Goal: Task Accomplishment & Management: Manage account settings

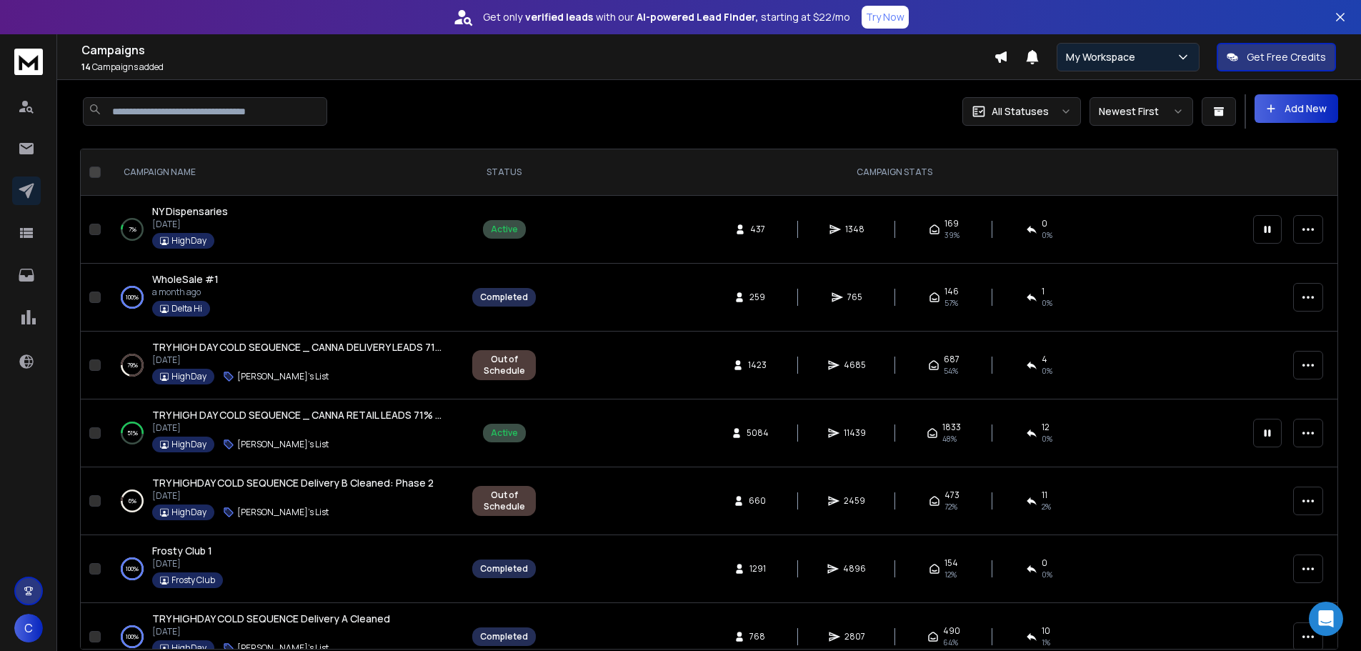
click at [1150, 54] on div "My Workspace" at bounding box center [1128, 57] width 124 height 14
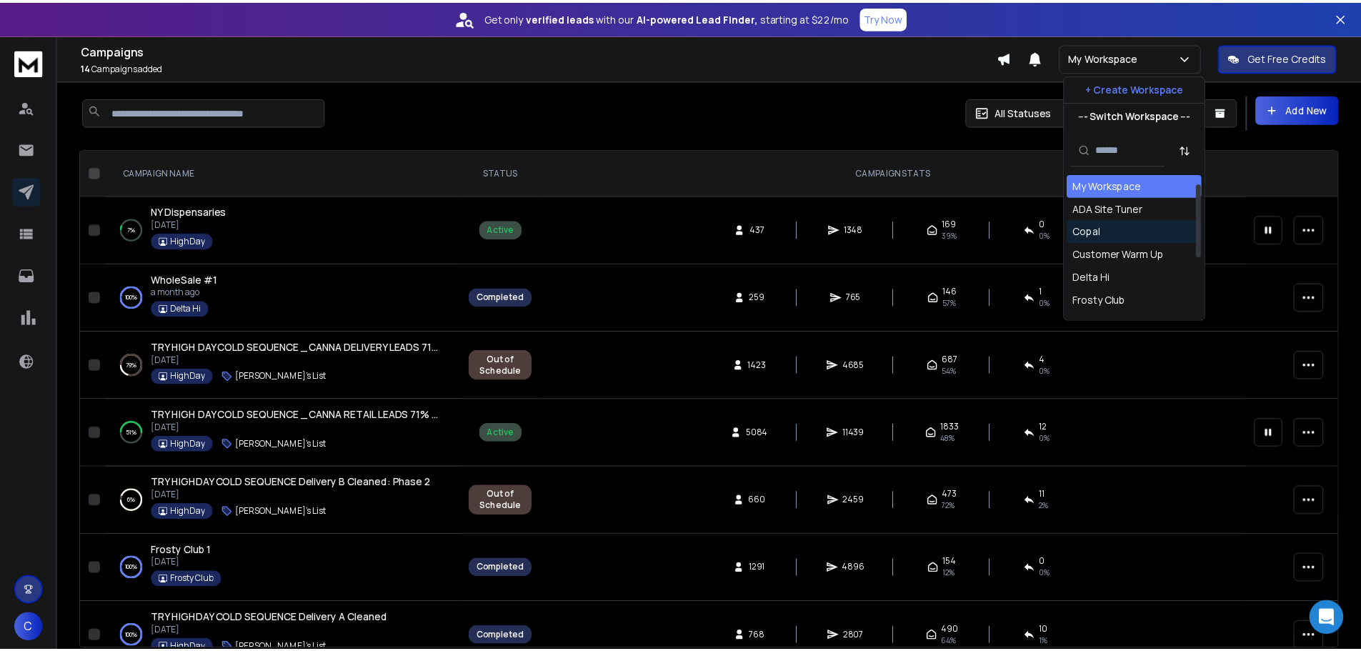
scroll to position [131, 0]
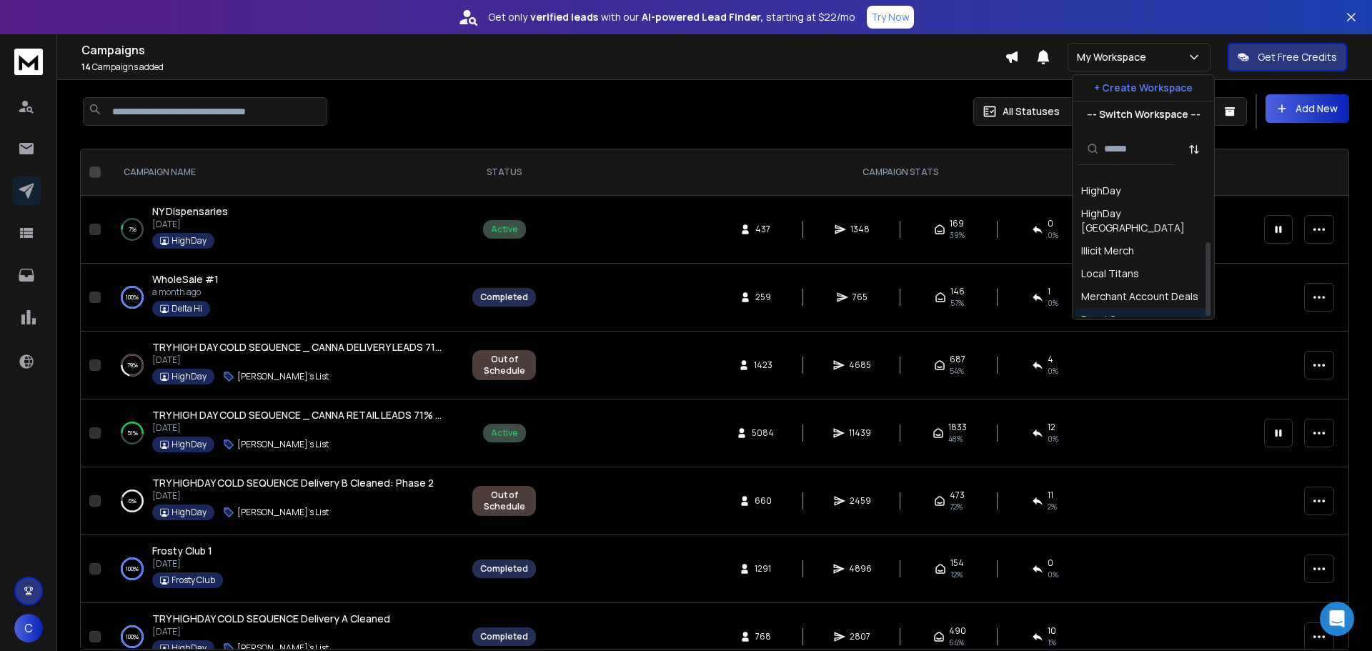
click at [1134, 312] on div "Royal Queen" at bounding box center [1110, 319] width 59 height 14
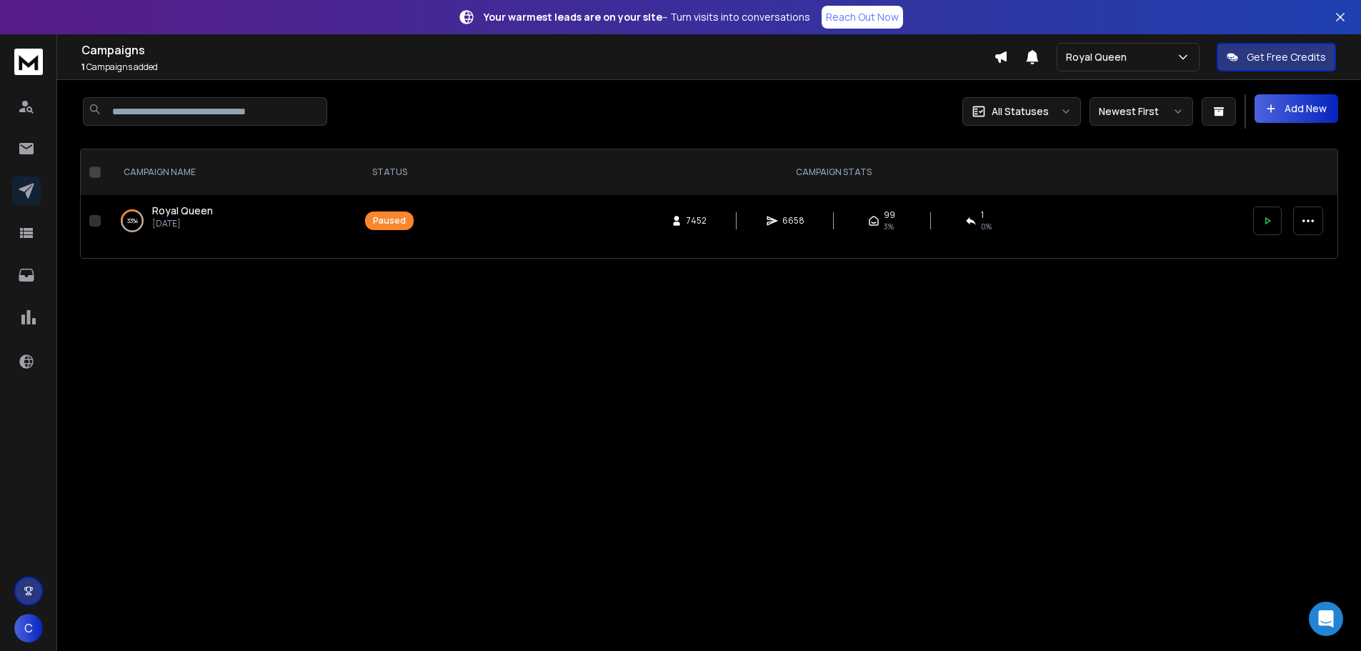
click at [184, 211] on span "Royal Queen" at bounding box center [182, 211] width 61 height 14
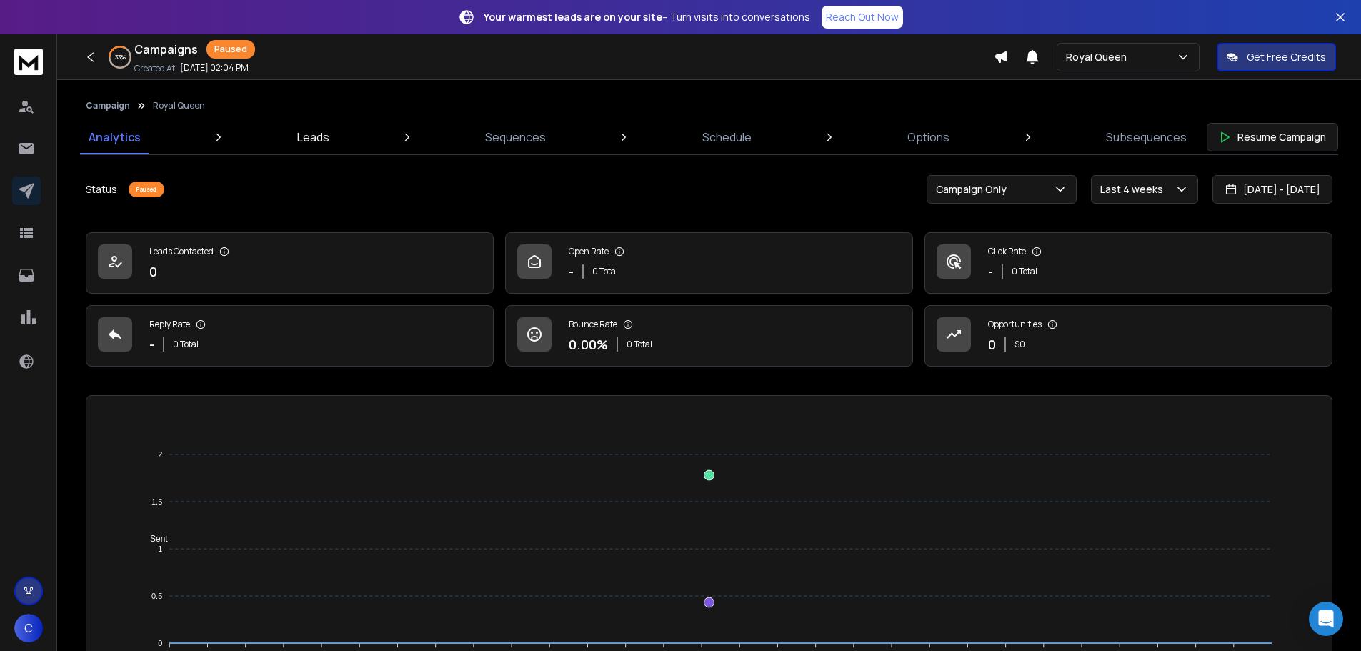
click at [319, 134] on p "Leads" at bounding box center [313, 137] width 32 height 17
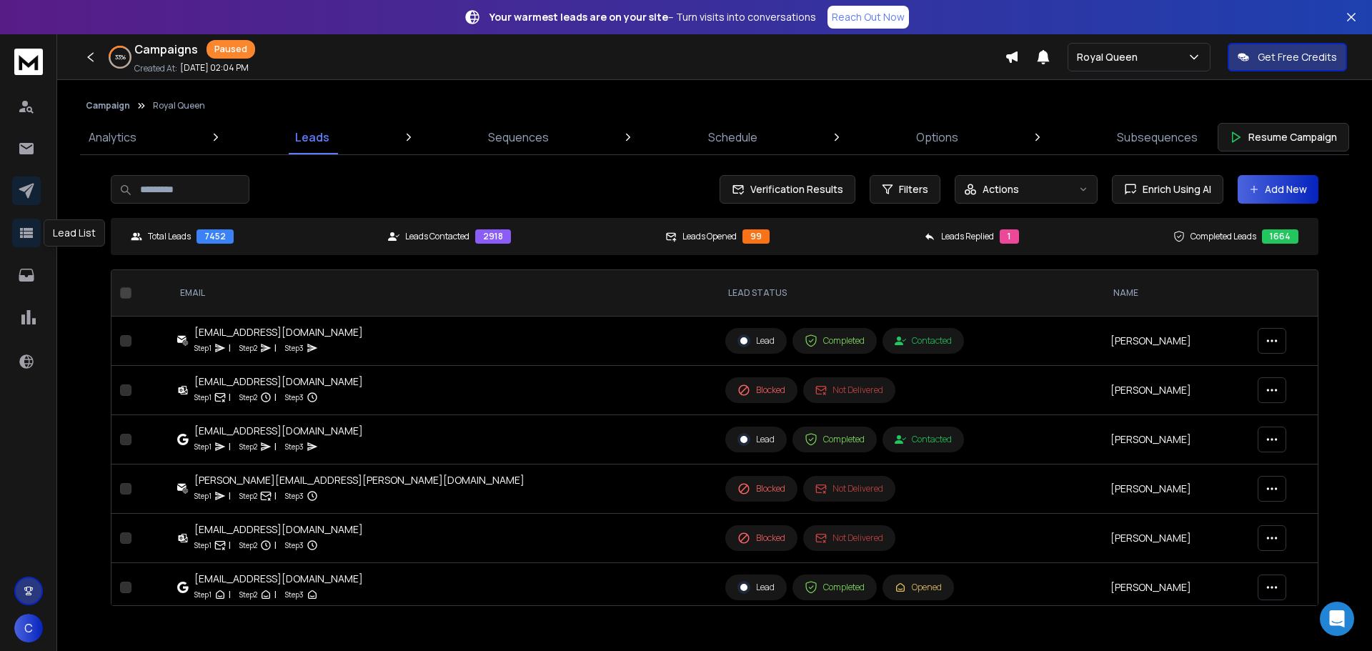
click at [27, 226] on icon at bounding box center [26, 232] width 17 height 17
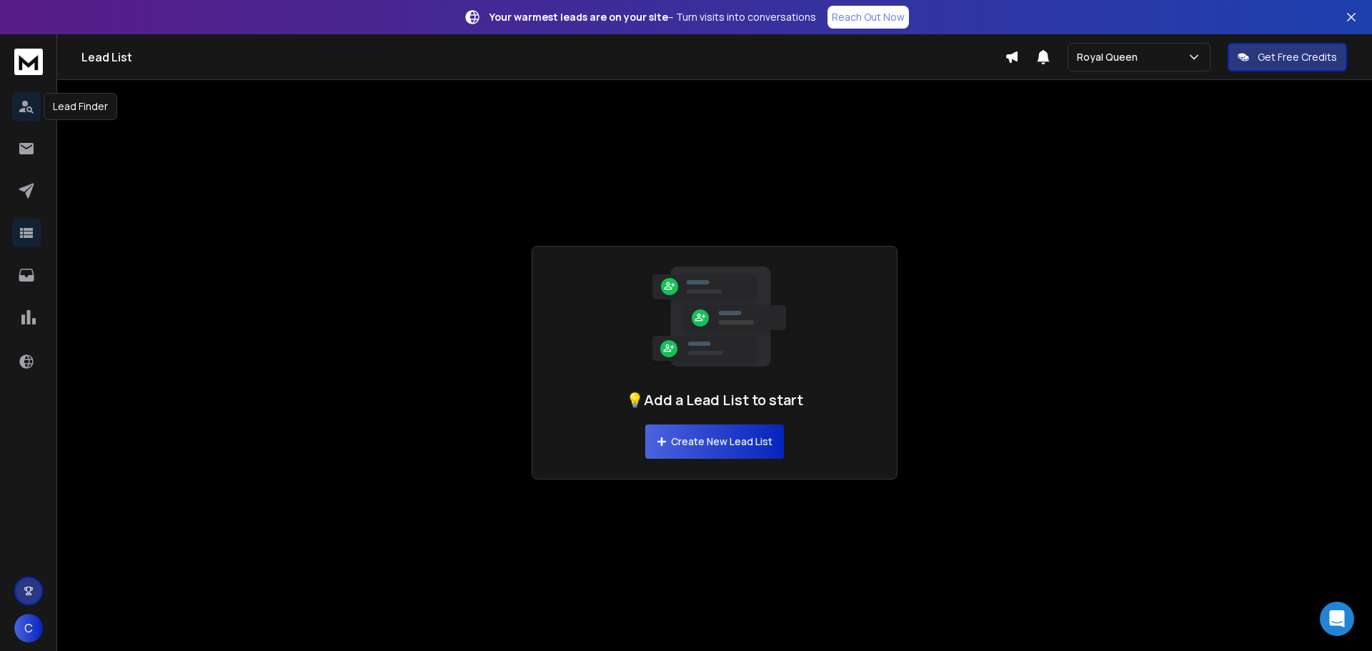
click at [25, 108] on icon at bounding box center [26, 106] width 17 height 17
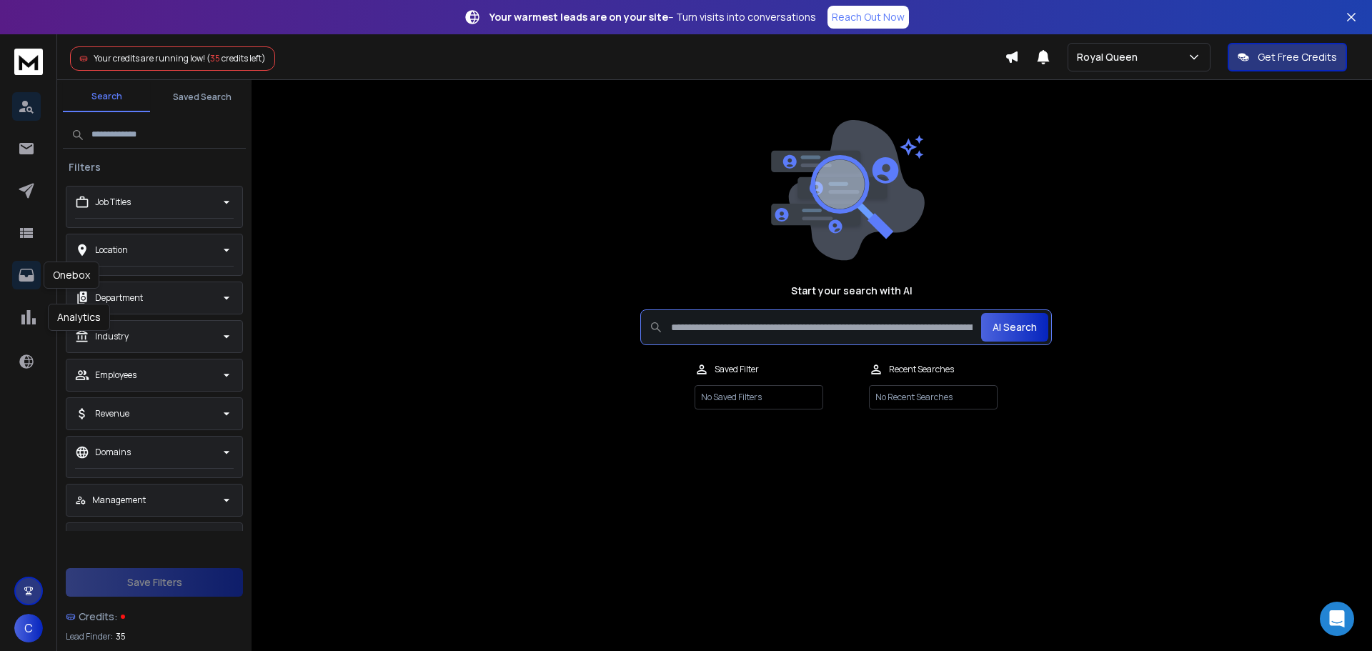
click at [29, 274] on icon at bounding box center [26, 274] width 17 height 17
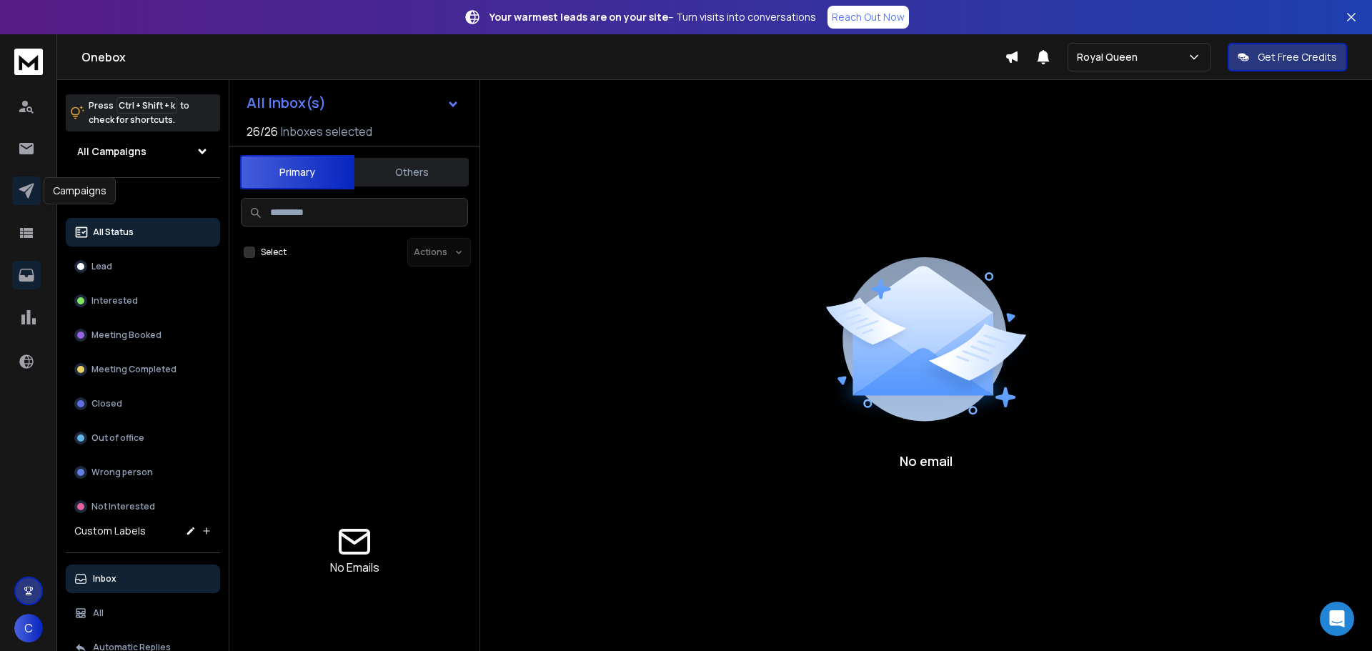
click at [21, 182] on icon at bounding box center [26, 190] width 17 height 17
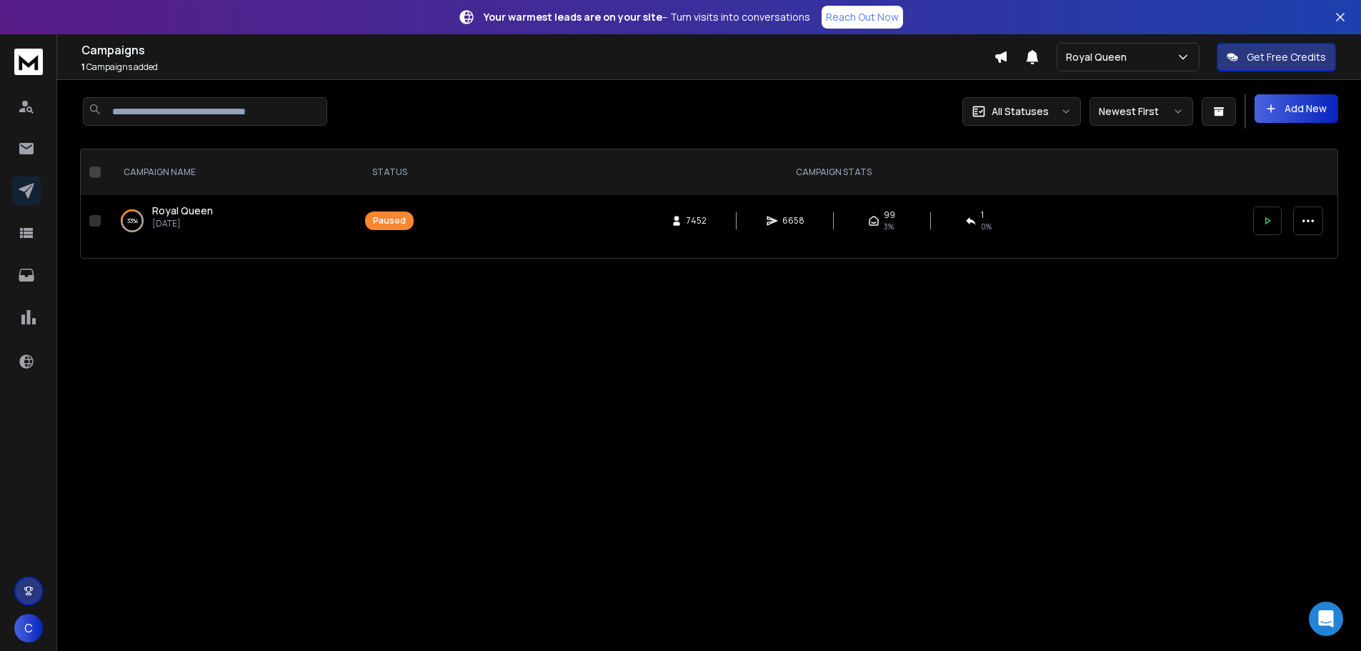
click at [223, 216] on div "33 % Royal Queen 10 months ago" at bounding box center [231, 221] width 221 height 34
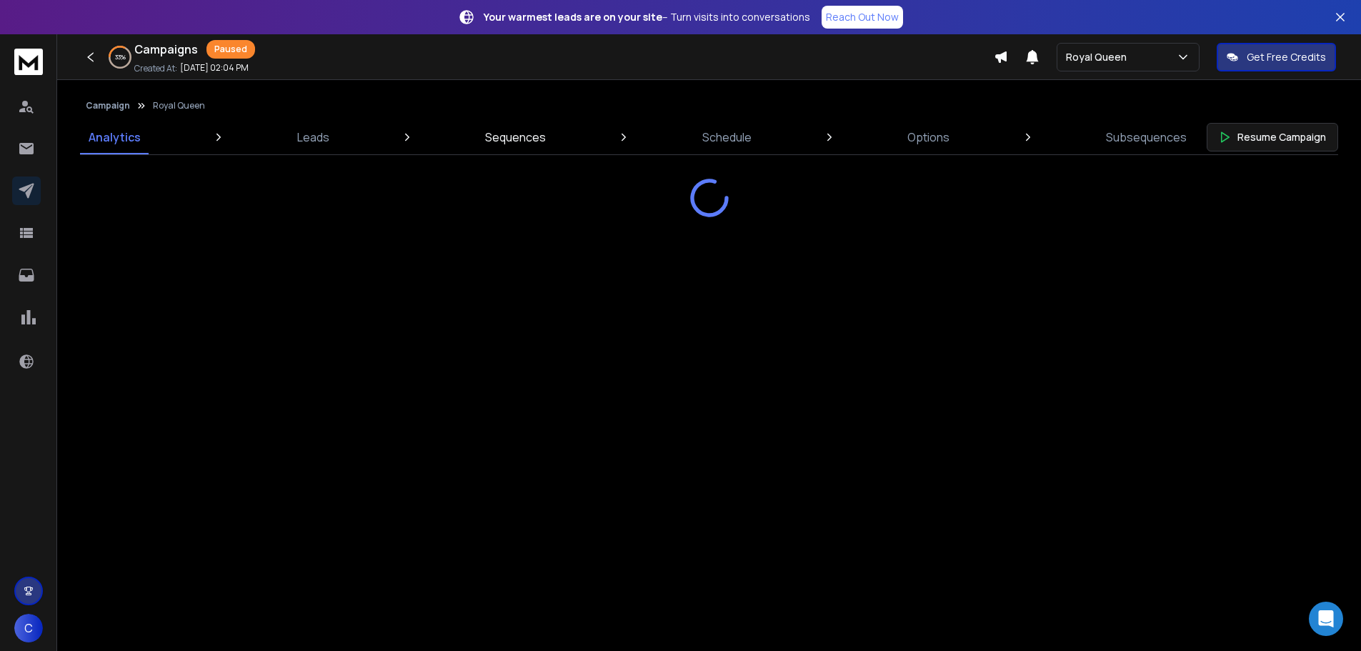
click at [506, 137] on p "Sequences" at bounding box center [515, 137] width 61 height 17
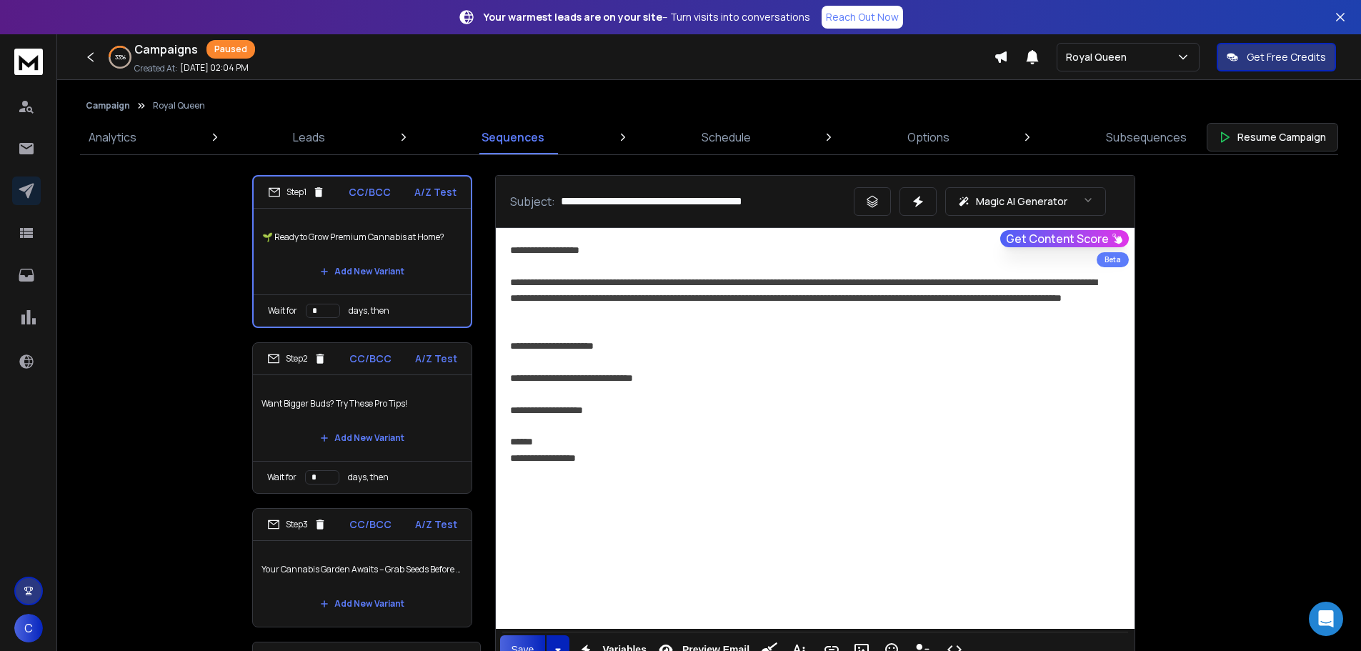
click at [1046, 237] on button "Get Content Score" at bounding box center [1064, 238] width 129 height 17
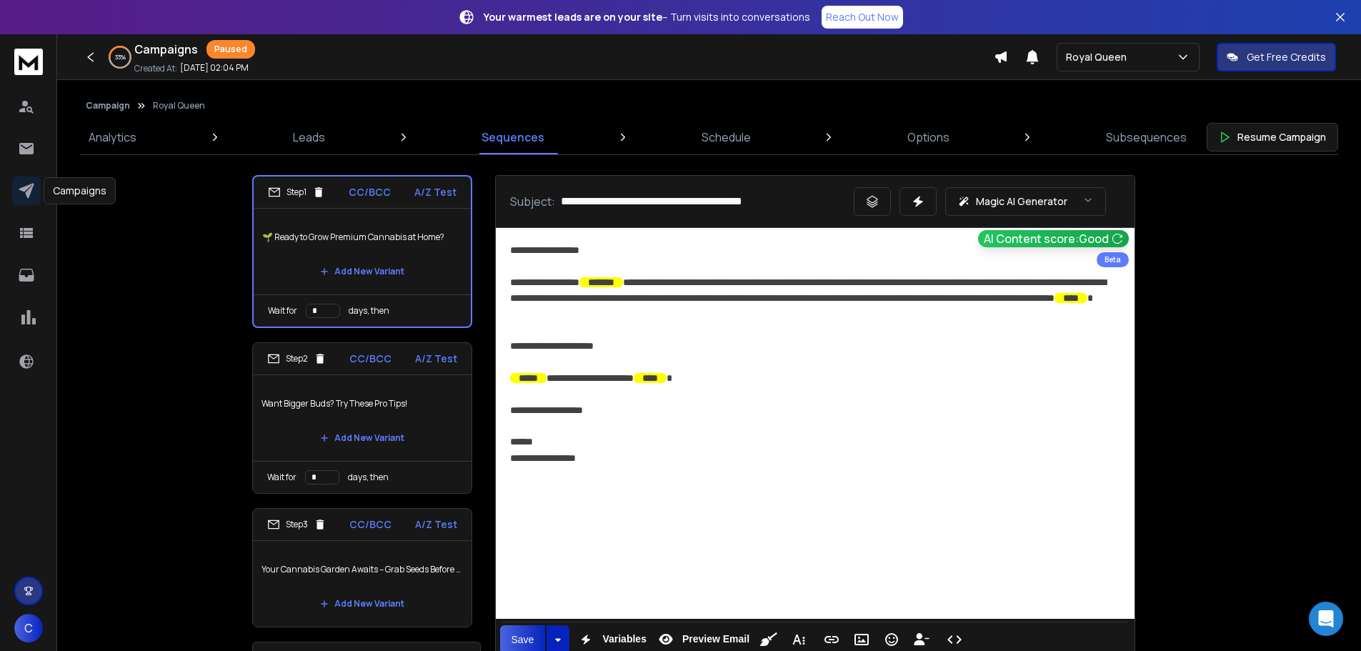
click at [29, 186] on icon at bounding box center [26, 190] width 15 height 15
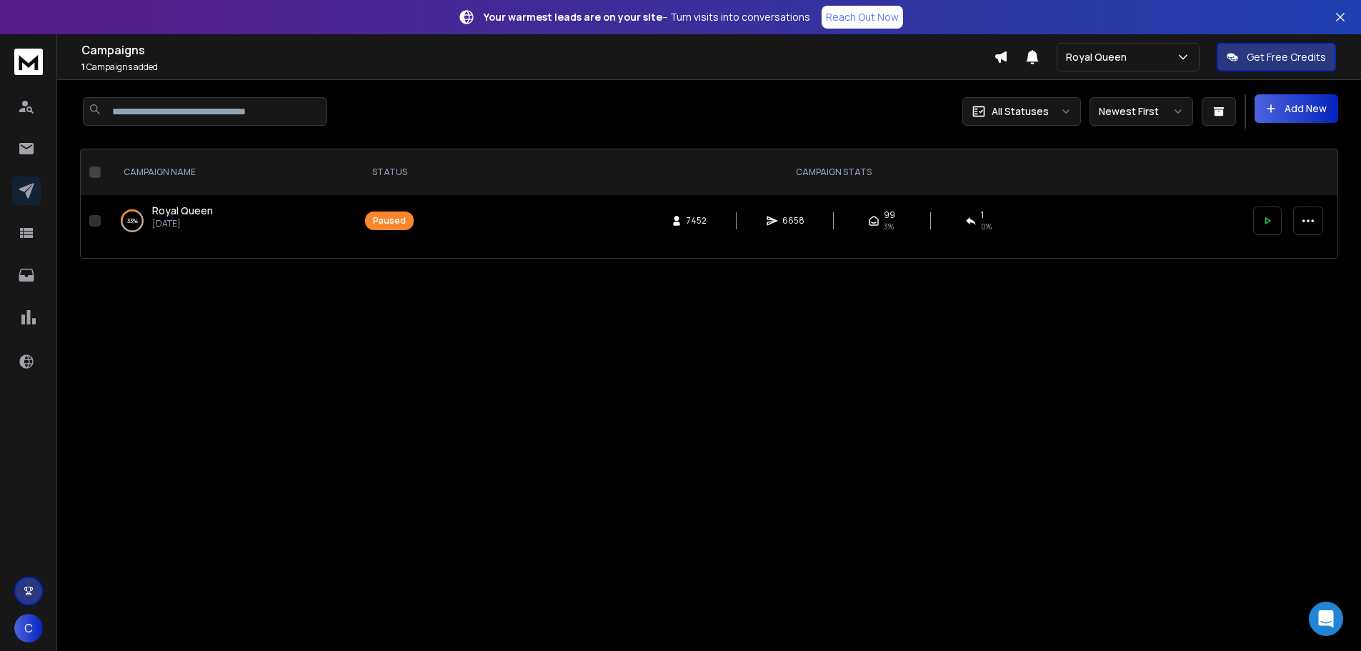
click at [1300, 105] on button "Add New" at bounding box center [1296, 108] width 84 height 29
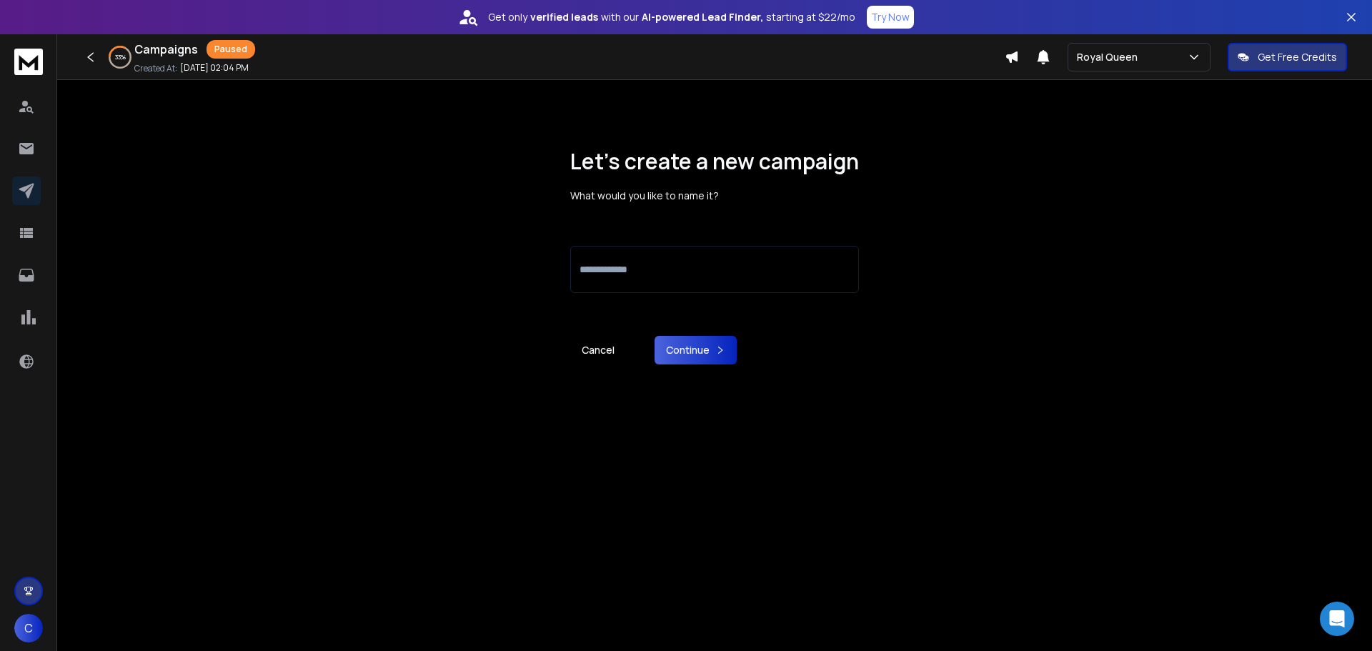
click at [608, 269] on input at bounding box center [714, 269] width 289 height 47
type input "*"
type input "**********"
click at [696, 348] on button "Continue" at bounding box center [695, 350] width 82 height 29
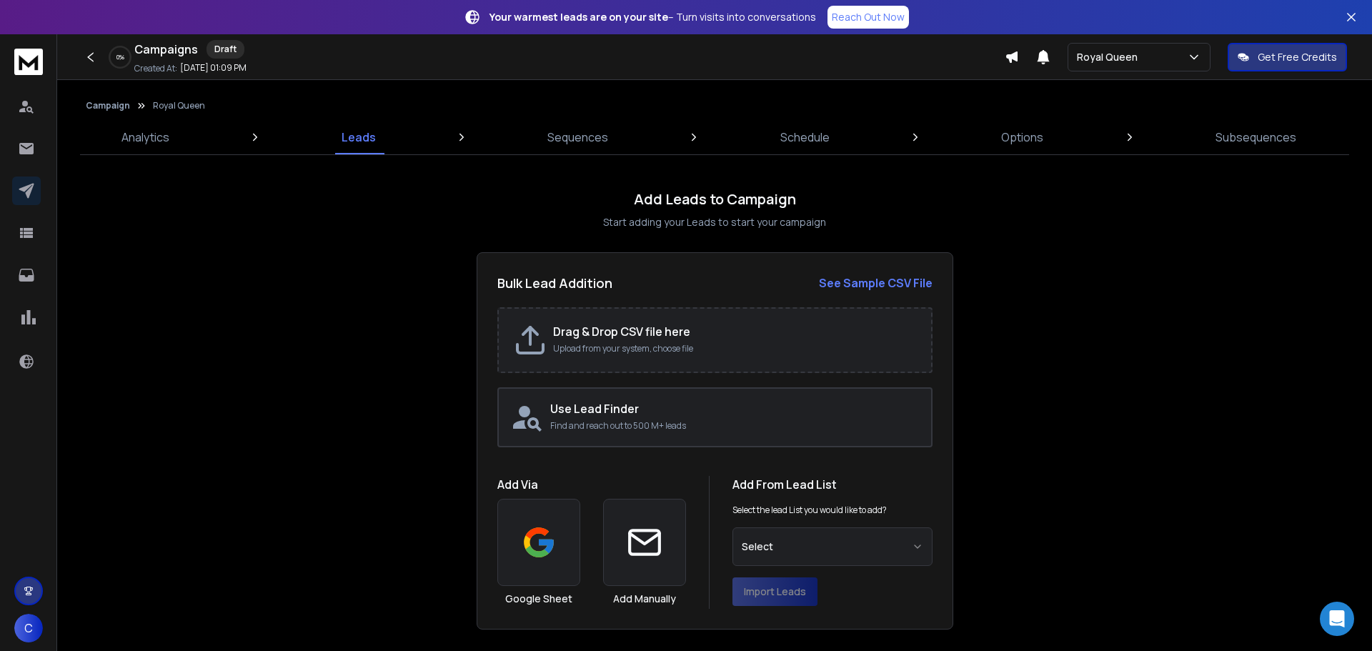
click at [356, 143] on p "Leads" at bounding box center [358, 137] width 34 height 17
click at [579, 138] on p "Sequences" at bounding box center [577, 137] width 61 height 17
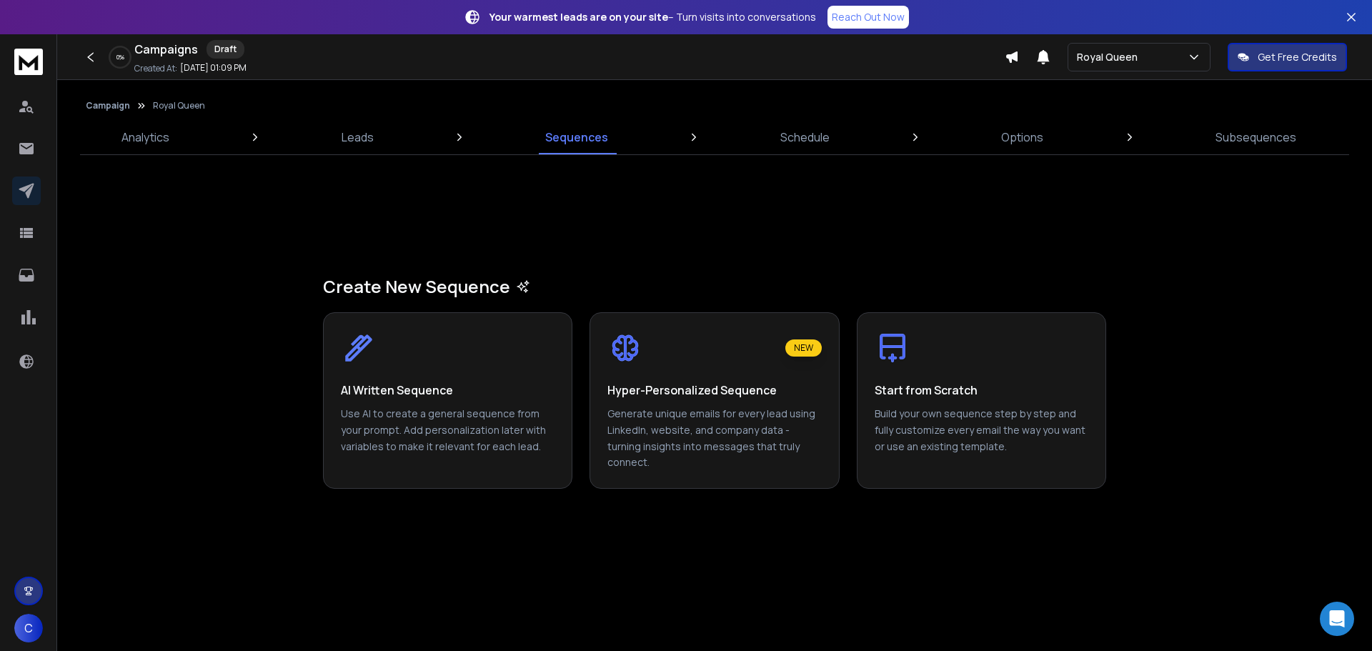
click at [447, 395] on h3 "AI Written Sequence" at bounding box center [397, 390] width 112 height 14
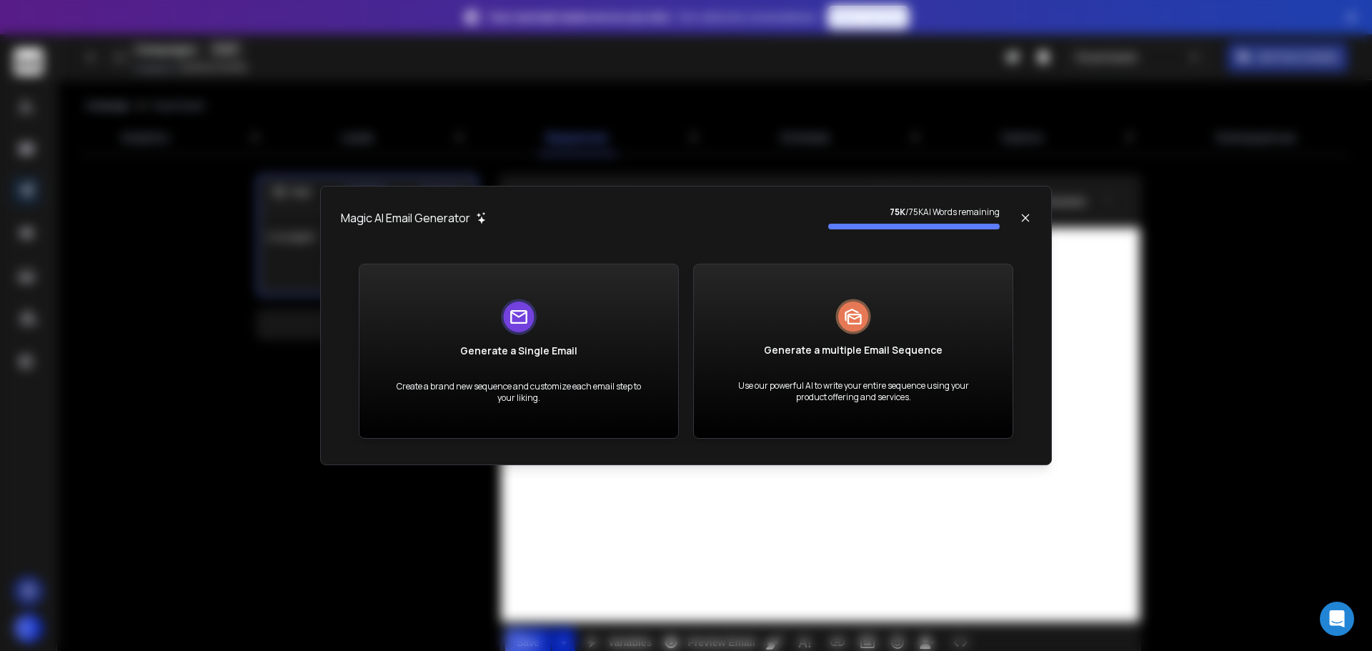
click at [838, 344] on h1 "Generate a multiple Email Sequence" at bounding box center [853, 350] width 179 height 14
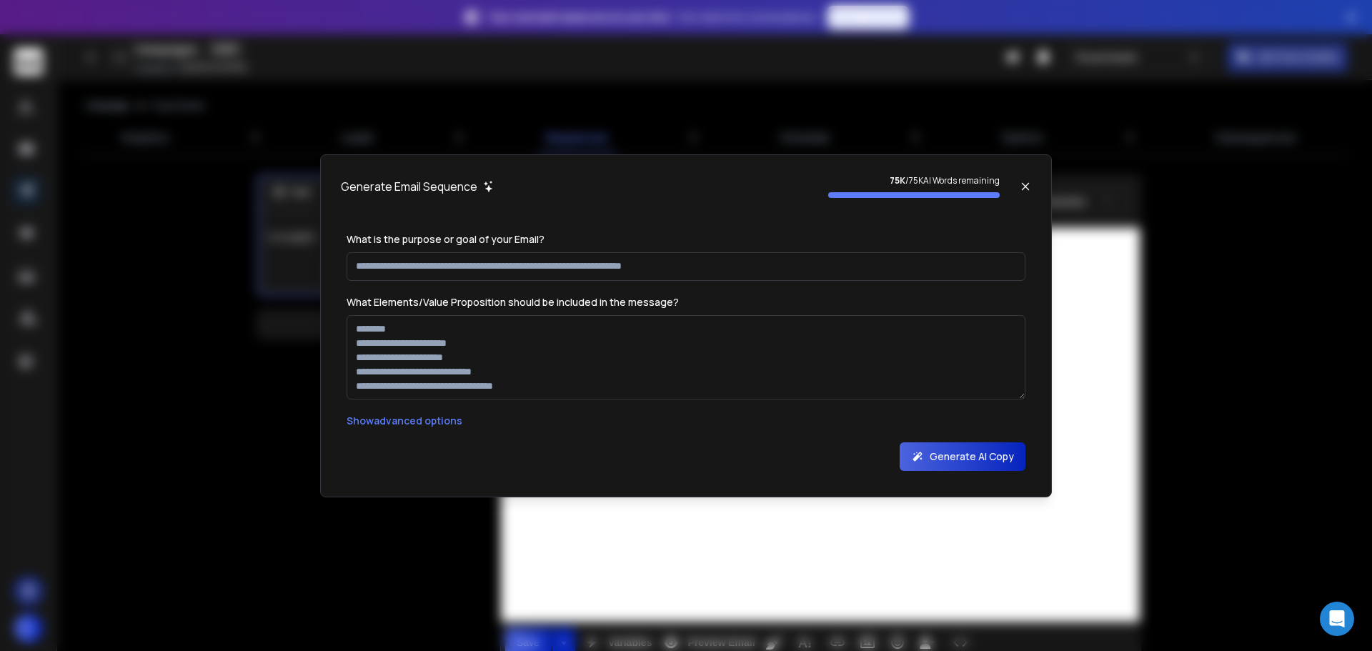
click at [508, 264] on input at bounding box center [685, 266] width 679 height 29
click at [438, 418] on p "Show advanced options" at bounding box center [685, 421] width 679 height 14
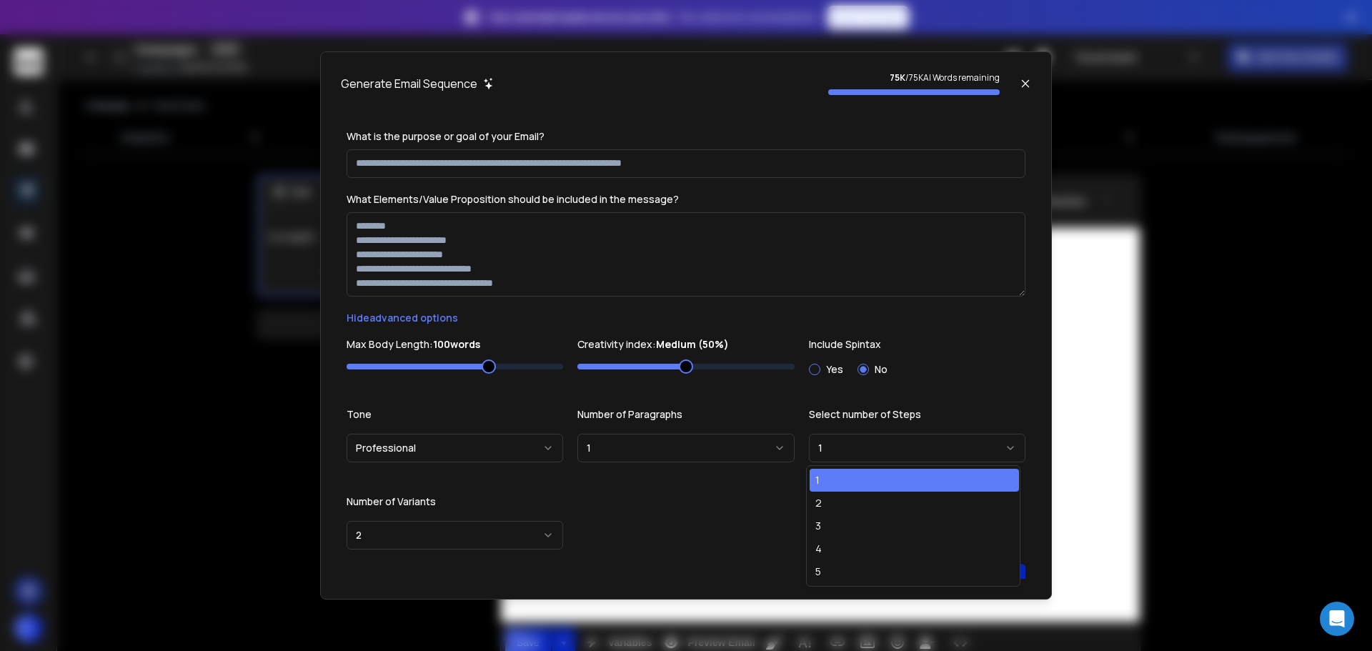
click at [878, 443] on button "1" at bounding box center [917, 448] width 216 height 29
select select "*"
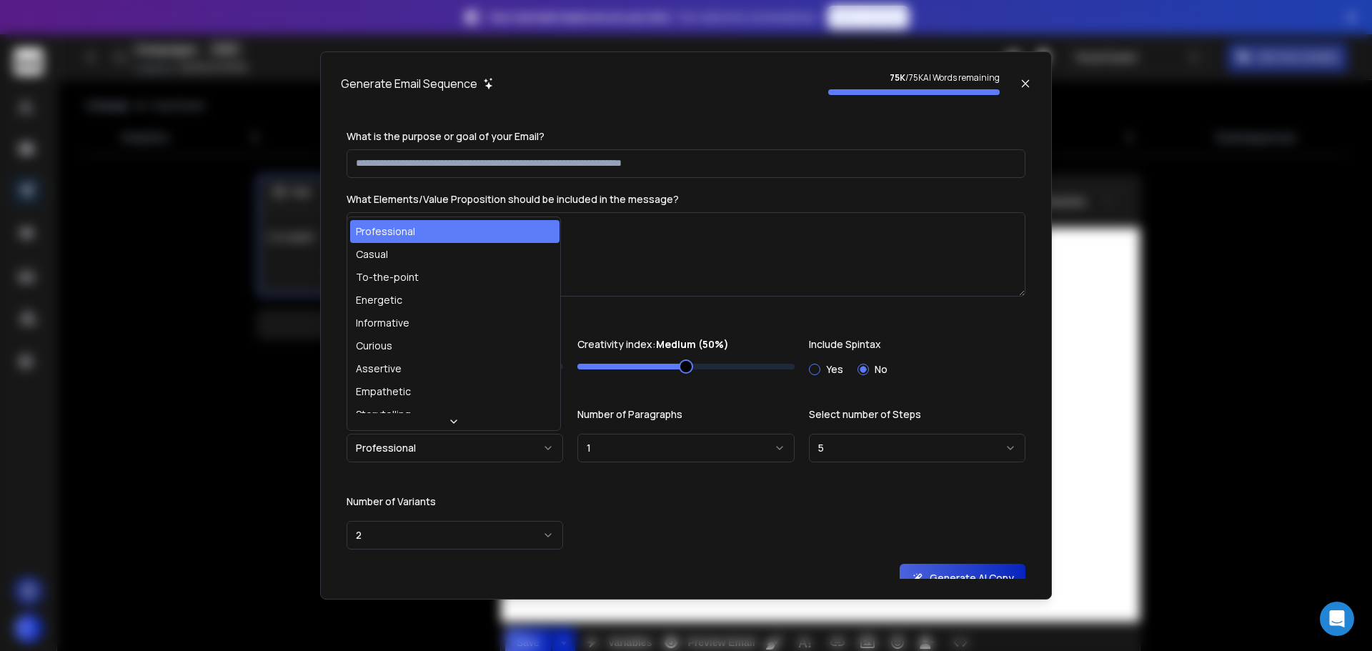
click at [542, 444] on icon "button" at bounding box center [547, 447] width 11 height 11
select select "**********"
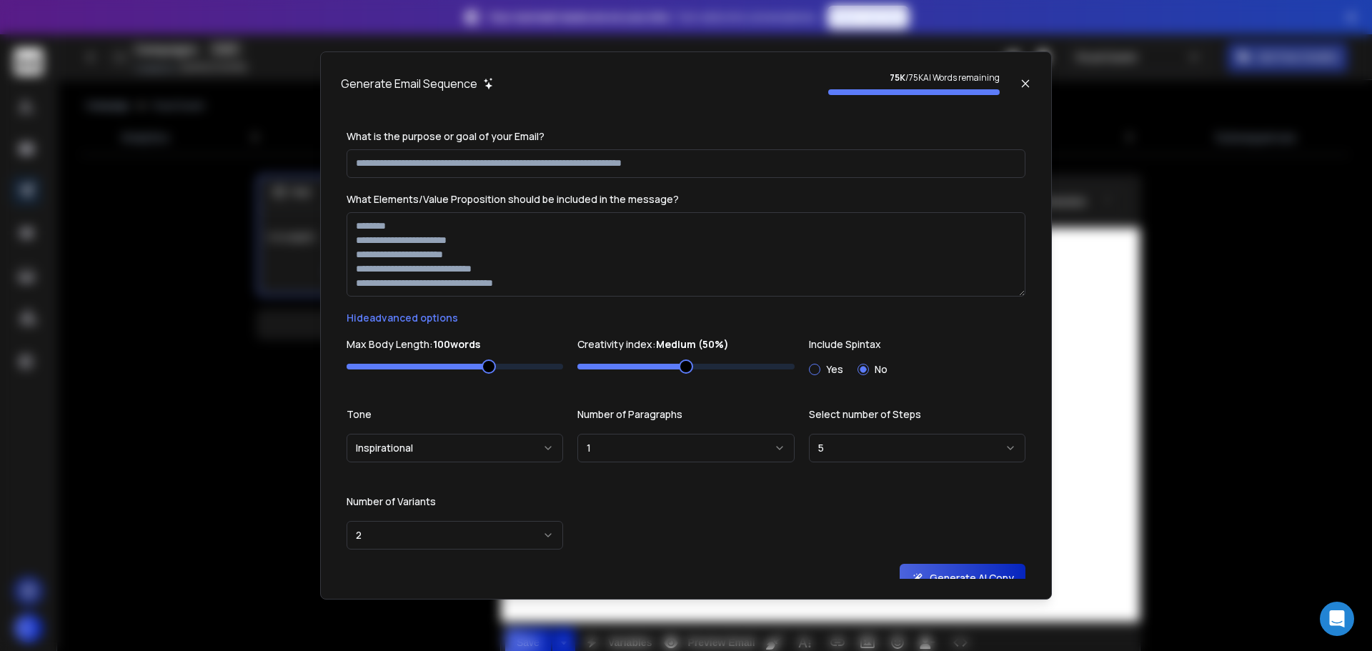
click at [651, 521] on div "**********" at bounding box center [685, 444] width 679 height 210
click at [464, 161] on input at bounding box center [685, 163] width 679 height 29
type input "**********"
click at [394, 227] on textarea at bounding box center [685, 254] width 679 height 84
click at [378, 221] on textarea at bounding box center [685, 254] width 679 height 84
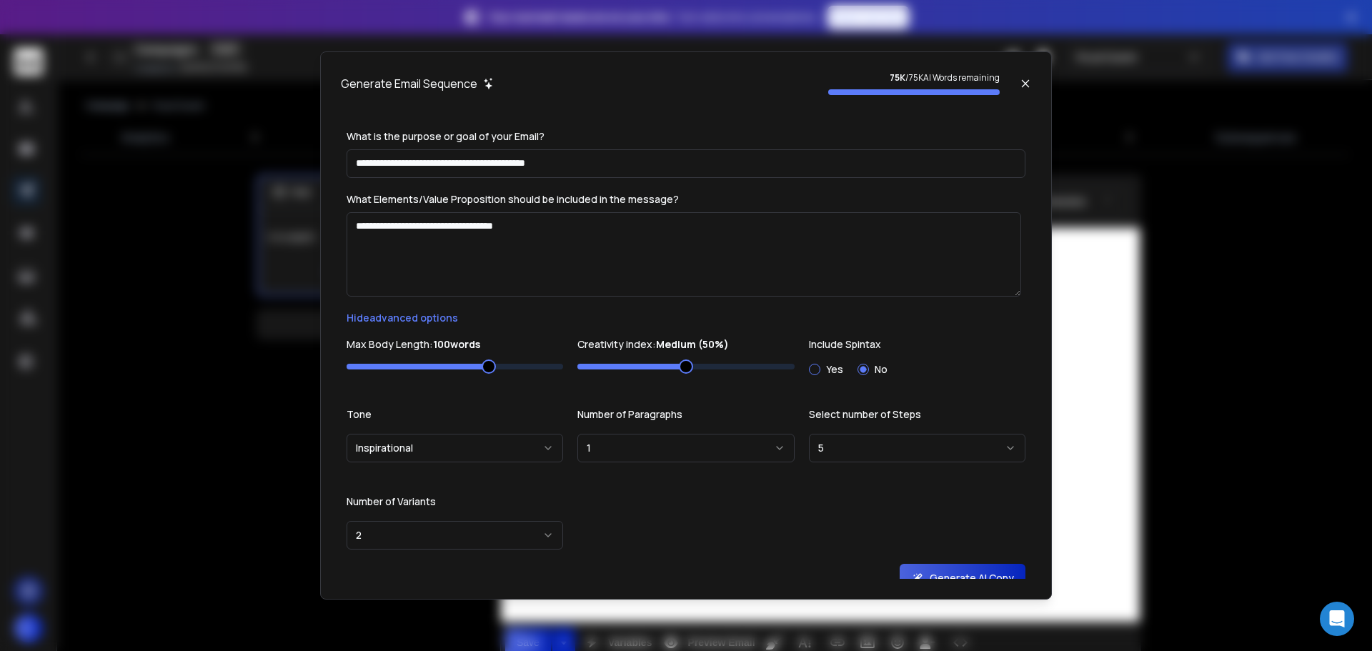
click at [367, 245] on textarea "**********" at bounding box center [683, 254] width 674 height 84
paste textarea "**********"
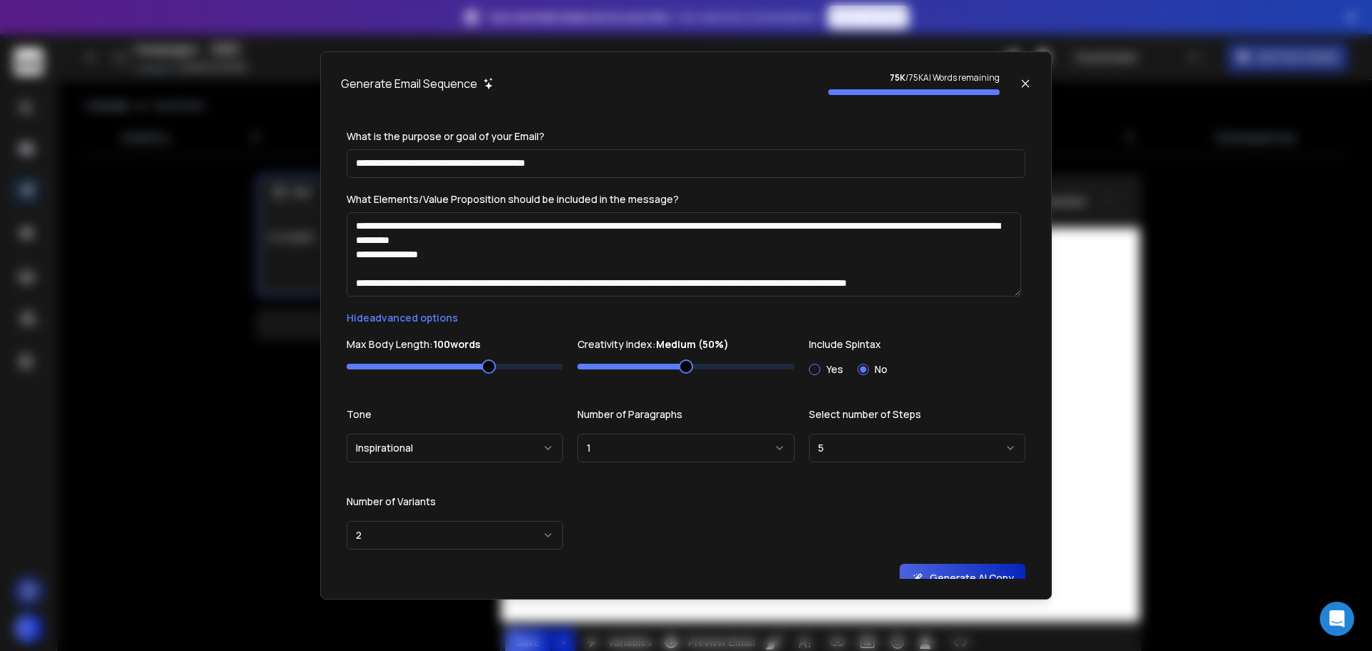
scroll to position [279, 0]
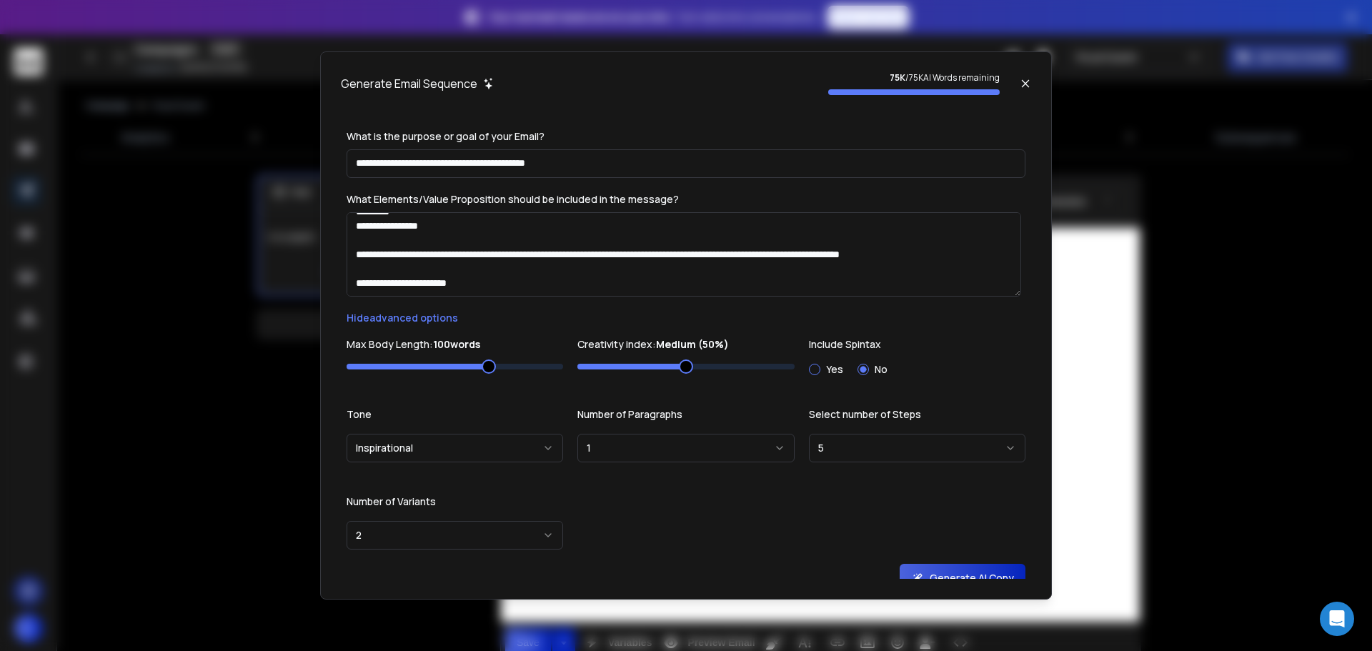
click at [481, 290] on textarea at bounding box center [683, 254] width 674 height 84
paste textarea "**********"
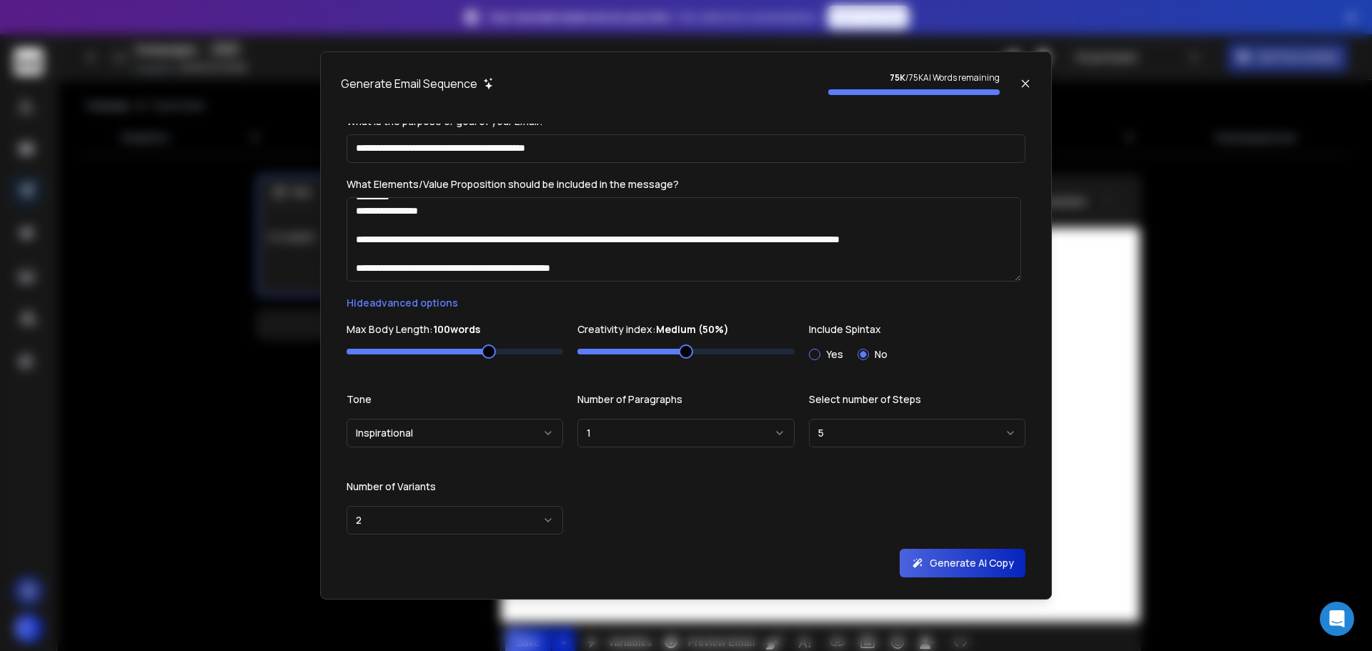
scroll to position [19, 0]
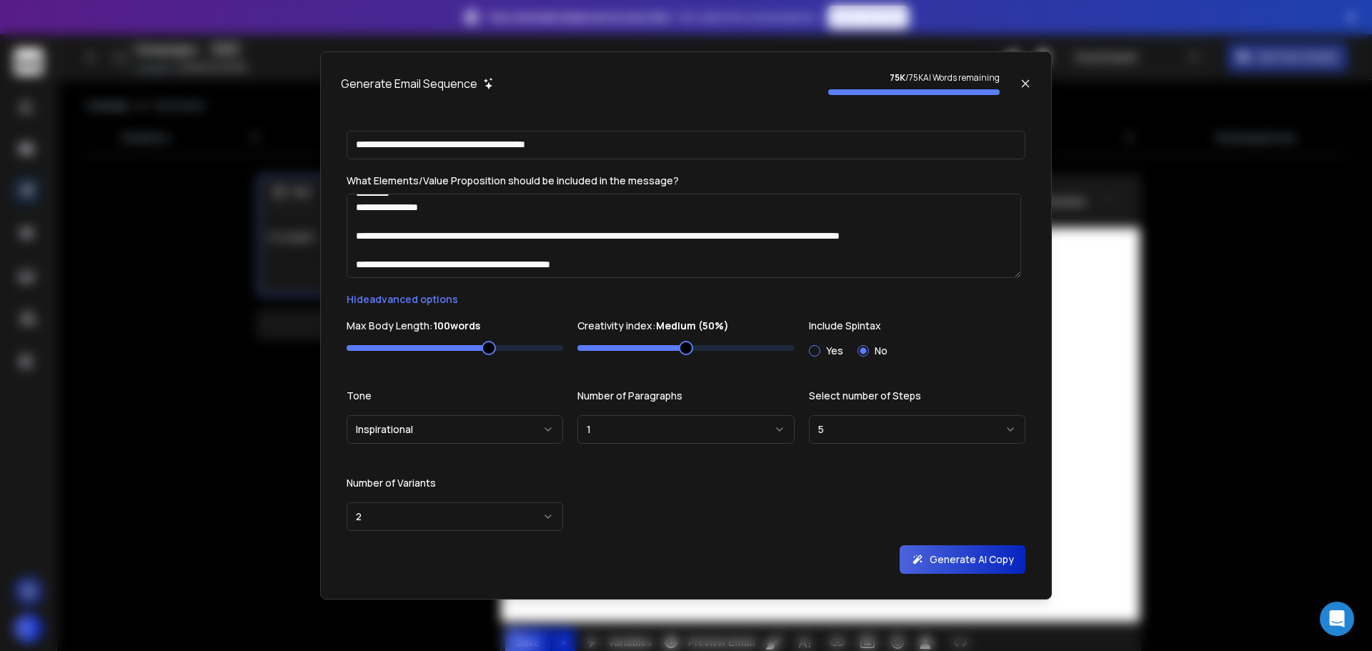
type textarea "**********"
click at [515, 348] on span at bounding box center [511, 348] width 14 height 14
drag, startPoint x: 949, startPoint y: 562, endPoint x: 869, endPoint y: 569, distance: 80.3
click at [947, 561] on button "Generate AI Copy" at bounding box center [962, 559] width 126 height 29
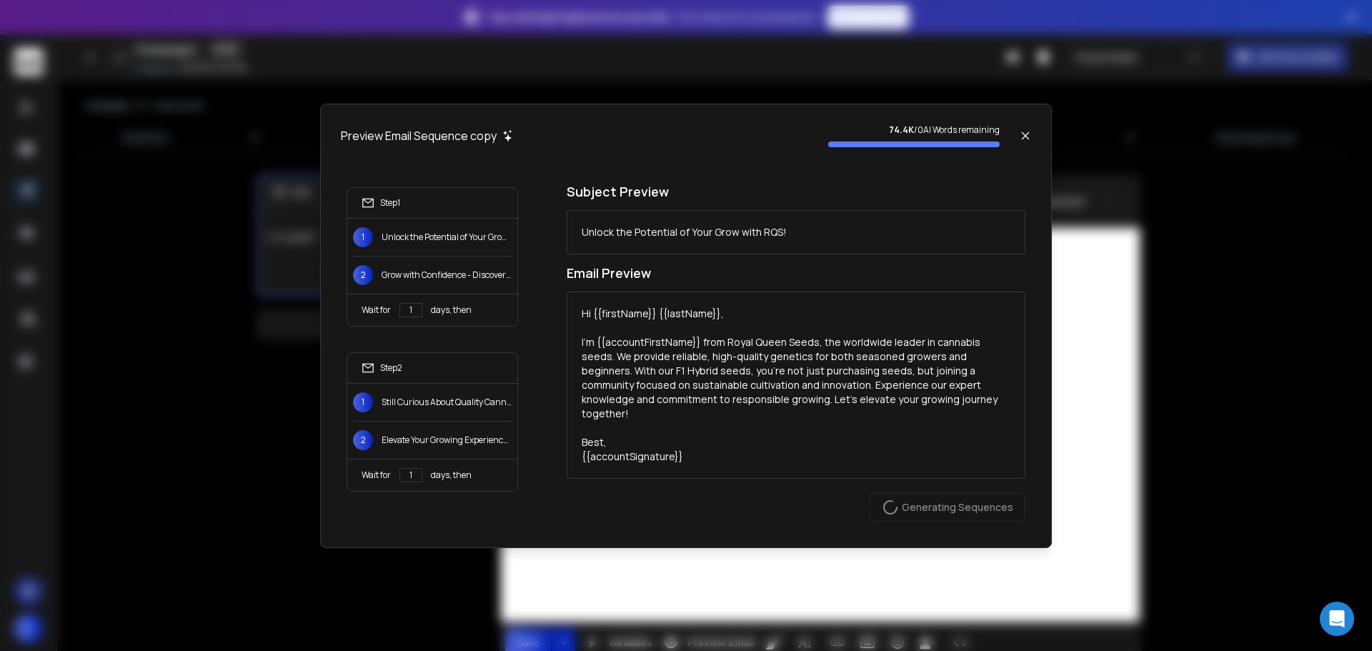
click at [451, 243] on p "Unlock the Potential of Your Grow with RQS!" at bounding box center [446, 236] width 130 height 11
click at [448, 281] on p "Grow with Confidence - Discover RQS!" at bounding box center [446, 274] width 130 height 11
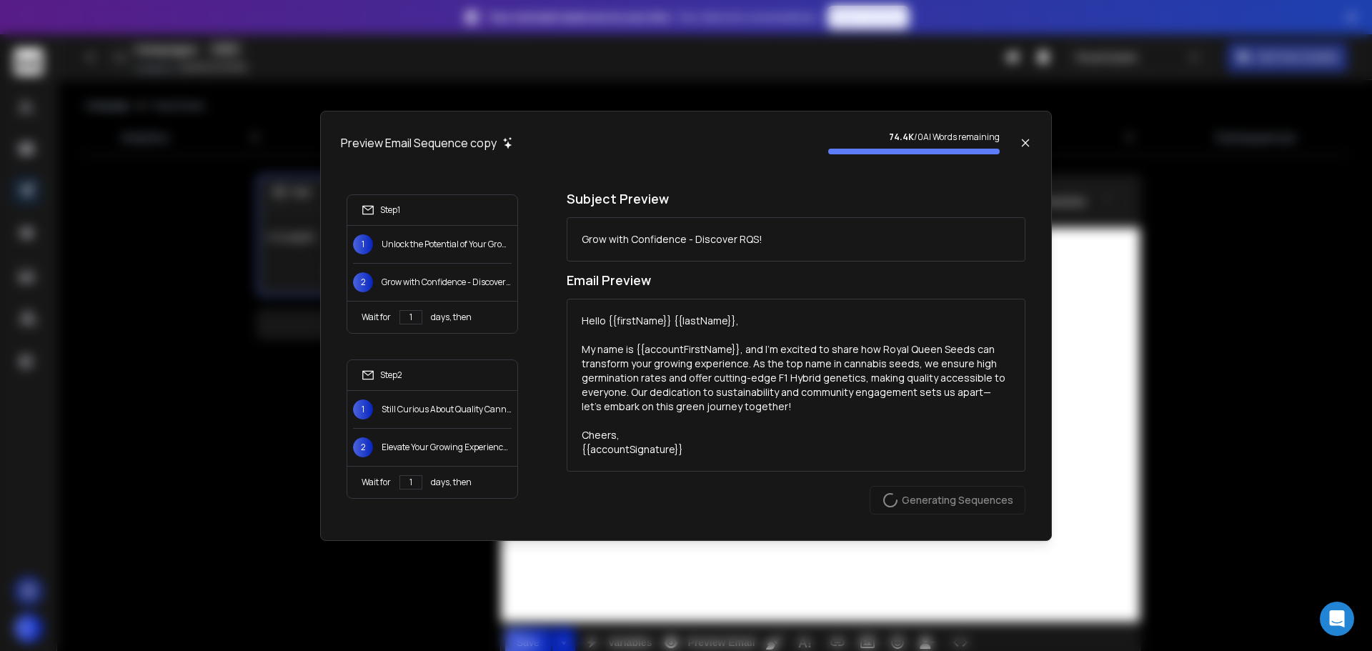
click at [446, 406] on p "Still Curious About Quality Cannabis Seeds?" at bounding box center [446, 409] width 130 height 11
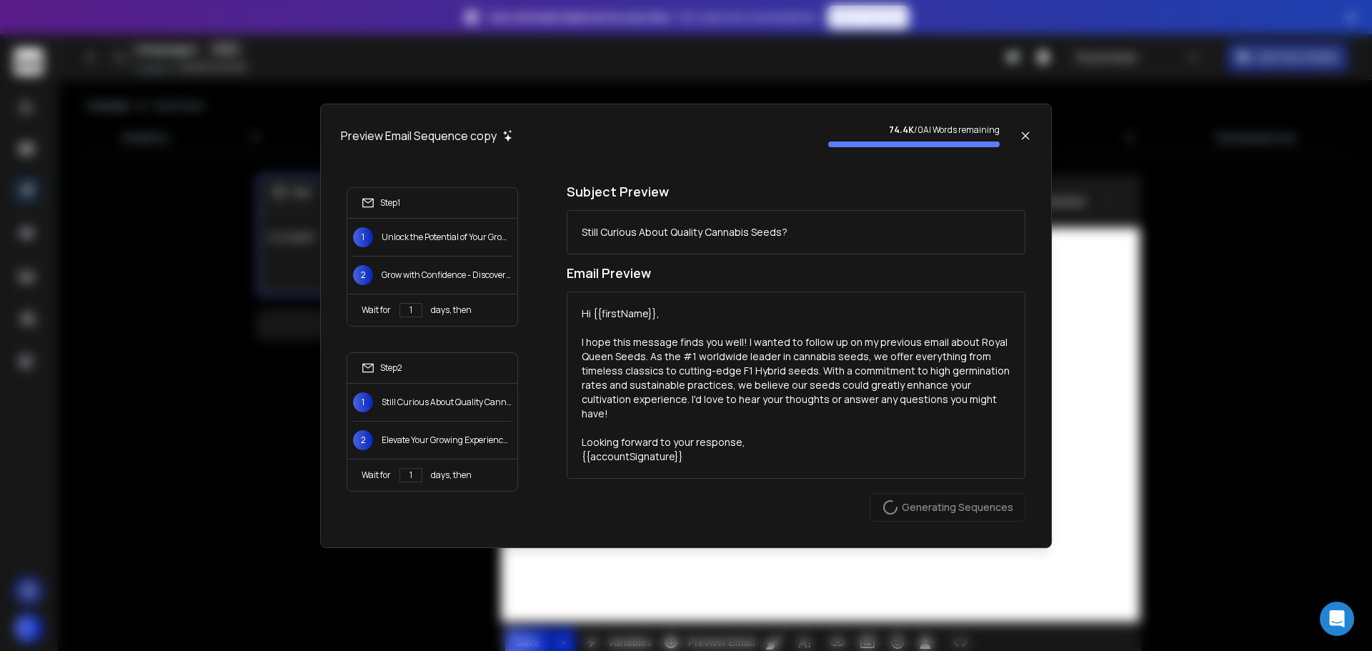
click at [479, 446] on p "Elevate Your Growing Experience with RQS" at bounding box center [446, 439] width 130 height 11
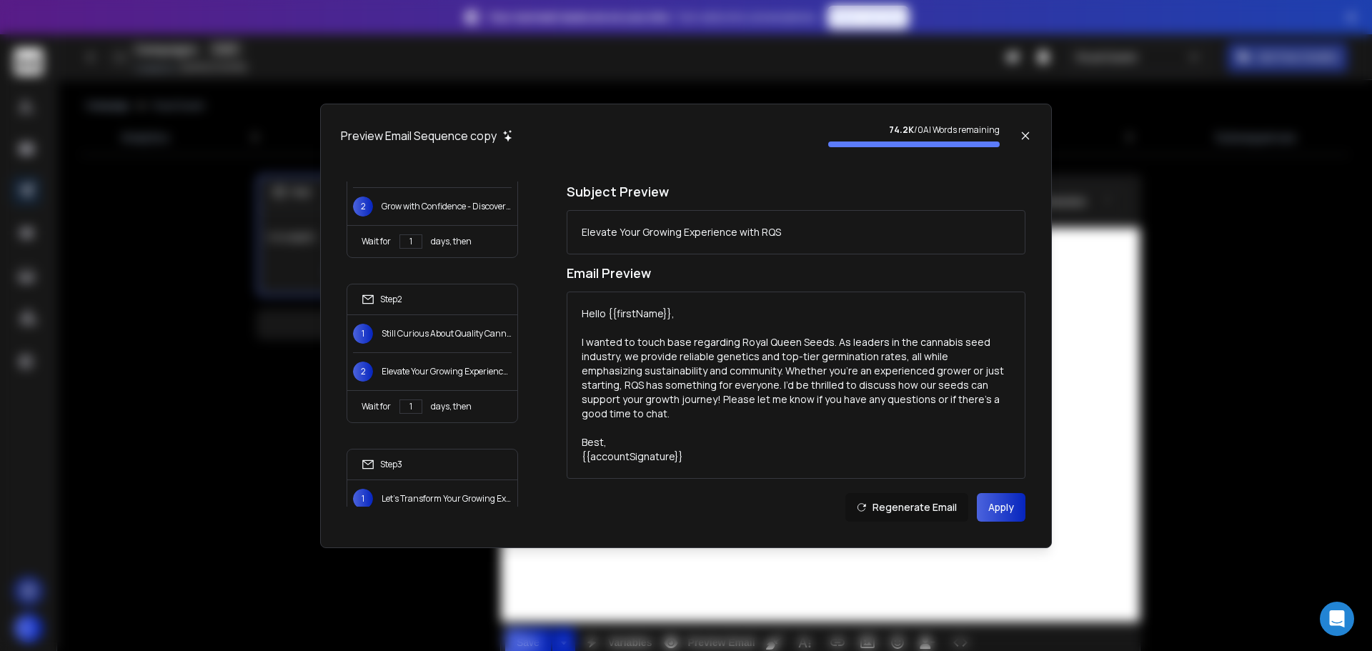
scroll to position [0, 0]
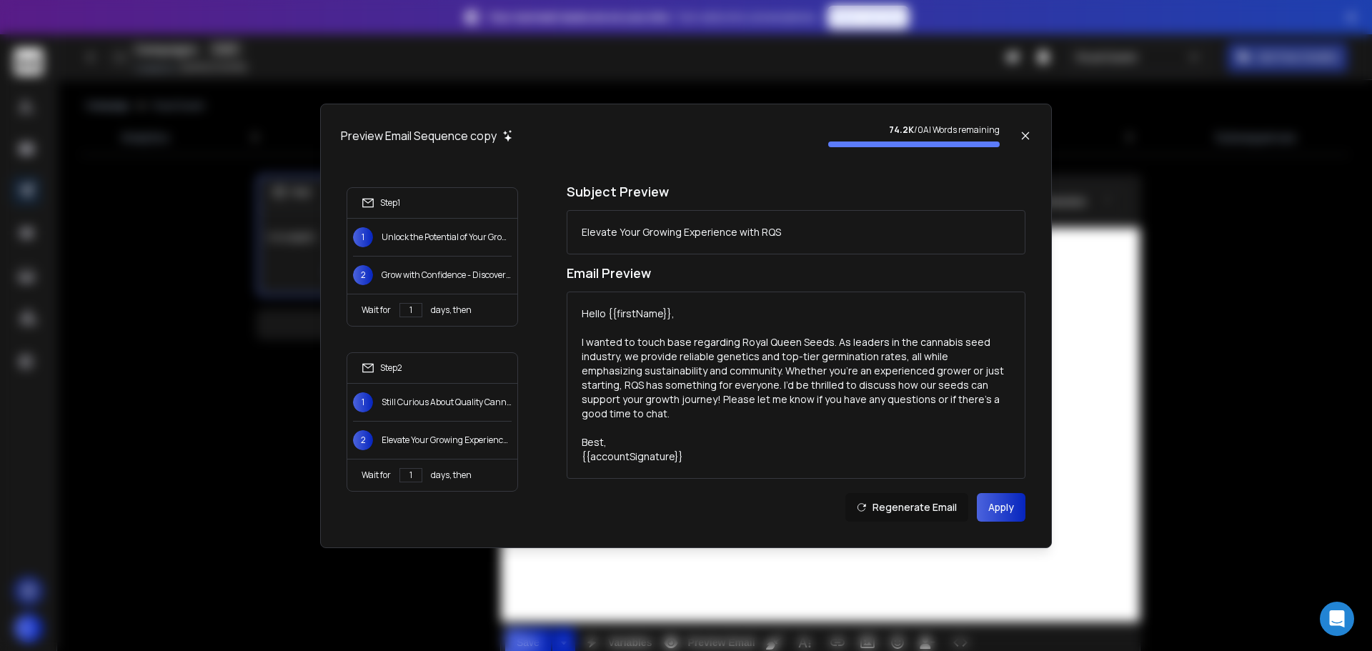
click at [474, 243] on p "Unlock the Potential of Your Grow with RQS!" at bounding box center [446, 236] width 130 height 11
click at [891, 399] on div "Hi {{firstName}} {{lastName}}, I’m {{accountFirstName}} from Royal Queen Seeds,…" at bounding box center [795, 384] width 429 height 157
click at [884, 401] on div "Hi {{firstName}} {{lastName}}, I’m {{accountFirstName}} from Royal Queen Seeds,…" at bounding box center [795, 384] width 429 height 157
click at [869, 404] on div "Hi {{firstName}} {{lastName}}, I’m {{accountFirstName}} from Royal Queen Seeds,…" at bounding box center [795, 384] width 429 height 157
click at [882, 406] on div "Hi {{firstName}} {{lastName}}, I’m {{accountFirstName}} from Royal Queen Seeds,…" at bounding box center [795, 384] width 429 height 157
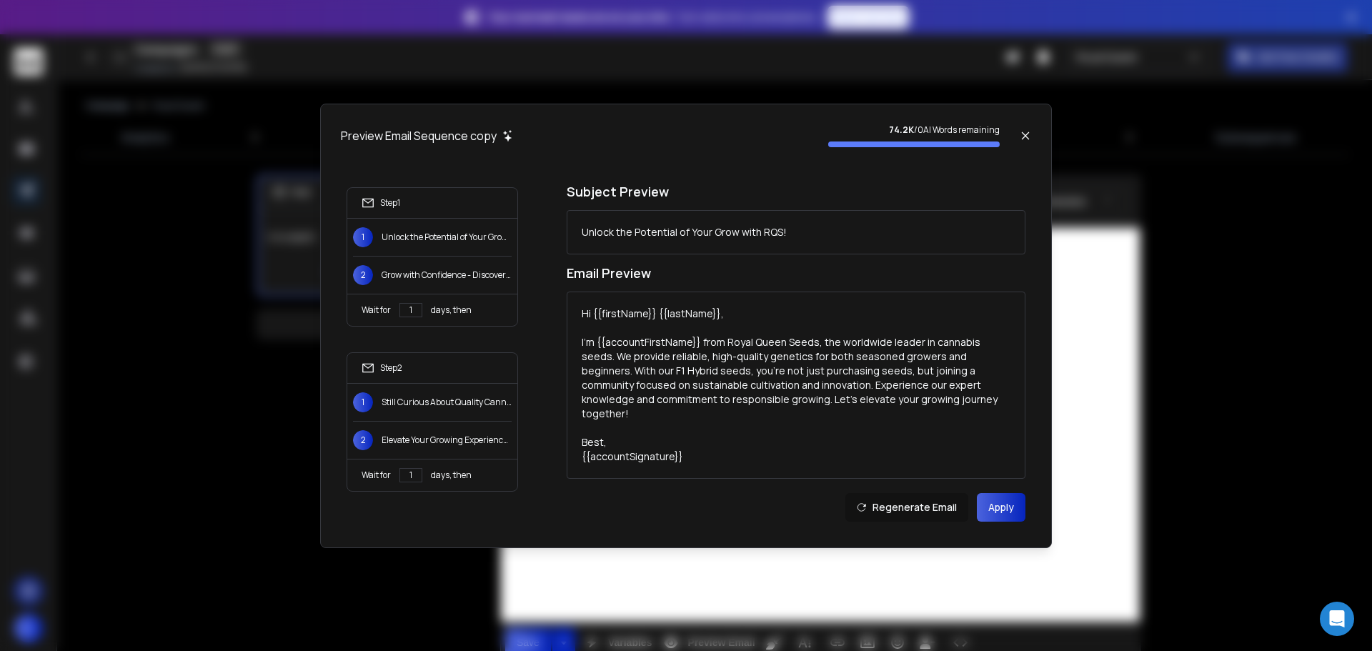
click at [878, 406] on div "Hi {{firstName}} {{lastName}}, I’m {{accountFirstName}} from Royal Queen Seeds,…" at bounding box center [795, 384] width 429 height 157
click at [989, 494] on button "Apply" at bounding box center [1000, 507] width 49 height 29
type input "**********"
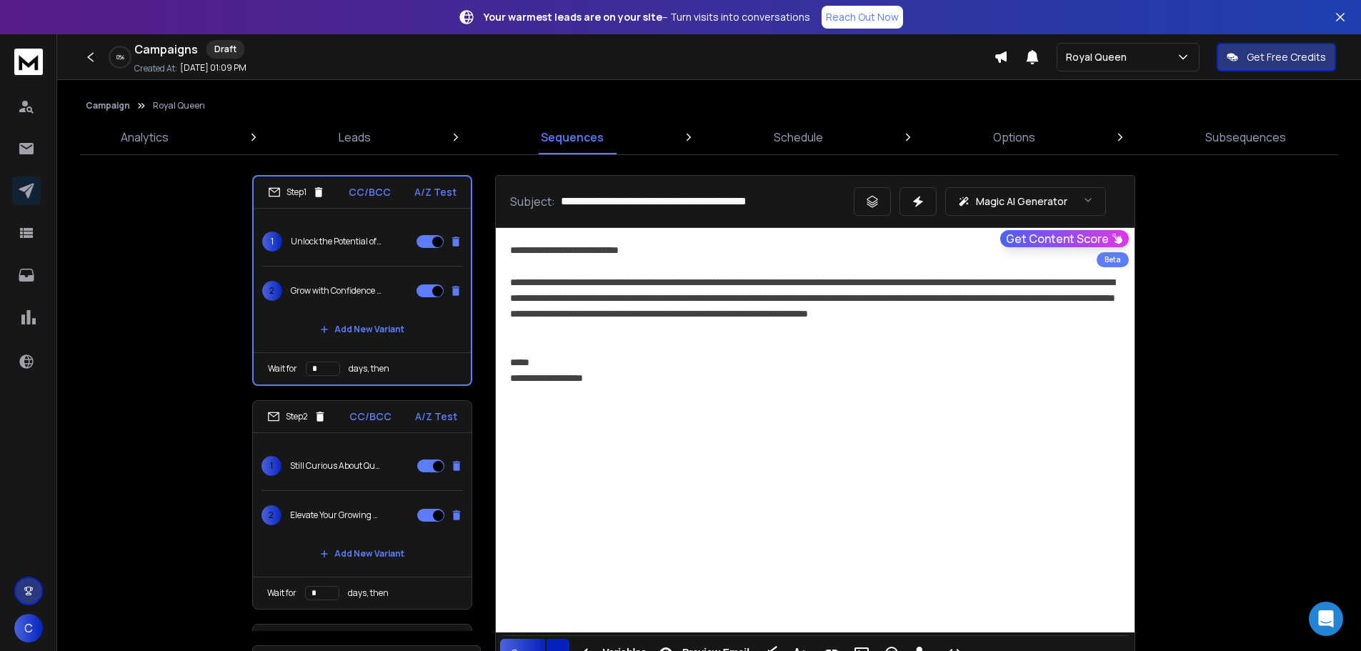
drag, startPoint x: 634, startPoint y: 329, endPoint x: 635, endPoint y: 342, distance: 13.6
click at [635, 329] on div "**********" at bounding box center [815, 306] width 610 height 64
click at [509, 359] on div "**********" at bounding box center [815, 423] width 639 height 391
drag, startPoint x: 739, startPoint y: 362, endPoint x: 464, endPoint y: 364, distance: 275.0
click at [464, 364] on div "**********" at bounding box center [709, 424] width 914 height 499
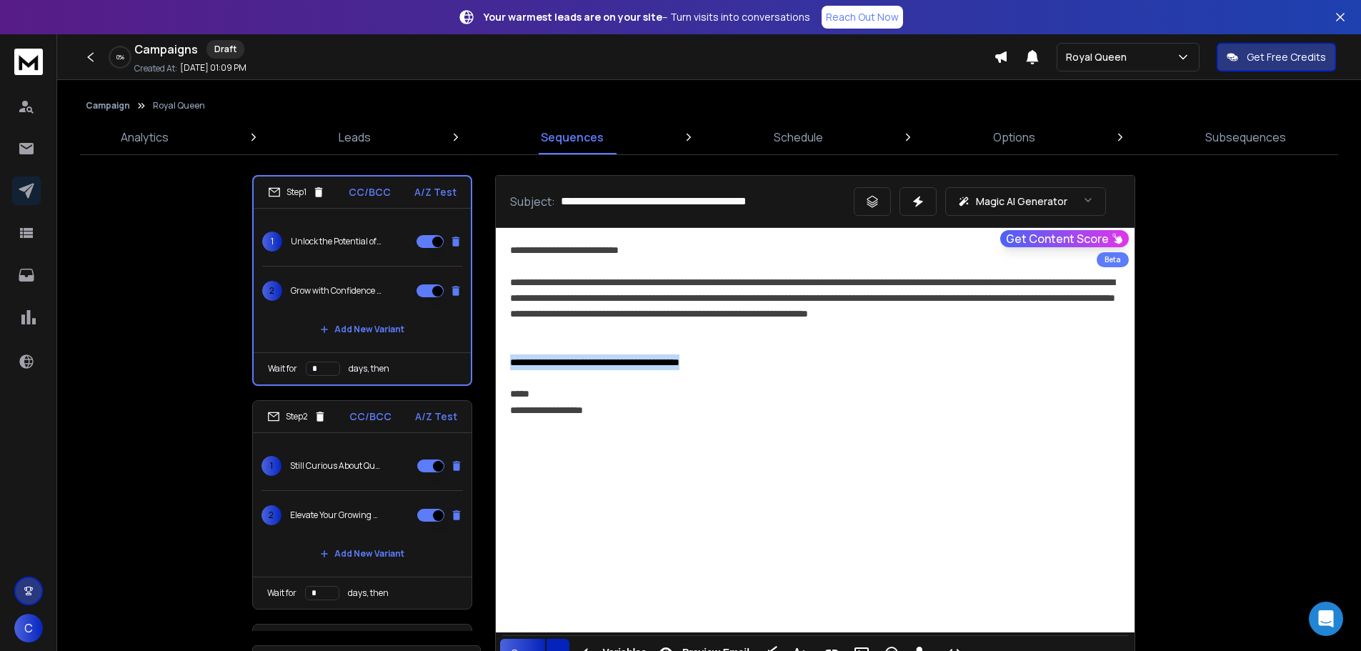
copy div "**********"
click at [344, 292] on p "Grow with Confidence - Discover RQS!" at bounding box center [336, 290] width 91 height 11
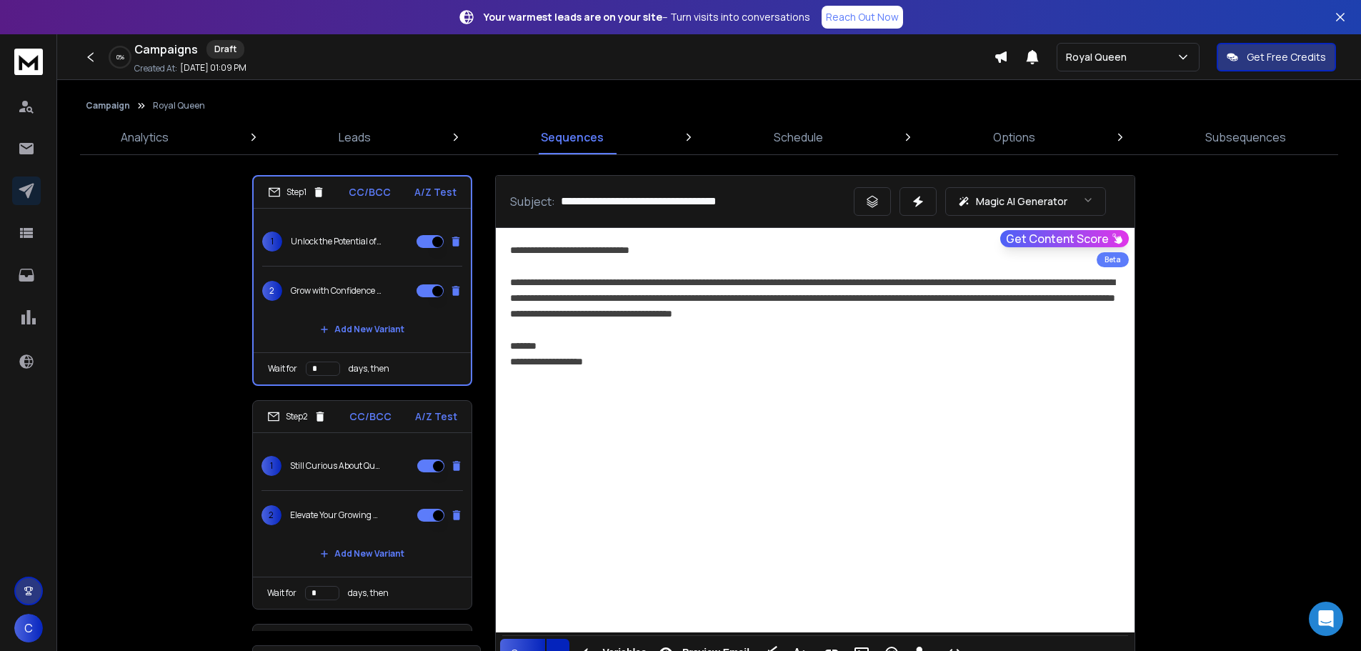
drag, startPoint x: 596, startPoint y: 331, endPoint x: 550, endPoint y: 330, distance: 46.5
click at [588, 331] on div at bounding box center [815, 330] width 610 height 16
click at [333, 454] on div "1 Still Curious About Quality Cannabis Seeds?" at bounding box center [361, 465] width 201 height 49
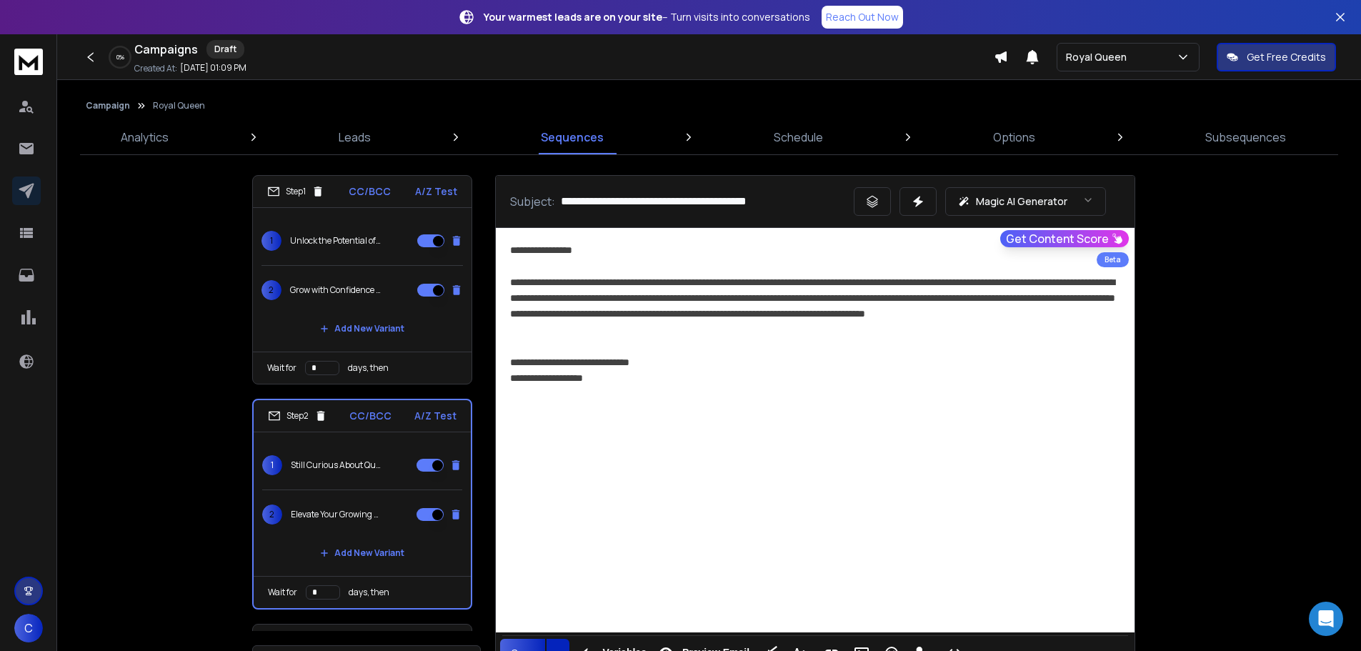
click at [687, 332] on div "**********" at bounding box center [815, 306] width 610 height 64
click at [361, 509] on p "Elevate Your Growing Experience with RQS" at bounding box center [336, 514] width 91 height 11
click at [715, 325] on div "**********" at bounding box center [815, 306] width 610 height 64
click at [321, 198] on div "Step 1 CC/BCC A/Z Test" at bounding box center [362, 192] width 219 height 32
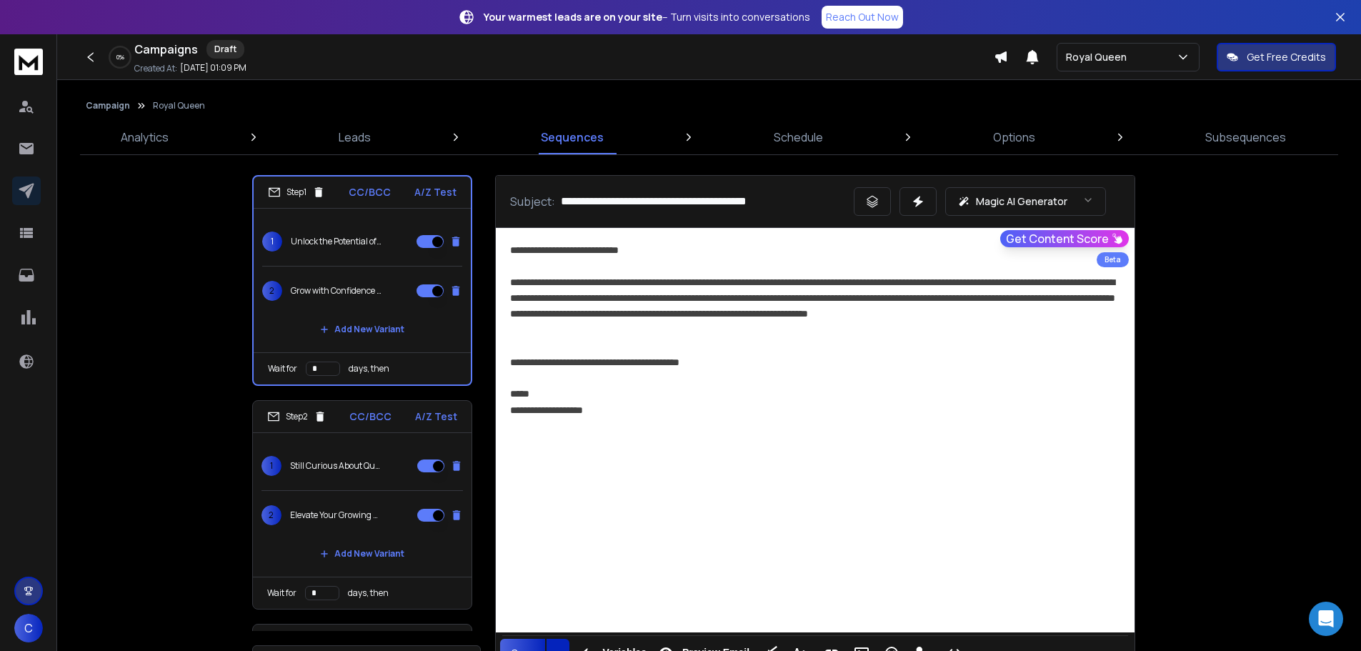
click at [321, 198] on icon at bounding box center [318, 192] width 13 height 13
click at [318, 194] on icon at bounding box center [318, 192] width 13 height 13
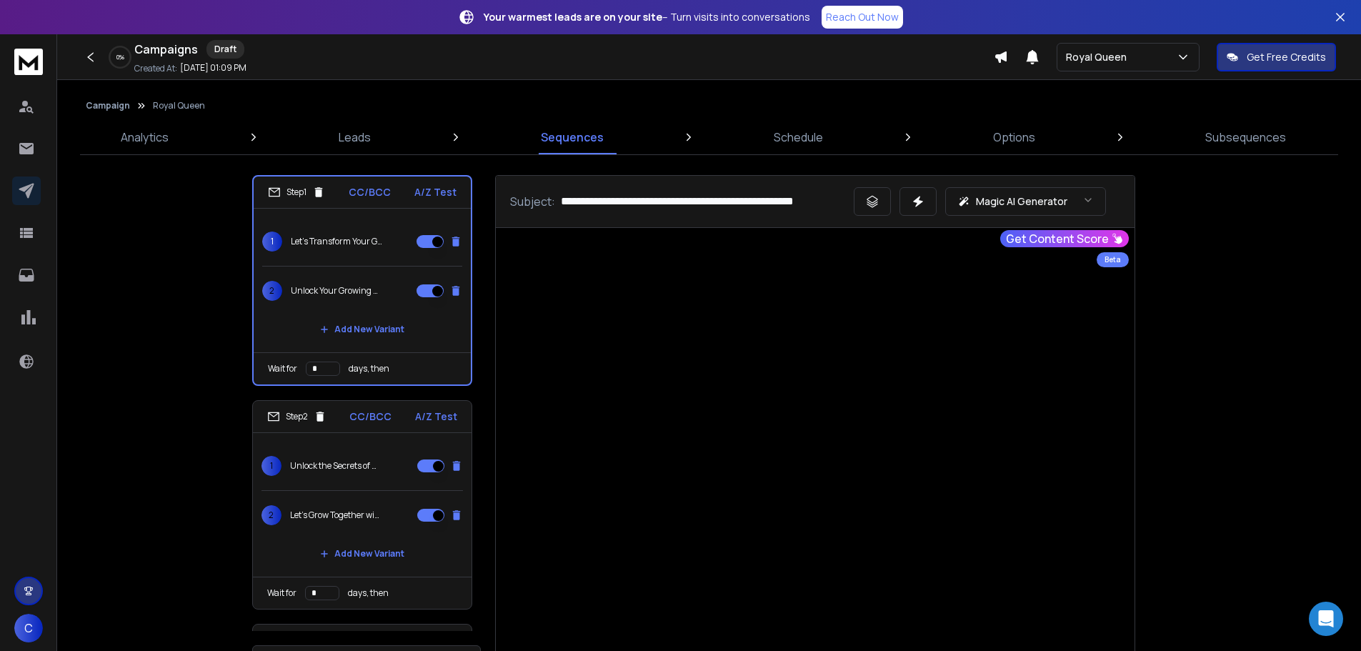
click at [318, 194] on icon at bounding box center [318, 192] width 13 height 13
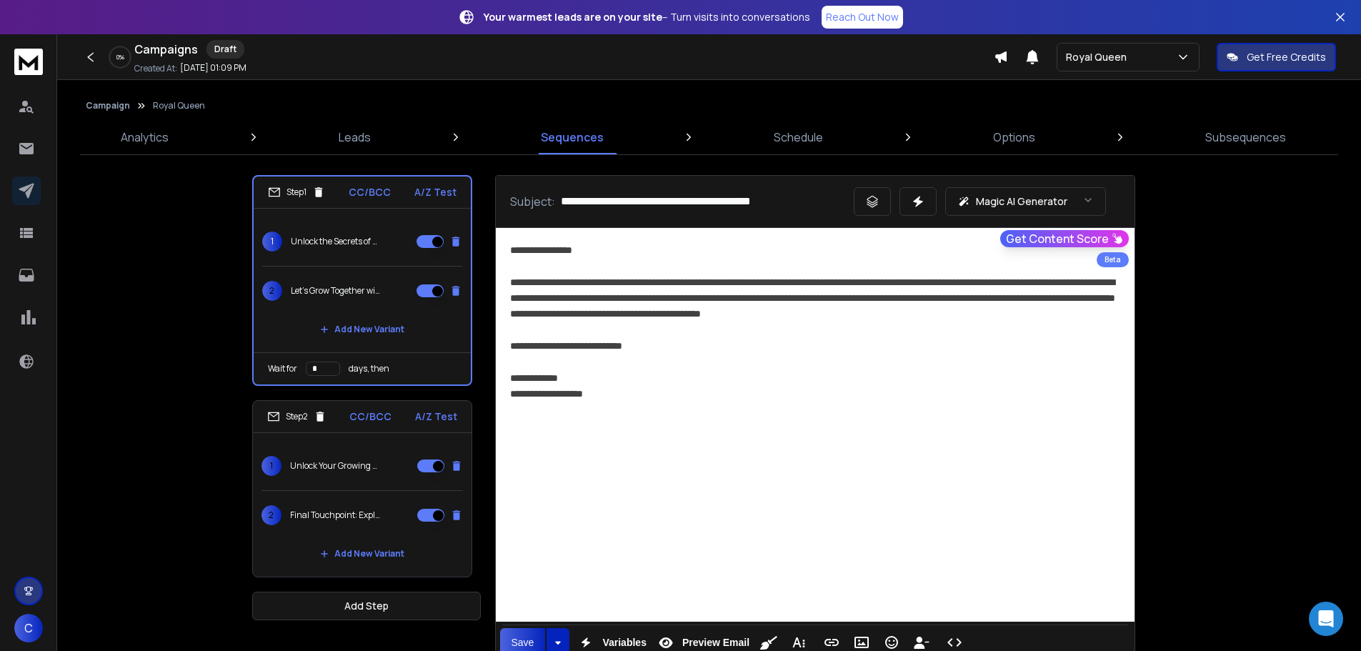
click at [317, 194] on icon at bounding box center [318, 192] width 13 height 13
type input "**********"
click at [317, 401] on div "Step 2 CC/BCC A/Z Test" at bounding box center [362, 417] width 219 height 32
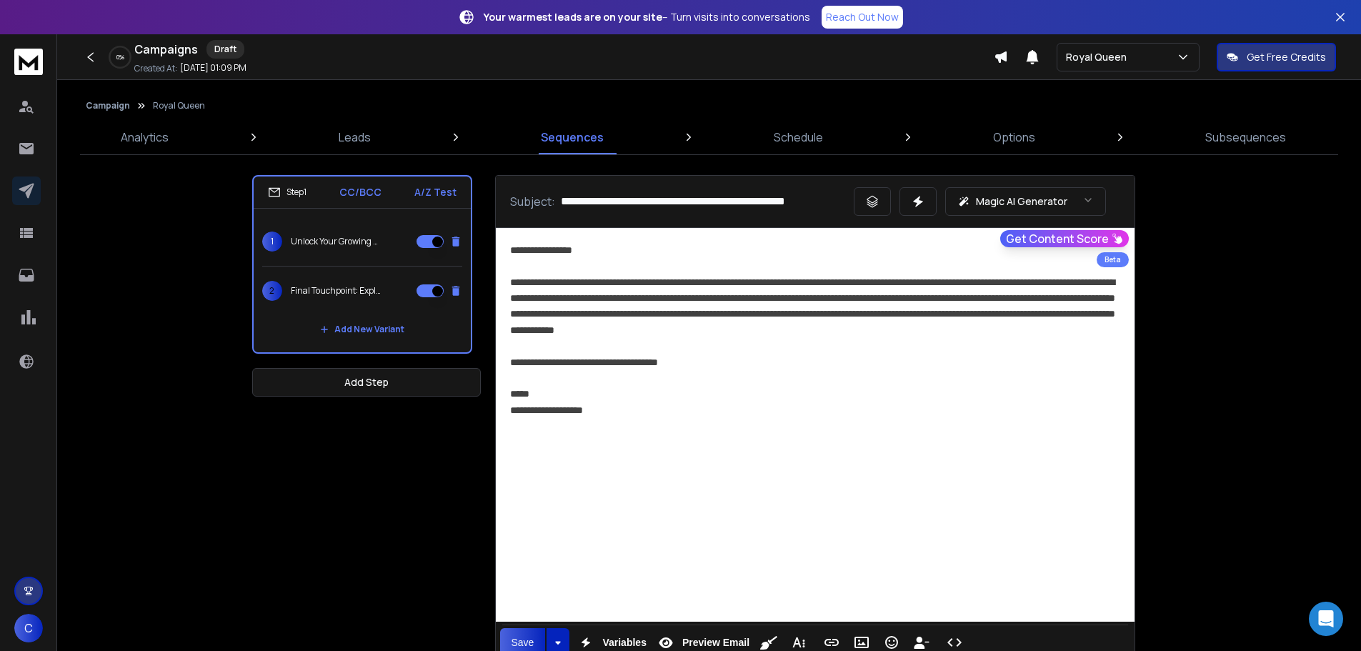
click at [317, 194] on div "Step 1 CC/BCC A/Z Test" at bounding box center [362, 192] width 217 height 32
click at [318, 186] on div "Step 1 CC/BCC A/Z Test" at bounding box center [362, 192] width 217 height 32
click at [289, 191] on div "Step 1" at bounding box center [287, 192] width 39 height 13
click at [449, 288] on icon at bounding box center [455, 290] width 13 height 13
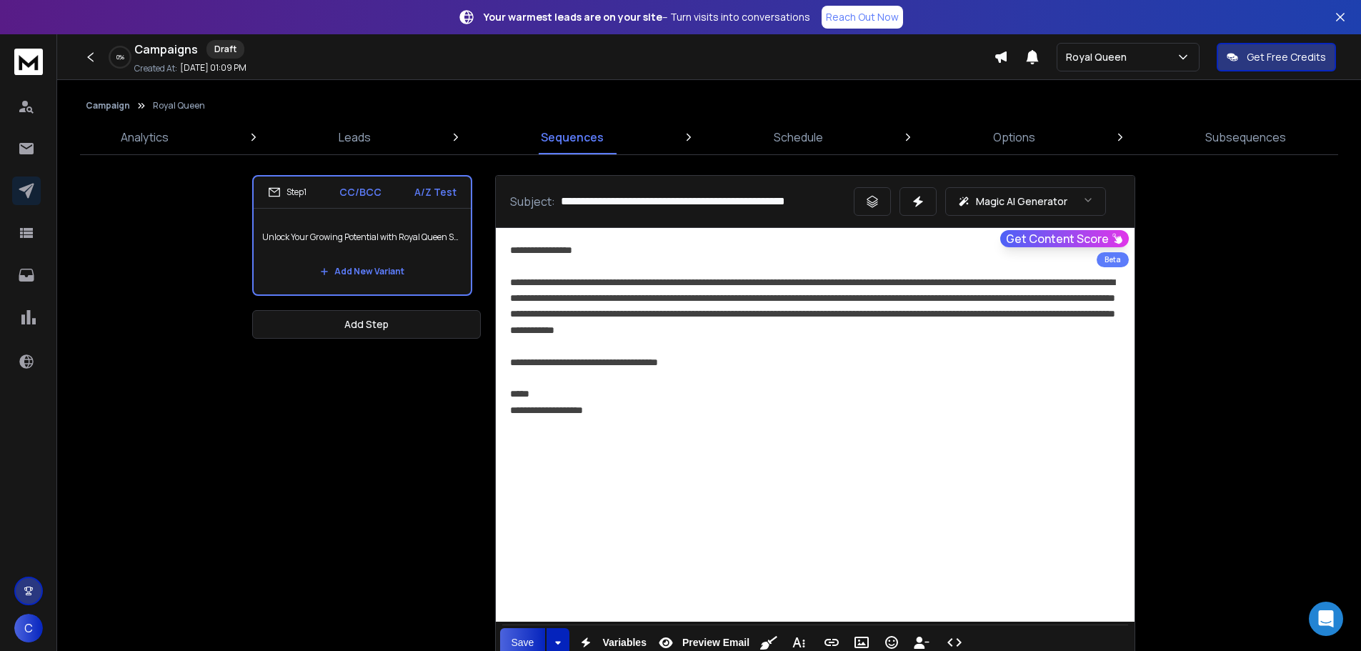
click at [442, 236] on p "Unlock Your Growing Potential with Royal Queen Seeds" at bounding box center [362, 237] width 200 height 40
click at [582, 139] on p "Sequences" at bounding box center [572, 137] width 63 height 17
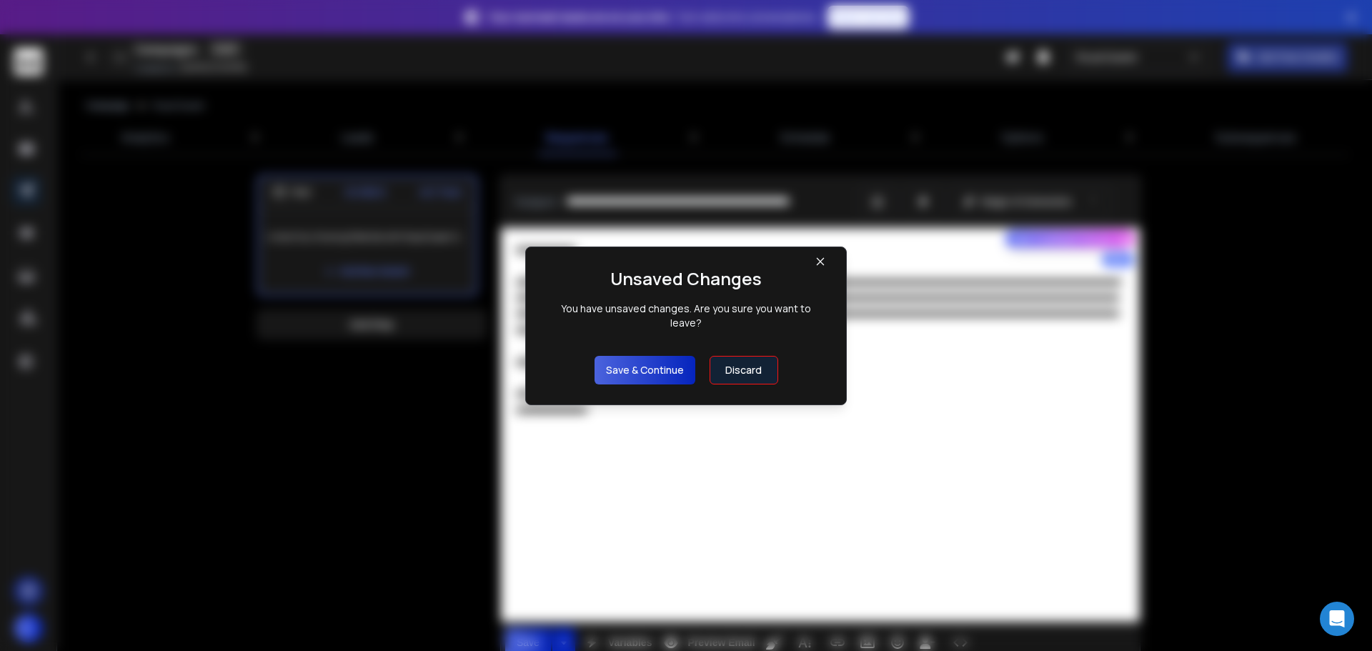
drag, startPoint x: 748, startPoint y: 359, endPoint x: 736, endPoint y: 360, distance: 11.5
click at [739, 359] on button "Discard" at bounding box center [743, 370] width 69 height 29
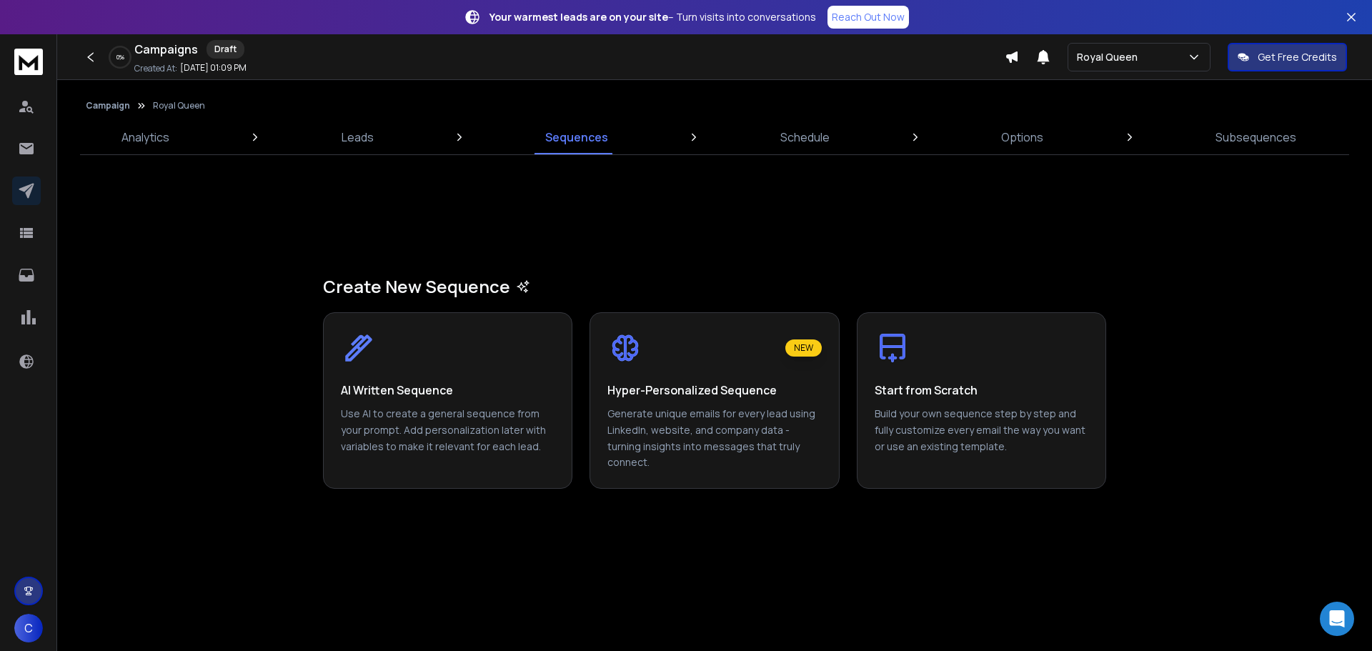
click at [385, 403] on div "AI Written Sequence Use AI to create a general sequence from your prompt. Add p…" at bounding box center [448, 400] width 248 height 175
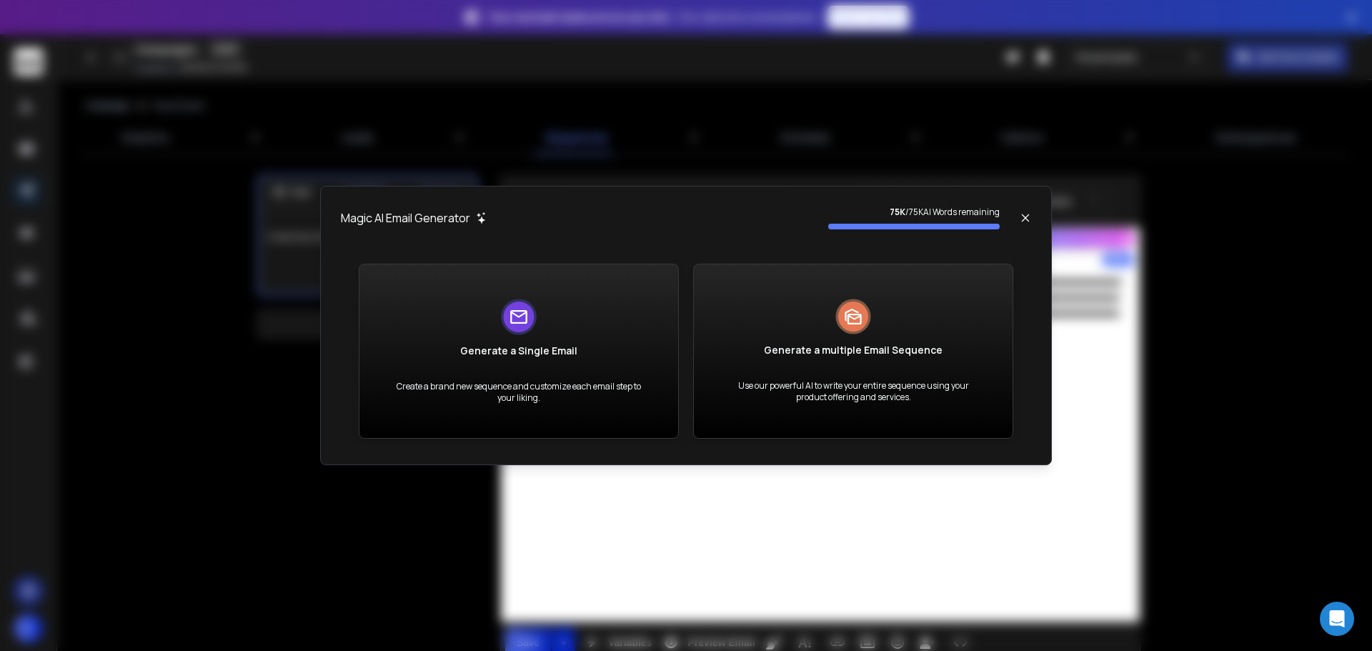
click at [887, 335] on div "Generate a multiple Email Sequence" at bounding box center [853, 328] width 250 height 59
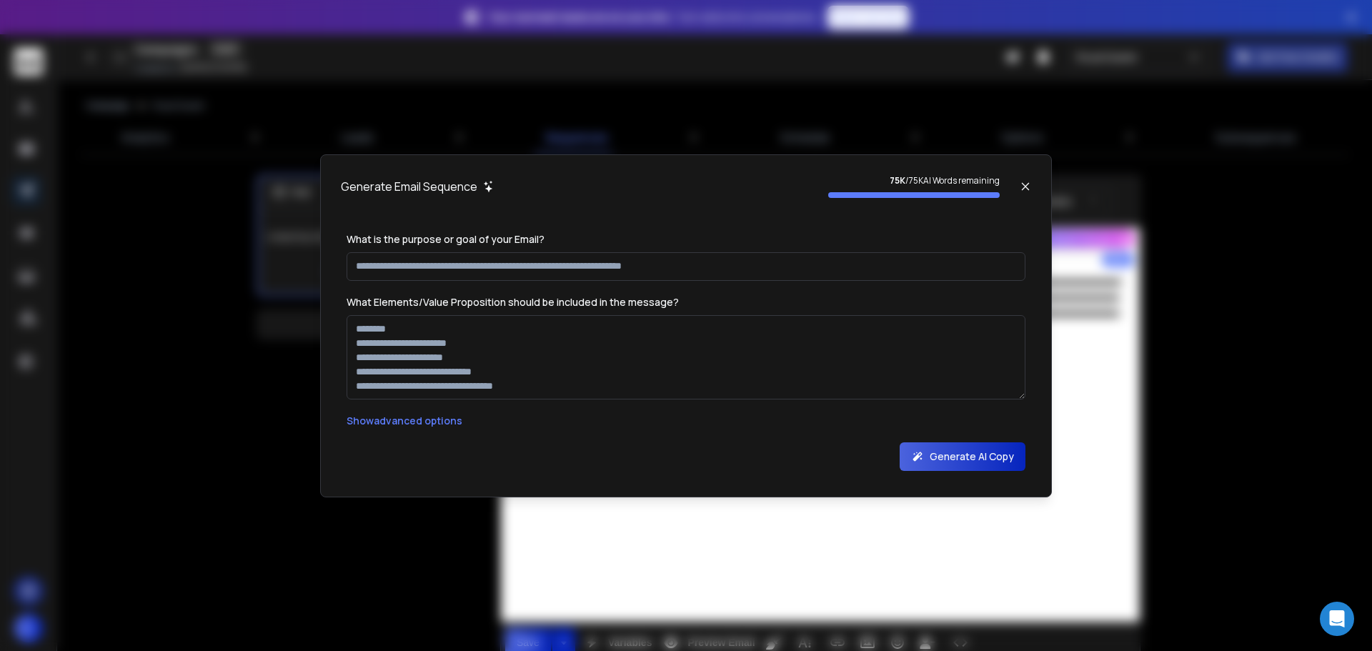
click at [481, 259] on input at bounding box center [685, 266] width 679 height 29
type input "**********"
click at [481, 326] on textarea at bounding box center [685, 357] width 679 height 84
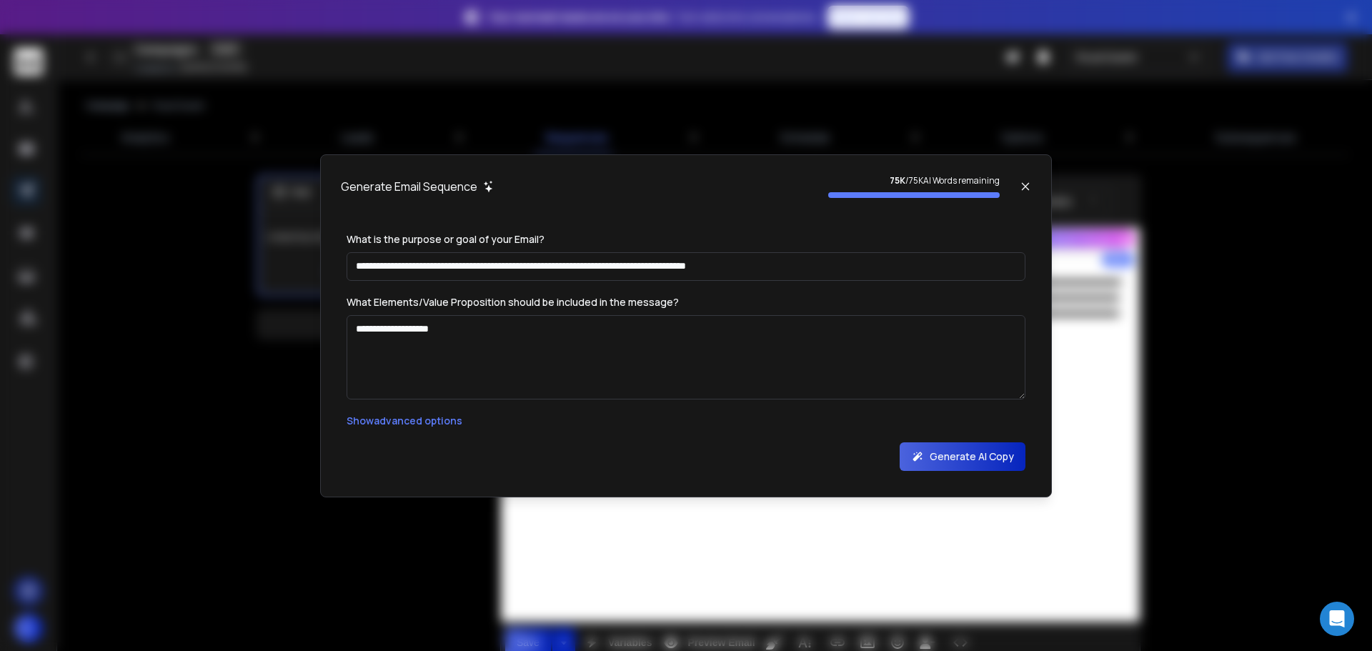
click at [502, 331] on textarea "**********" at bounding box center [685, 357] width 679 height 84
paste textarea "**********"
click at [401, 425] on p "Show advanced options" at bounding box center [685, 421] width 679 height 14
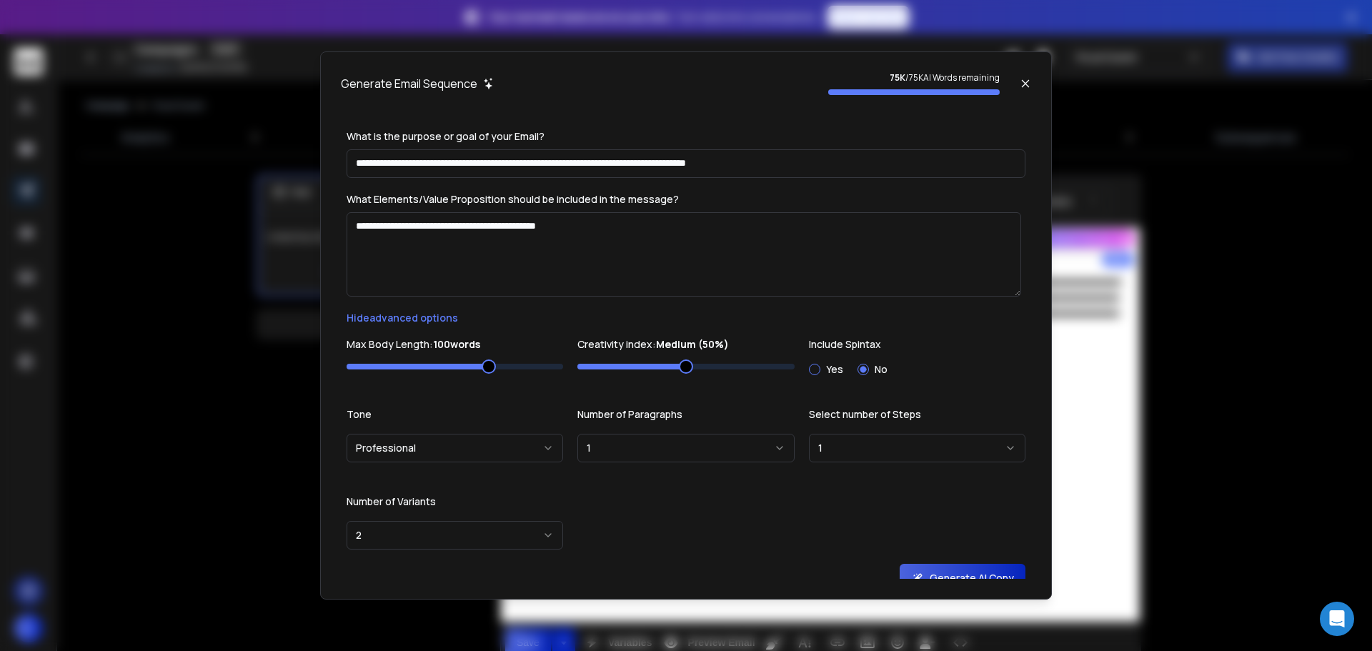
click at [359, 249] on textarea "**********" at bounding box center [683, 254] width 674 height 84
paste textarea "**********"
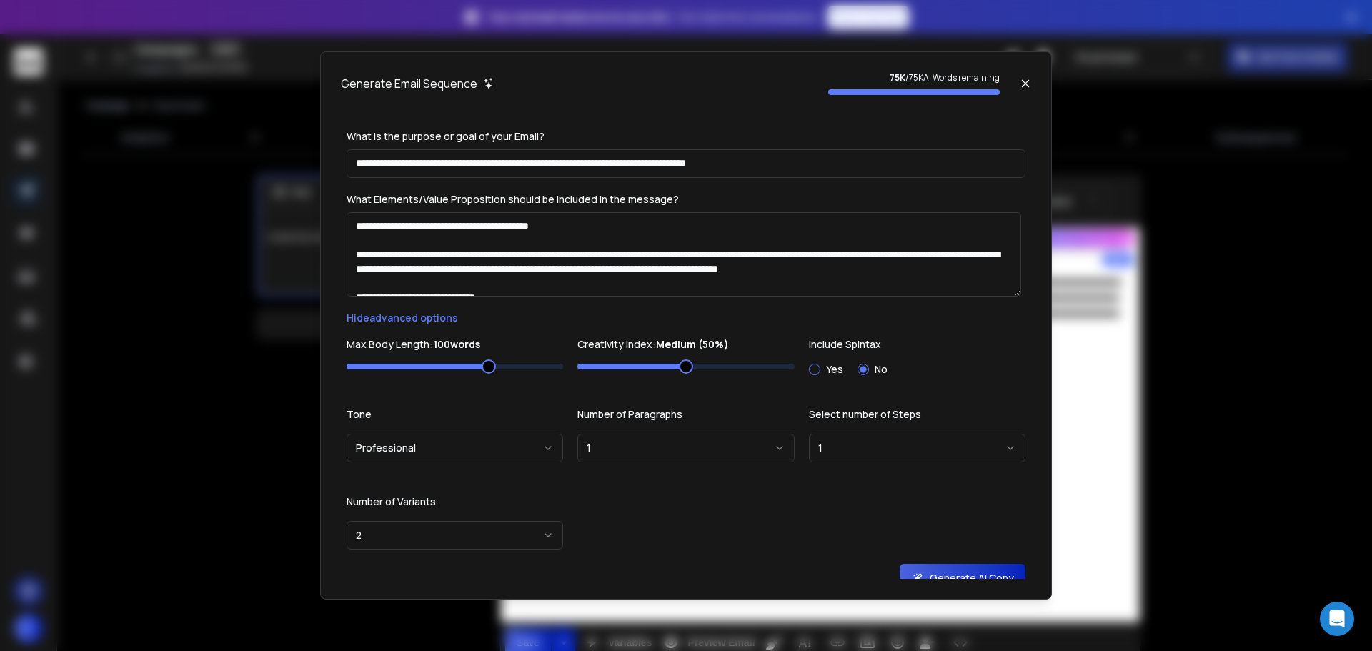
scroll to position [265, 0]
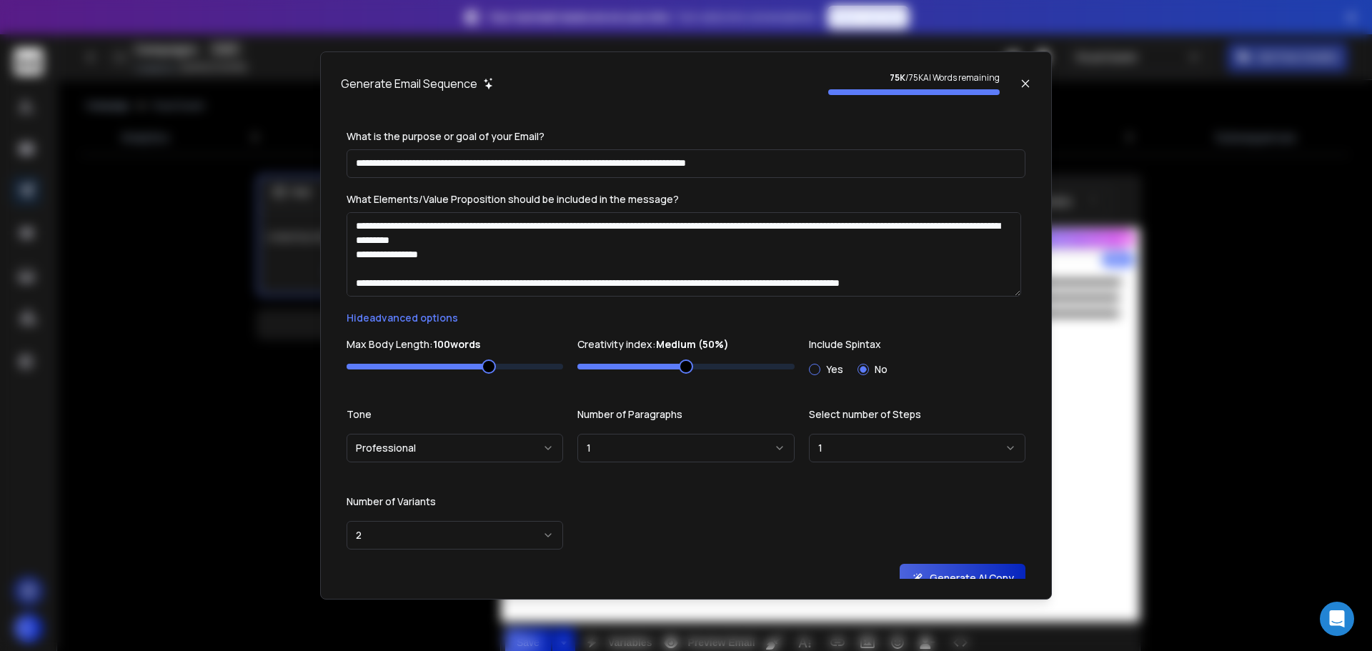
type textarea "**********"
click at [522, 444] on button "Professional" at bounding box center [454, 448] width 216 height 29
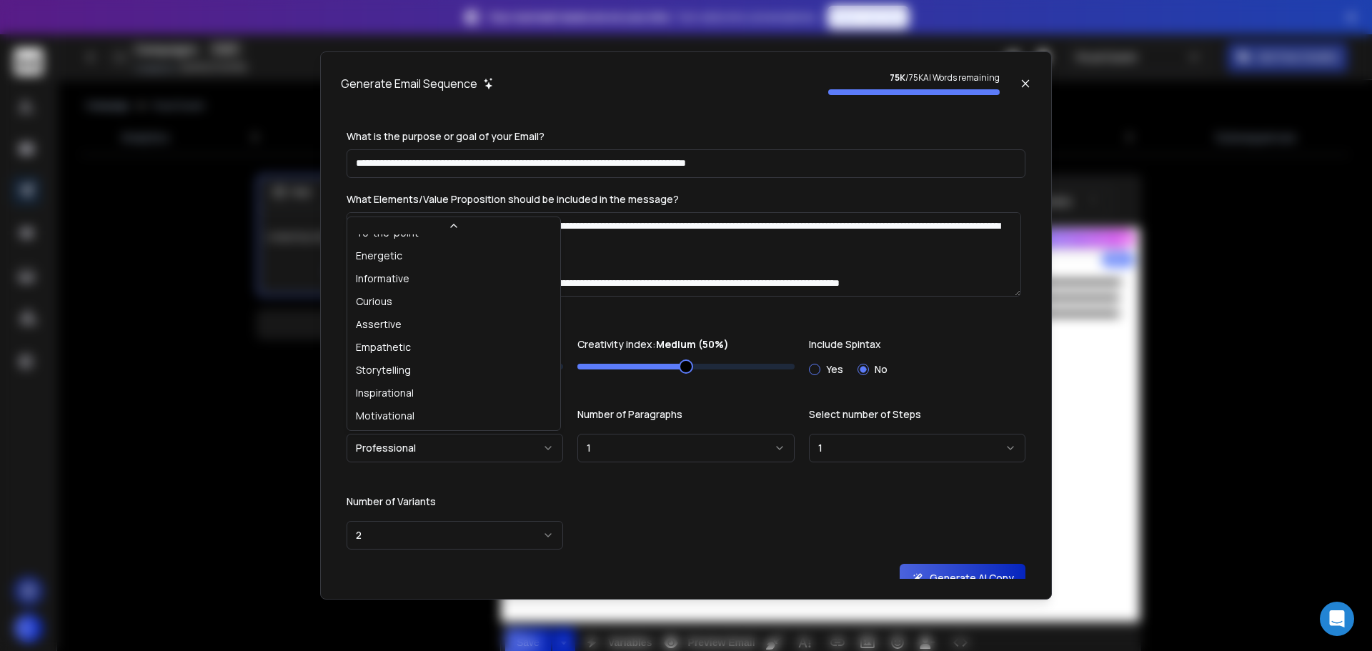
scroll to position [61, 0]
select select "**********"
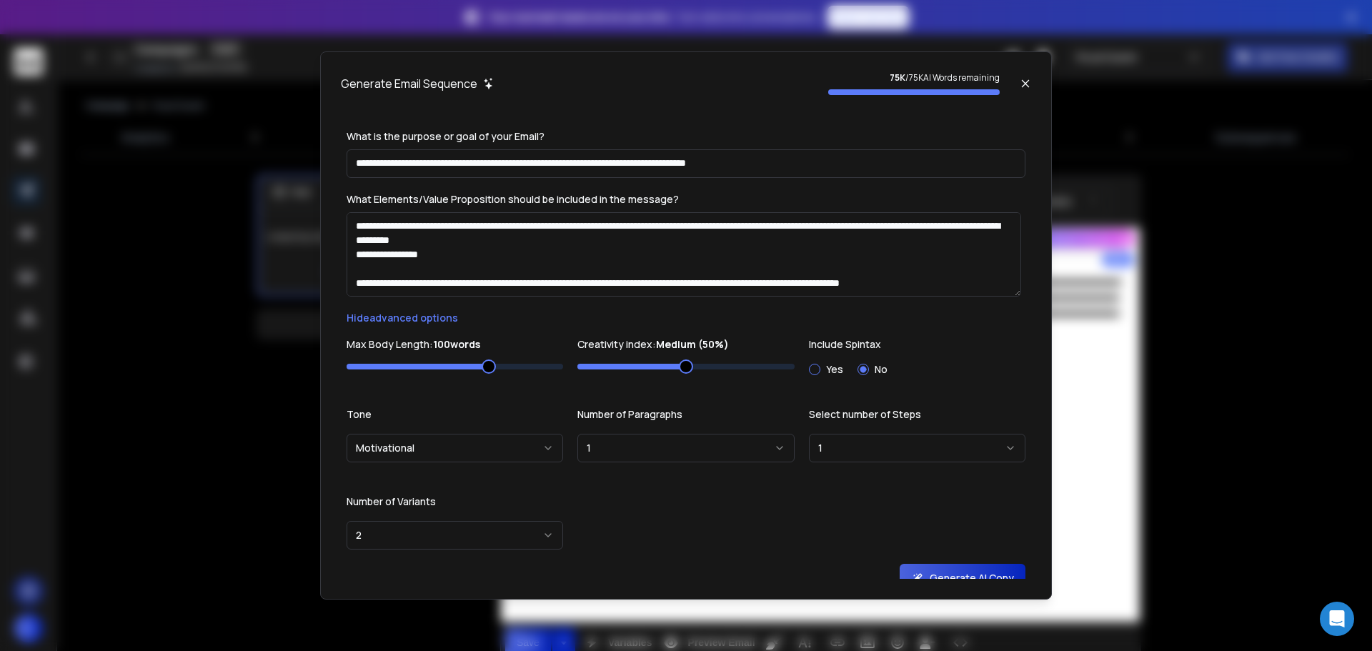
click at [776, 446] on icon "button" at bounding box center [779, 447] width 11 height 11
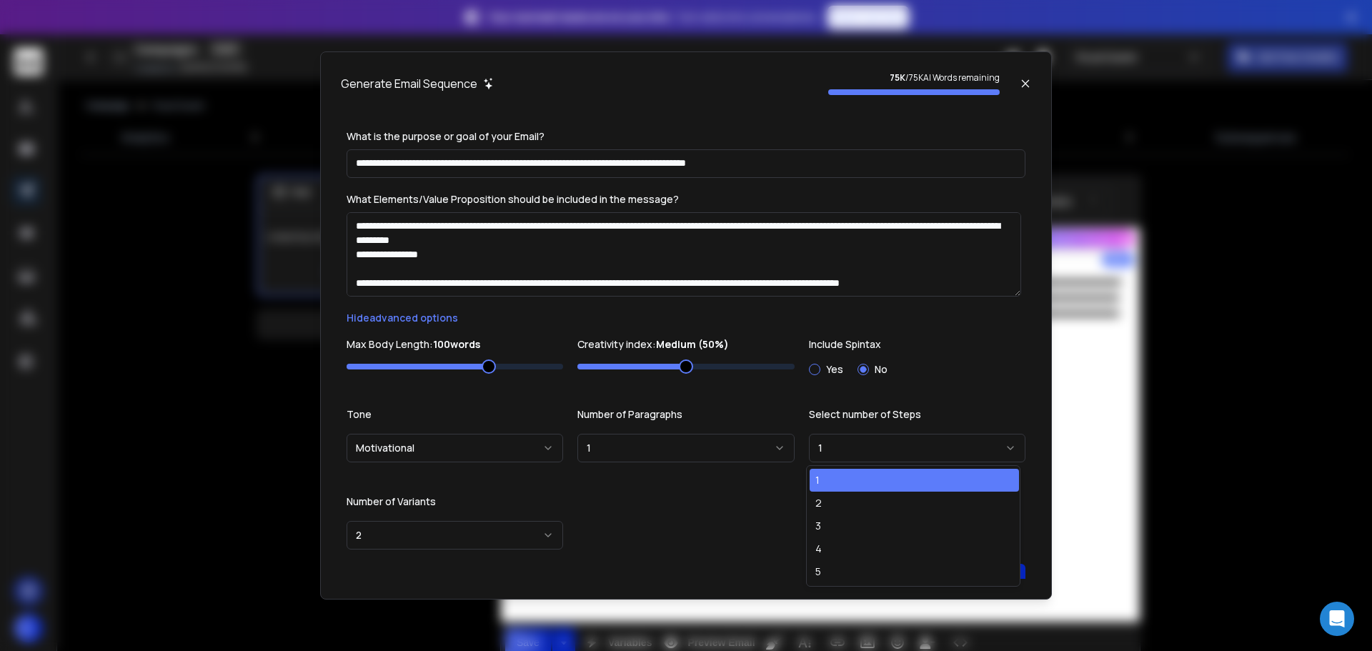
click at [882, 446] on button "1" at bounding box center [917, 448] width 216 height 29
select select "*"
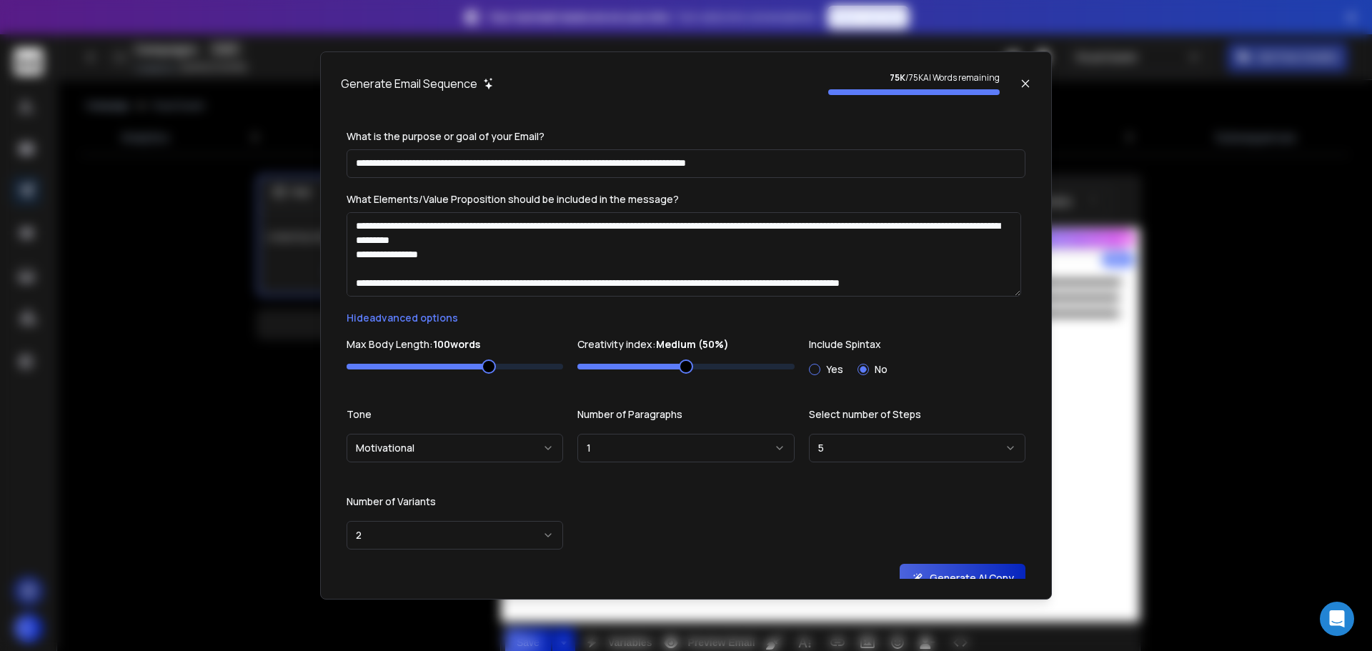
click at [809, 366] on div "Yes" at bounding box center [826, 369] width 34 height 11
click at [811, 369] on button "Yes" at bounding box center [814, 369] width 11 height 11
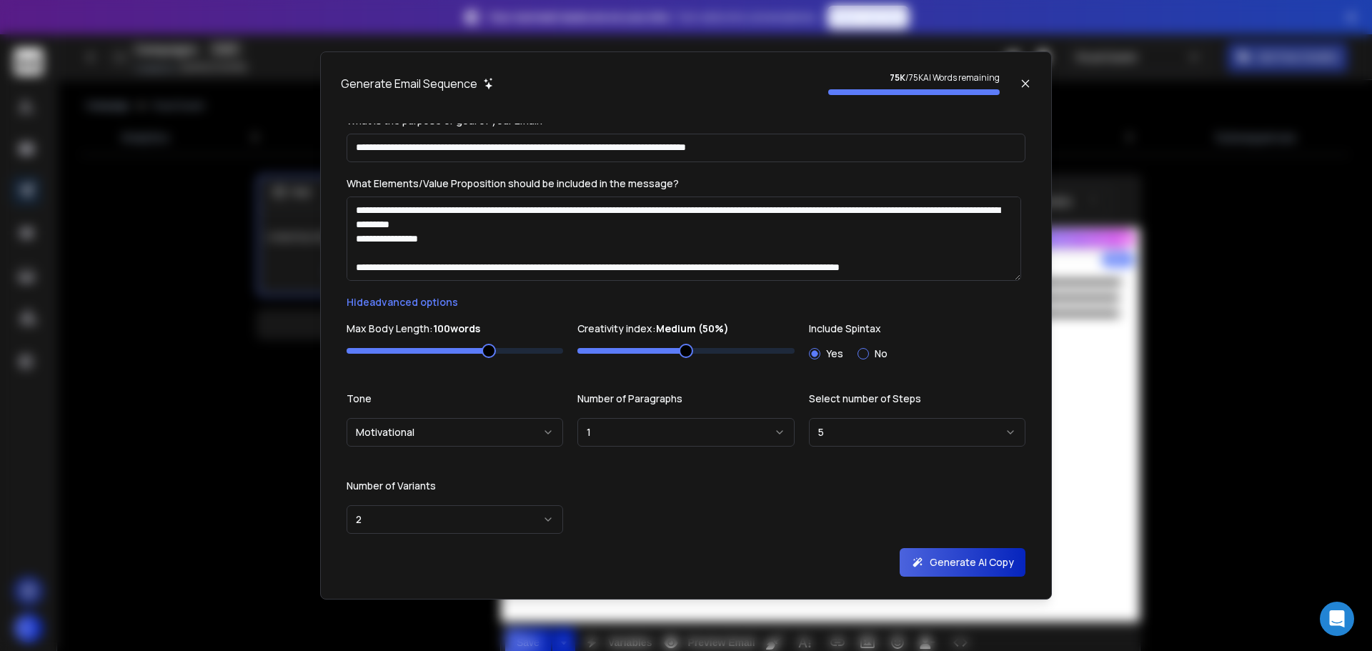
scroll to position [19, 0]
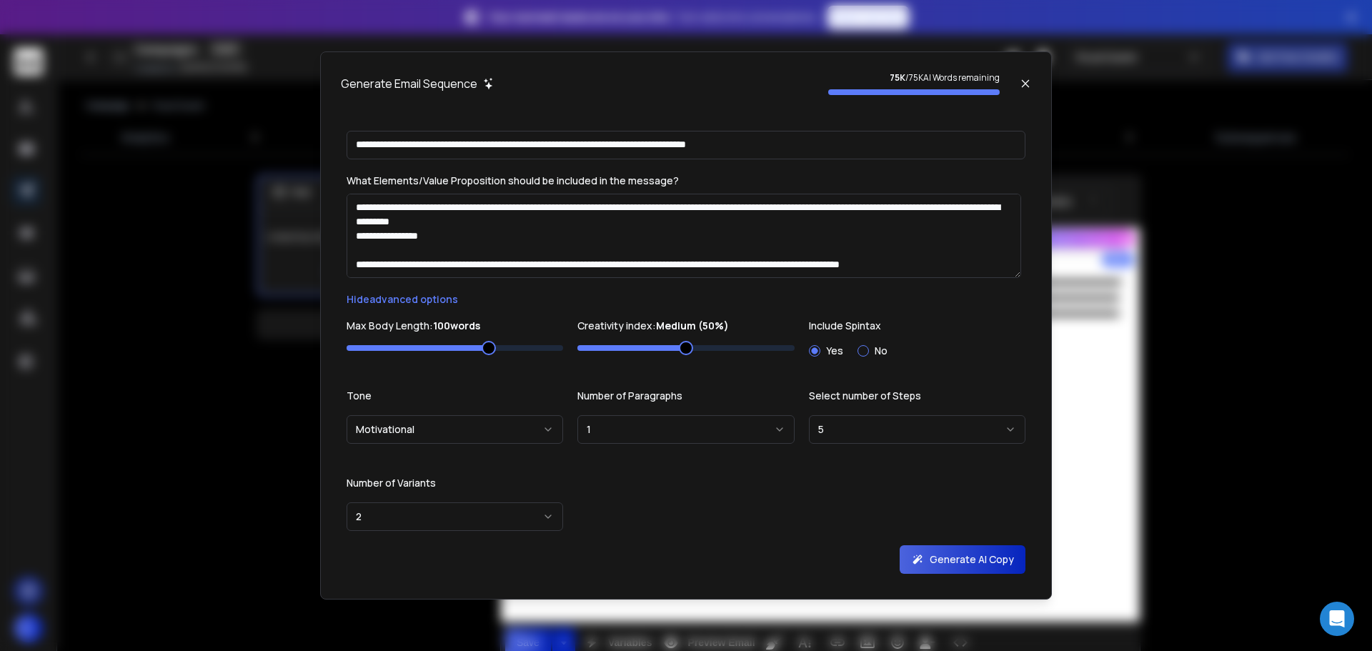
click at [946, 554] on button "Generate AI Copy" at bounding box center [962, 559] width 126 height 29
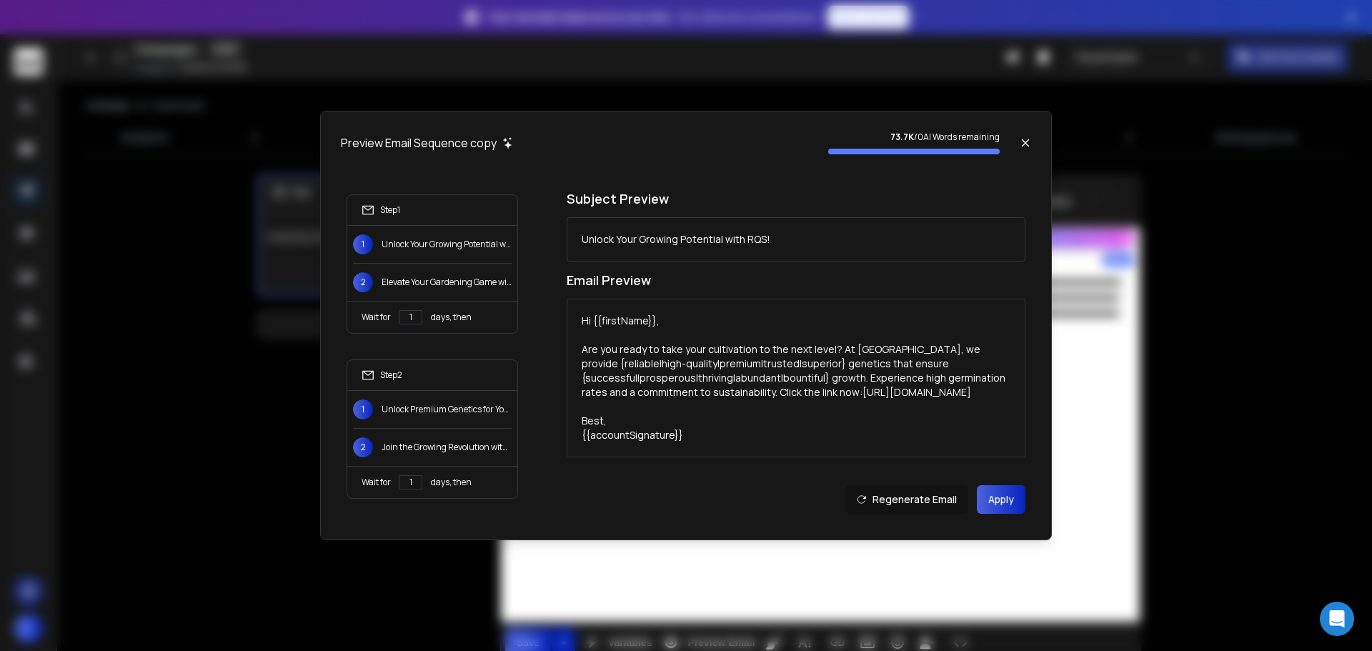
click at [456, 237] on div "1 Unlock Your Growing Potential with RQS!" at bounding box center [432, 244] width 159 height 20
click at [456, 276] on p "Elevate Your Gardening Game with Royal Queen Seeds!" at bounding box center [446, 281] width 130 height 11
click at [449, 399] on div "1 Unlock Premium Genetics for Your Garden!" at bounding box center [432, 409] width 159 height 20
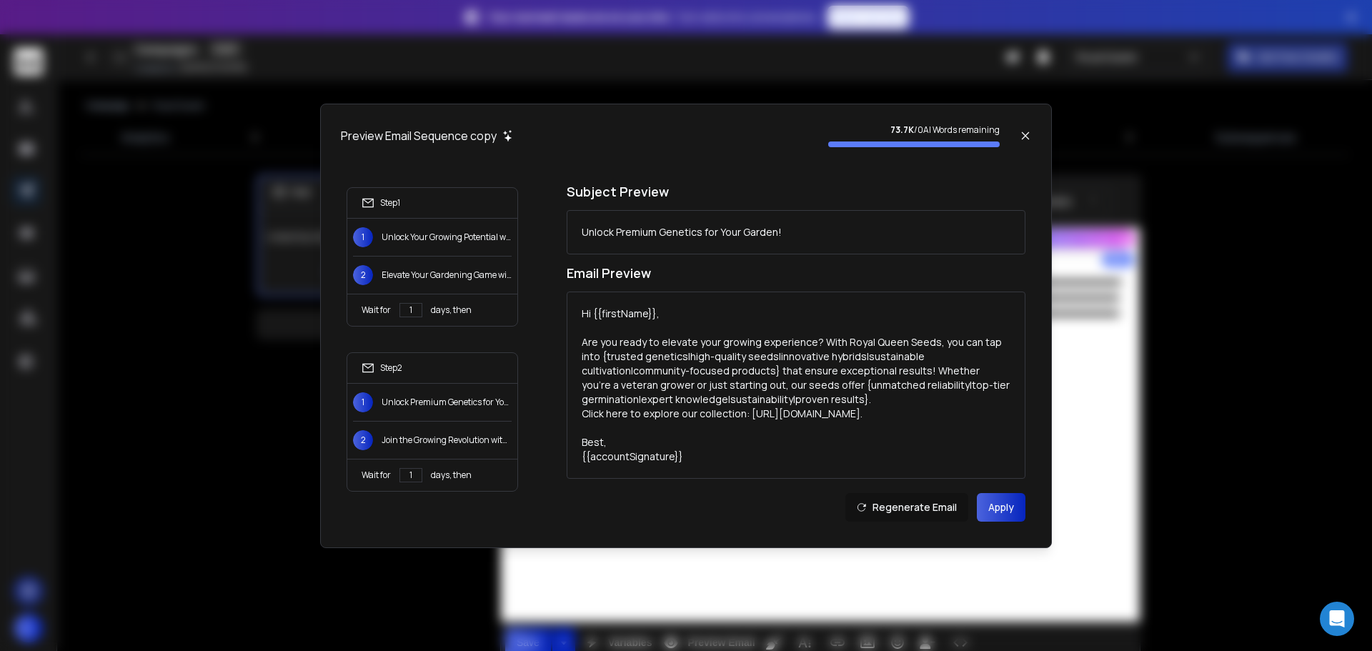
click at [440, 434] on p "Join the Growing Revolution with Royal Queen Seeds!" at bounding box center [446, 439] width 130 height 11
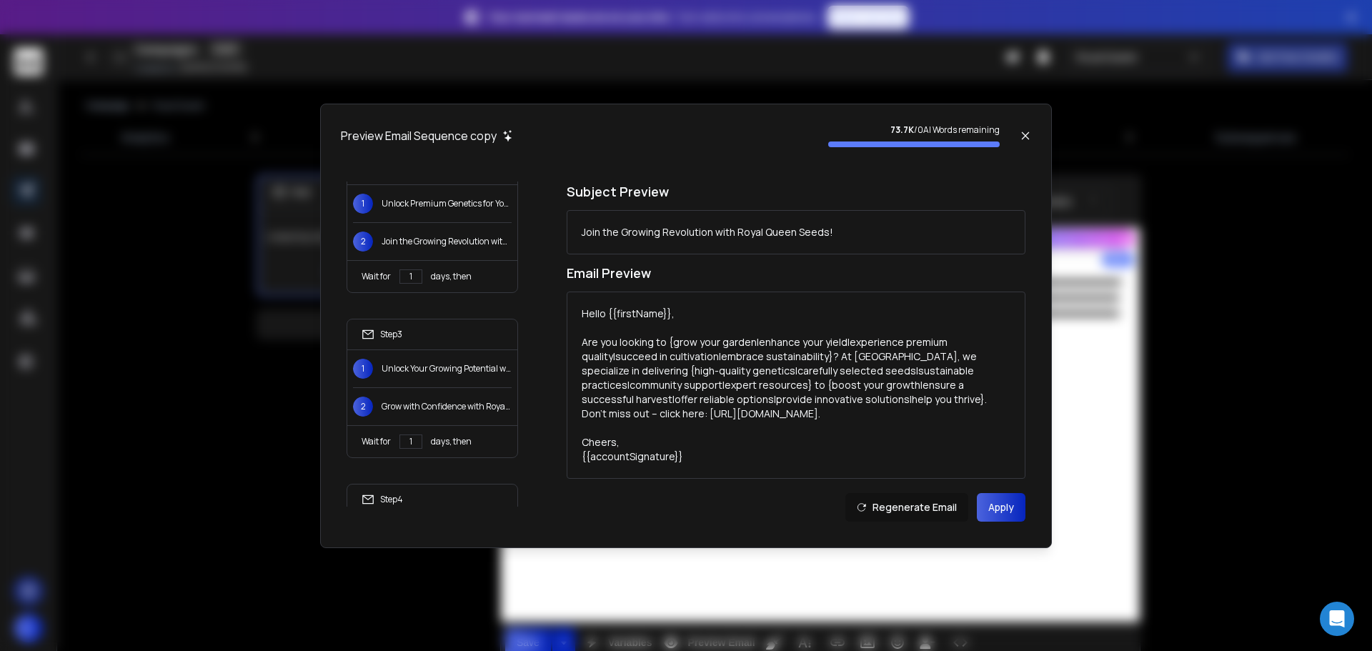
scroll to position [286, 0]
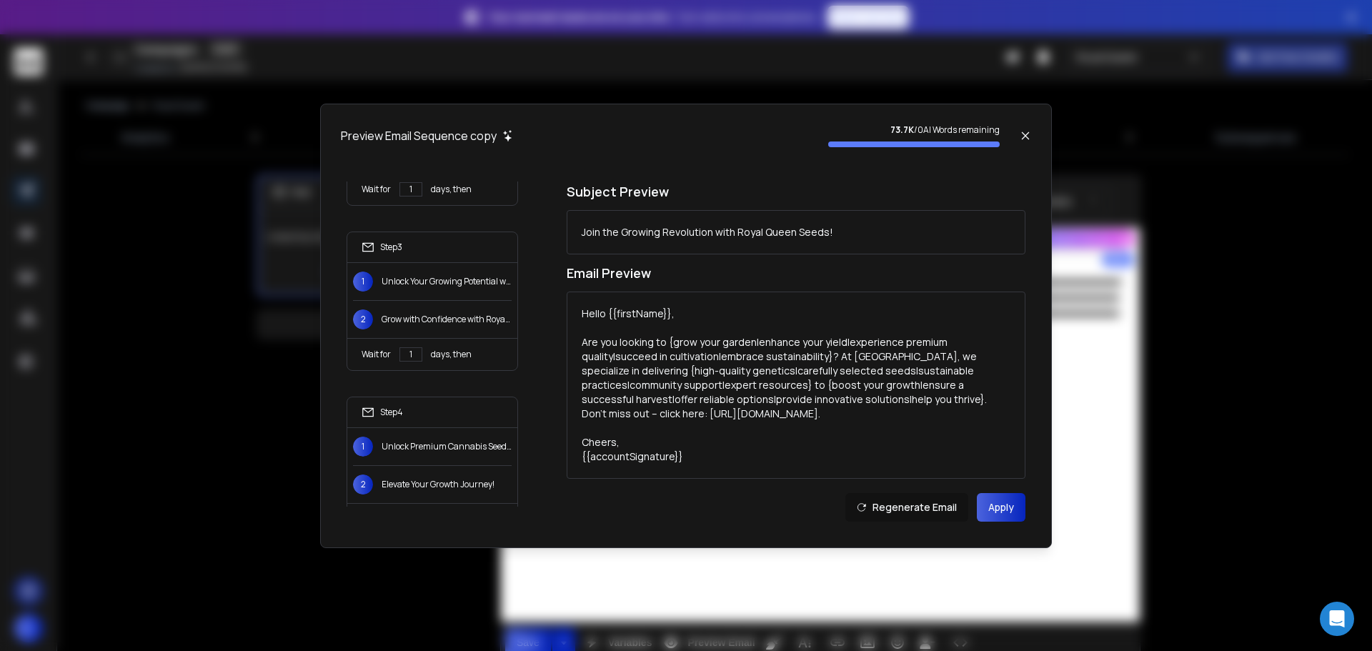
click at [448, 279] on p "Unlock Your Growing Potential with Royal Queen Seeds!" at bounding box center [446, 281] width 130 height 11
click at [447, 324] on p "Grow with Confidence with Royal Queen Seeds!" at bounding box center [446, 319] width 130 height 11
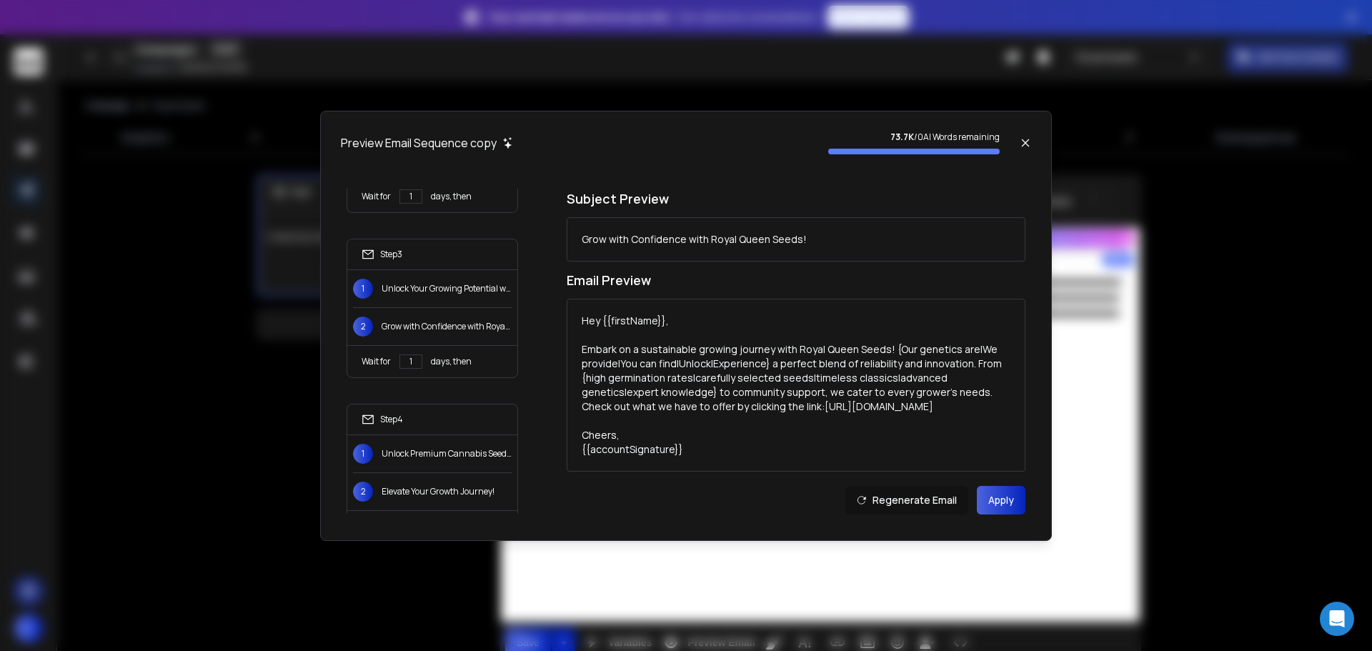
click at [460, 446] on div "1 Unlock Premium Cannabis Seeds Today!" at bounding box center [432, 454] width 159 height 20
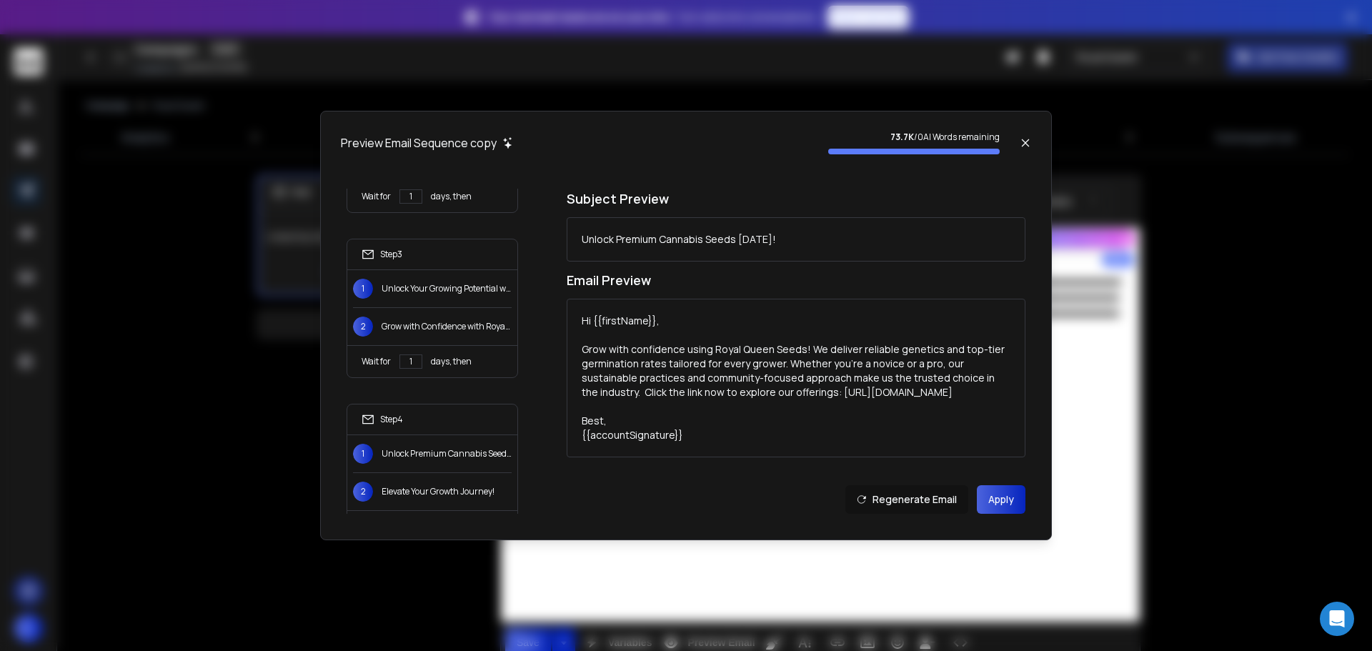
click at [458, 489] on p "Elevate Your Growth Journey!" at bounding box center [437, 491] width 113 height 11
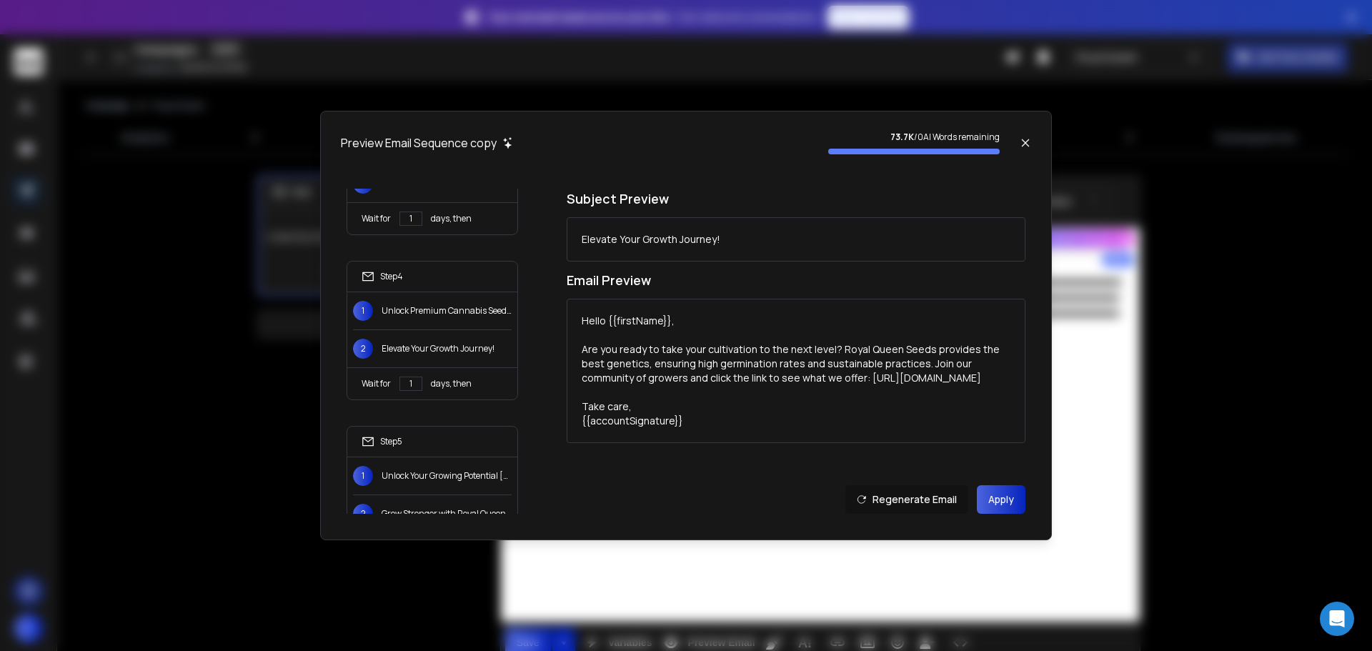
scroll to position [453, 0]
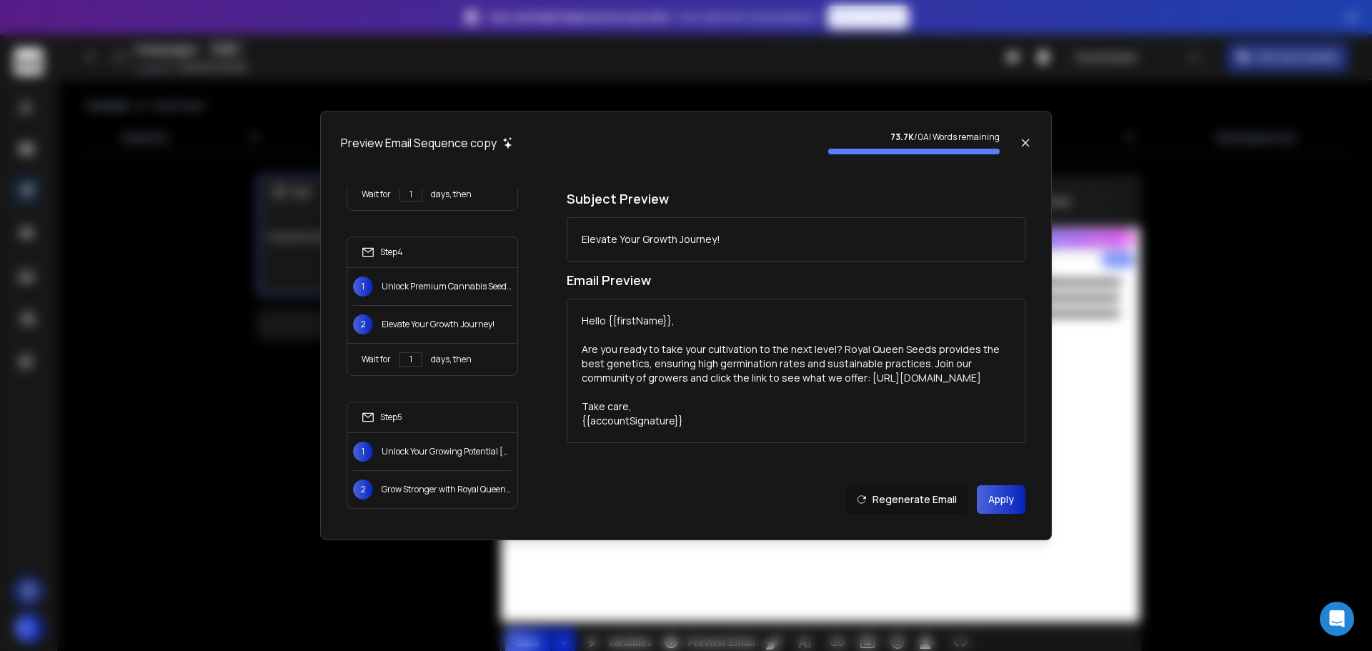
click at [456, 448] on p "Unlock Your Growing Potential Today!" at bounding box center [446, 451] width 130 height 11
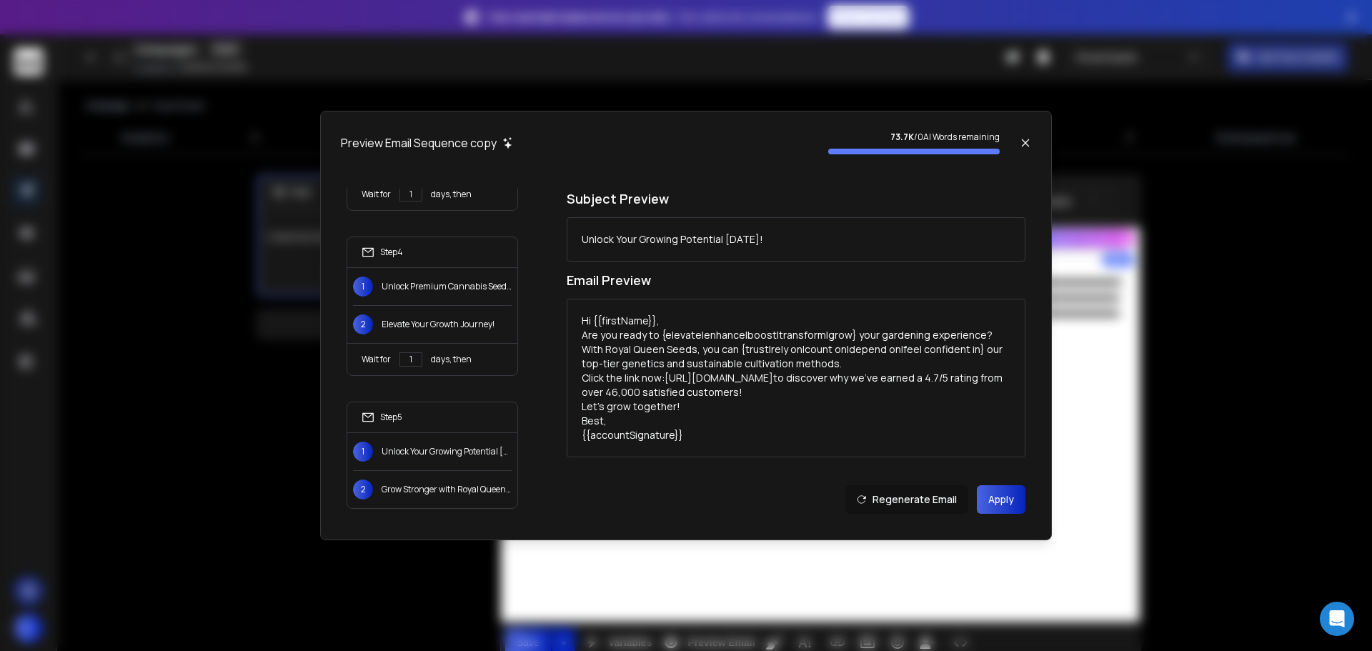
click at [460, 488] on p "Grow Stronger with Royal Queen Seeds!" at bounding box center [446, 489] width 130 height 11
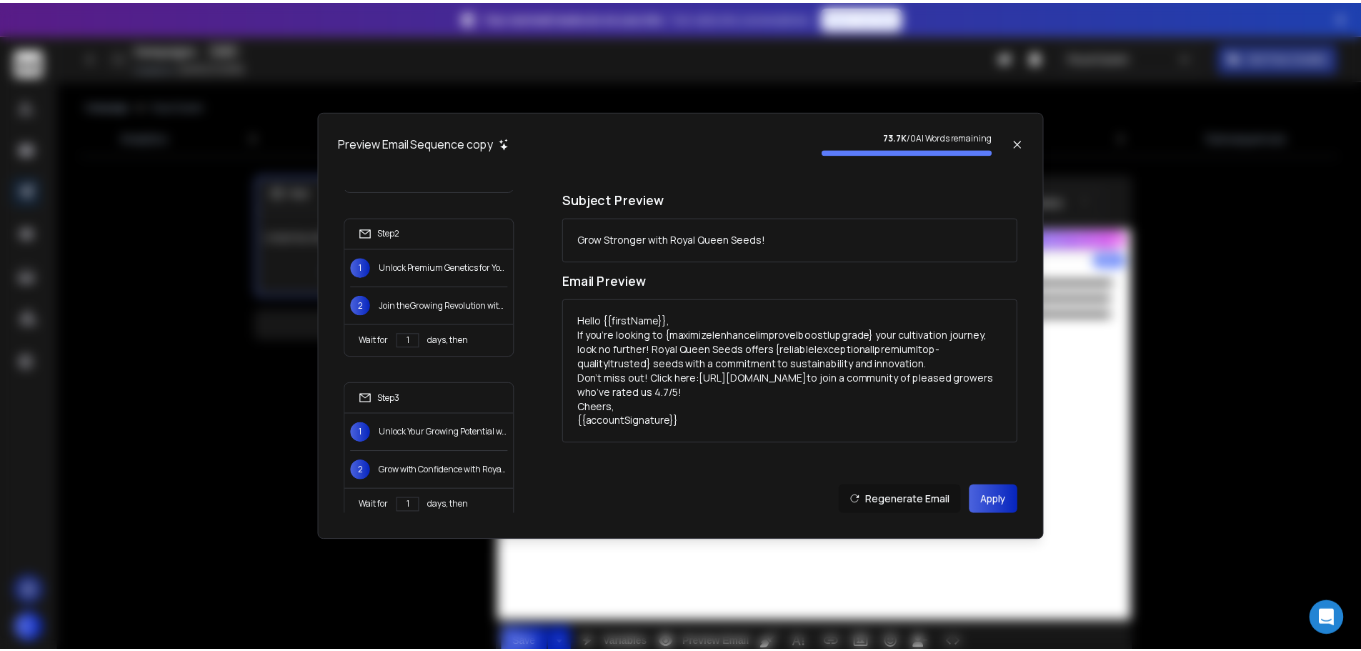
scroll to position [0, 0]
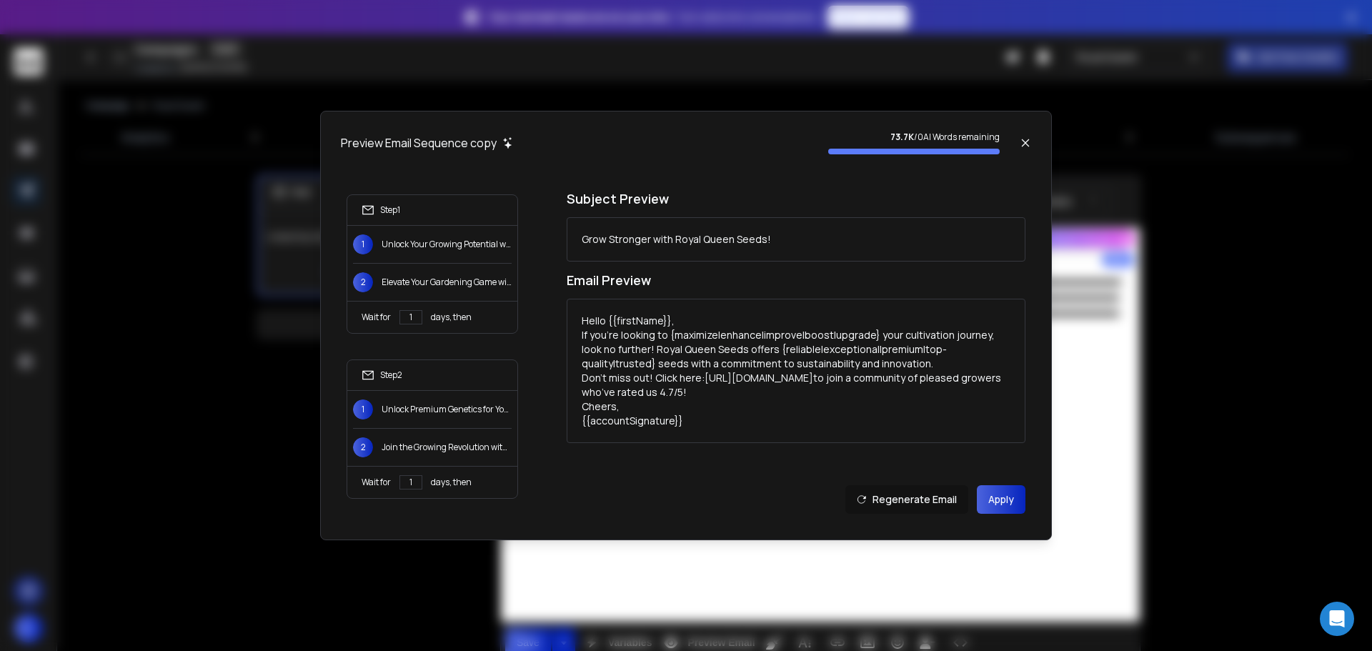
click at [996, 499] on button "Apply" at bounding box center [1000, 499] width 49 height 29
type input "**********"
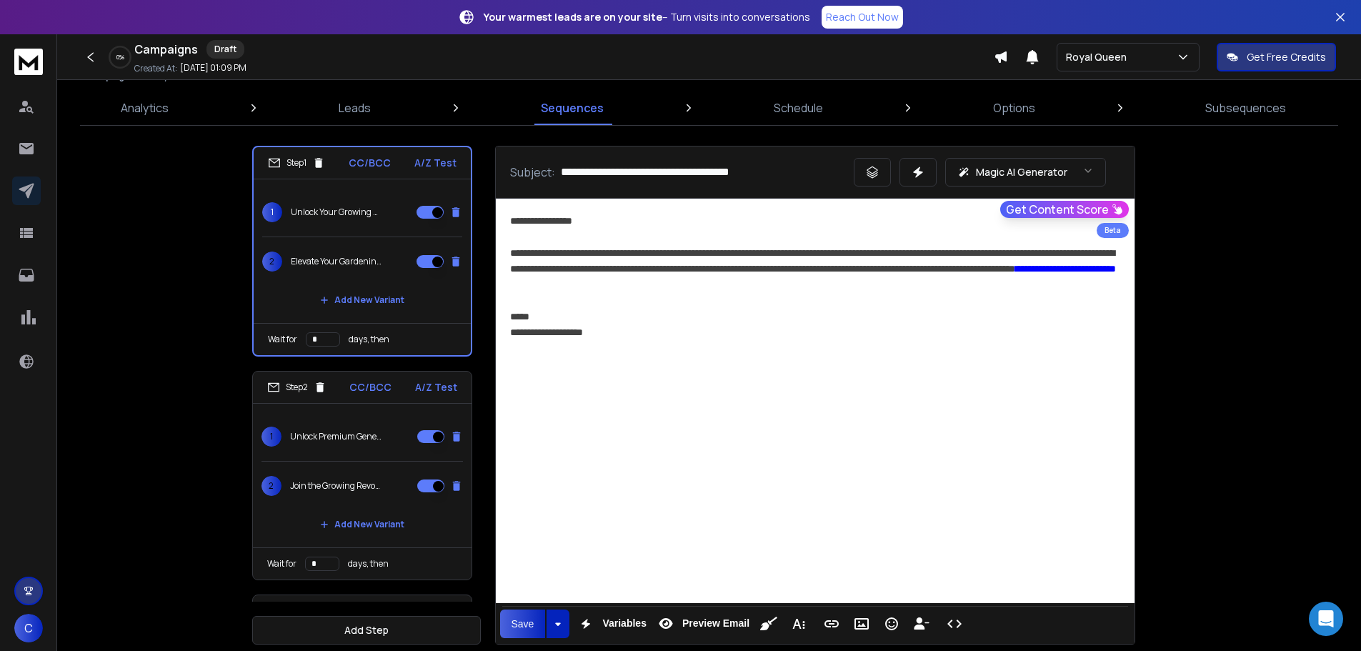
scroll to position [43, 0]
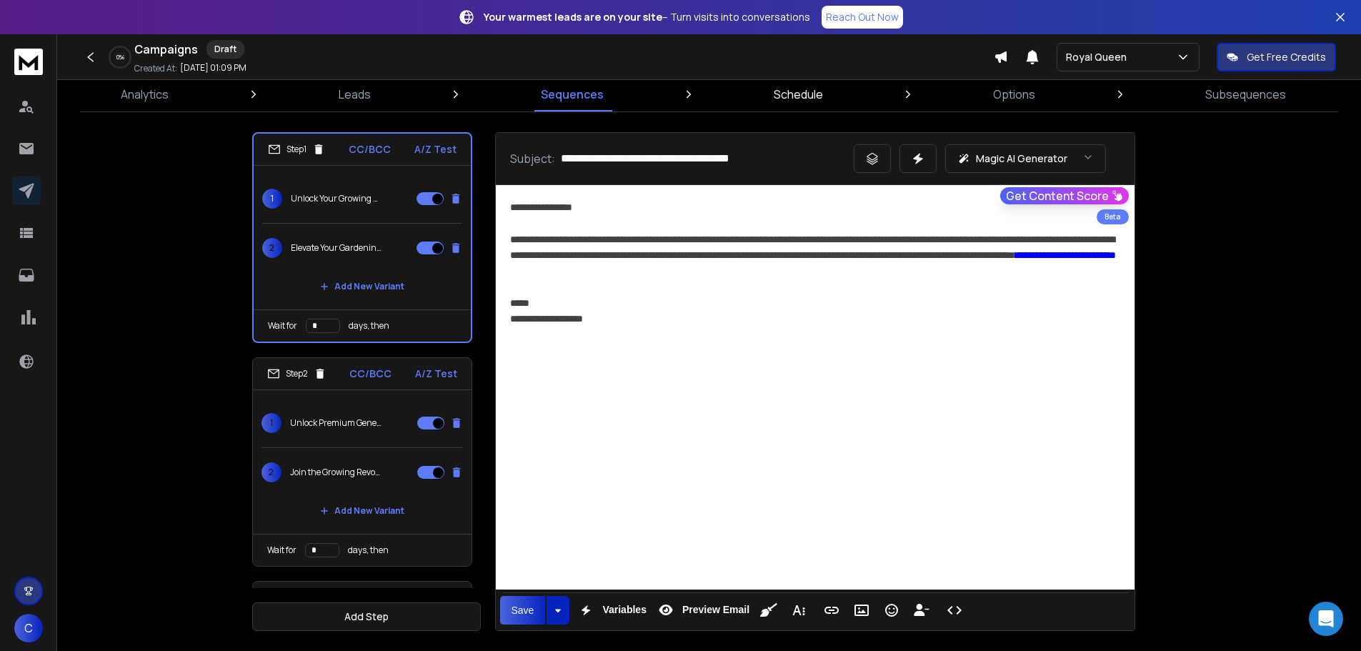
click at [789, 97] on p "Schedule" at bounding box center [798, 94] width 49 height 17
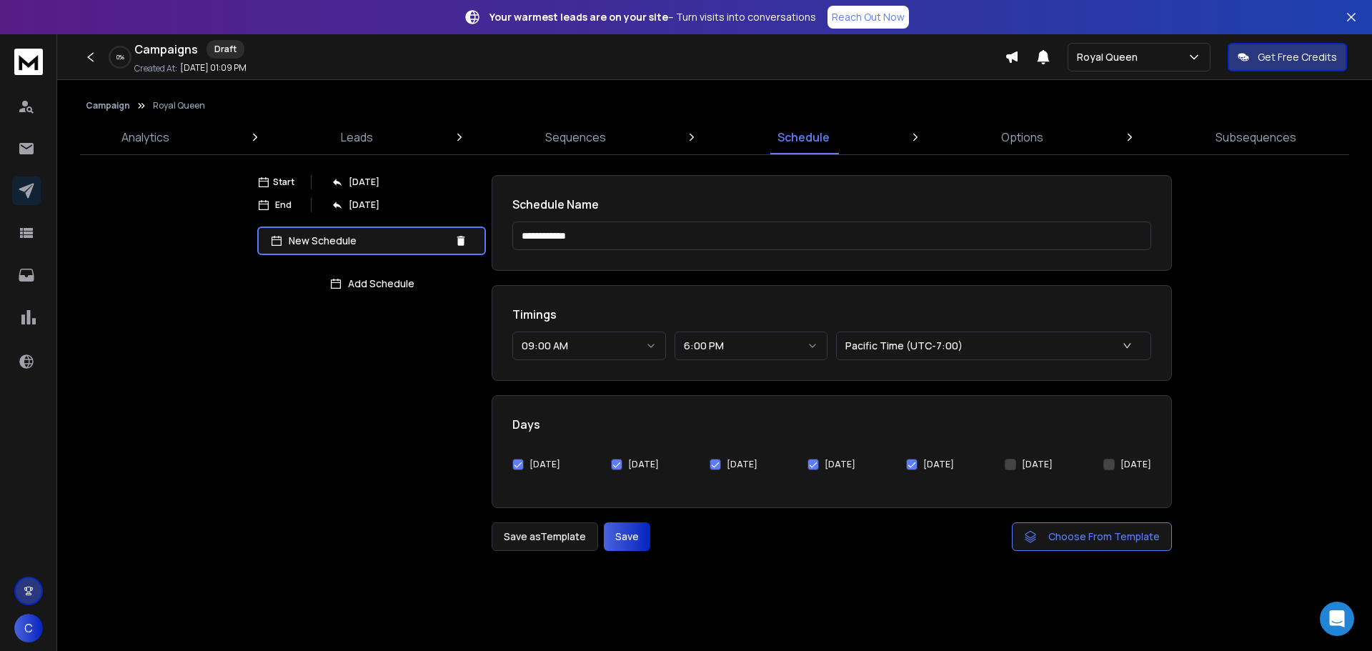
click at [1009, 461] on button "Saturday" at bounding box center [1009, 464] width 11 height 11
click at [1111, 462] on button "Sunday" at bounding box center [1108, 464] width 11 height 11
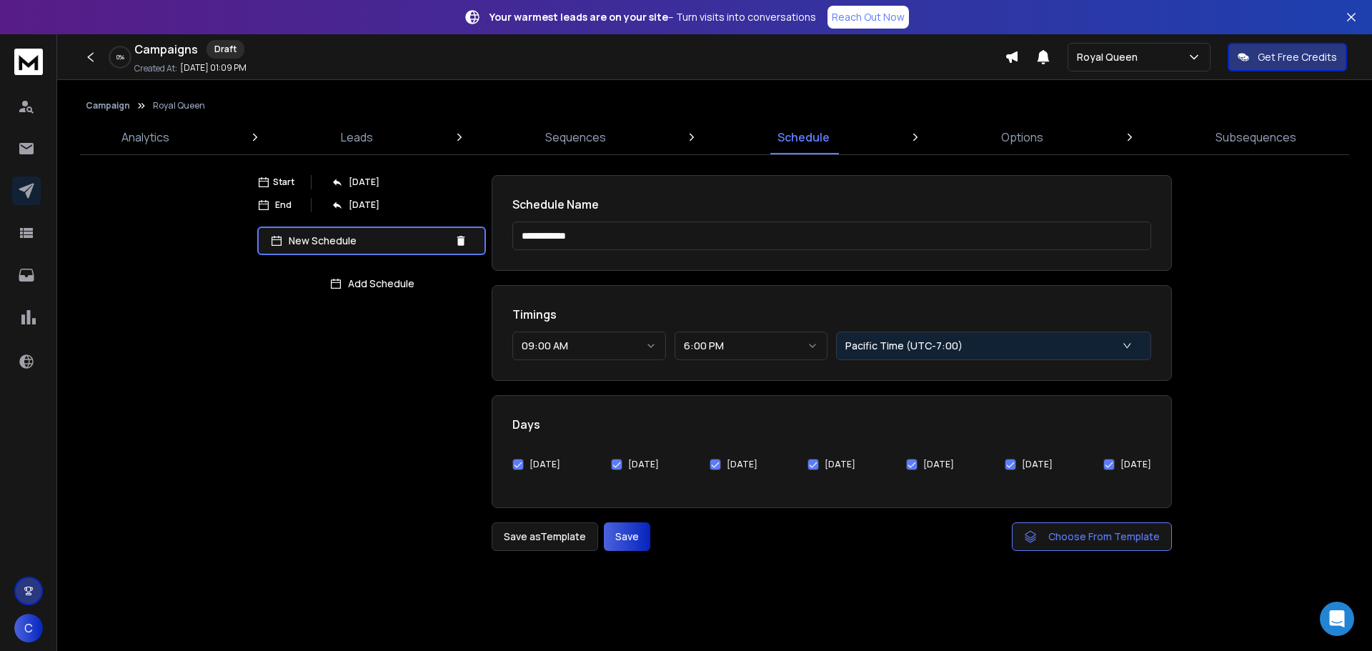
click at [991, 340] on div "Pacific Time (UTC-7:00)" at bounding box center [975, 346] width 261 height 14
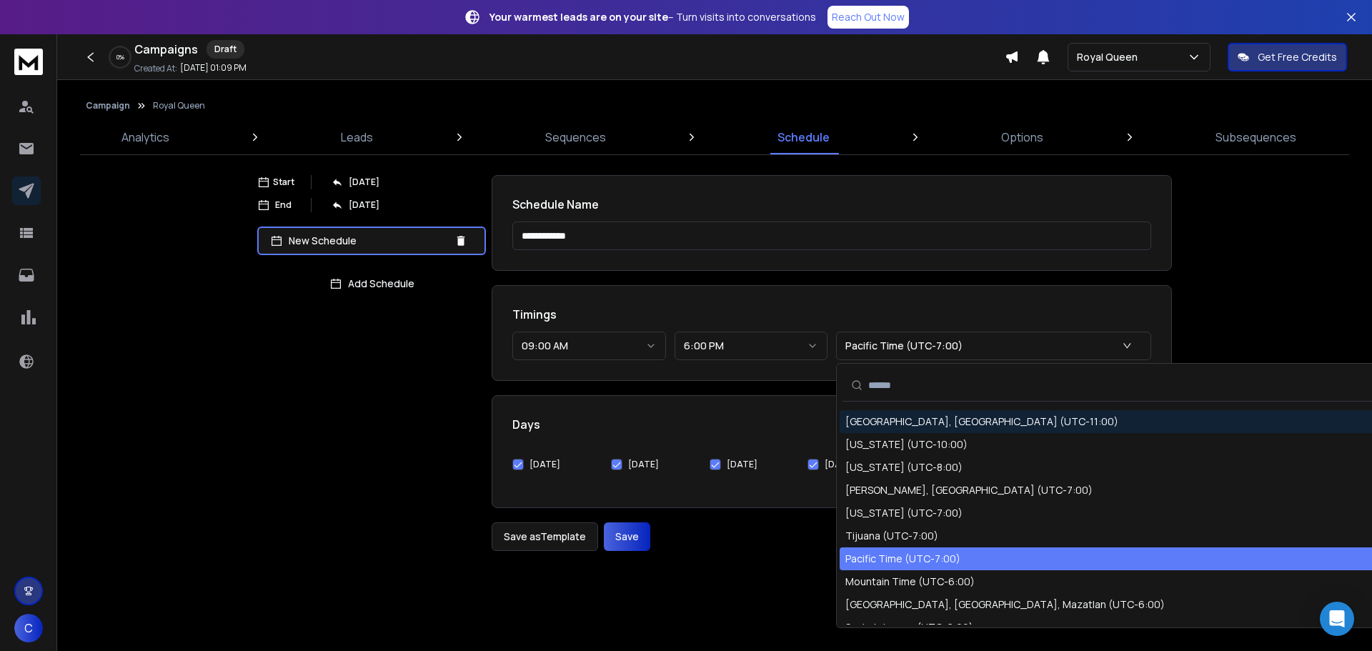
click at [933, 303] on div "Timings 09:00 AM ******** ******** ******** ******** ******** ******** ********…" at bounding box center [831, 333] width 680 height 96
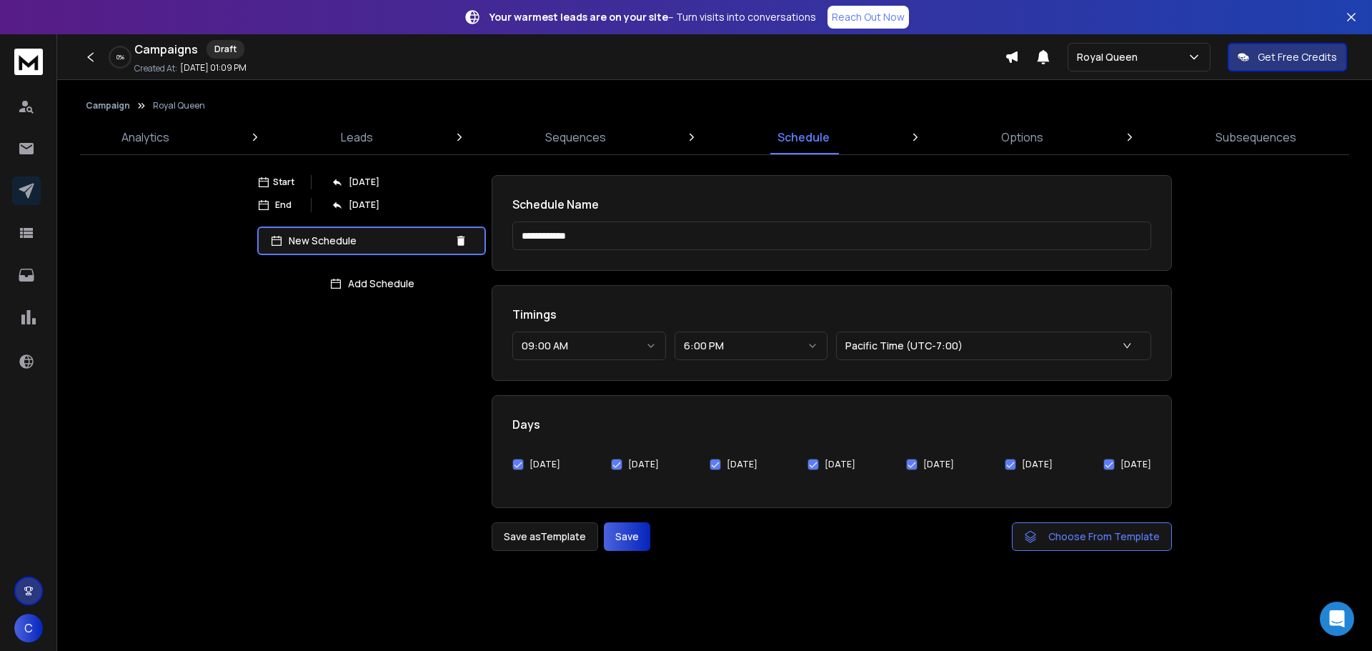
click at [632, 541] on button "Save" at bounding box center [627, 536] width 46 height 29
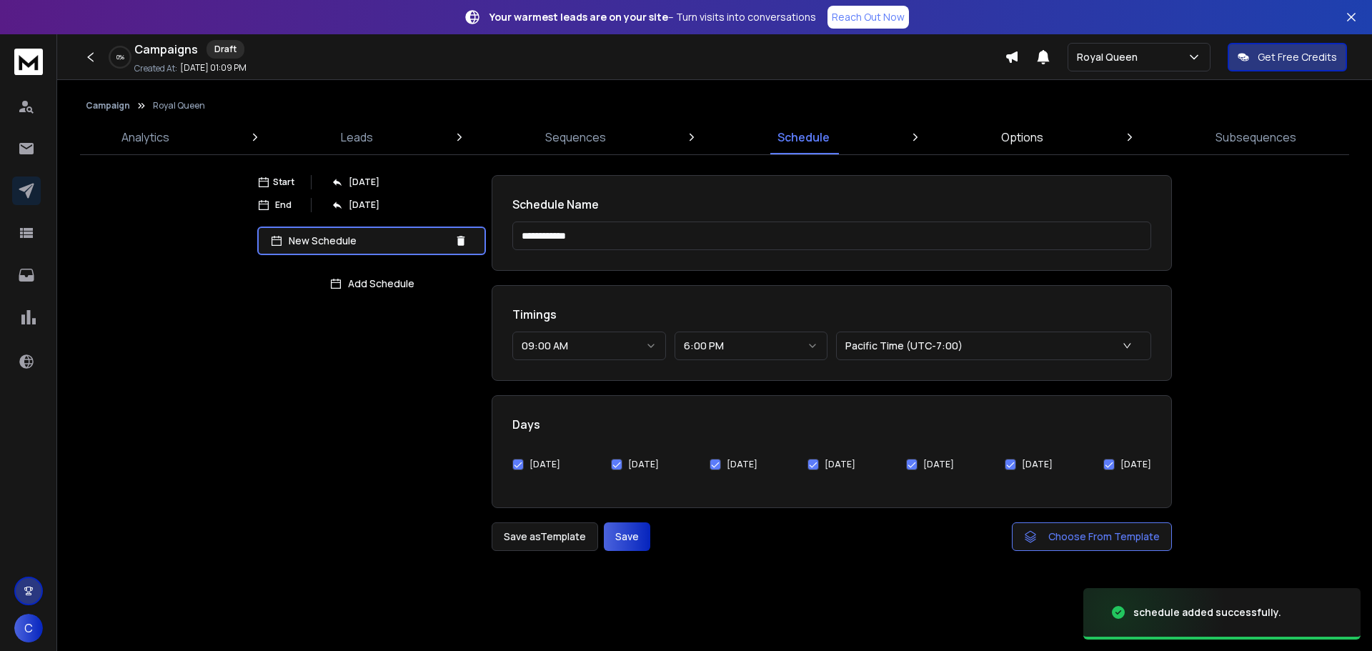
click at [1010, 139] on p "Options" at bounding box center [1022, 137] width 42 height 17
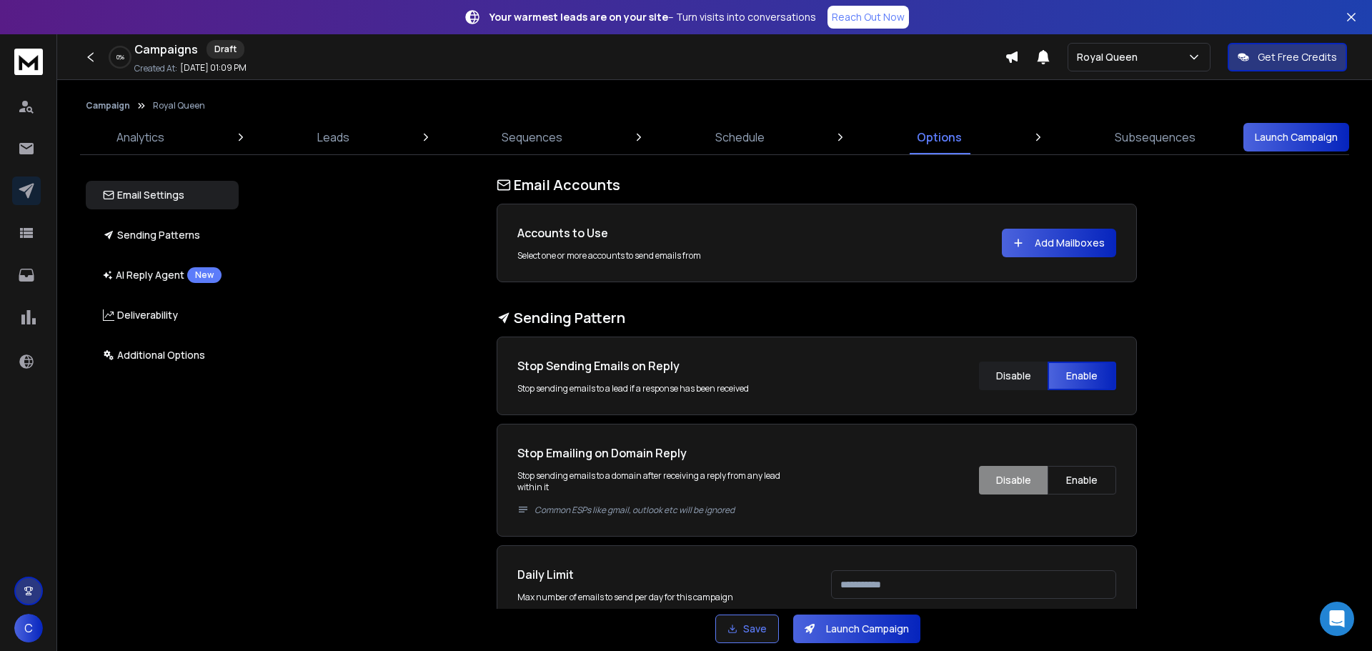
click at [1065, 245] on button "Add Mailboxes" at bounding box center [1058, 243] width 114 height 29
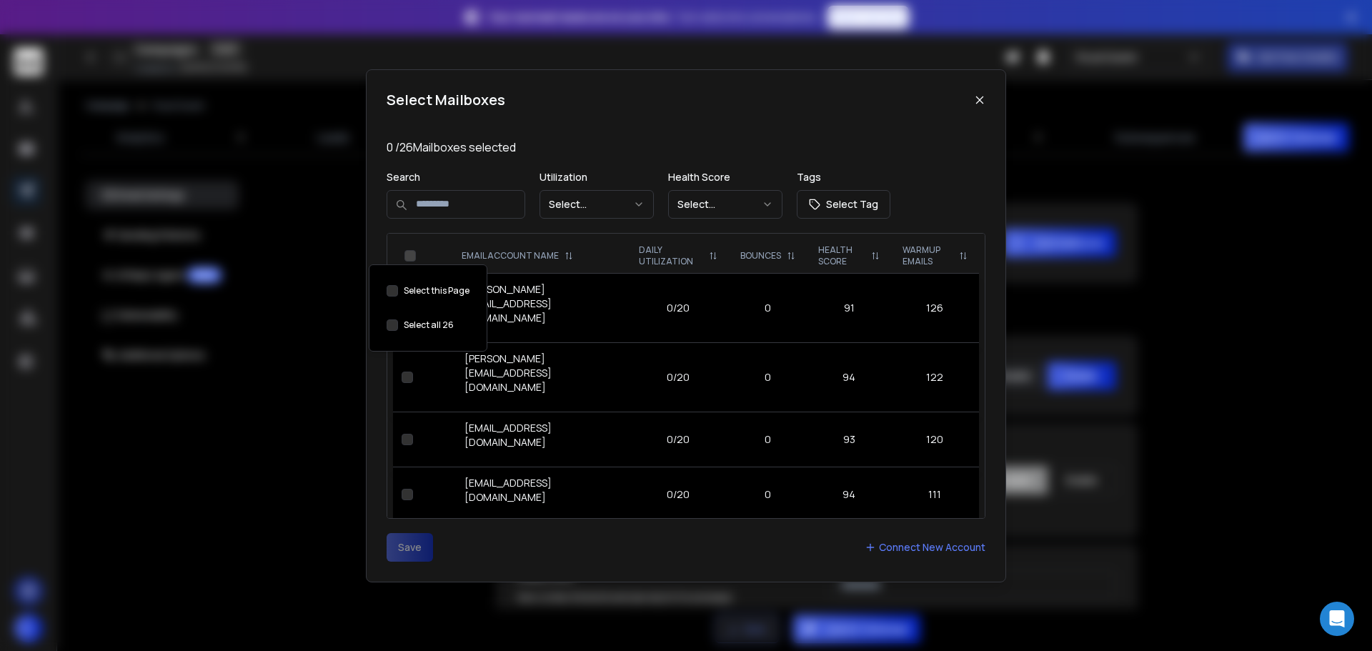
click at [401, 254] on th at bounding box center [421, 256] width 57 height 34
click at [404, 254] on button "Select this Page" at bounding box center [409, 255] width 11 height 11
click at [390, 326] on button "Select this Page" at bounding box center [391, 324] width 11 height 11
click at [409, 544] on button "Save" at bounding box center [409, 547] width 46 height 29
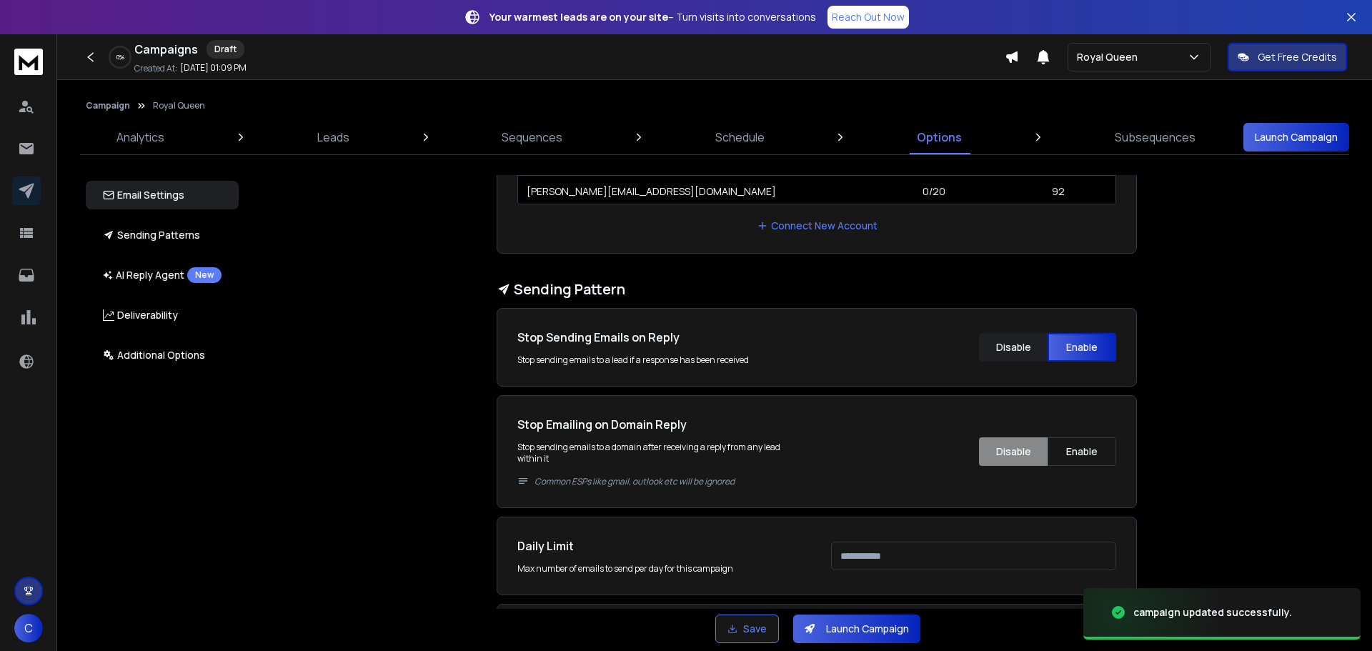
scroll to position [500, 0]
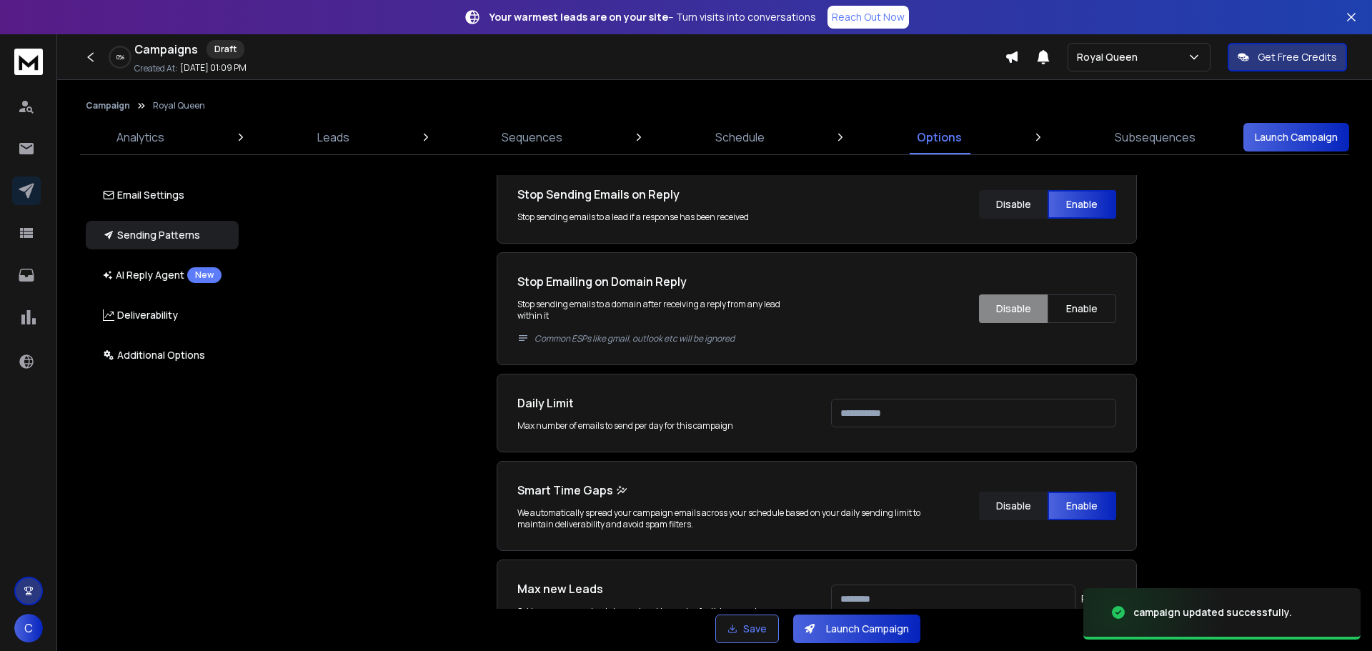
drag, startPoint x: 816, startPoint y: 414, endPoint x: 686, endPoint y: 415, distance: 130.0
click at [743, 415] on div "Daily Limit Max number of emails to send per day for this campaign ***" at bounding box center [816, 412] width 599 height 37
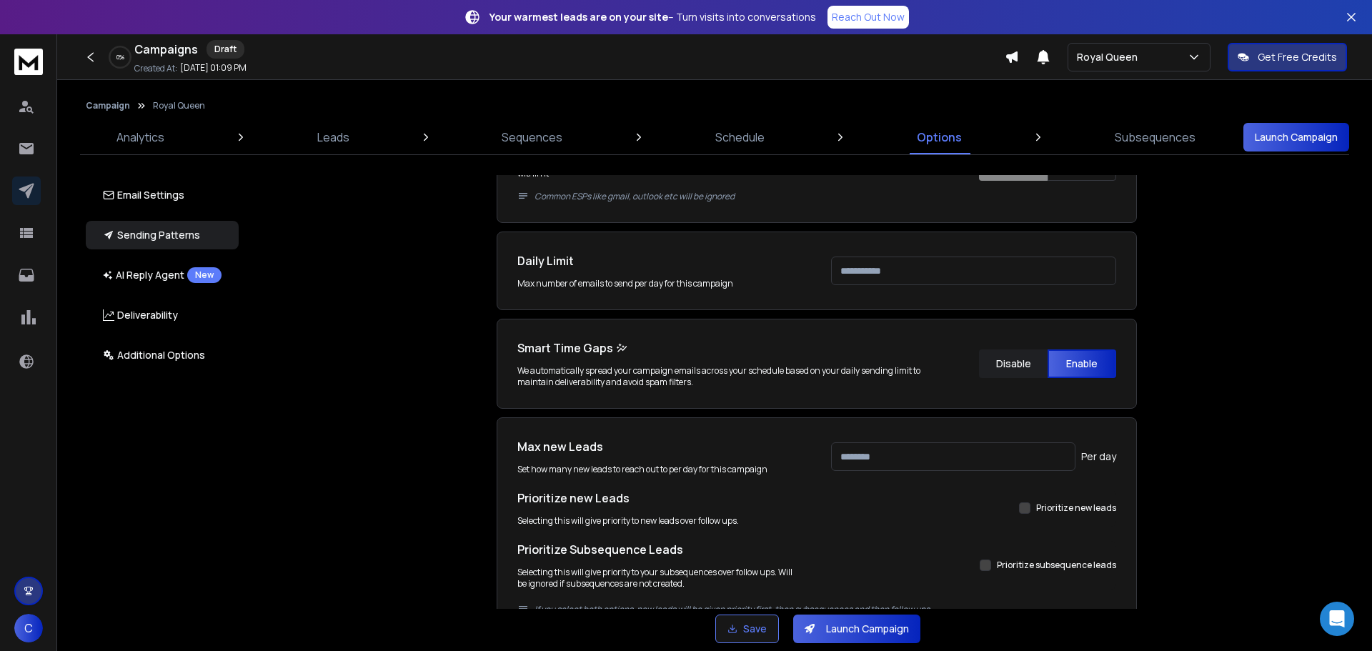
scroll to position [643, 0]
type input "***"
drag, startPoint x: 855, startPoint y: 457, endPoint x: 779, endPoint y: 471, distance: 77.8
click at [781, 470] on div "Max new Leads Set how many new leads to reach out to per day for this campaign …" at bounding box center [816, 455] width 599 height 37
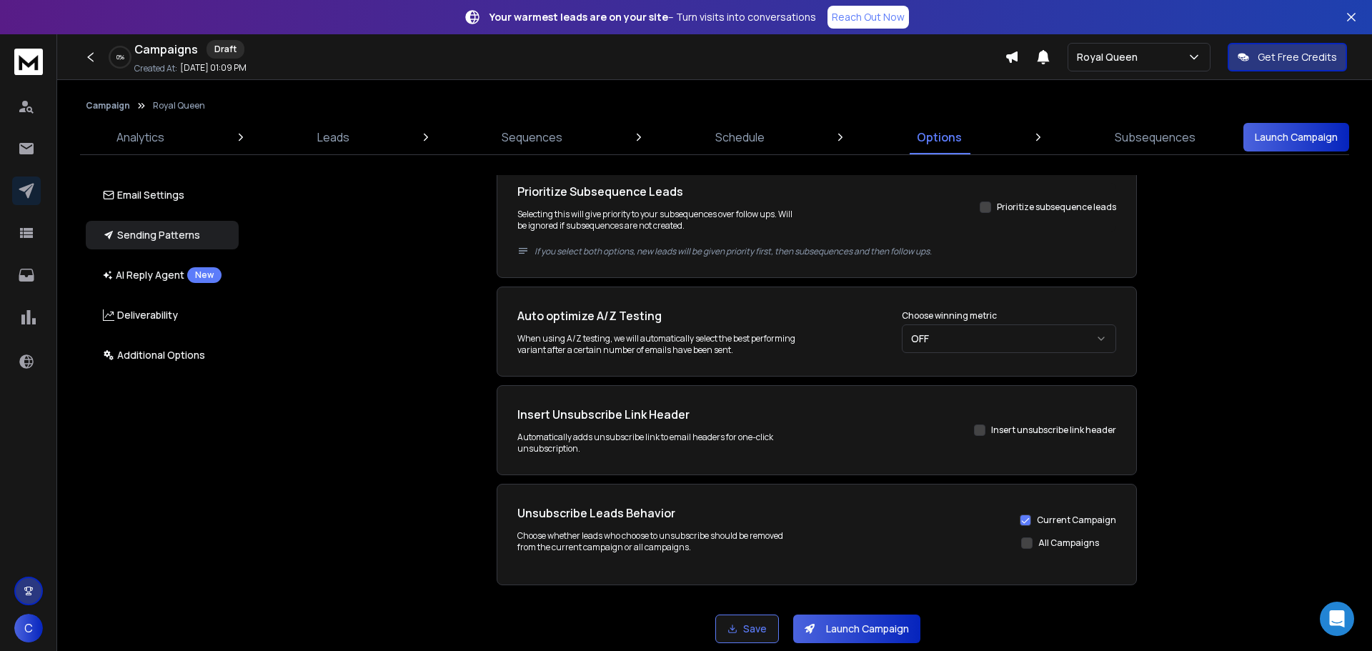
scroll to position [1071, 0]
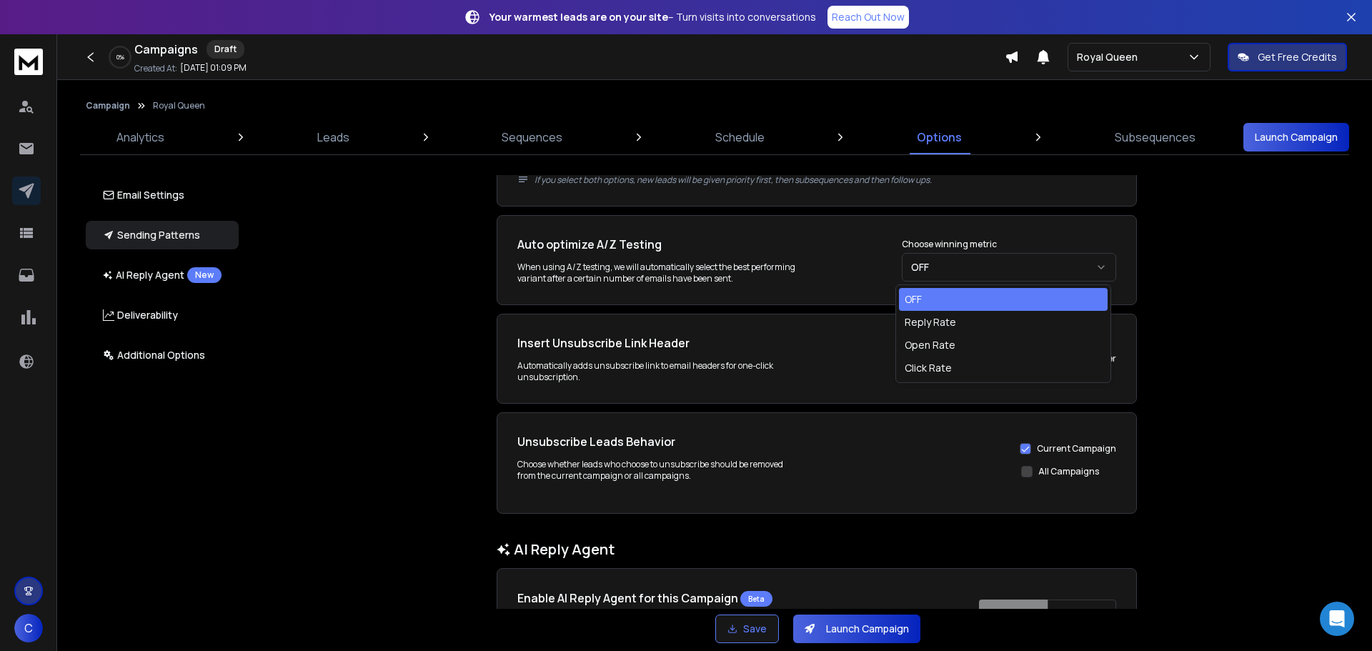
click at [1026, 273] on button "OFF" at bounding box center [1008, 267] width 214 height 29
select select "**********"
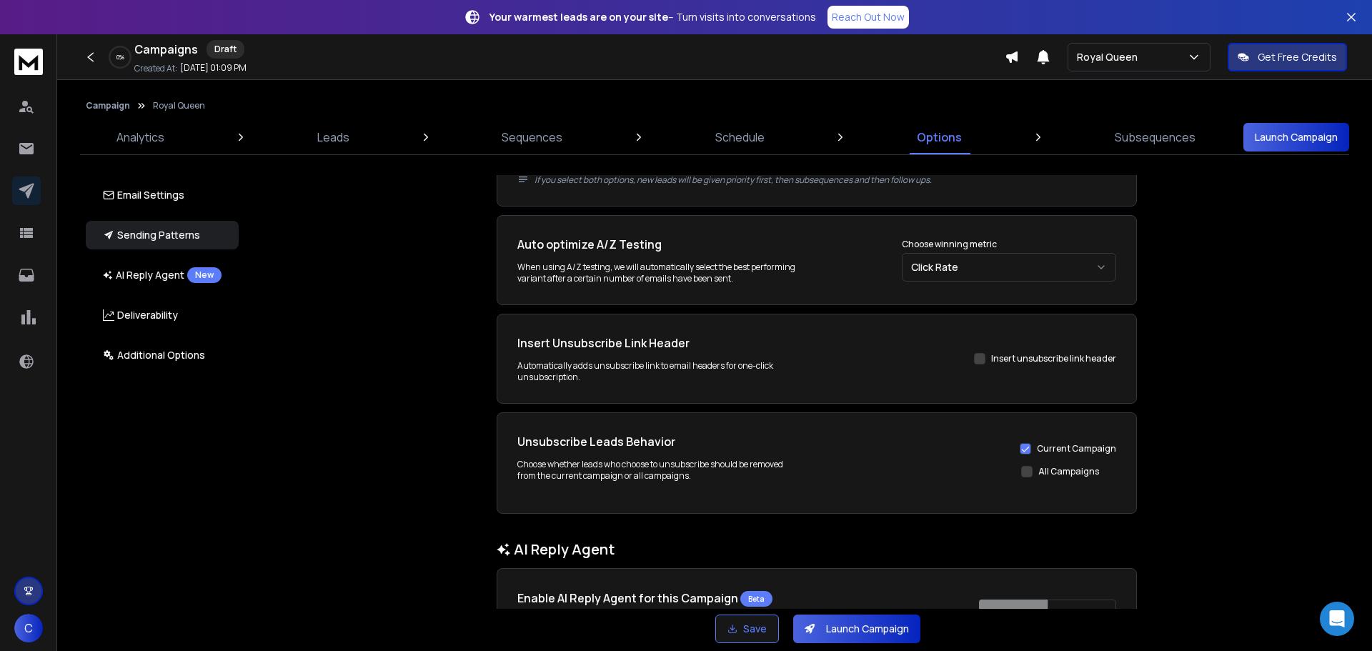
click at [976, 356] on button "Insert unsubscribe link header" at bounding box center [979, 358] width 11 height 11
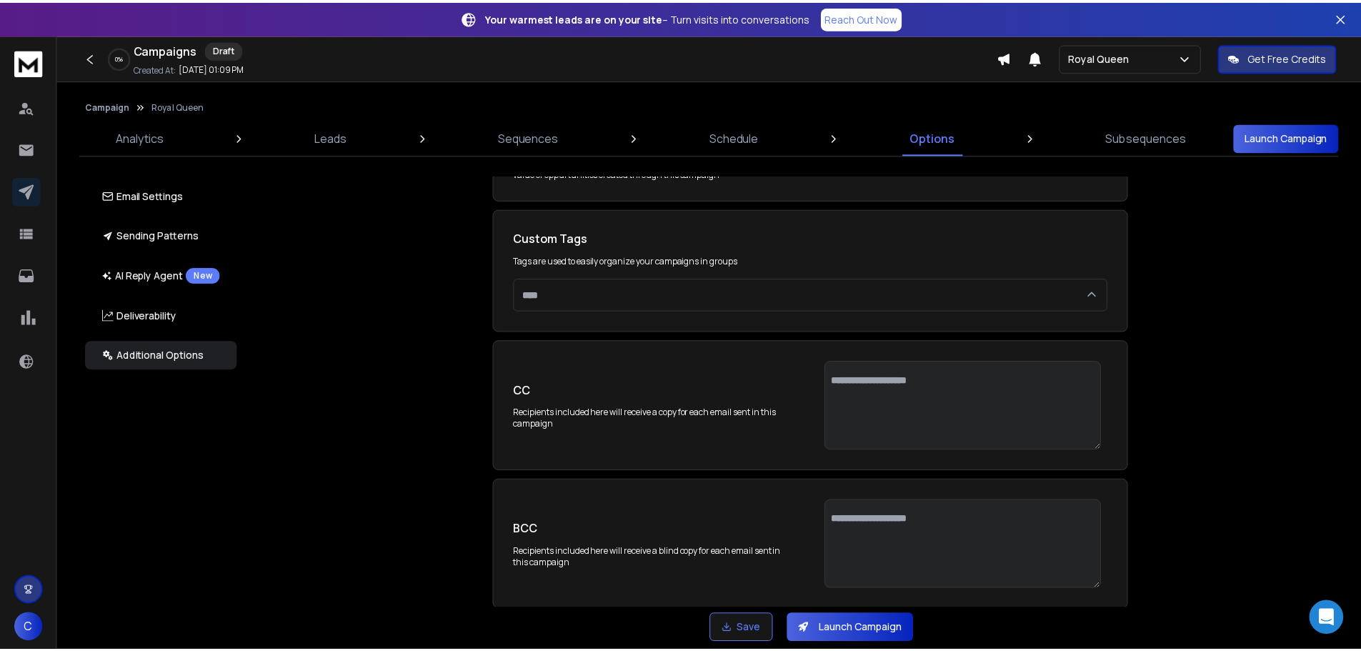
scroll to position [2744, 0]
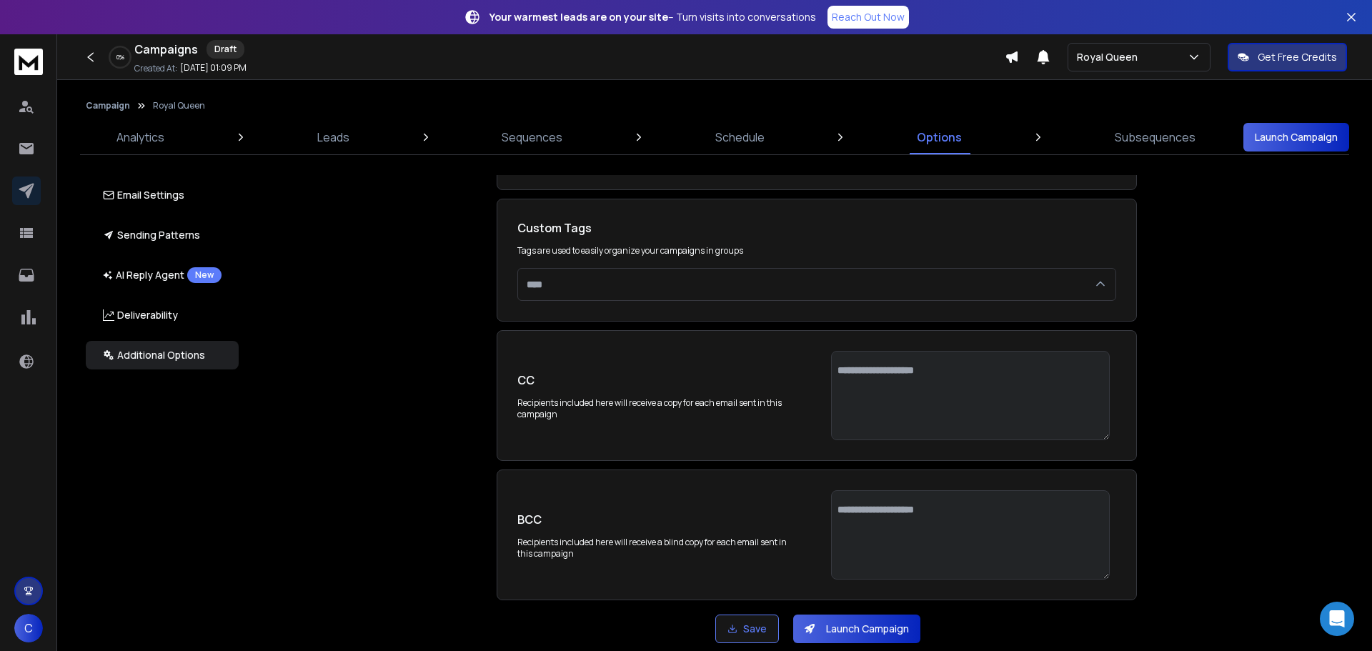
drag, startPoint x: 721, startPoint y: 617, endPoint x: 727, endPoint y: 636, distance: 20.3
click at [721, 616] on button "Save" at bounding box center [747, 628] width 64 height 29
click at [344, 139] on p "Leads" at bounding box center [333, 137] width 32 height 17
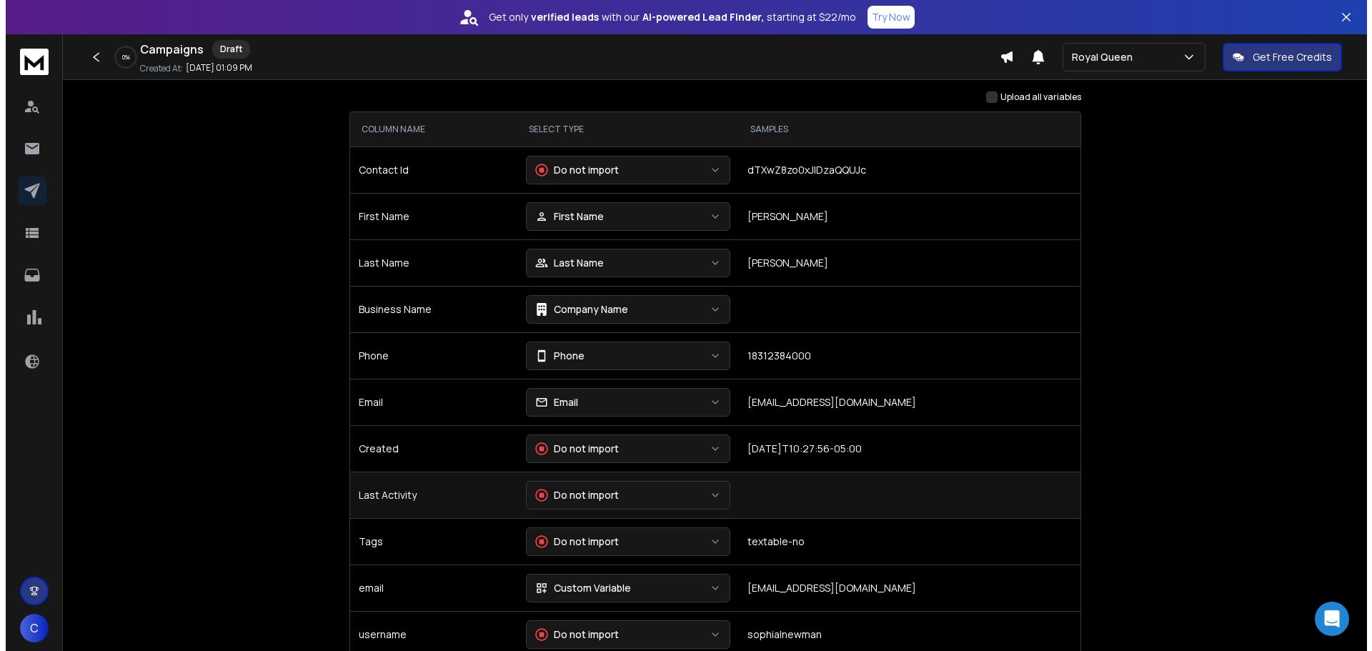
scroll to position [214, 0]
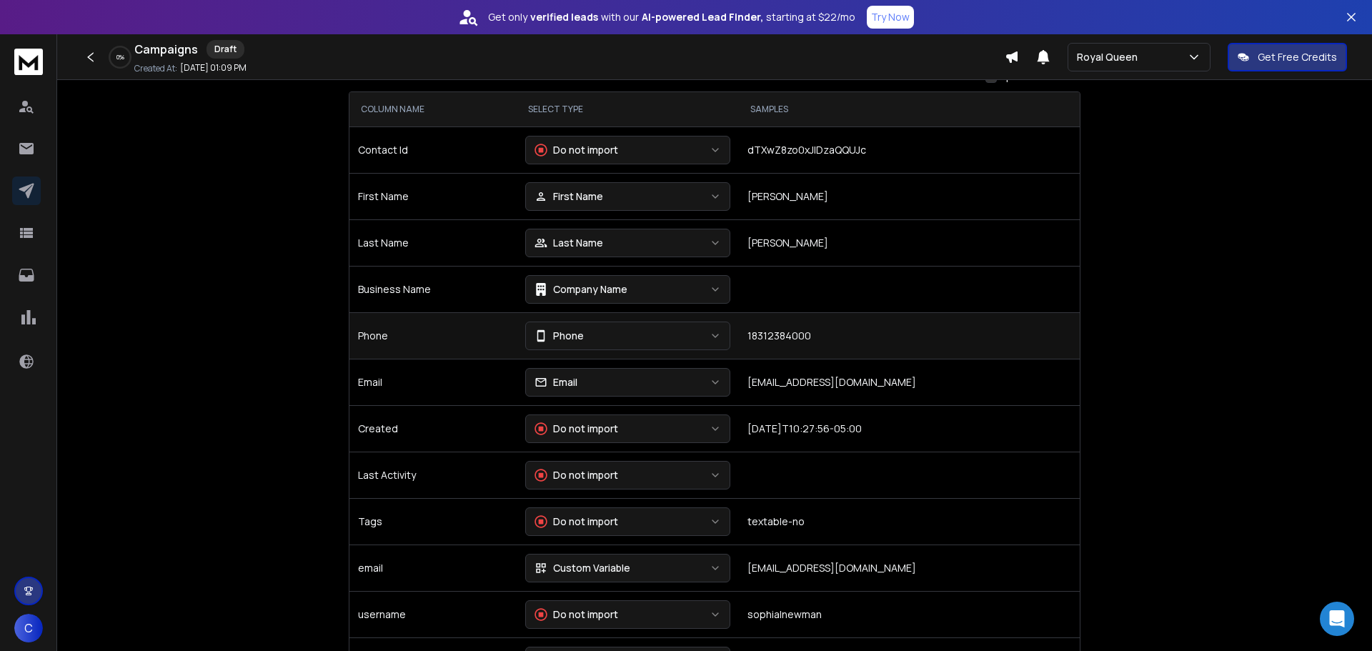
click at [693, 337] on button "Phone" at bounding box center [627, 335] width 204 height 29
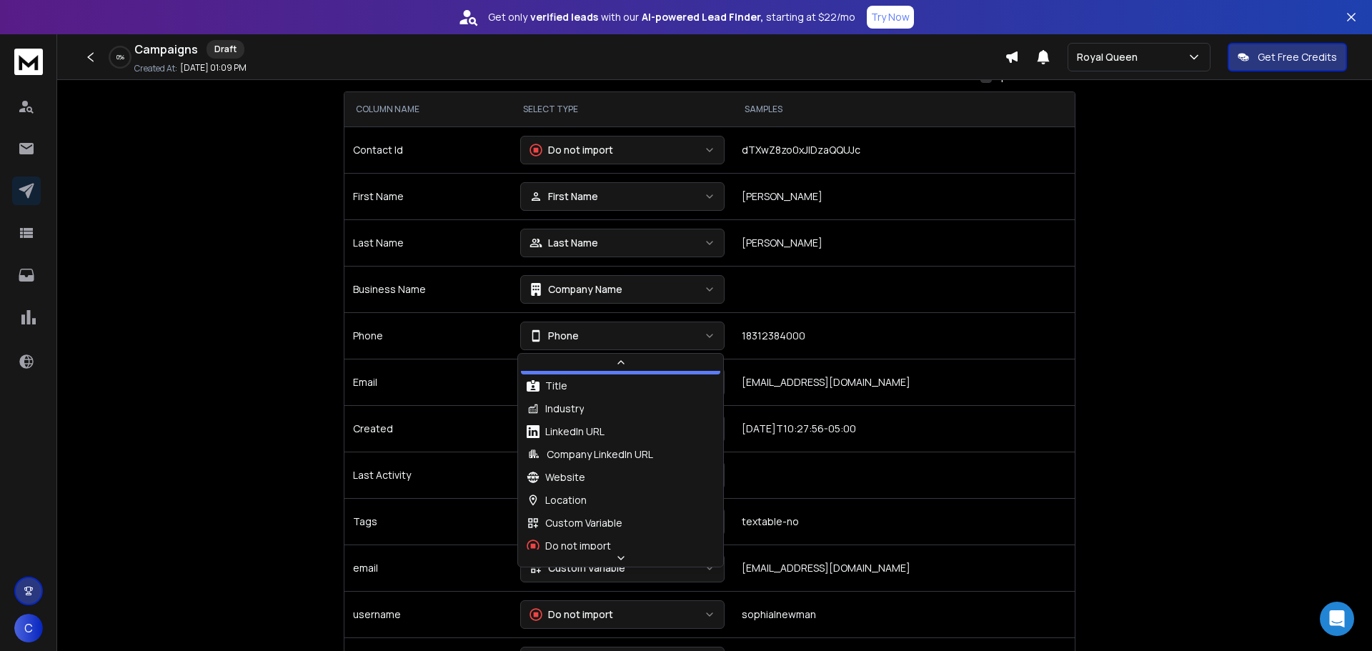
scroll to position [130, 0]
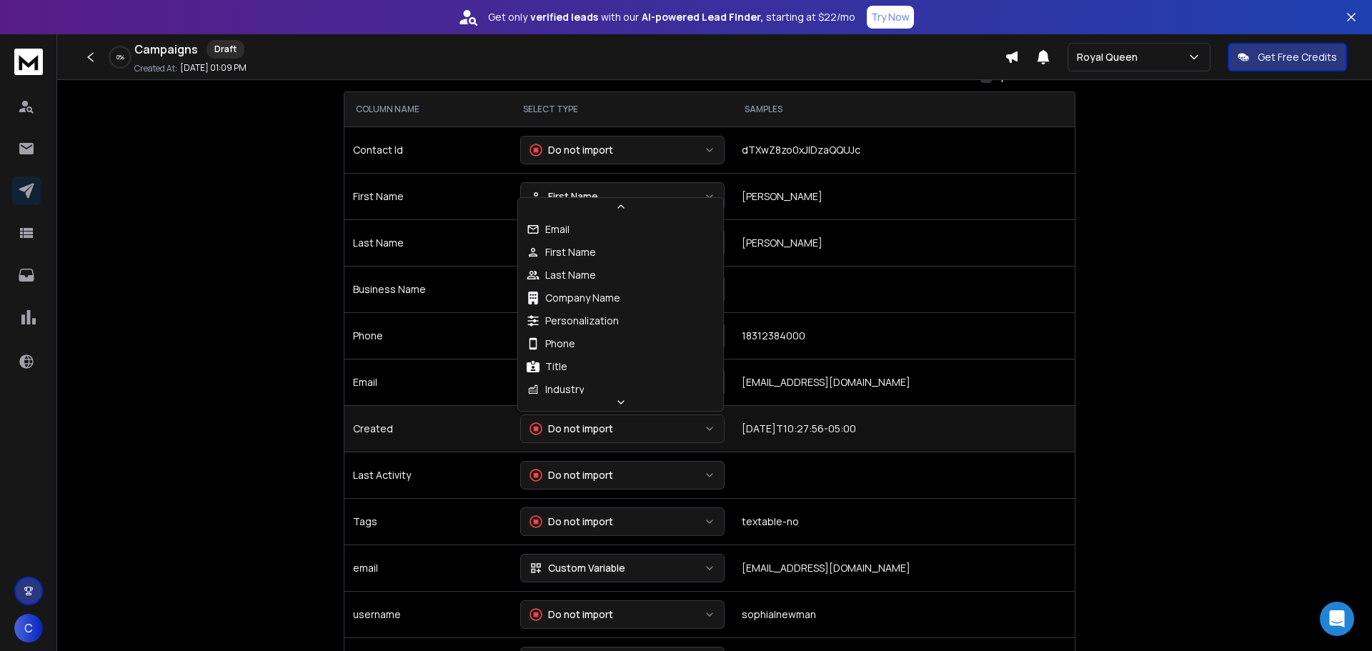
click at [656, 421] on button "Do not import" at bounding box center [622, 428] width 204 height 29
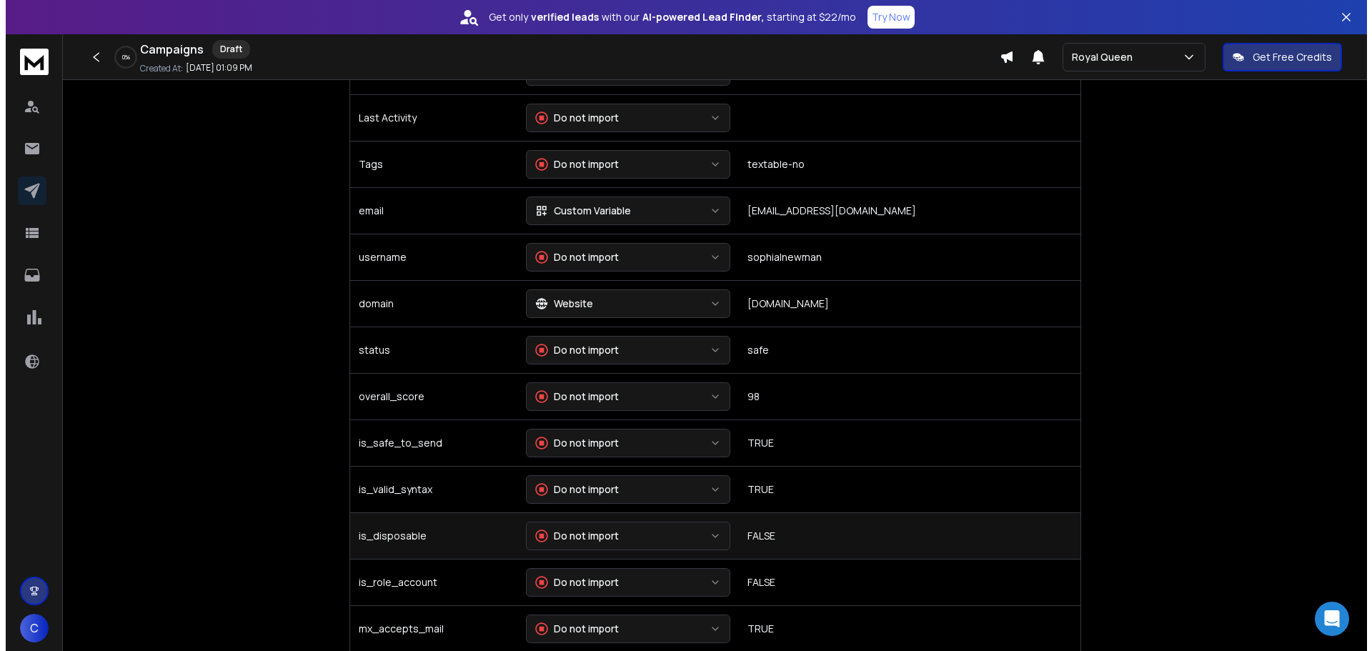
scroll to position [429, 0]
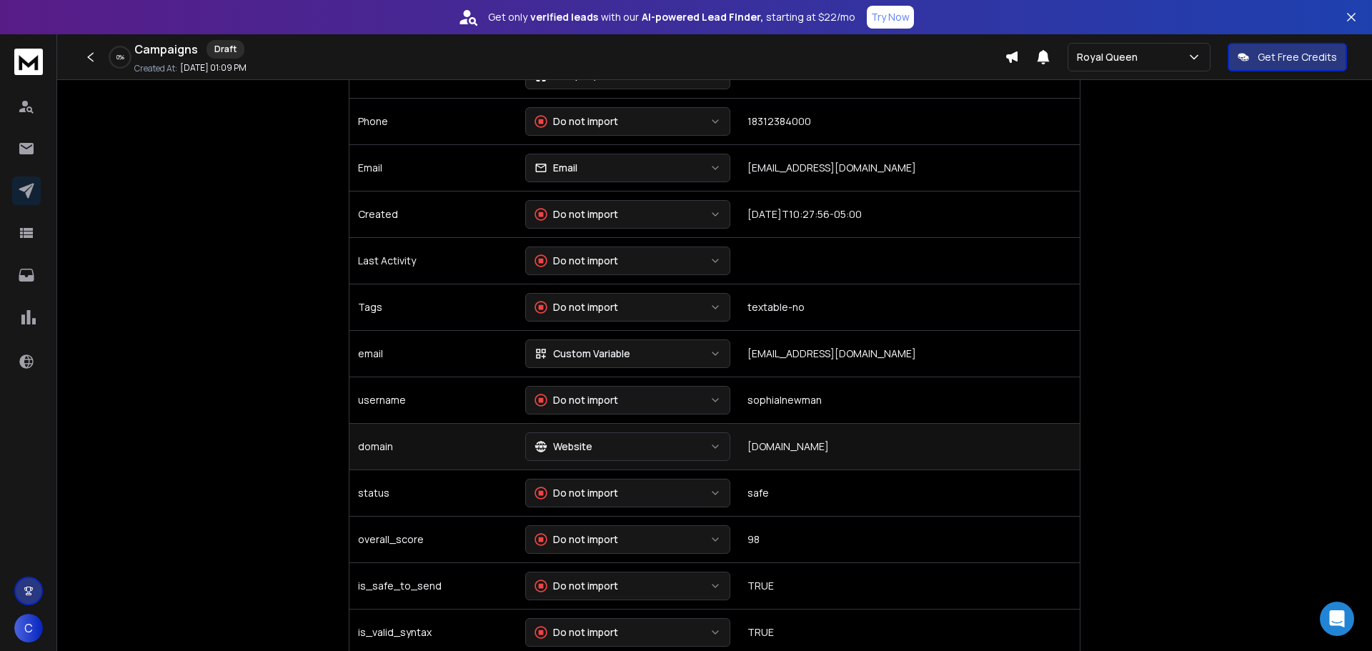
click at [683, 454] on button "Website" at bounding box center [627, 446] width 204 height 29
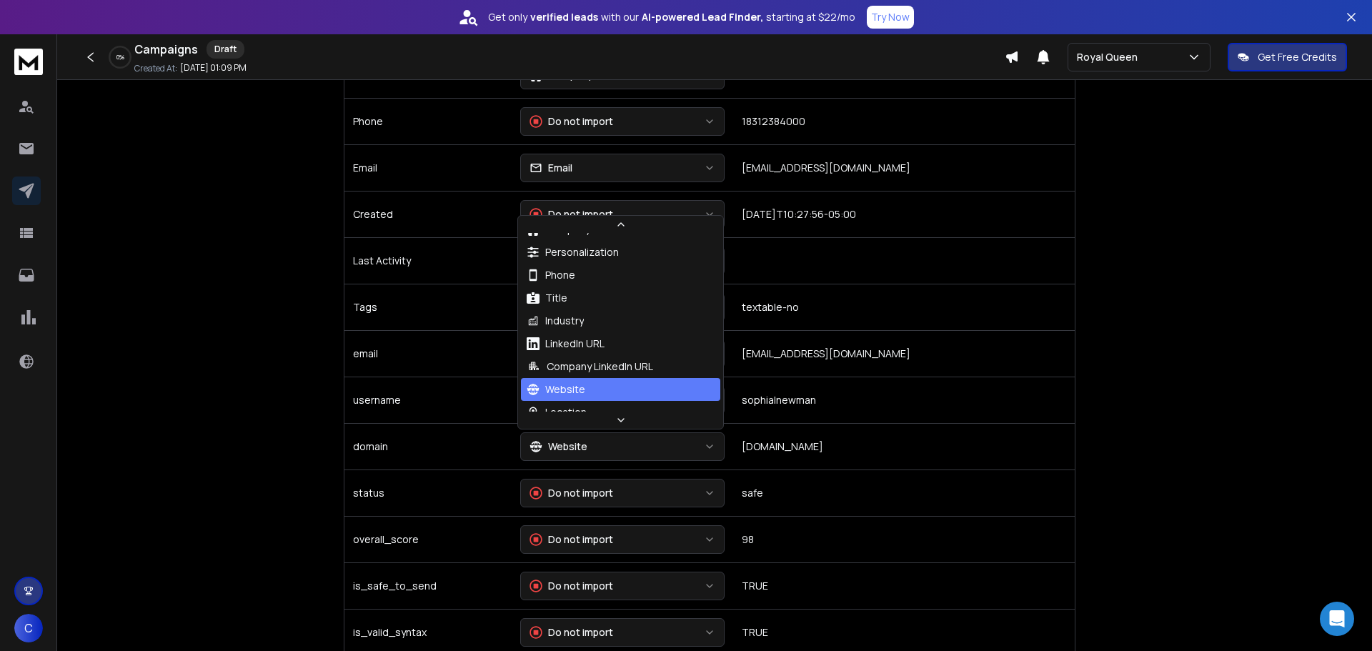
scroll to position [130, 0]
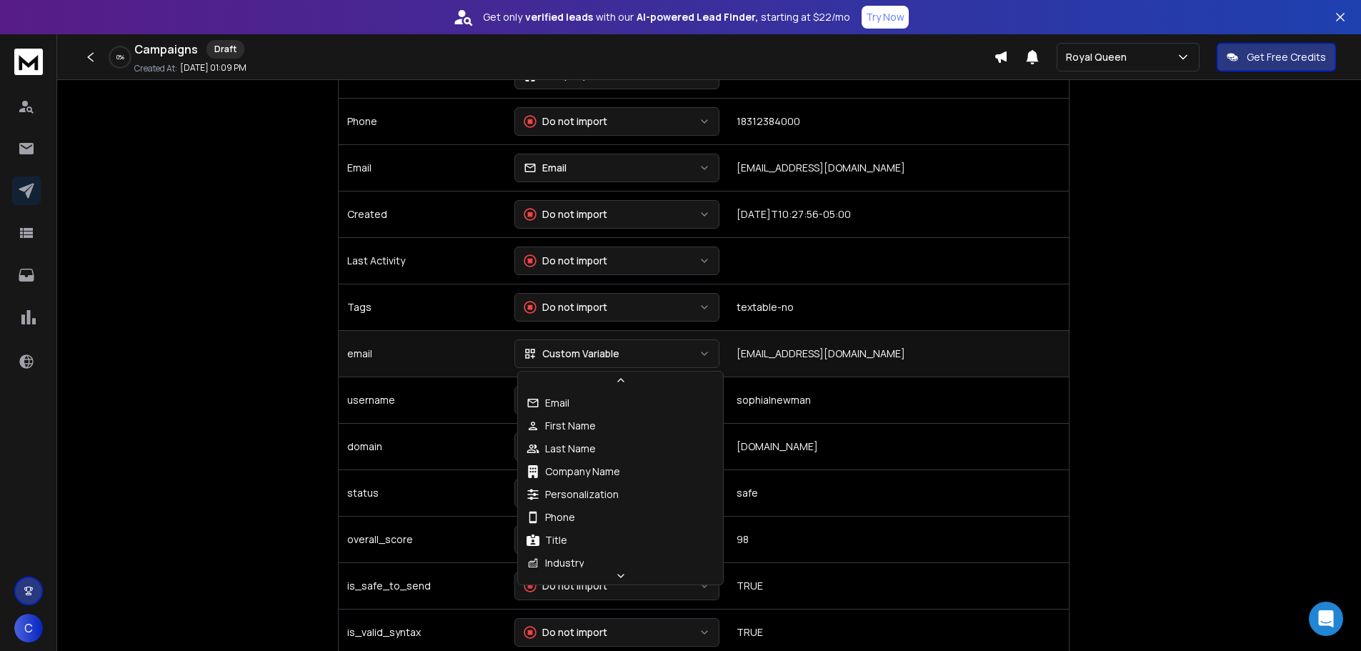
click at [603, 352] on div "Custom Variable" at bounding box center [572, 353] width 96 height 14
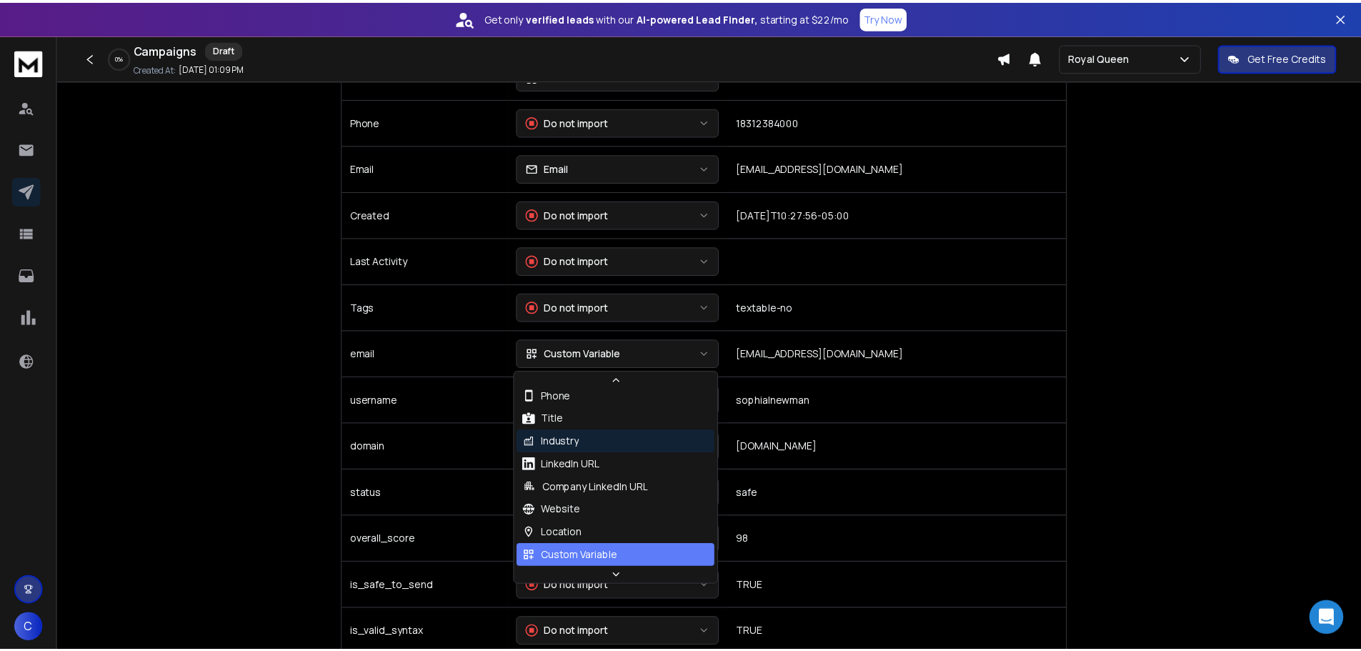
scroll to position [0, 0]
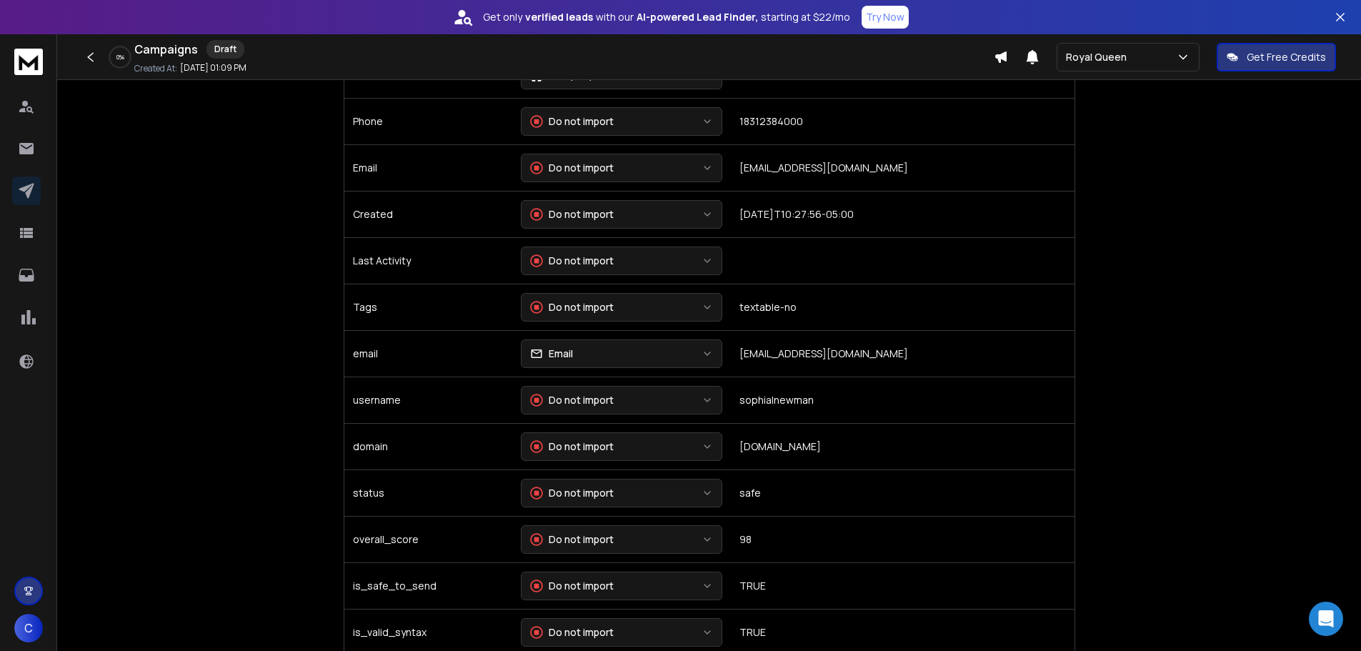
click at [1149, 365] on div "-HP-Result-3252311-ALL.csv File Processed Upload all variables COLUMN NAME SELE…" at bounding box center [680, 497] width 1361 height 1782
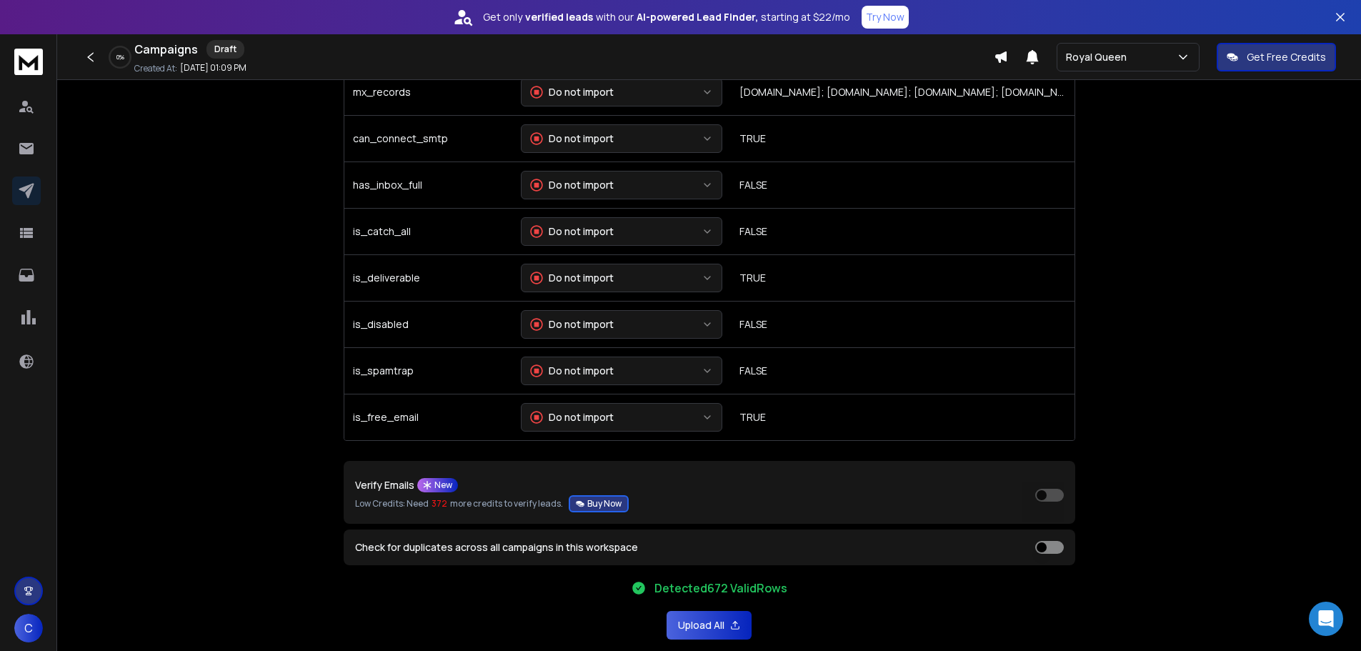
scroll to position [1166, 0]
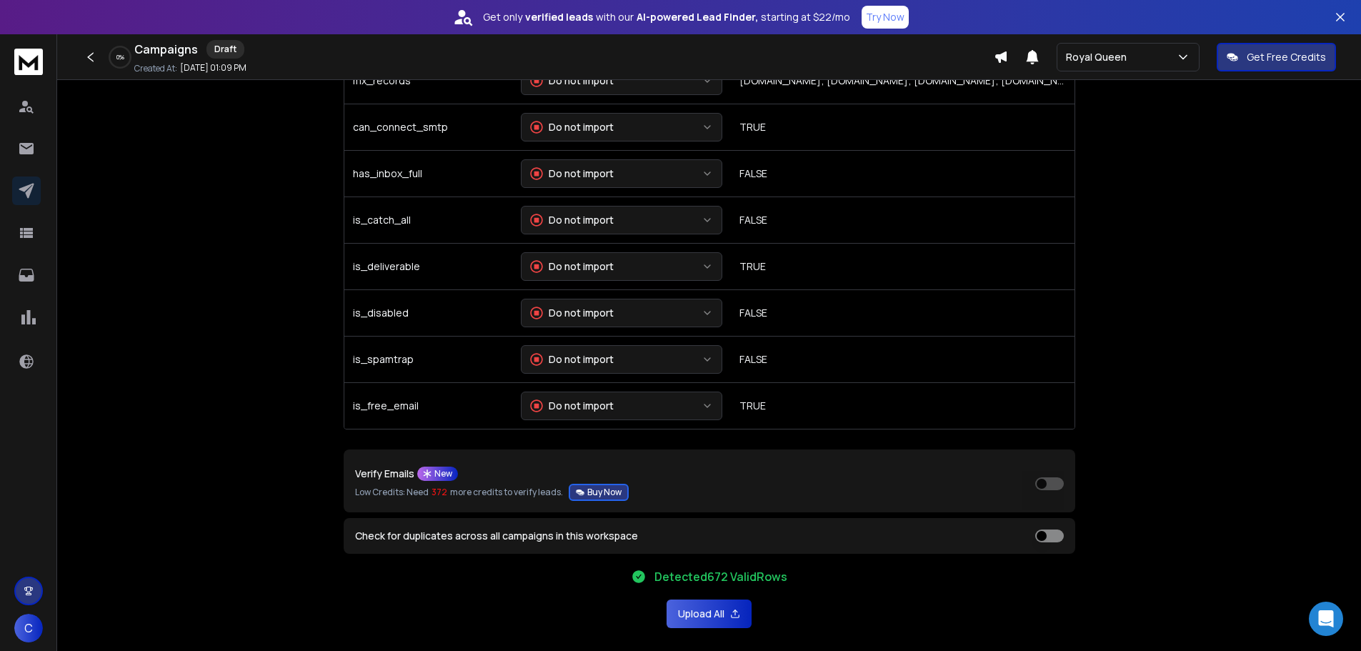
click at [694, 609] on button "Upload All" at bounding box center [708, 613] width 85 height 29
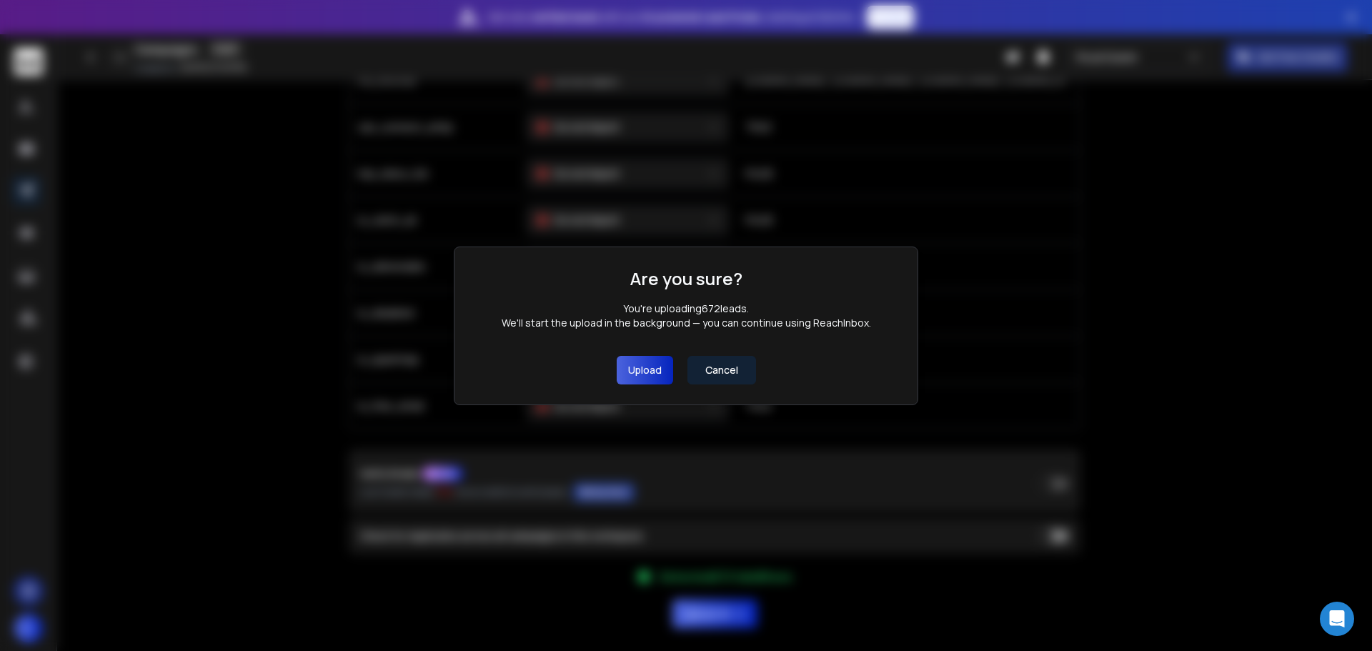
click at [645, 369] on button "Upload" at bounding box center [644, 370] width 56 height 29
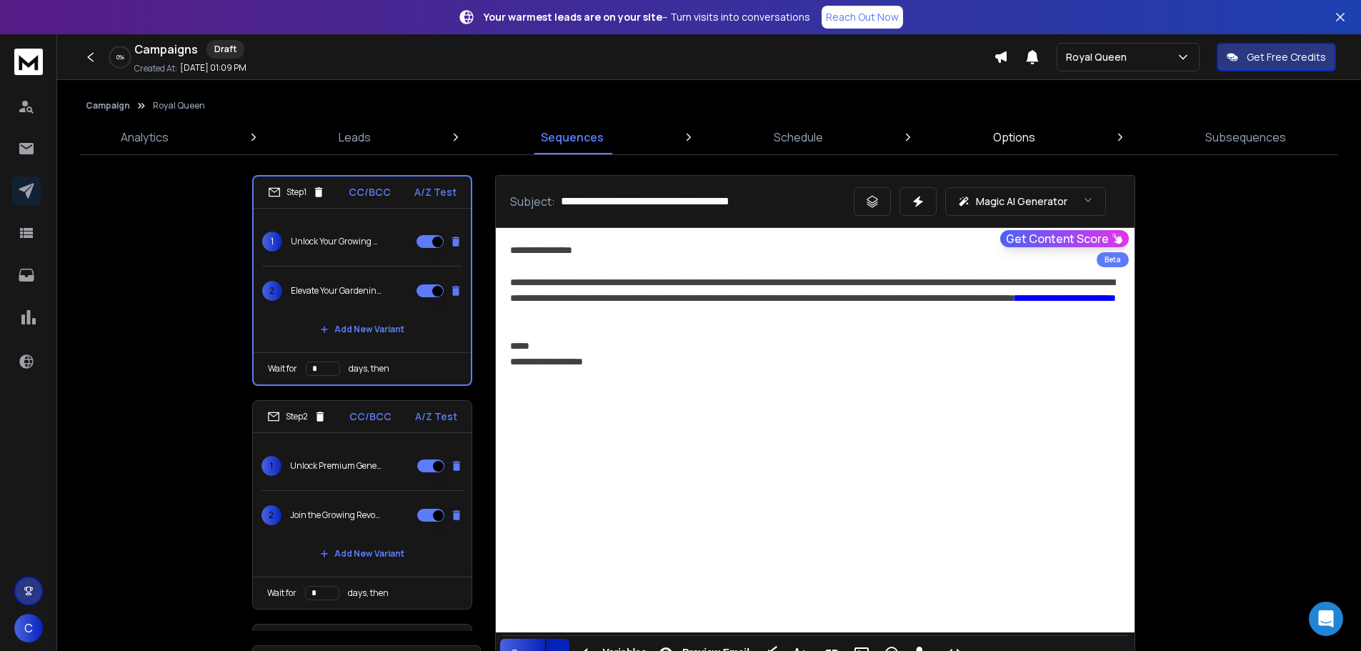
click at [1006, 143] on p "Options" at bounding box center [1014, 137] width 42 height 17
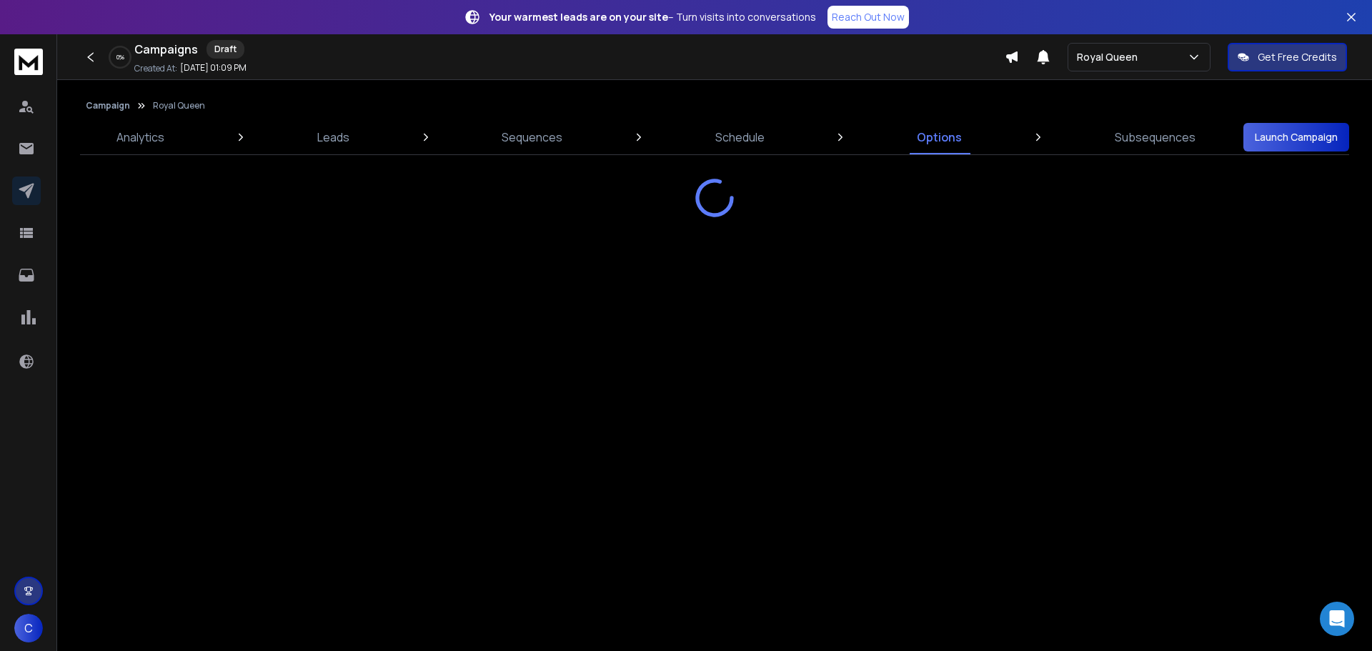
select select "**********"
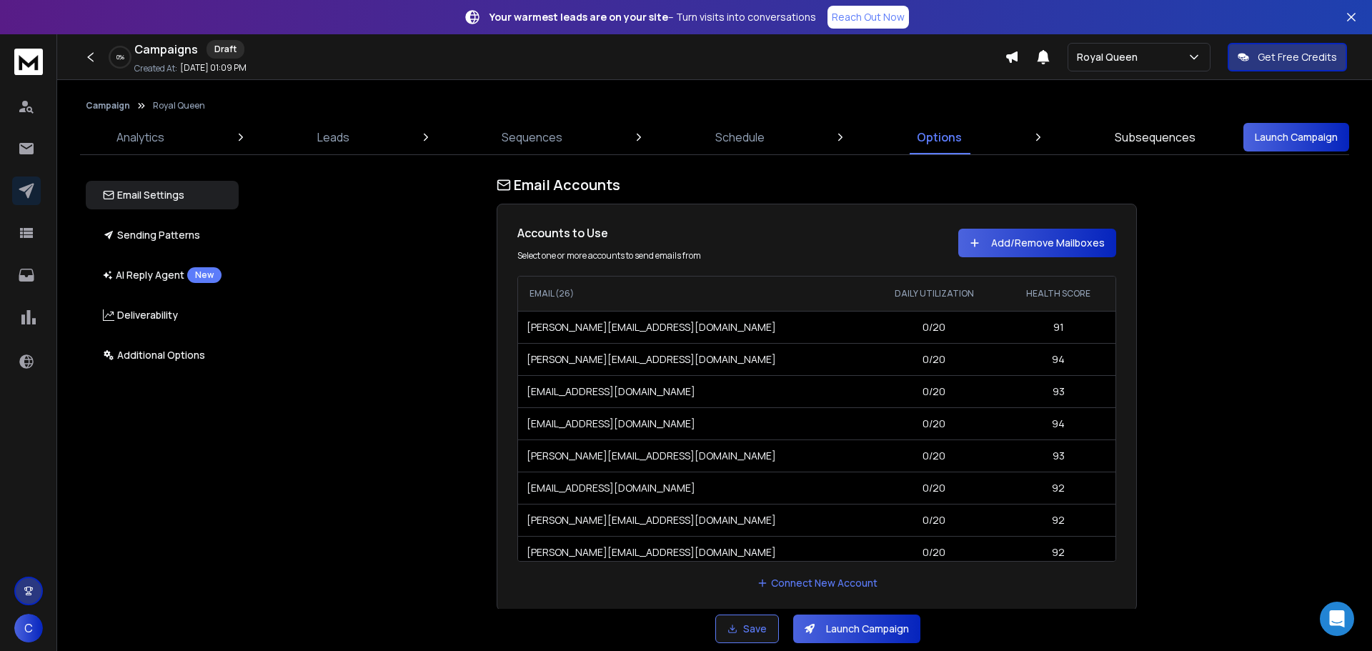
click at [1166, 129] on p "Subsequences" at bounding box center [1154, 137] width 81 height 17
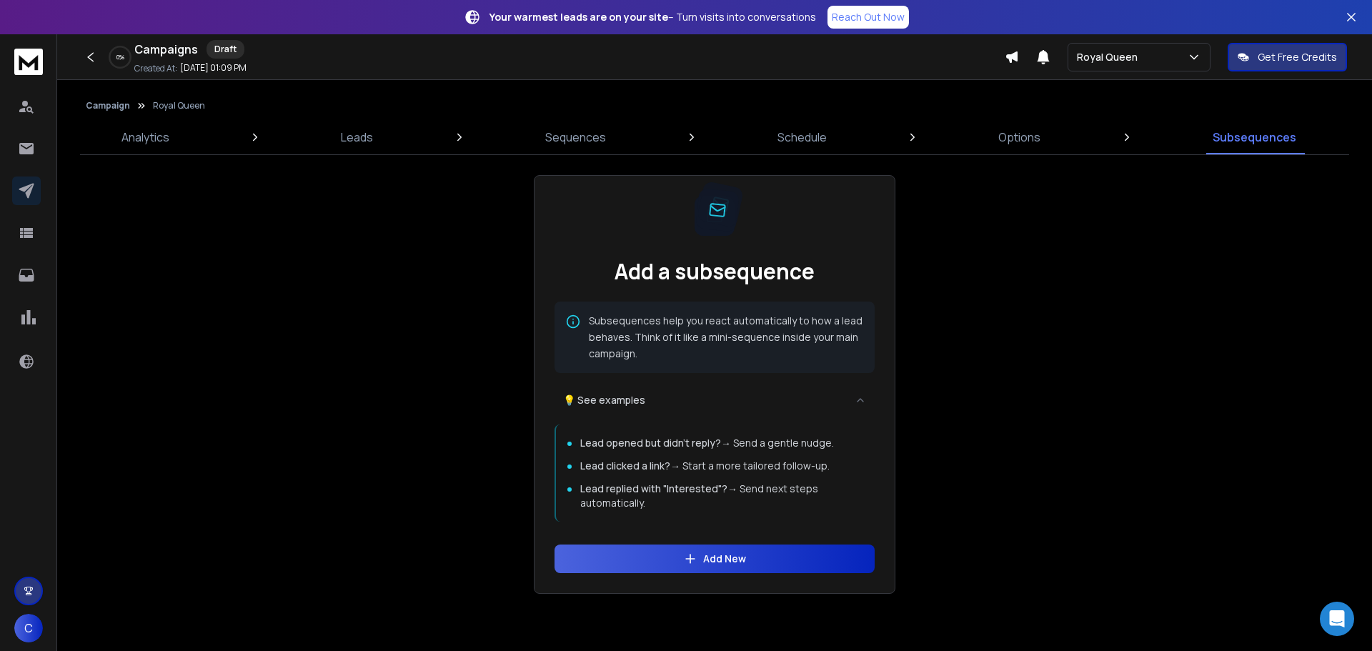
click at [732, 560] on button "Add New" at bounding box center [714, 558] width 320 height 29
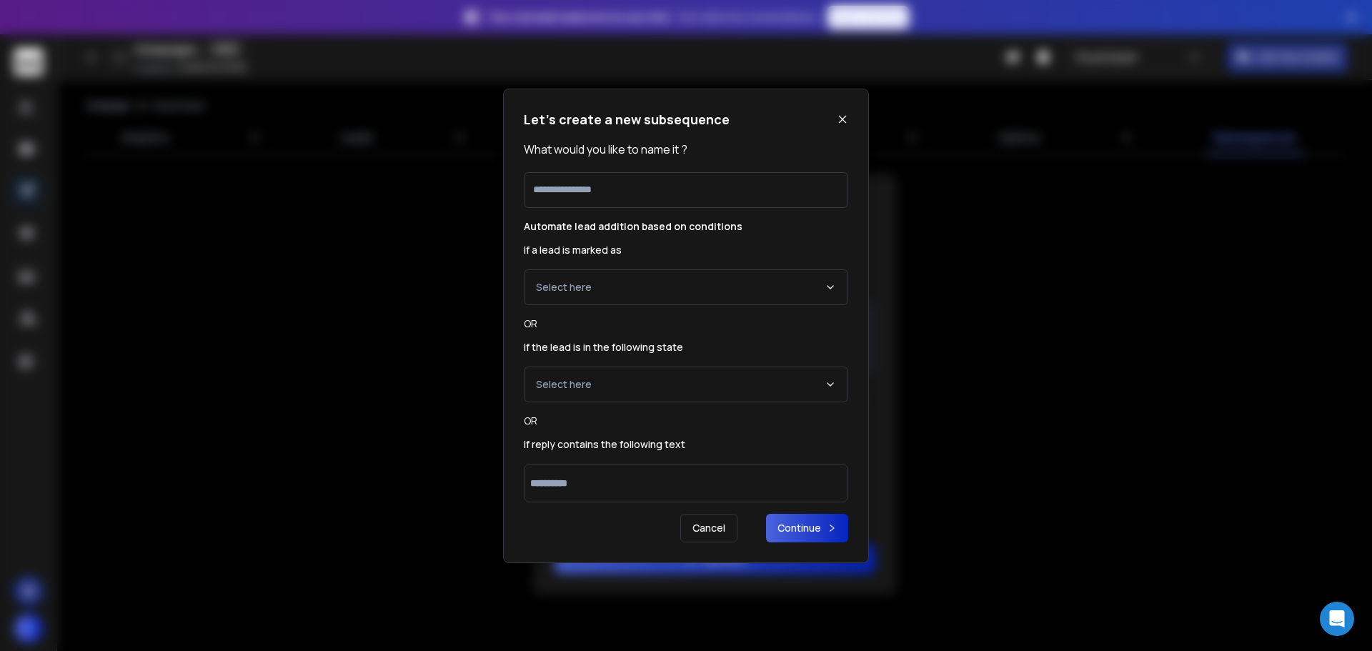
click at [733, 186] on input at bounding box center [686, 190] width 324 height 36
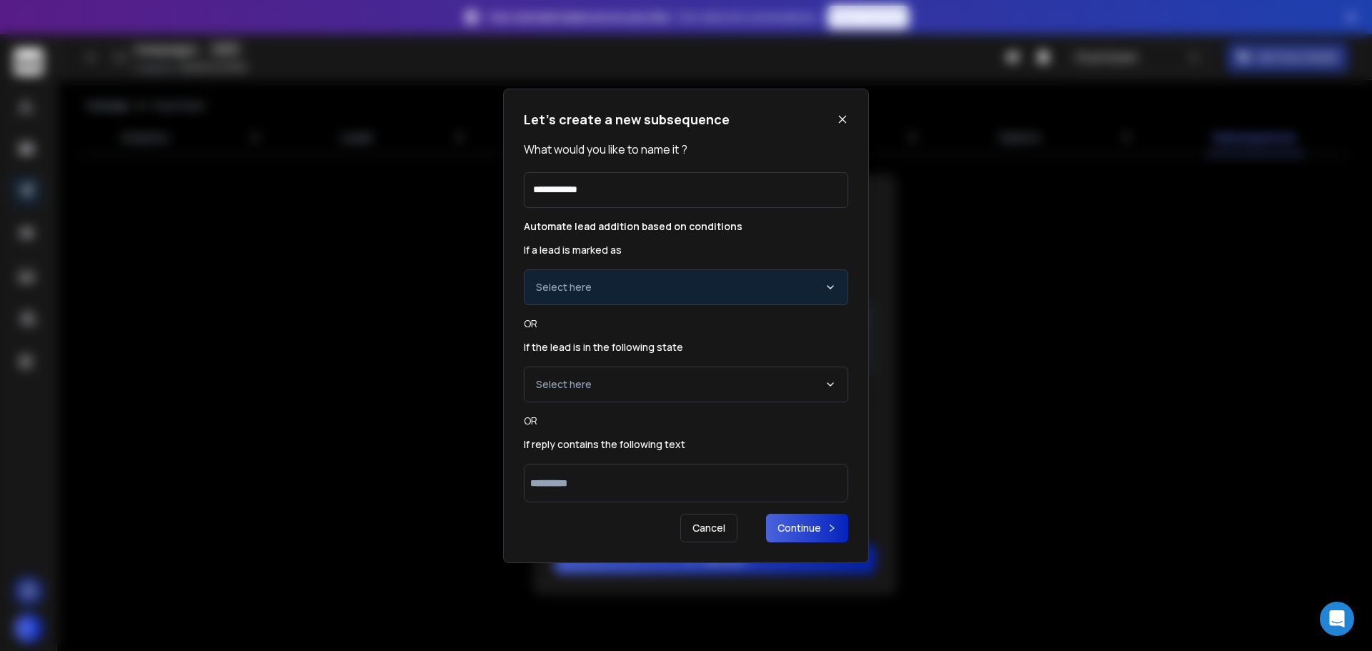
type input "**********"
click at [606, 281] on button "Select here" at bounding box center [686, 287] width 324 height 36
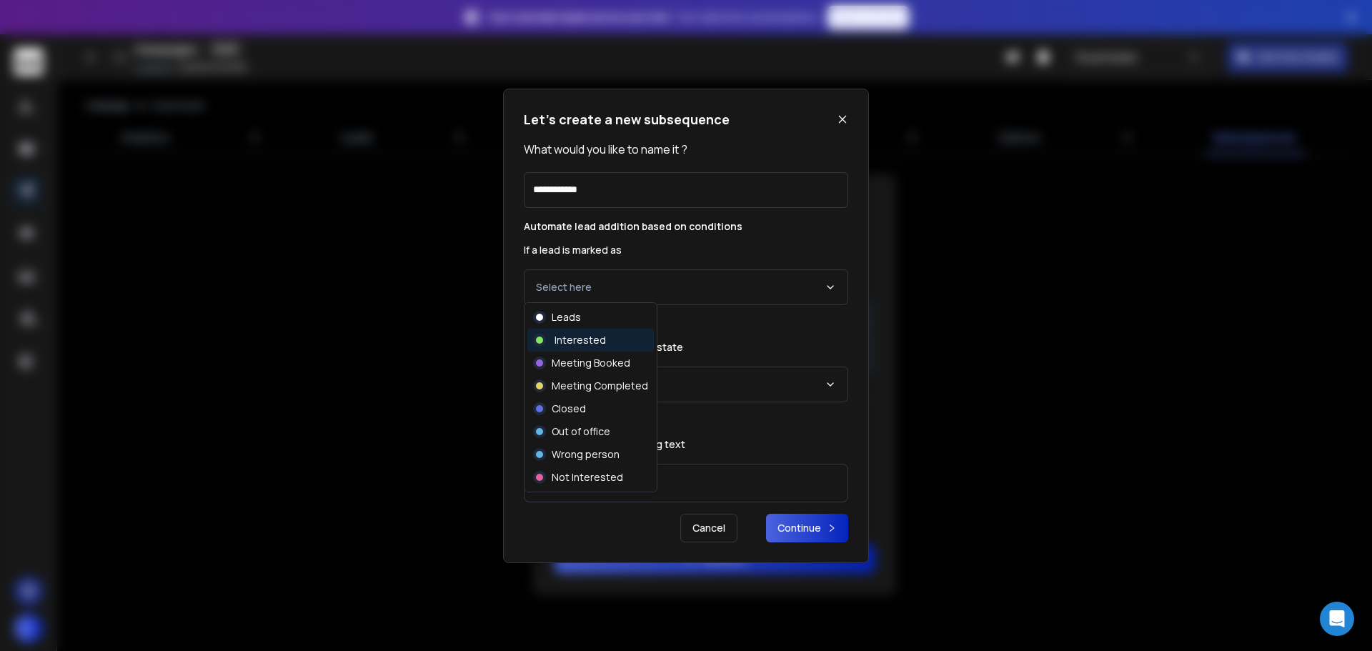
click at [593, 344] on div "Interested" at bounding box center [569, 340] width 73 height 14
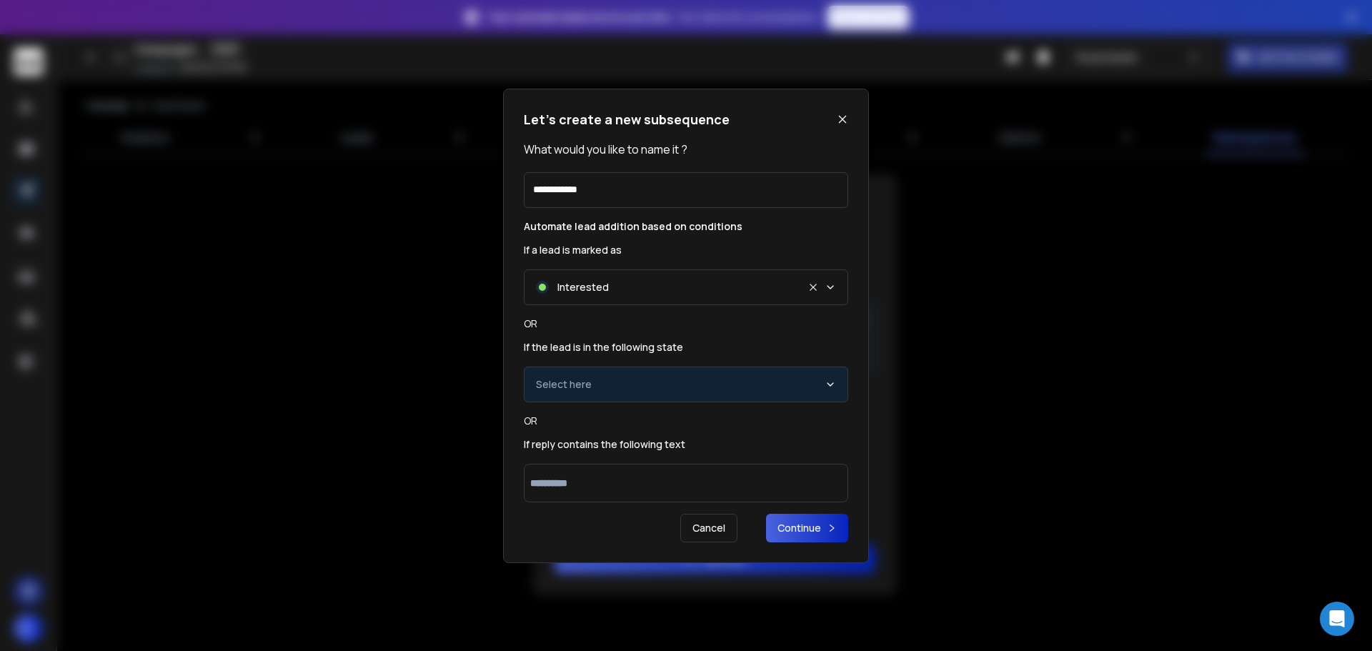
click at [649, 377] on button "Select here" at bounding box center [686, 384] width 324 height 36
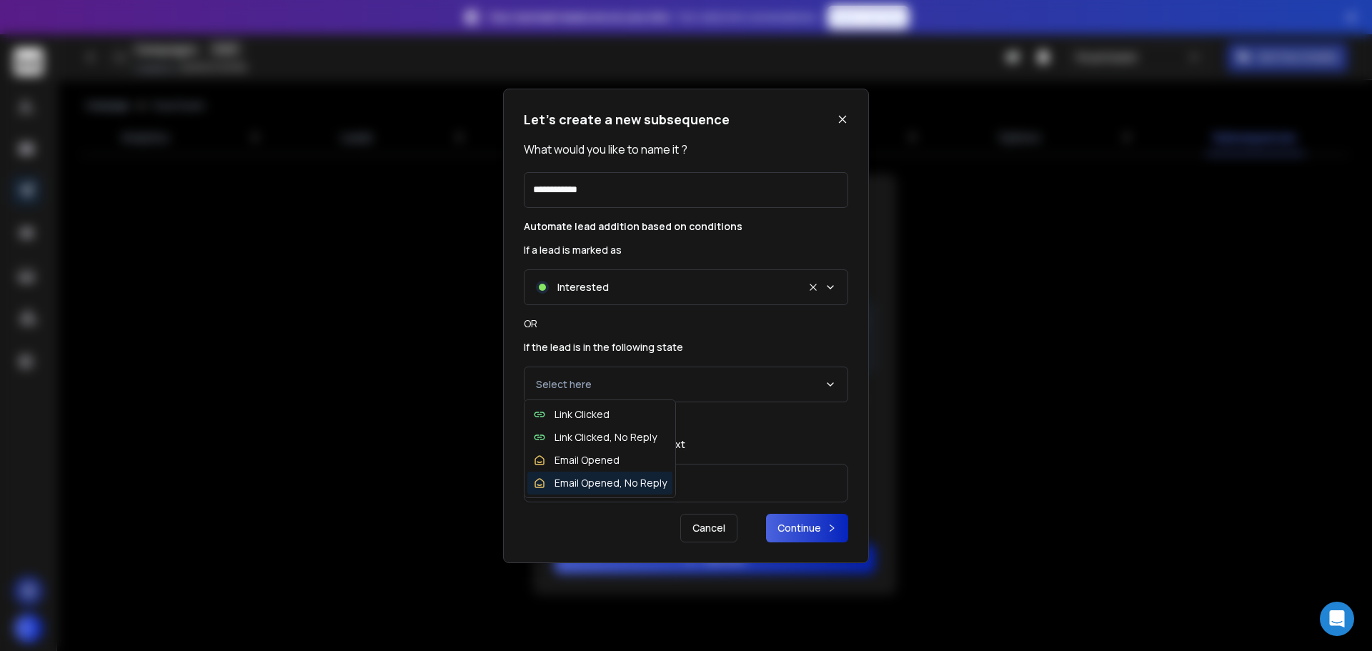
click at [623, 481] on div "Email Opened, No Reply" at bounding box center [600, 483] width 134 height 14
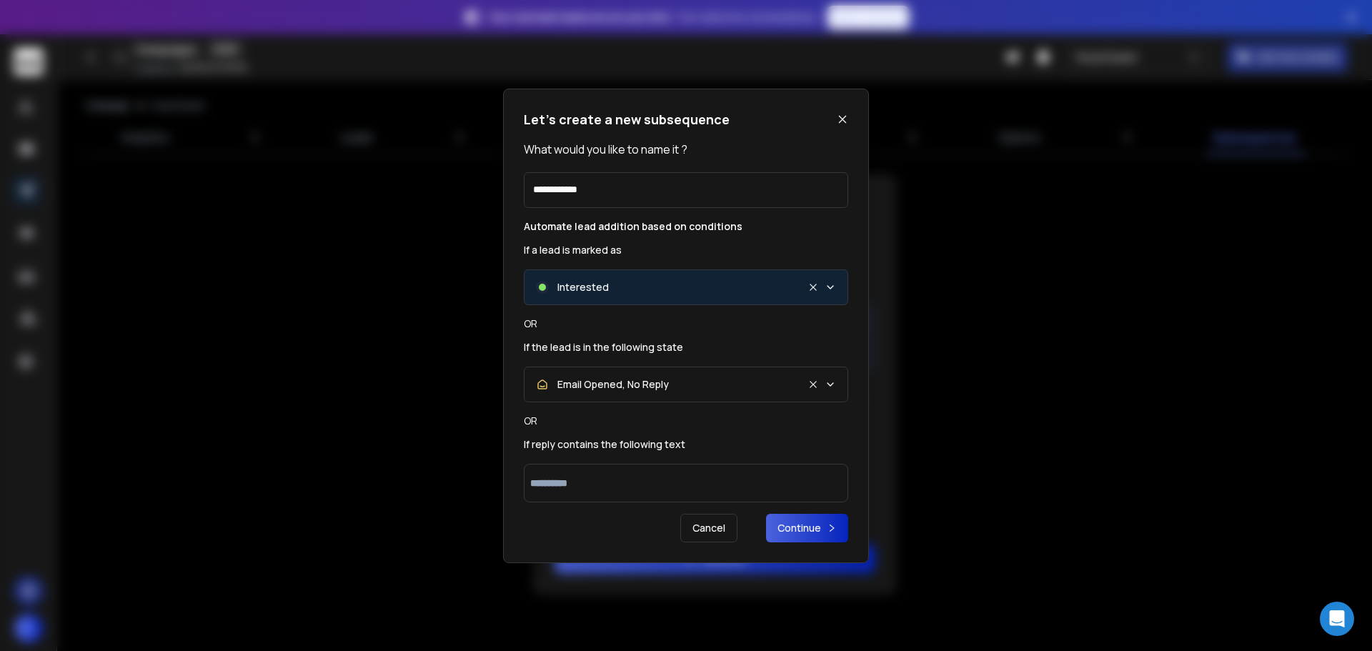
click at [813, 281] on icon "button" at bounding box center [812, 286] width 11 height 11
click at [801, 534] on button "Continue" at bounding box center [807, 528] width 82 height 29
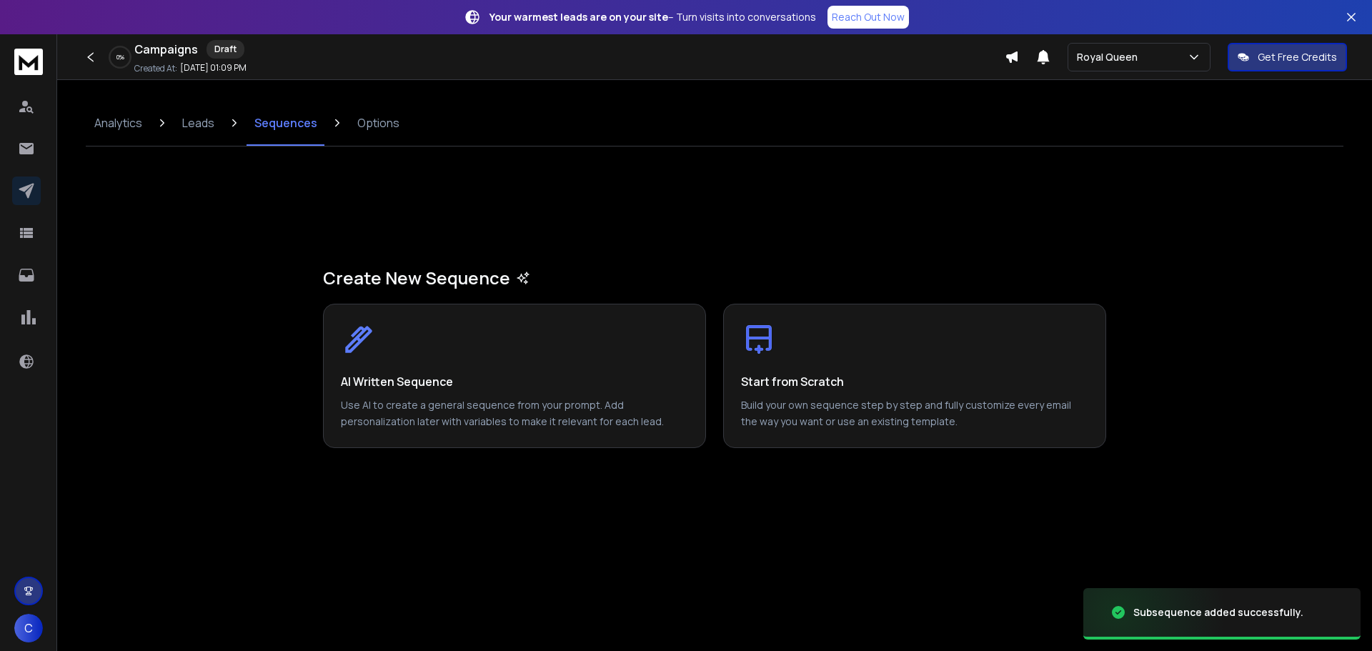
click at [486, 391] on div "AI Written Sequence Use AI to create a general sequence from your prompt. Add p…" at bounding box center [514, 375] width 381 height 143
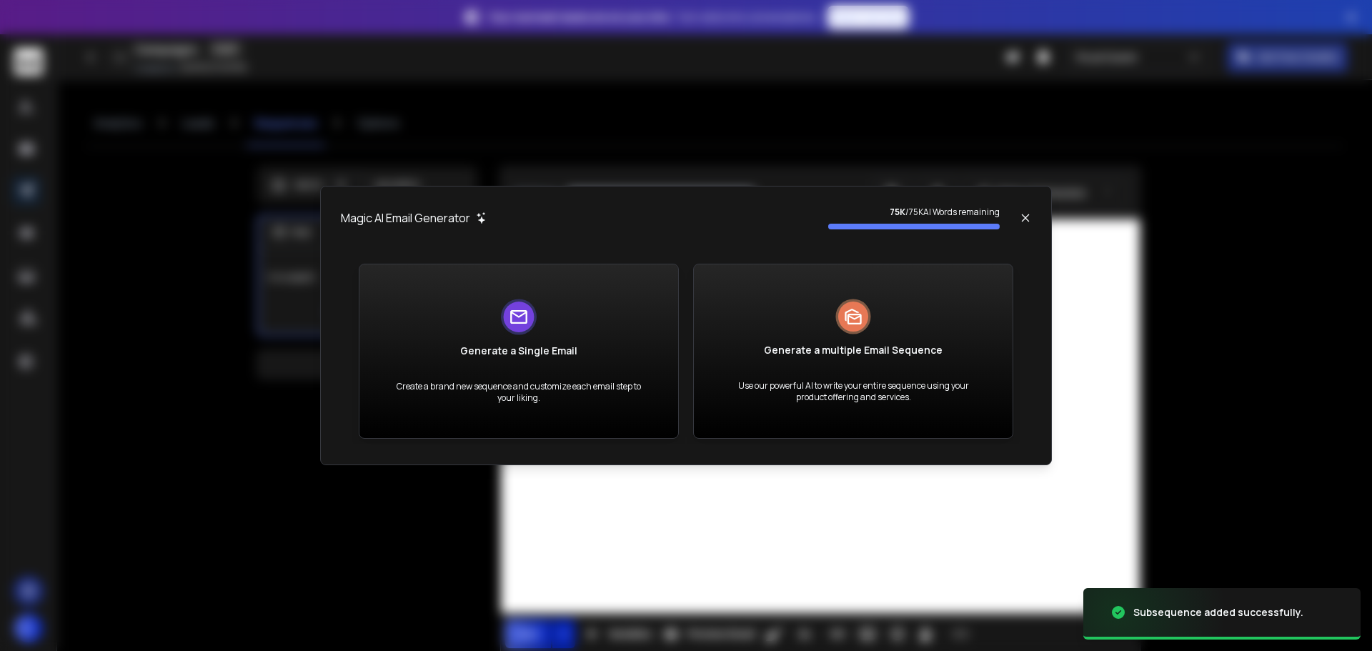
click at [784, 360] on div "Generate a multiple Email Sequence Use our powerful AI to write your entire seq…" at bounding box center [853, 350] width 279 height 133
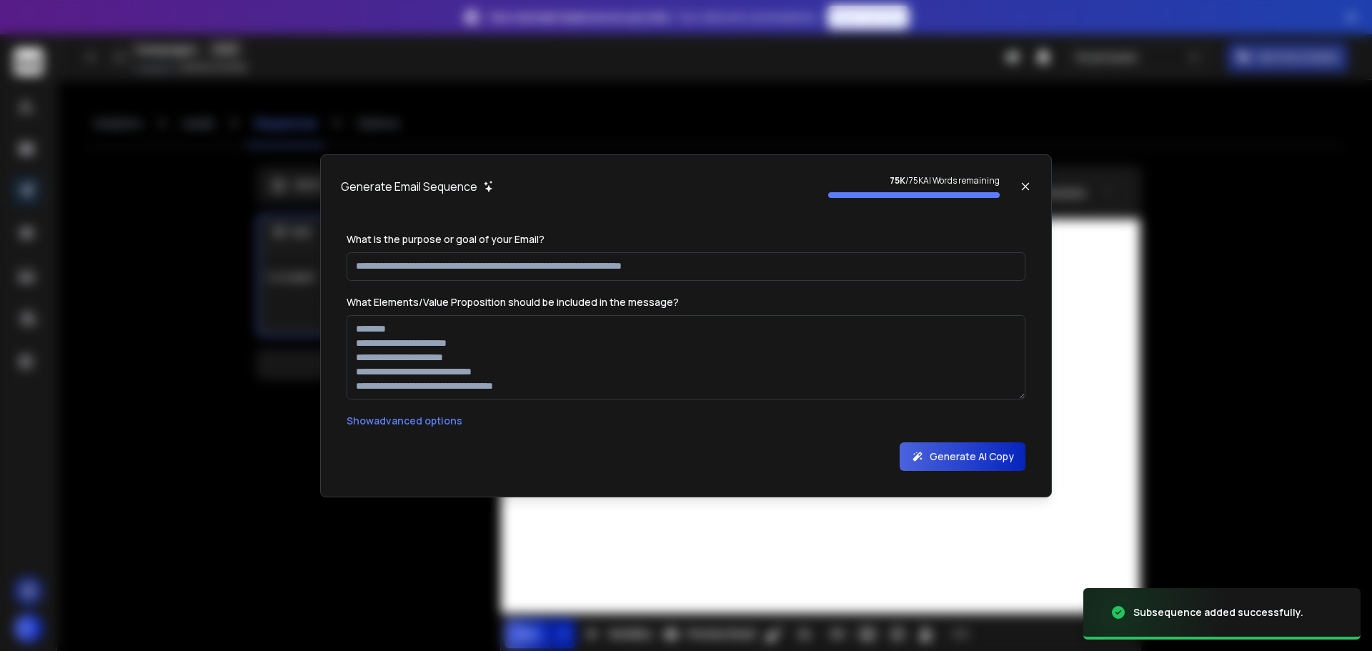
click at [546, 266] on input at bounding box center [685, 266] width 679 height 29
click at [1023, 183] on icon at bounding box center [1024, 186] width 11 height 11
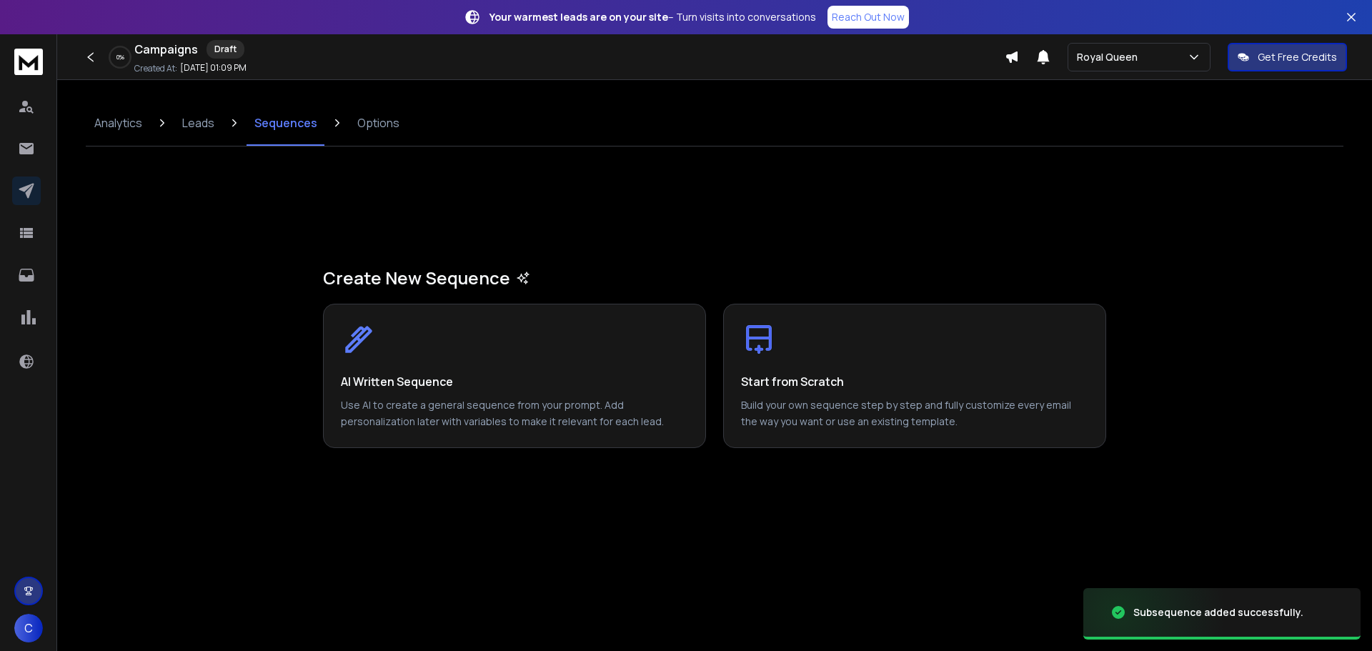
click at [551, 433] on div "AI Written Sequence Use AI to create a general sequence from your prompt. Add p…" at bounding box center [514, 375] width 381 height 143
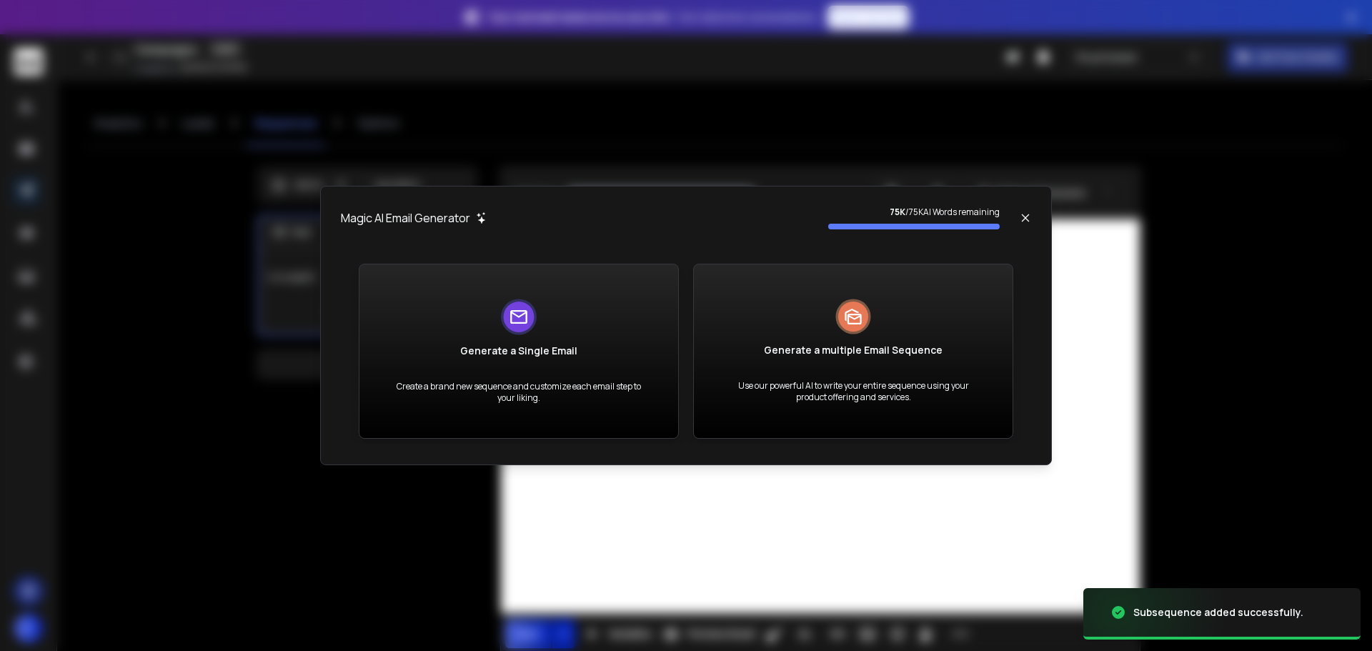
click at [562, 406] on div "Generate a Single Email Create a brand new sequence and customize each email st…" at bounding box center [518, 351] width 279 height 134
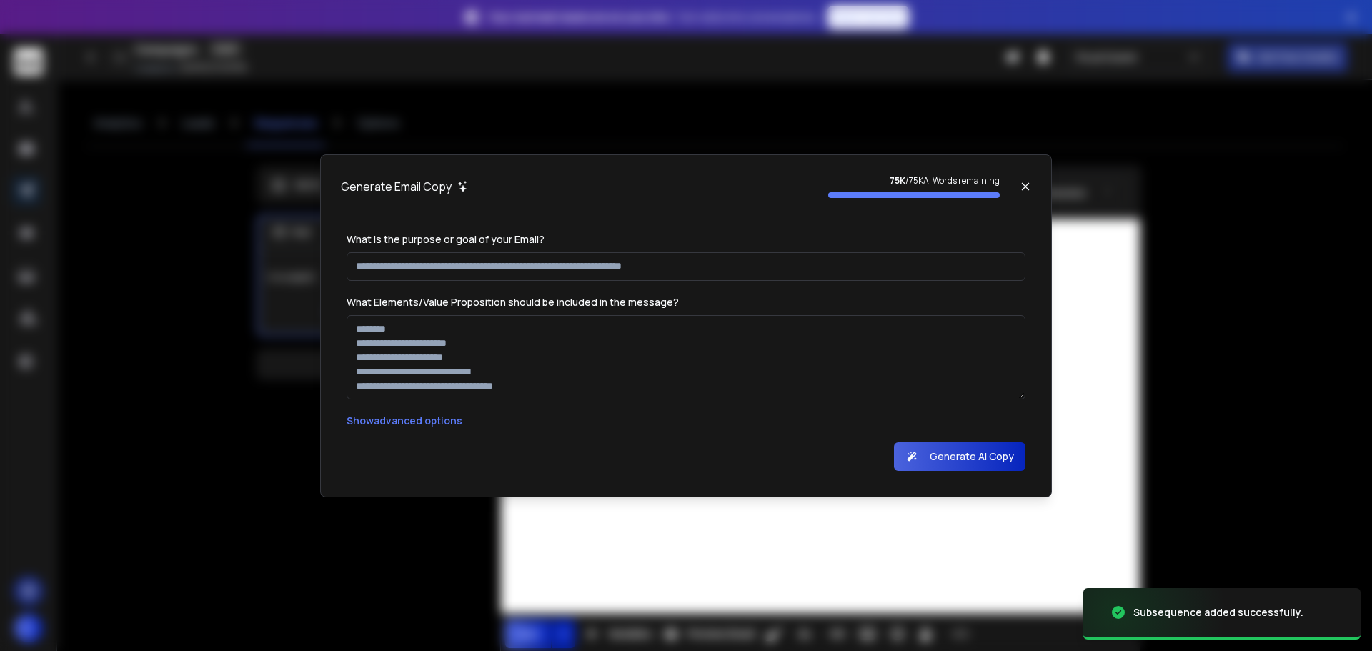
click at [506, 271] on input at bounding box center [685, 266] width 679 height 29
click at [1019, 184] on div "75K / 75K AI Words remaining" at bounding box center [929, 186] width 203 height 23
click at [1022, 189] on icon at bounding box center [1025, 186] width 8 height 8
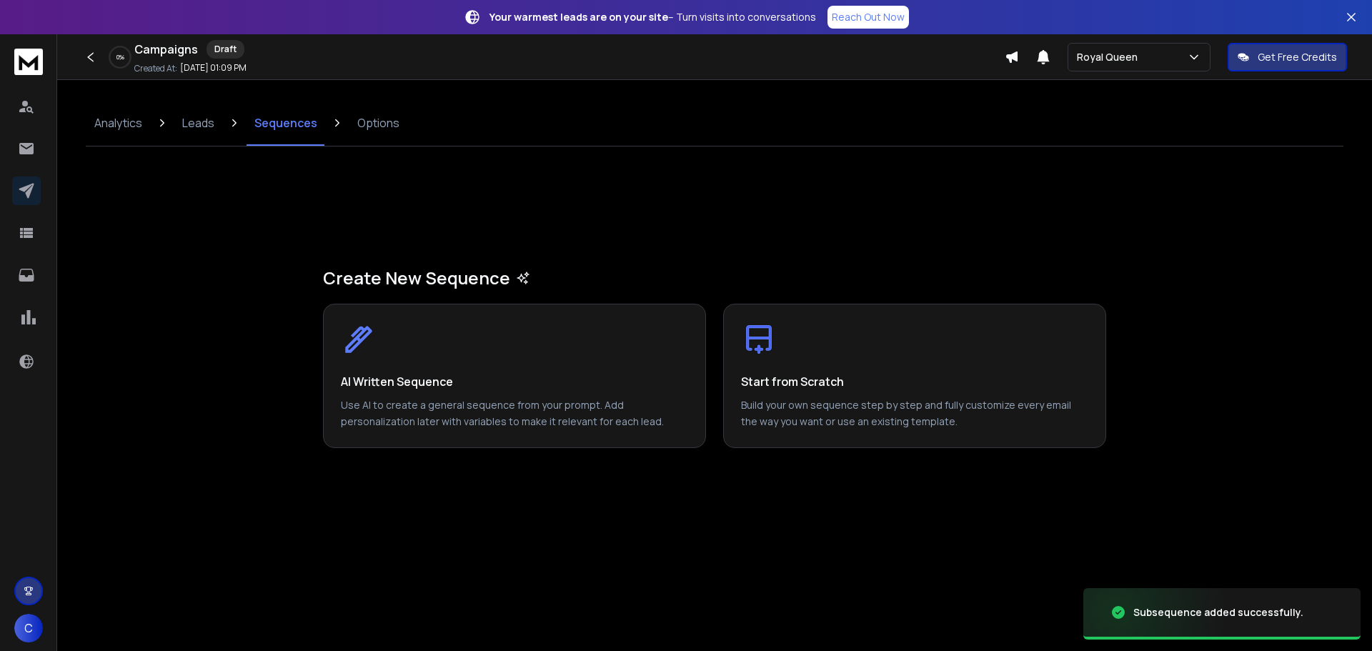
drag, startPoint x: 765, startPoint y: 546, endPoint x: 759, endPoint y: 539, distance: 9.1
click at [764, 544] on div "Your warmest leads are on your site – Turn visits into conversations Reach Out …" at bounding box center [686, 325] width 1372 height 651
click at [203, 124] on p "Leads" at bounding box center [198, 122] width 32 height 17
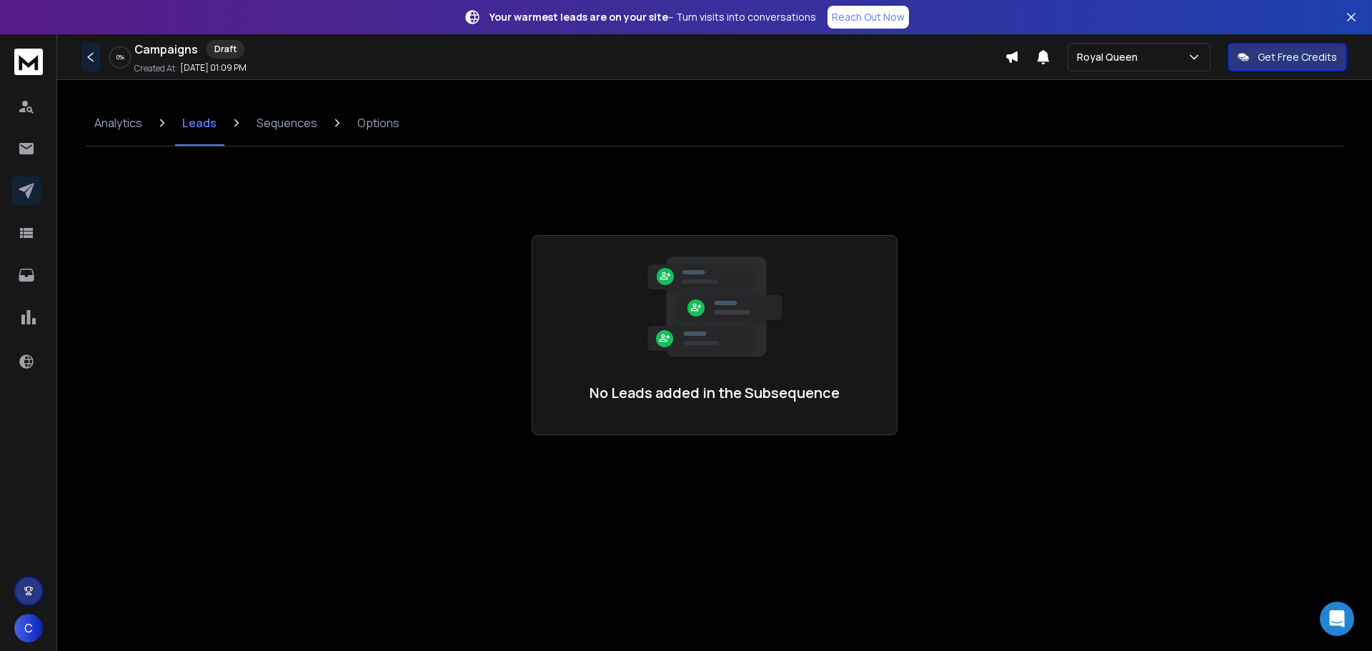
click at [84, 56] on button at bounding box center [90, 57] width 19 height 29
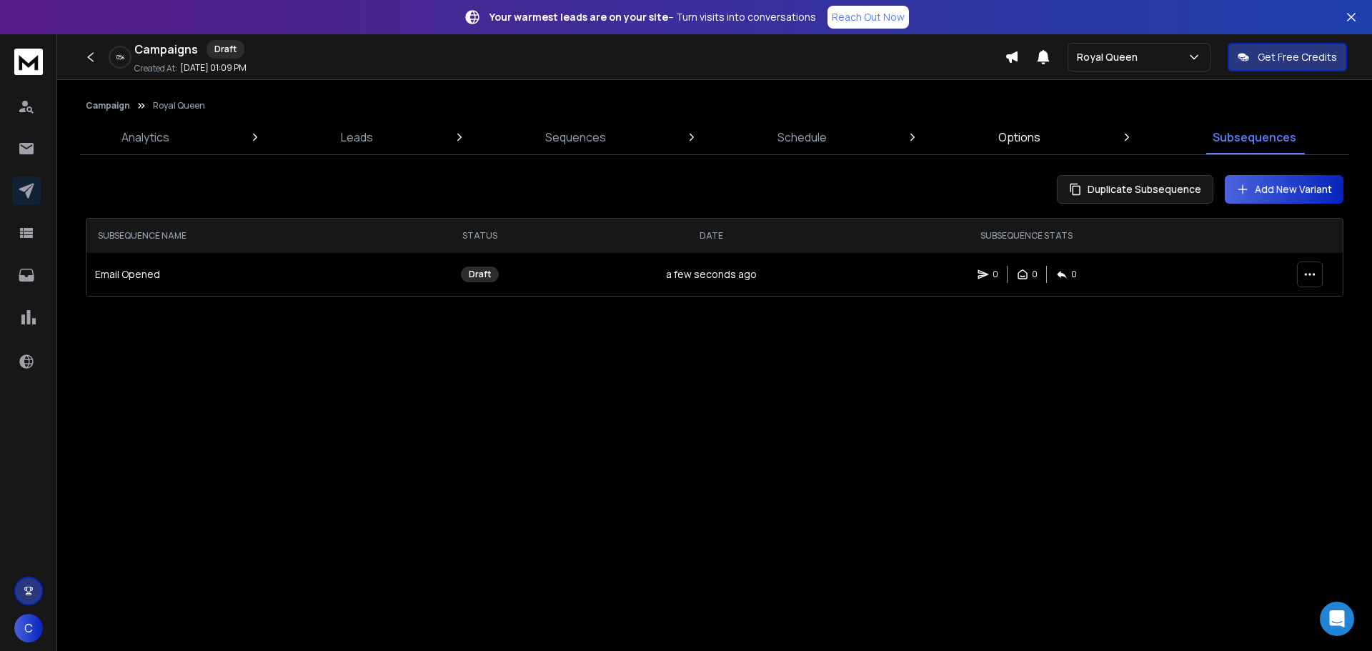
click at [1021, 136] on p "Options" at bounding box center [1019, 137] width 42 height 17
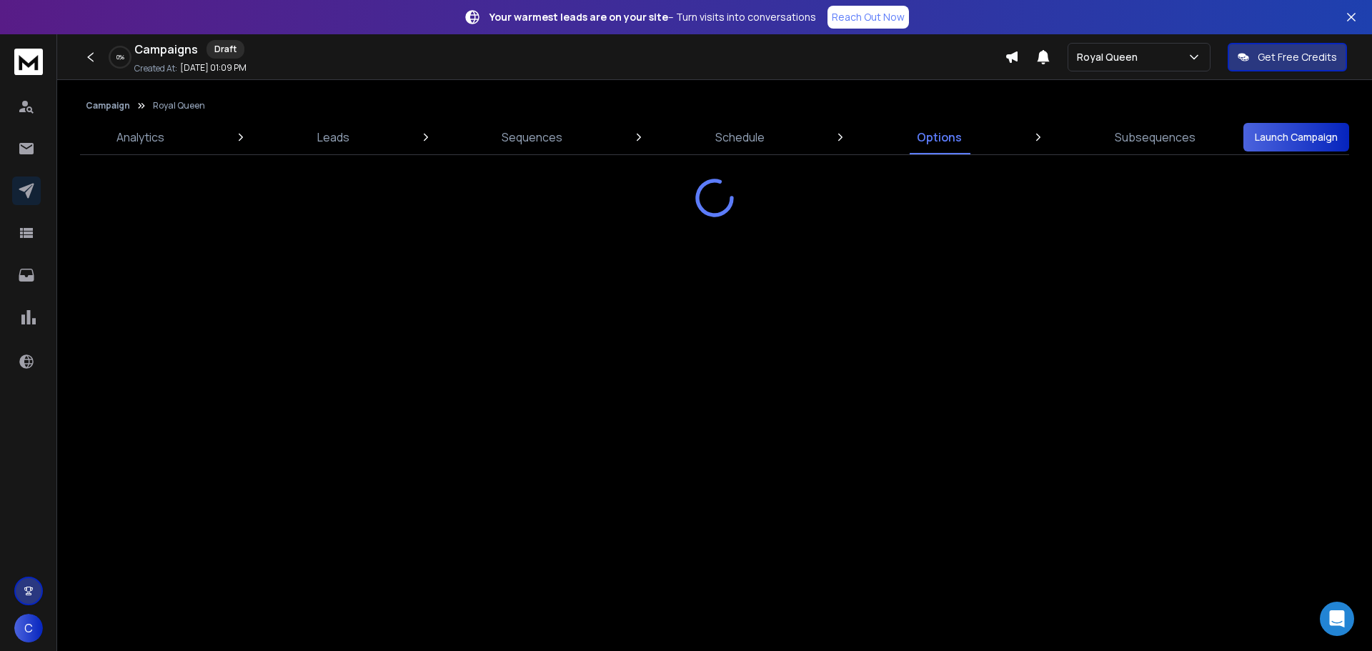
select select "**********"
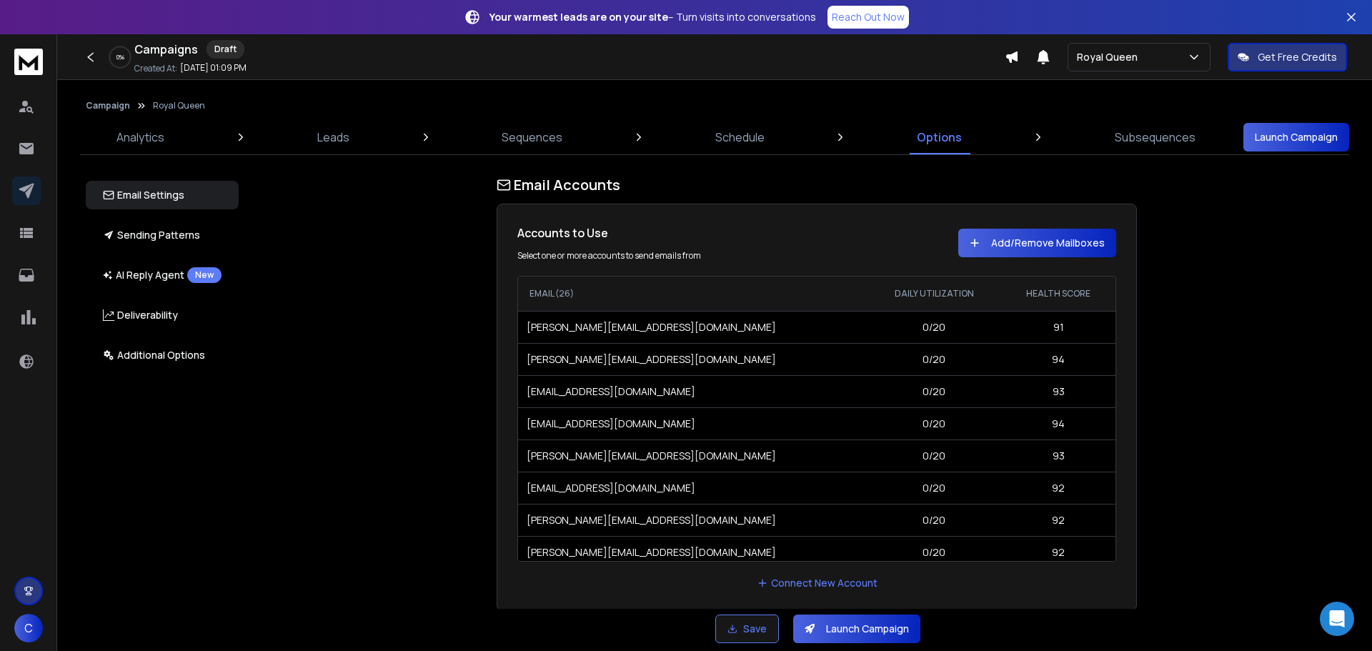
click at [828, 626] on button "Launch Campaign" at bounding box center [856, 628] width 127 height 29
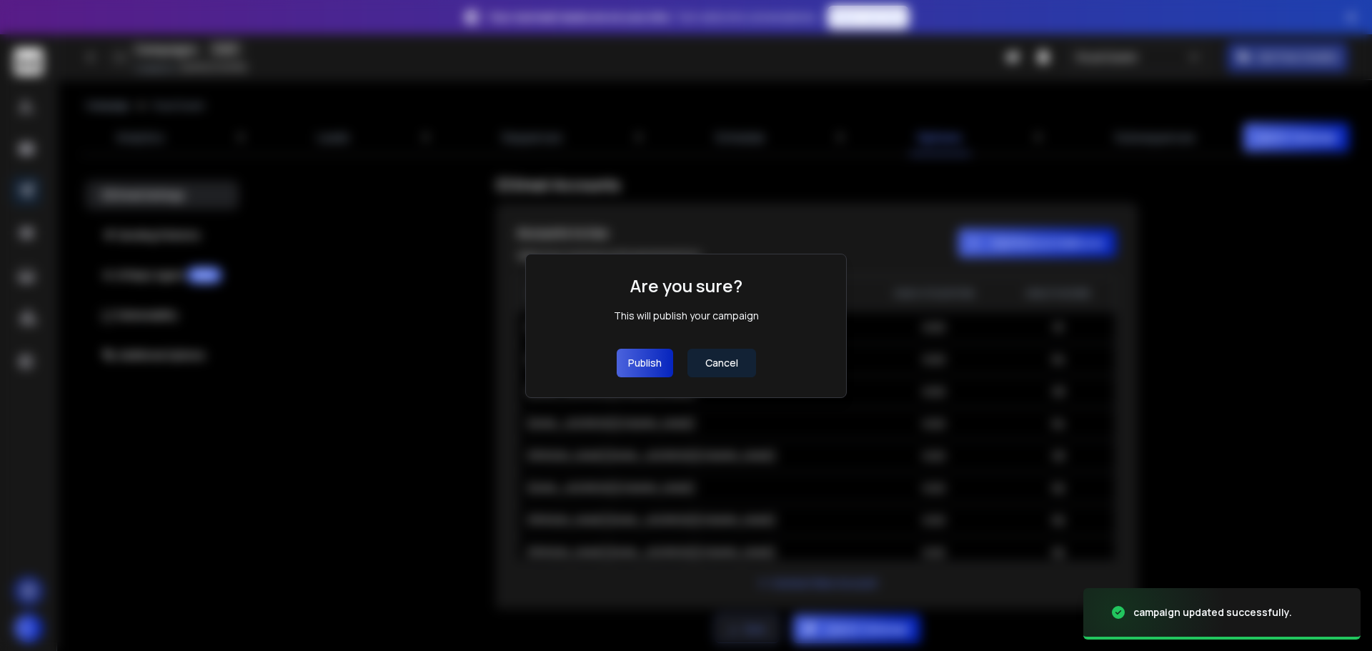
click at [746, 365] on button "Cancel" at bounding box center [721, 363] width 69 height 29
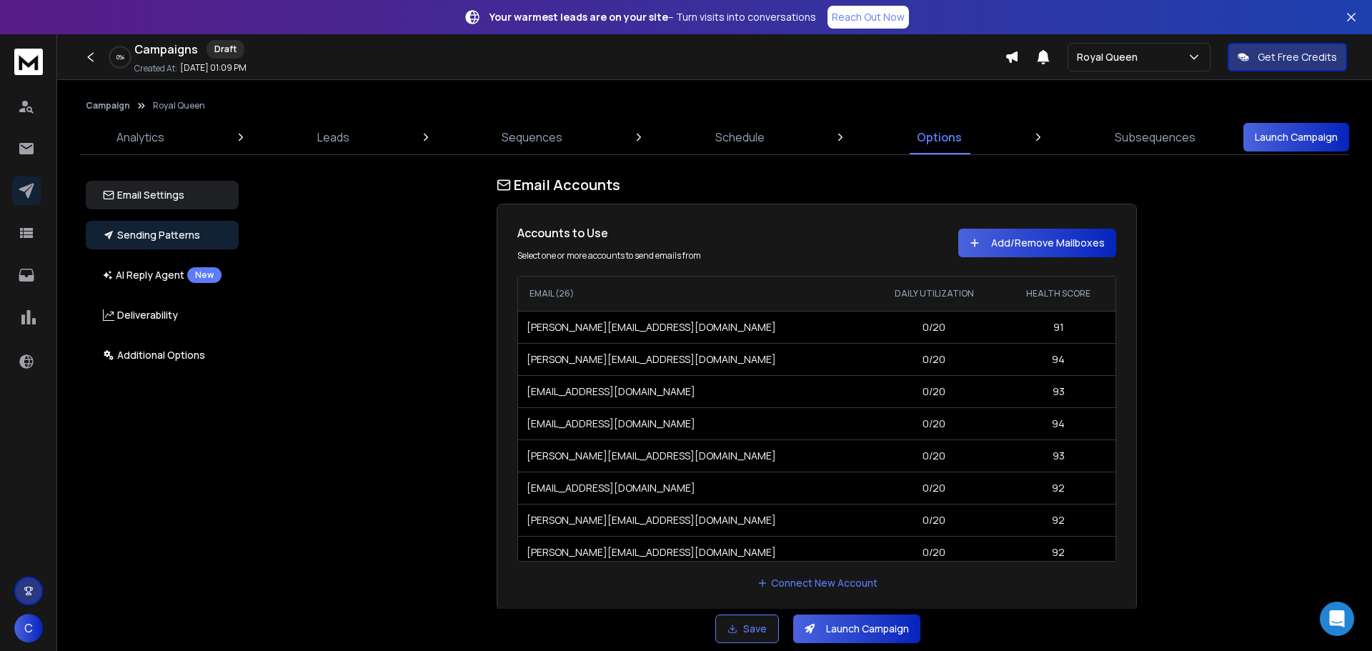
click at [145, 236] on p "Sending Patterns" at bounding box center [151, 235] width 97 height 14
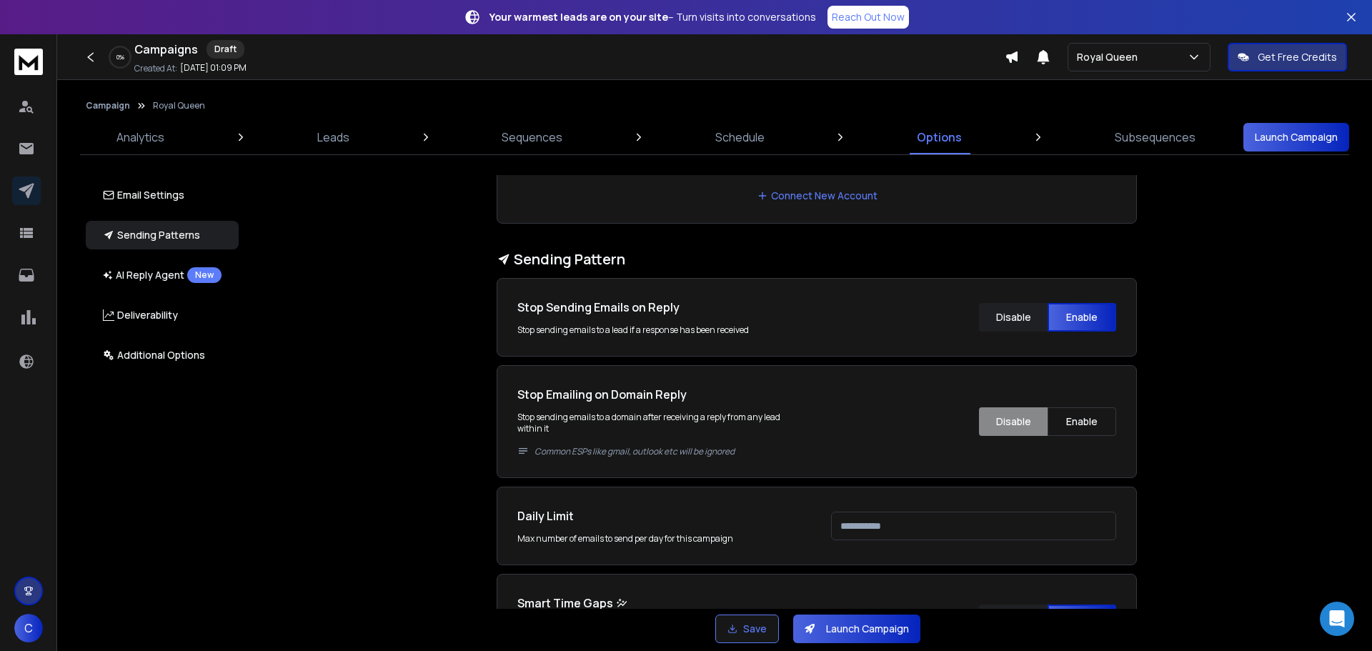
scroll to position [461, 0]
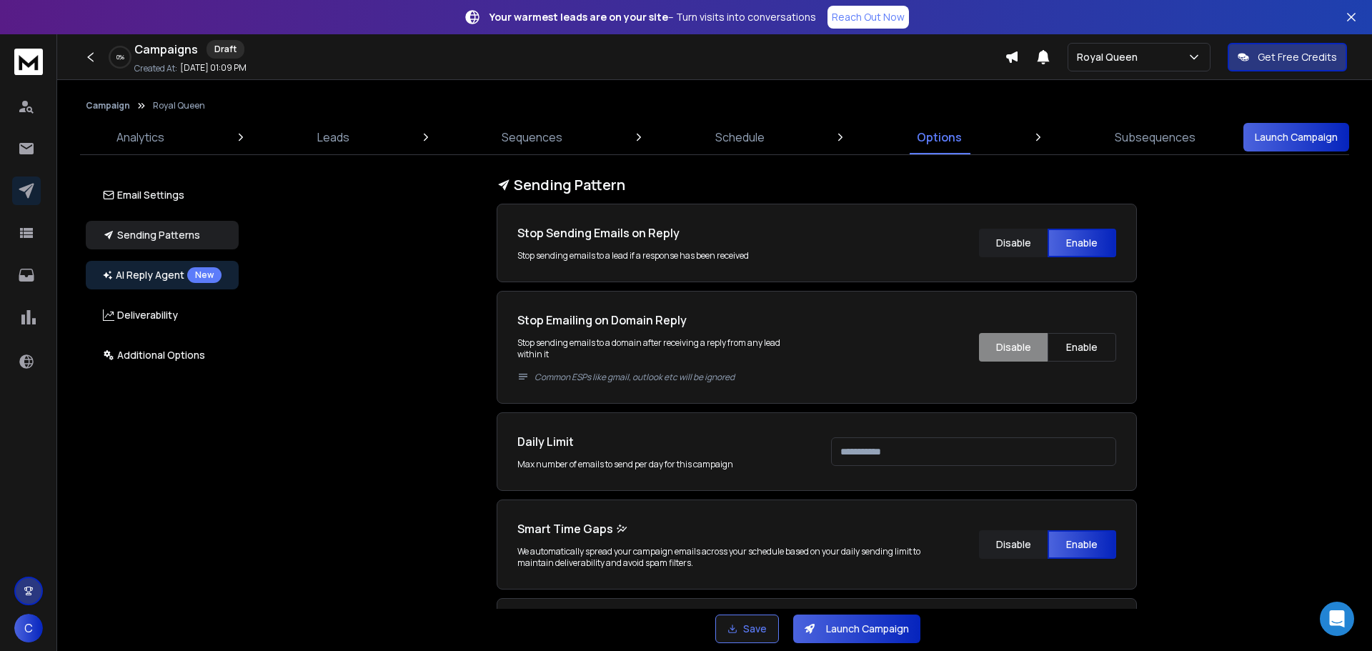
click at [142, 271] on p "AI Reply Agent New" at bounding box center [162, 275] width 119 height 16
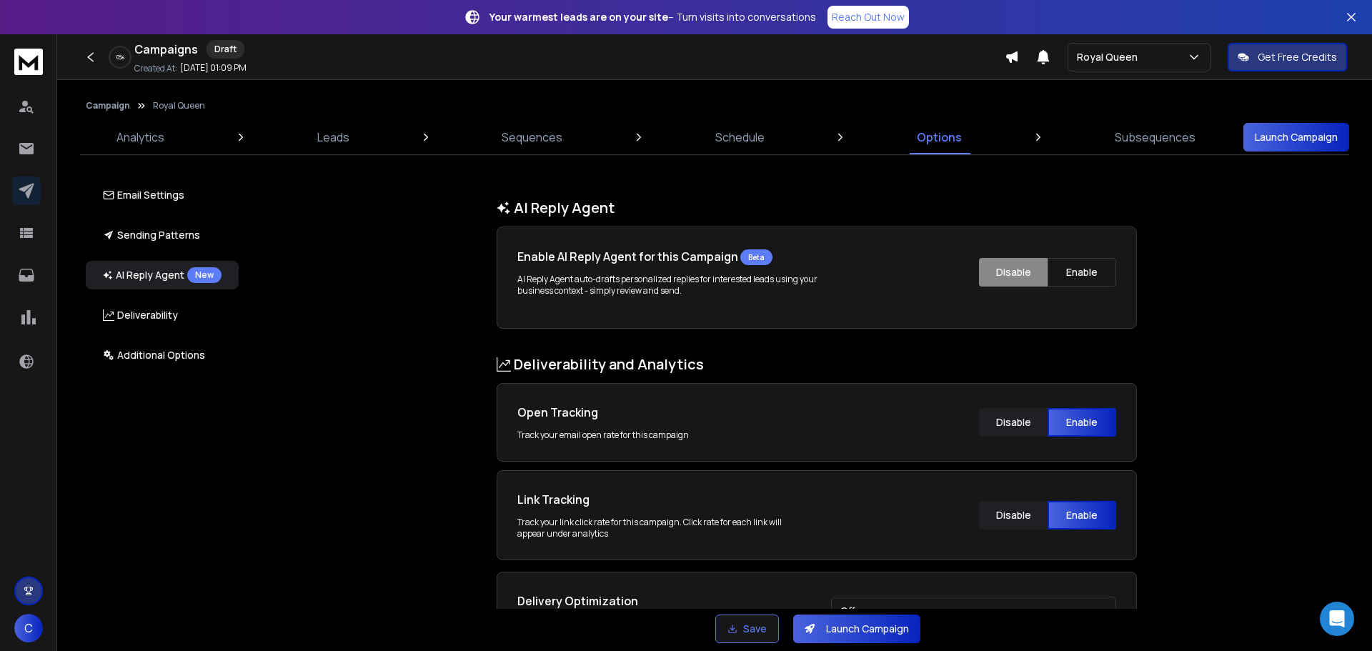
scroll to position [1436, 0]
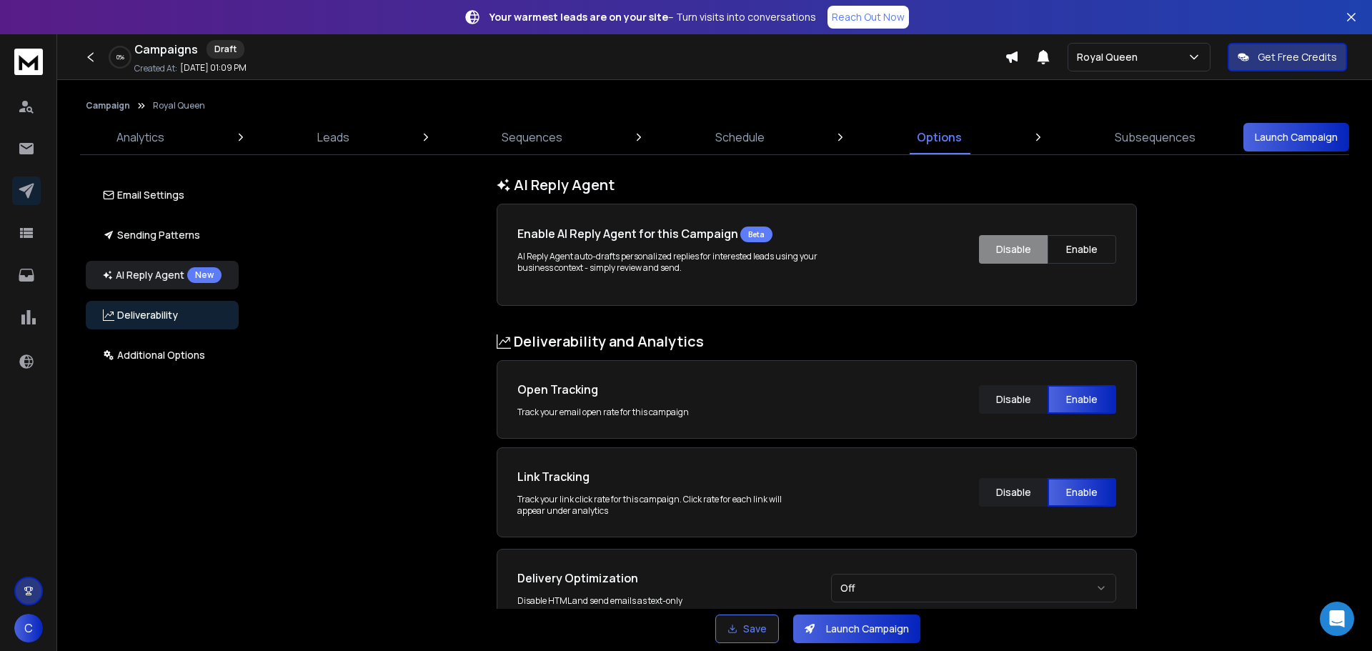
click at [136, 309] on p "Deliverability" at bounding box center [140, 315] width 75 height 14
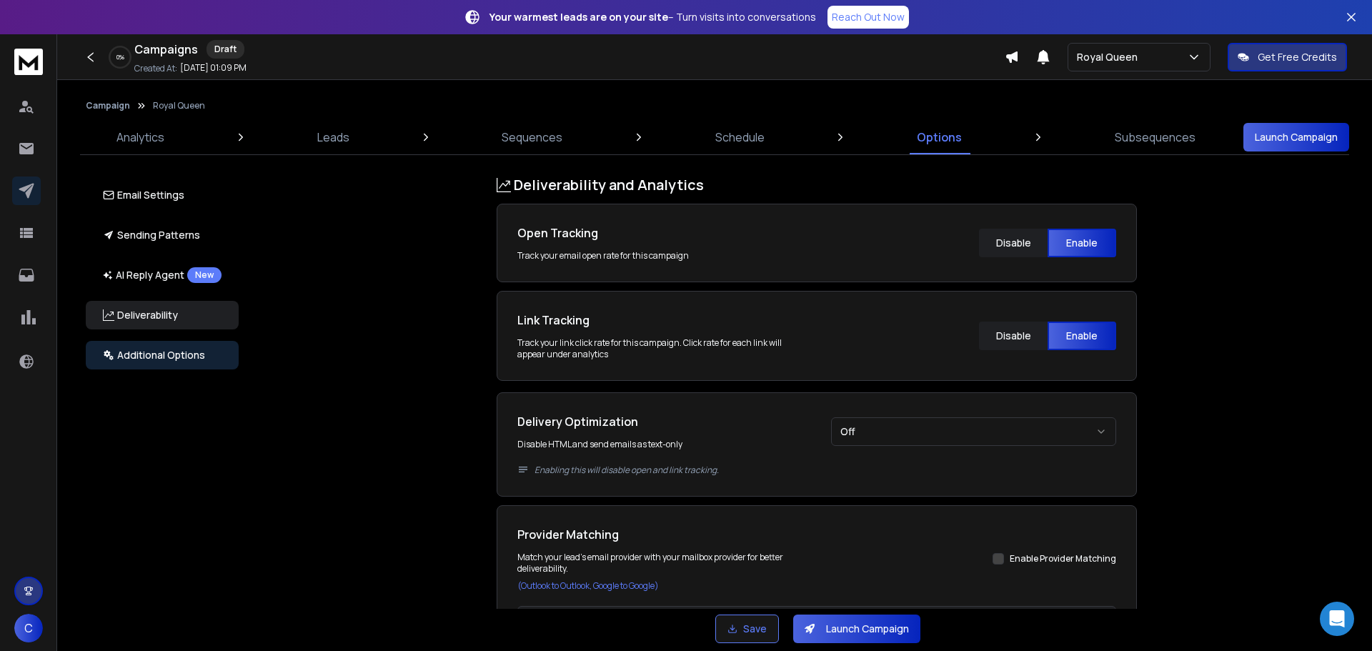
click at [151, 361] on p "Additional Options" at bounding box center [154, 355] width 102 height 14
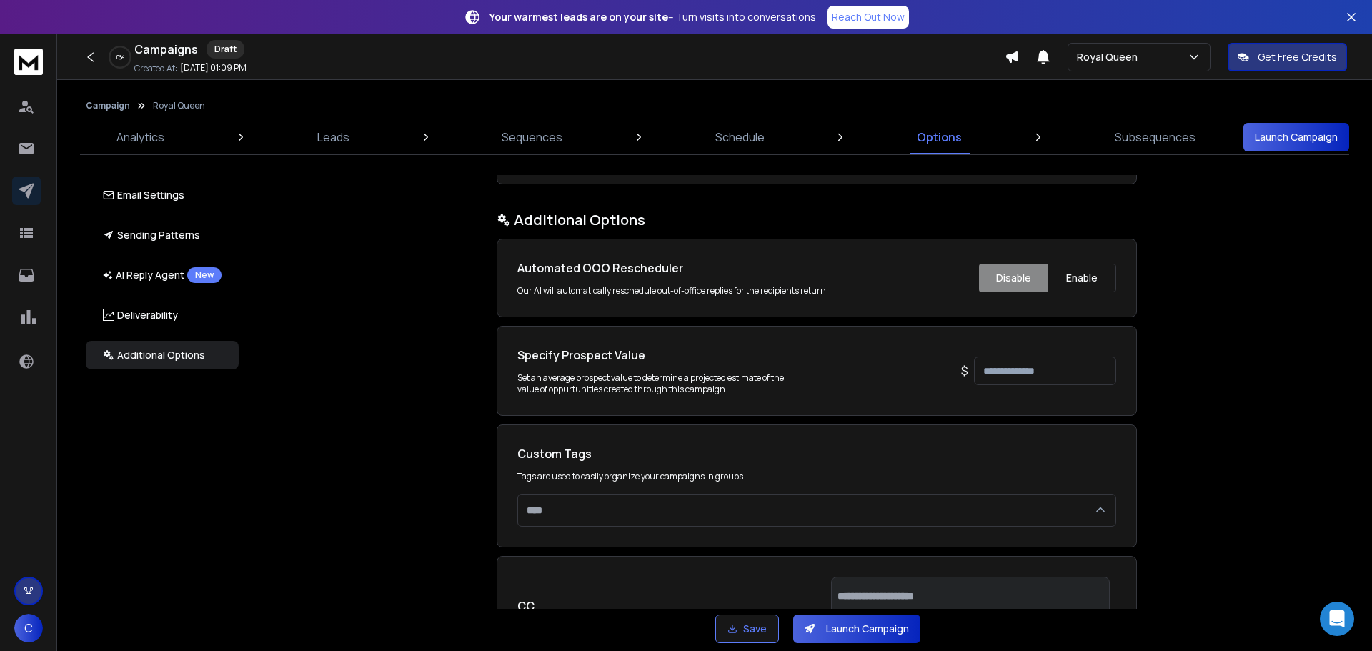
scroll to position [2554, 0]
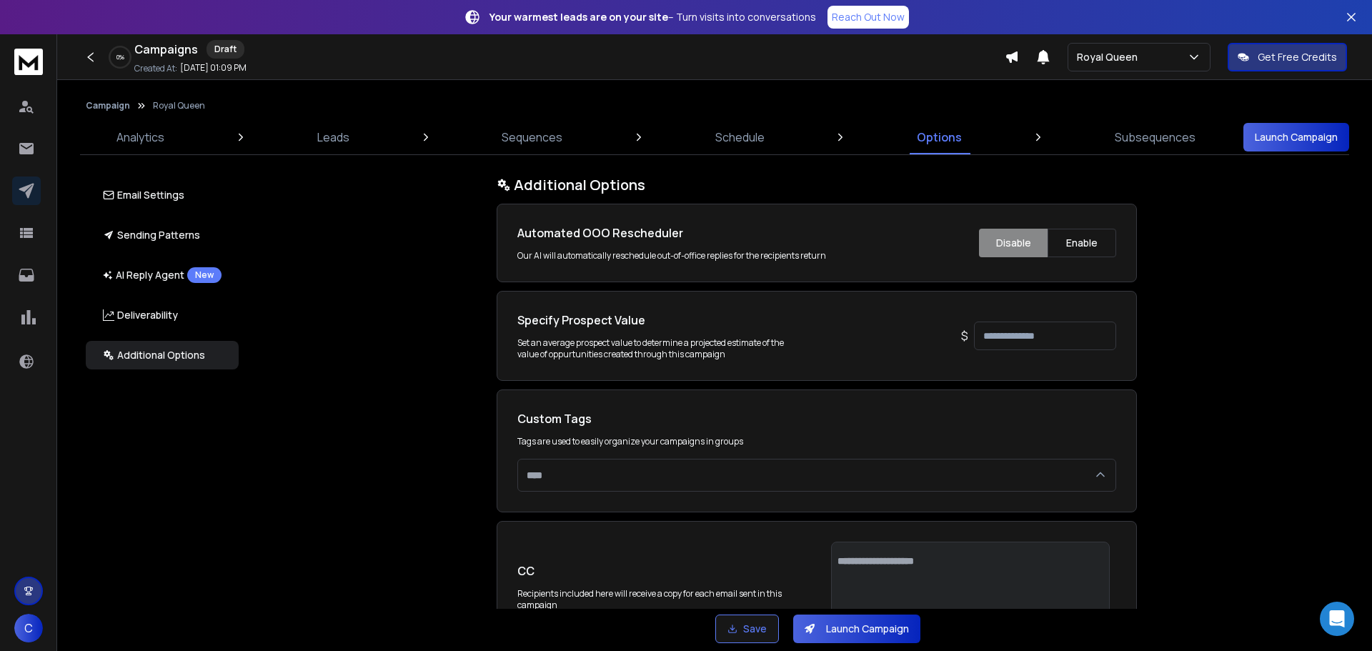
click at [867, 624] on button "Launch Campaign" at bounding box center [856, 628] width 127 height 29
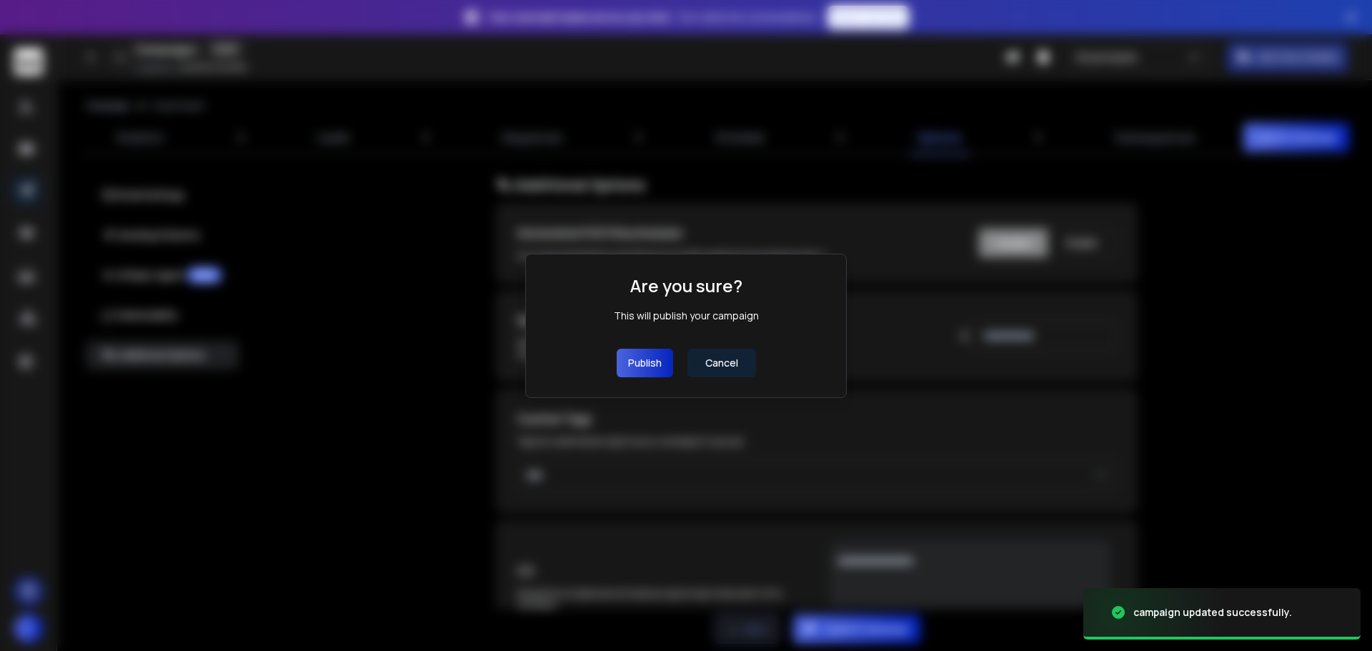
click at [640, 364] on button "Publish" at bounding box center [644, 363] width 56 height 29
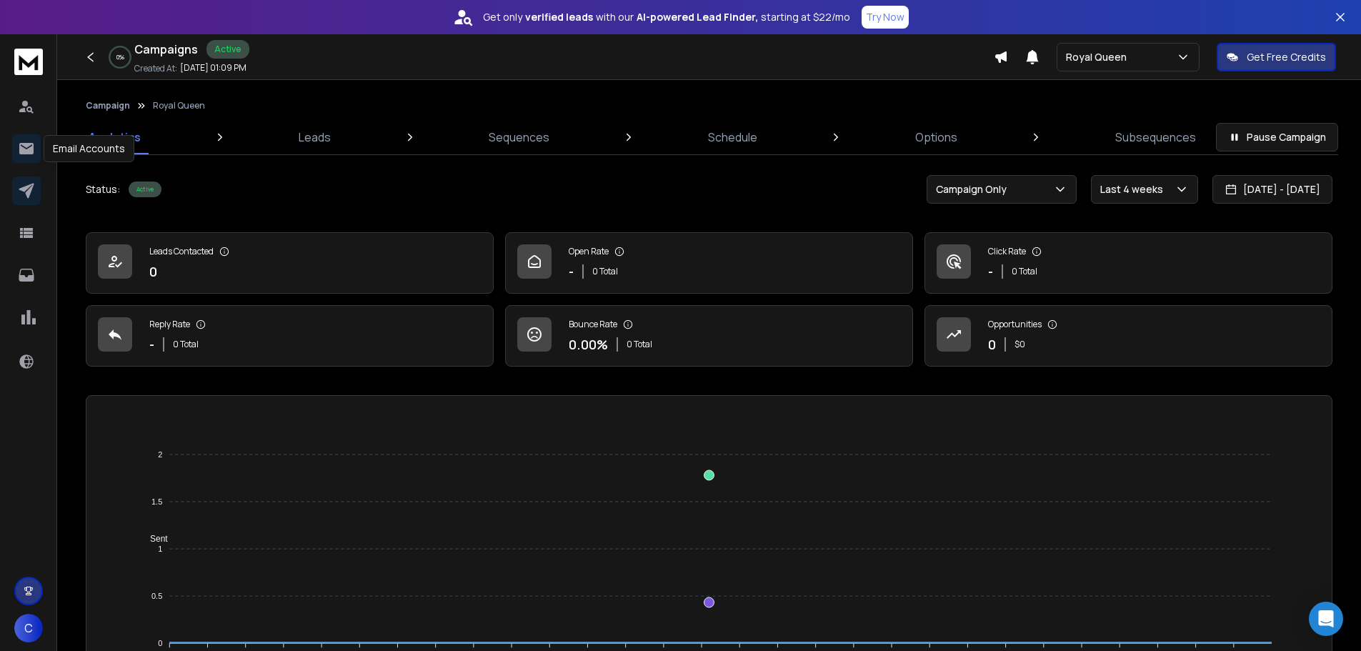
click at [12, 137] on link at bounding box center [26, 148] width 29 height 29
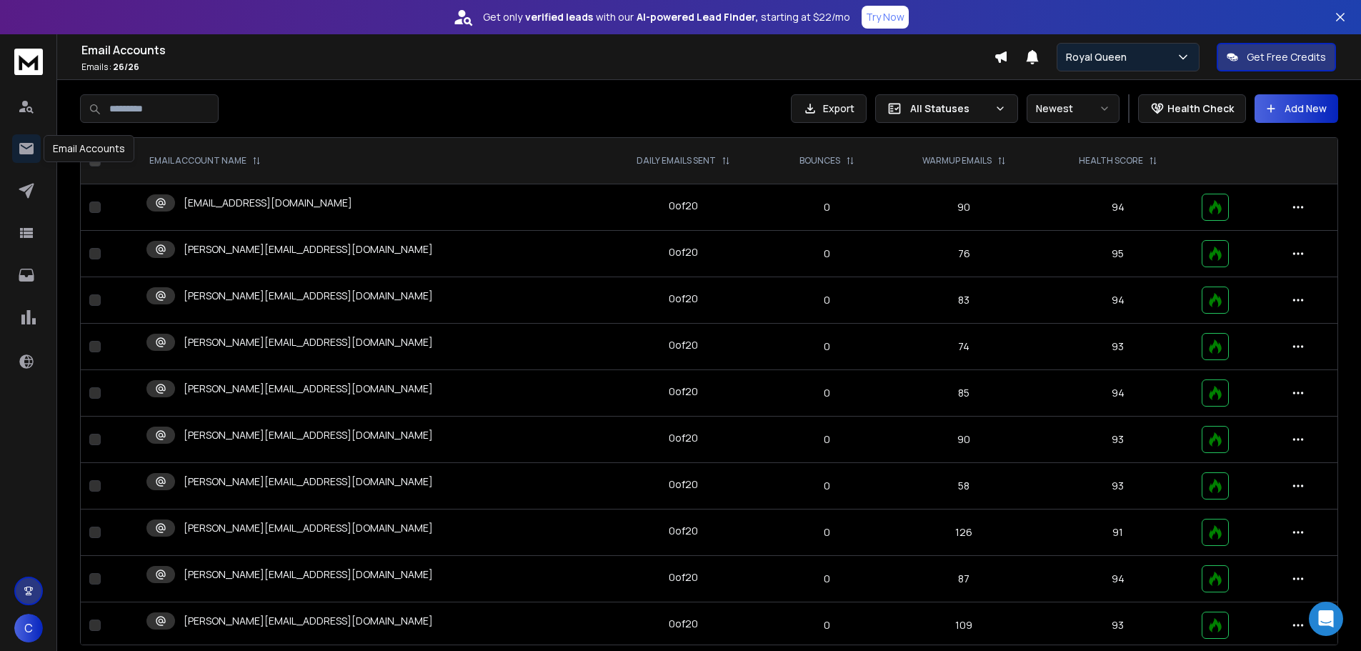
click at [1168, 58] on div "Royal Queen" at bounding box center [1128, 57] width 124 height 14
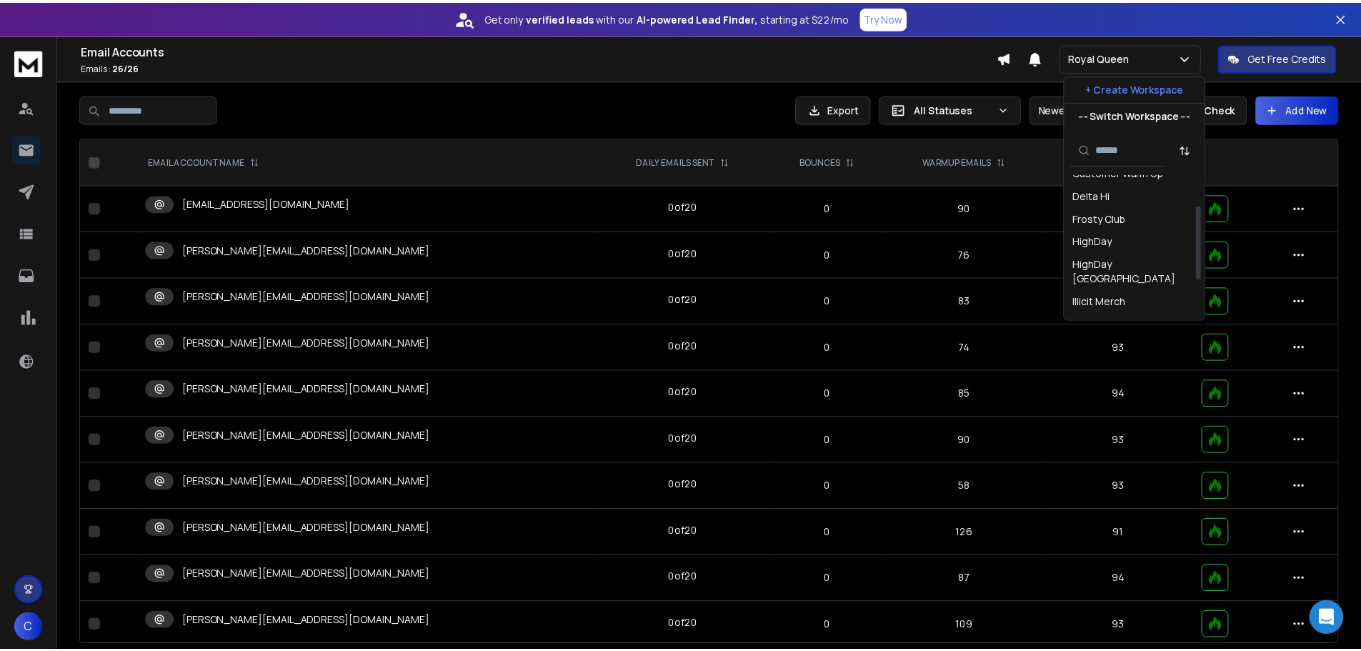
scroll to position [60, 0]
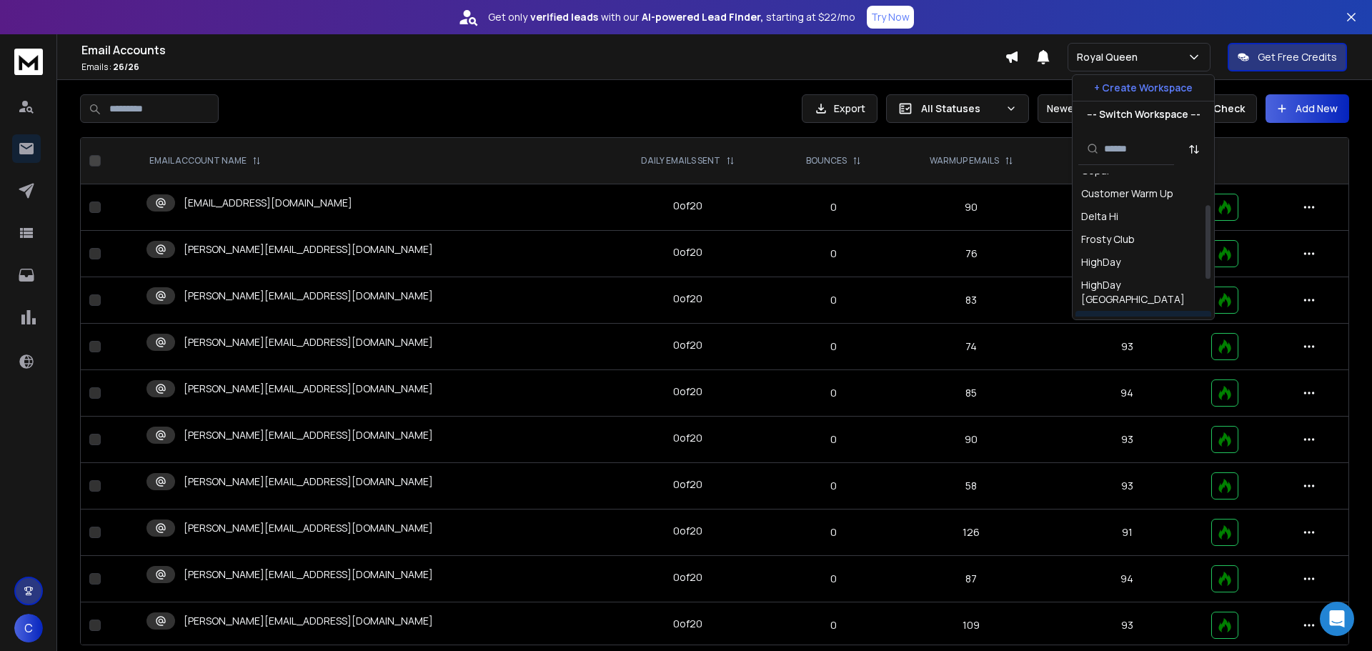
click at [1101, 315] on div "Illicit Merch" at bounding box center [1107, 322] width 53 height 14
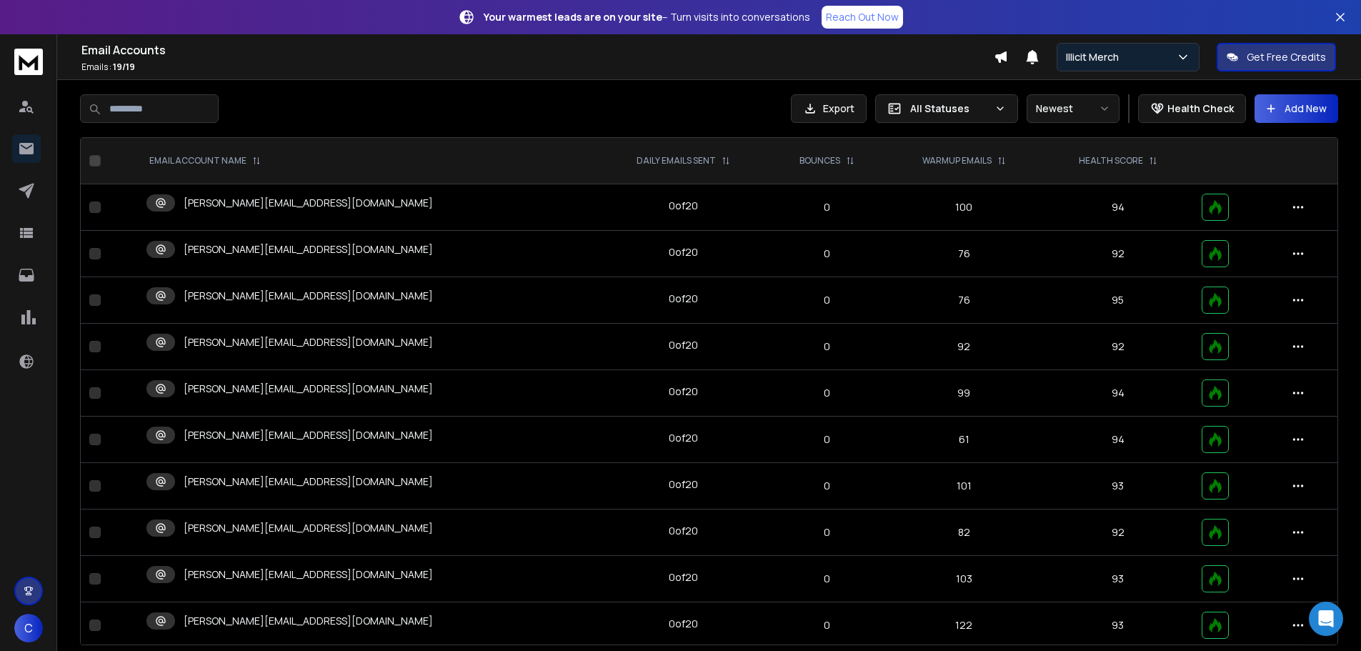
click at [1185, 59] on icon "button" at bounding box center [1183, 57] width 14 height 14
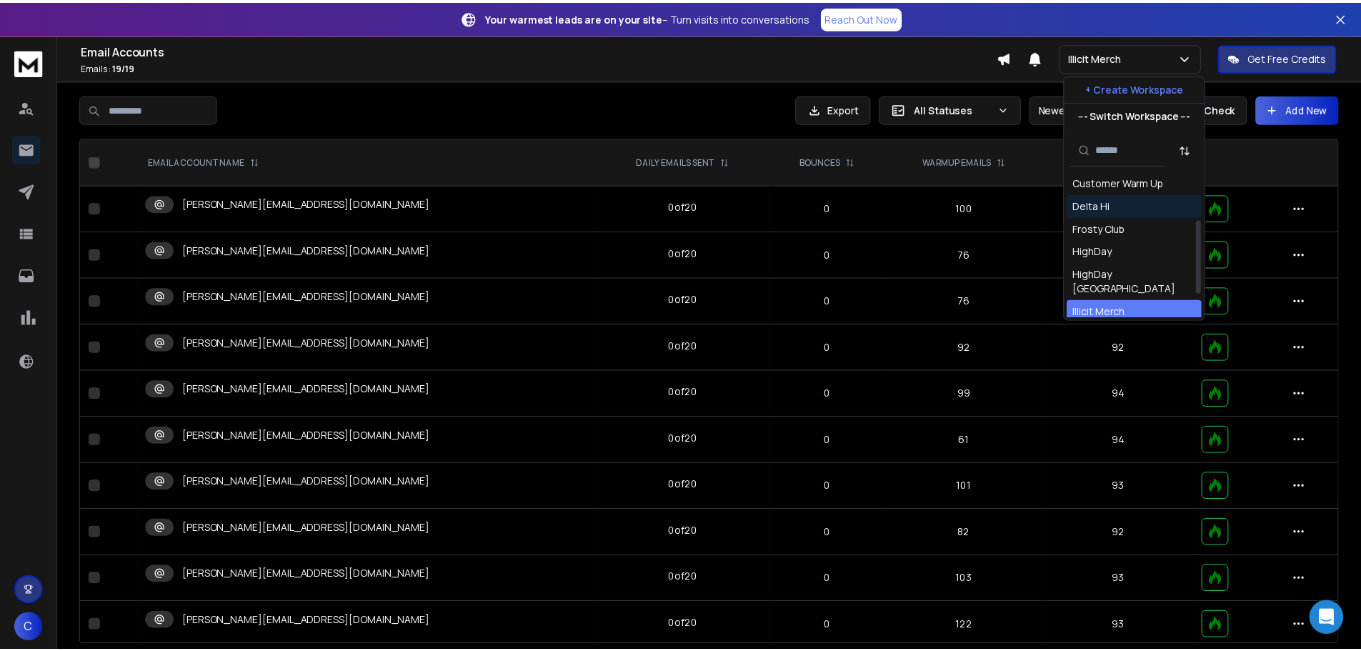
scroll to position [131, 0]
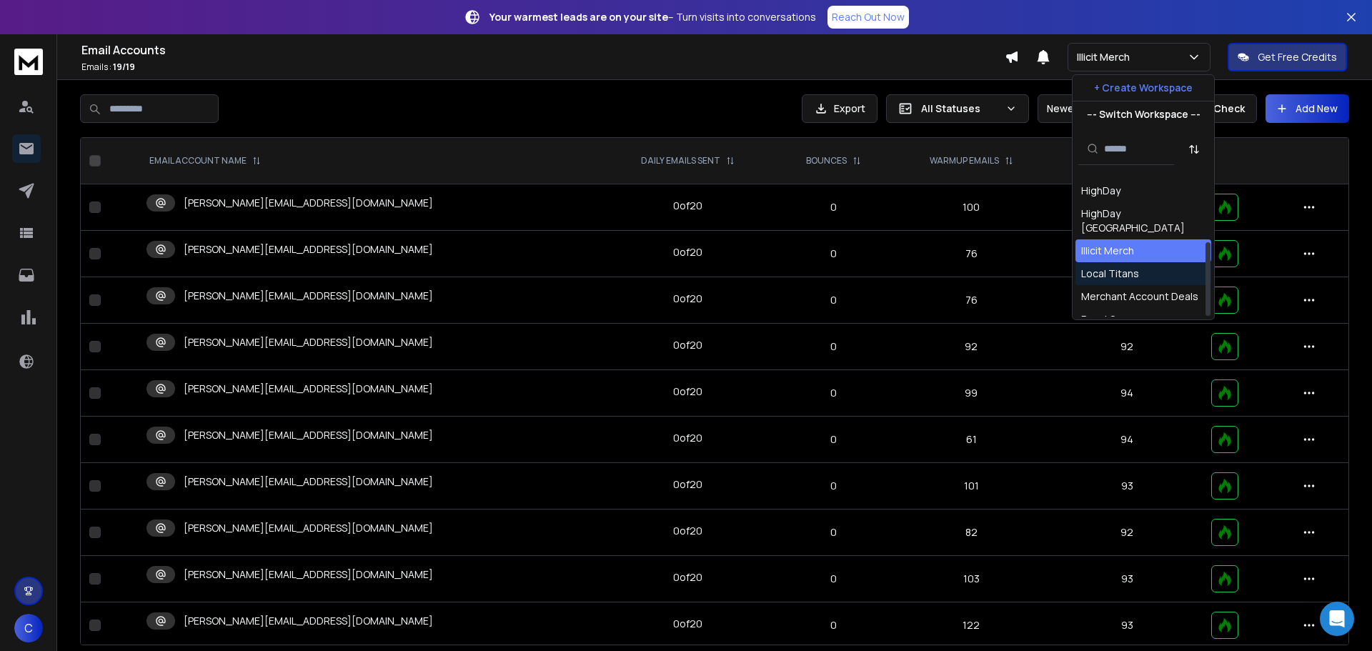
click at [1118, 266] on div "Local Titans" at bounding box center [1110, 273] width 58 height 14
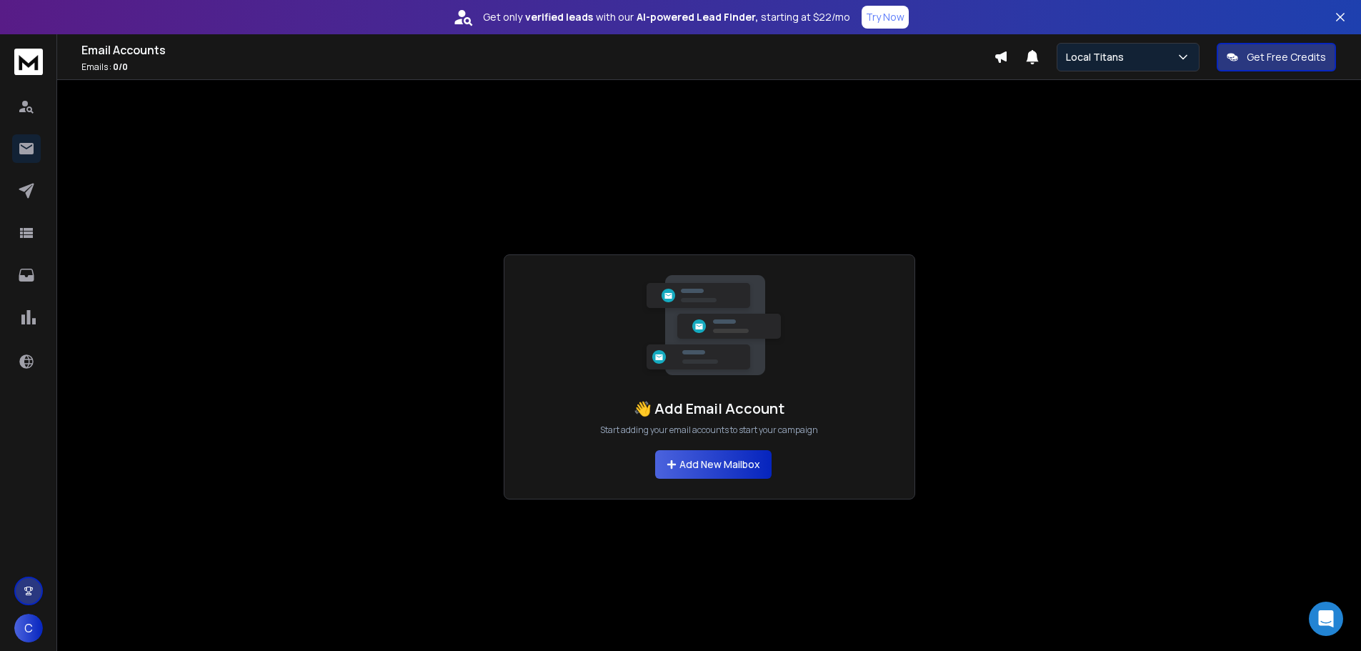
click at [1166, 56] on div "Local Titans" at bounding box center [1128, 57] width 124 height 14
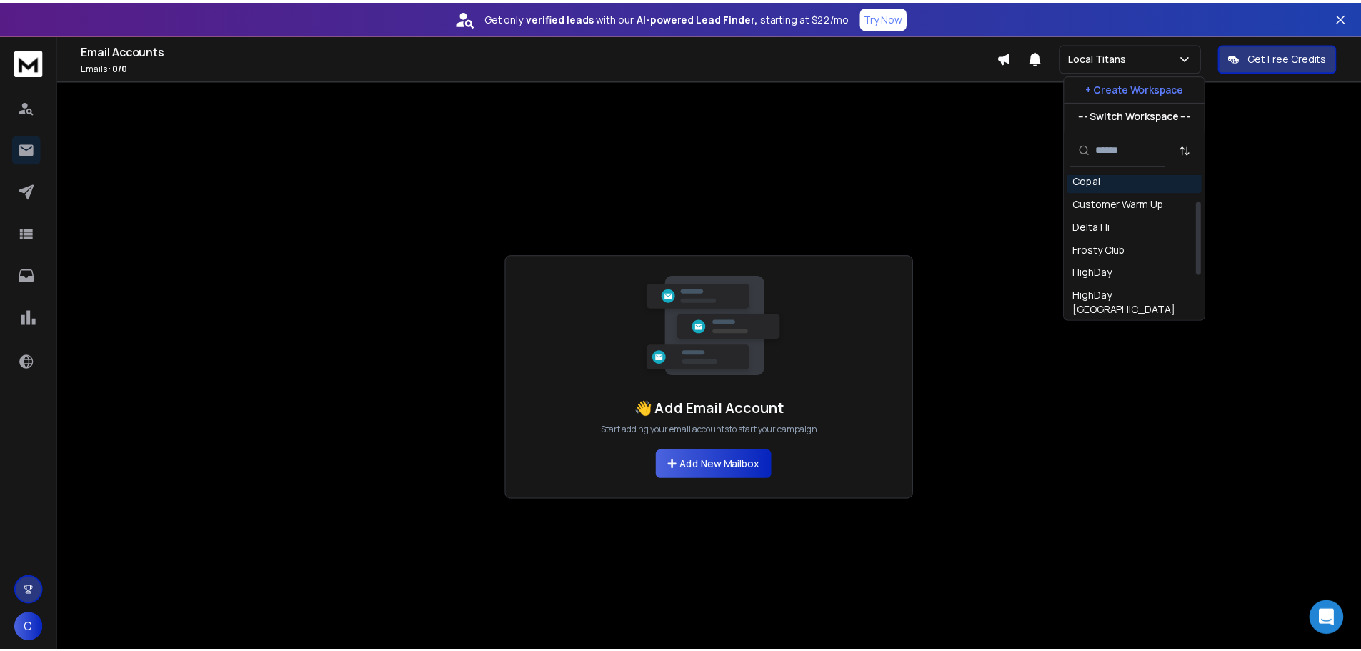
scroll to position [71, 0]
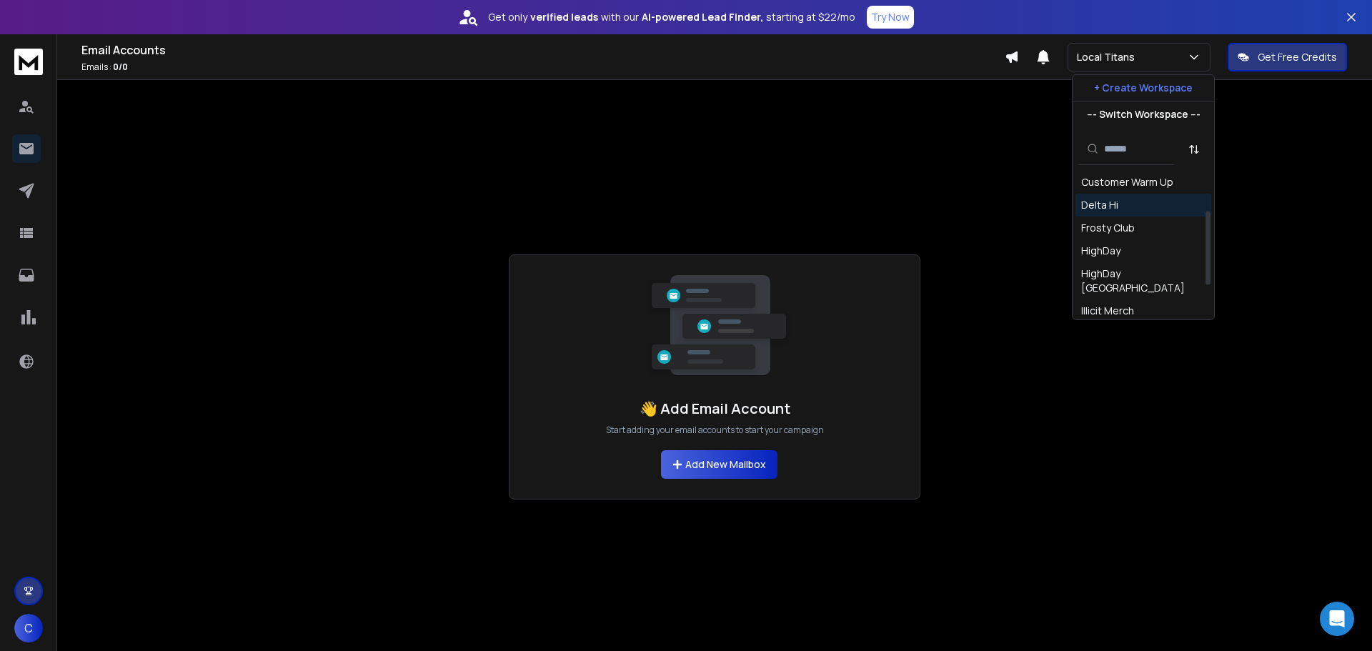
click at [1092, 196] on div "Delta Hi" at bounding box center [1143, 205] width 136 height 23
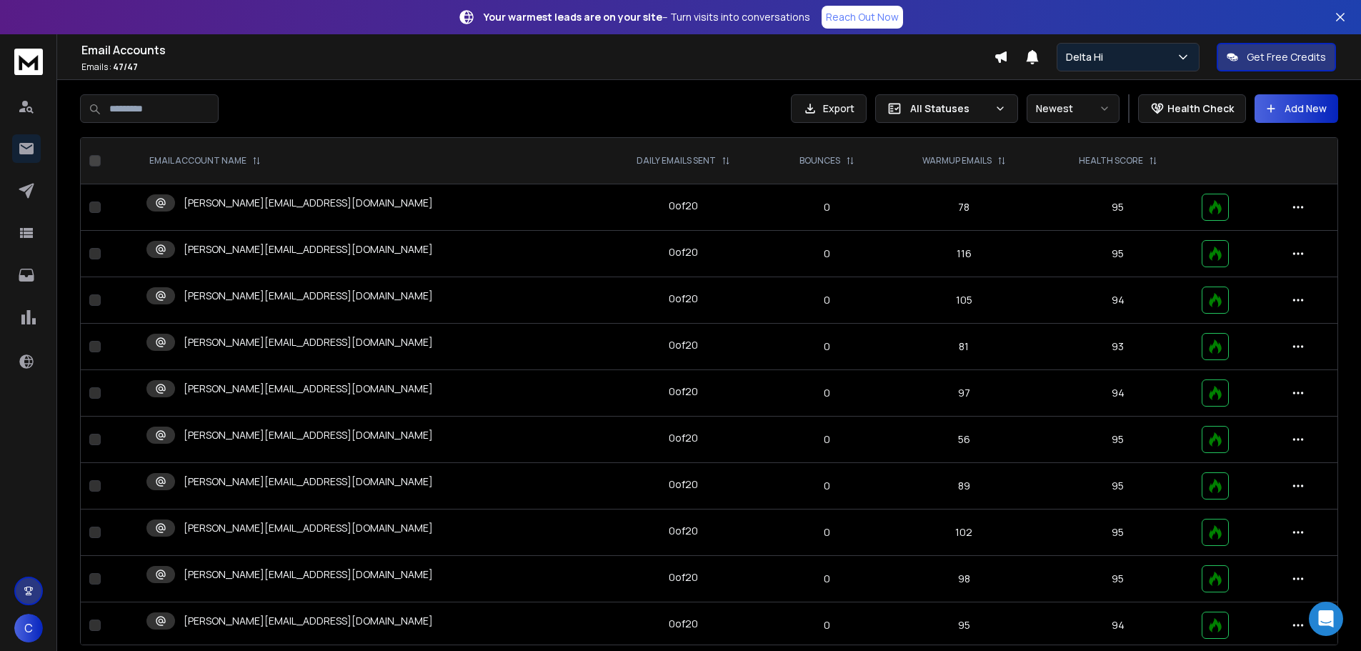
click at [1129, 60] on div "Delta Hi" at bounding box center [1128, 57] width 124 height 14
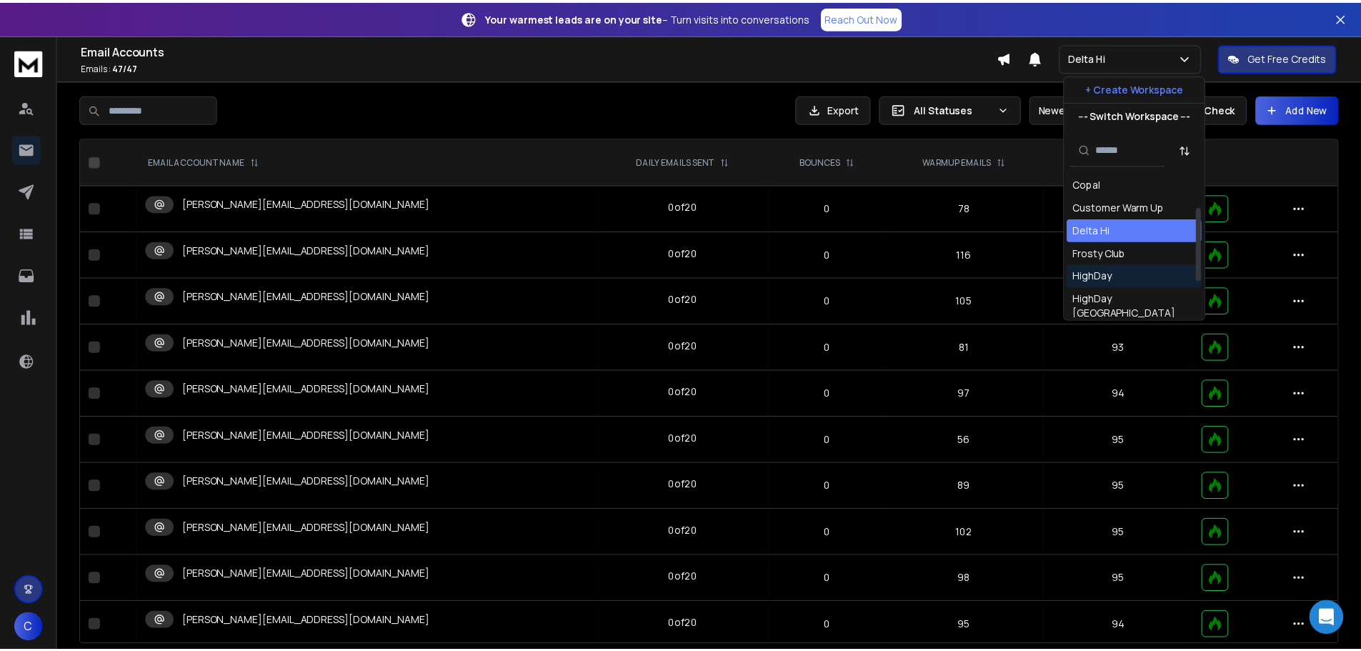
scroll to position [71, 0]
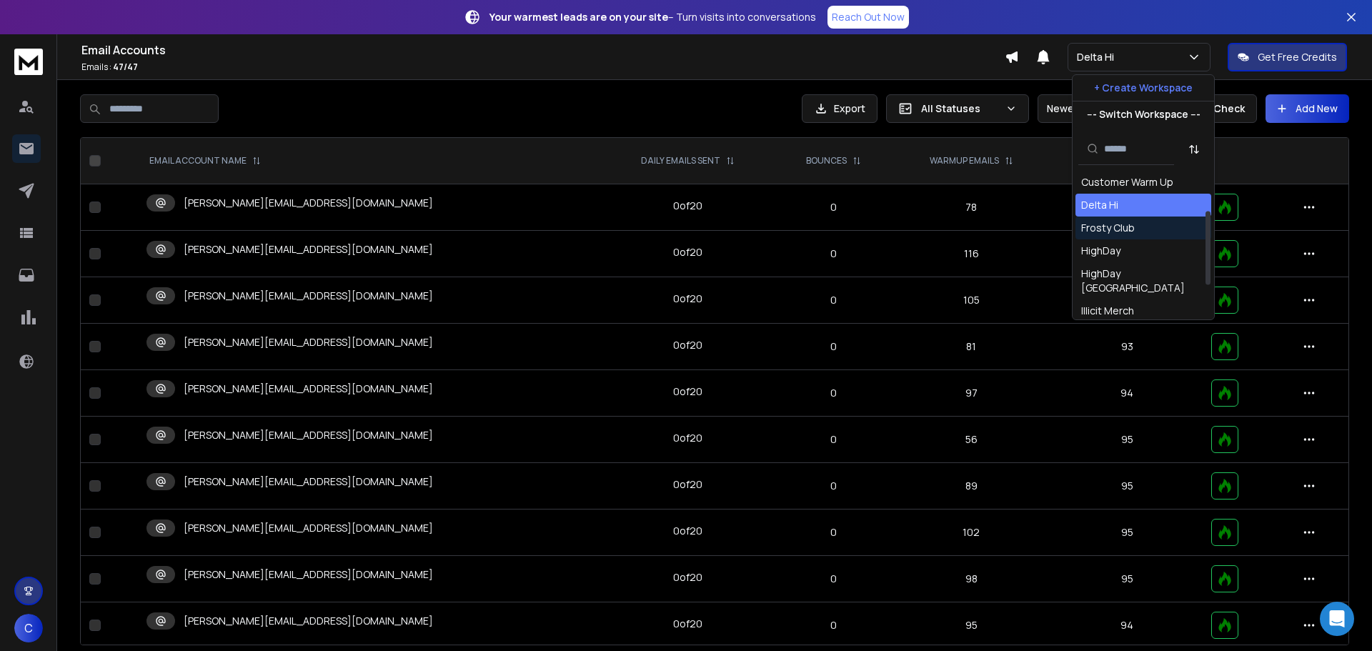
click at [1110, 229] on div "Frosty Club" at bounding box center [1108, 228] width 54 height 14
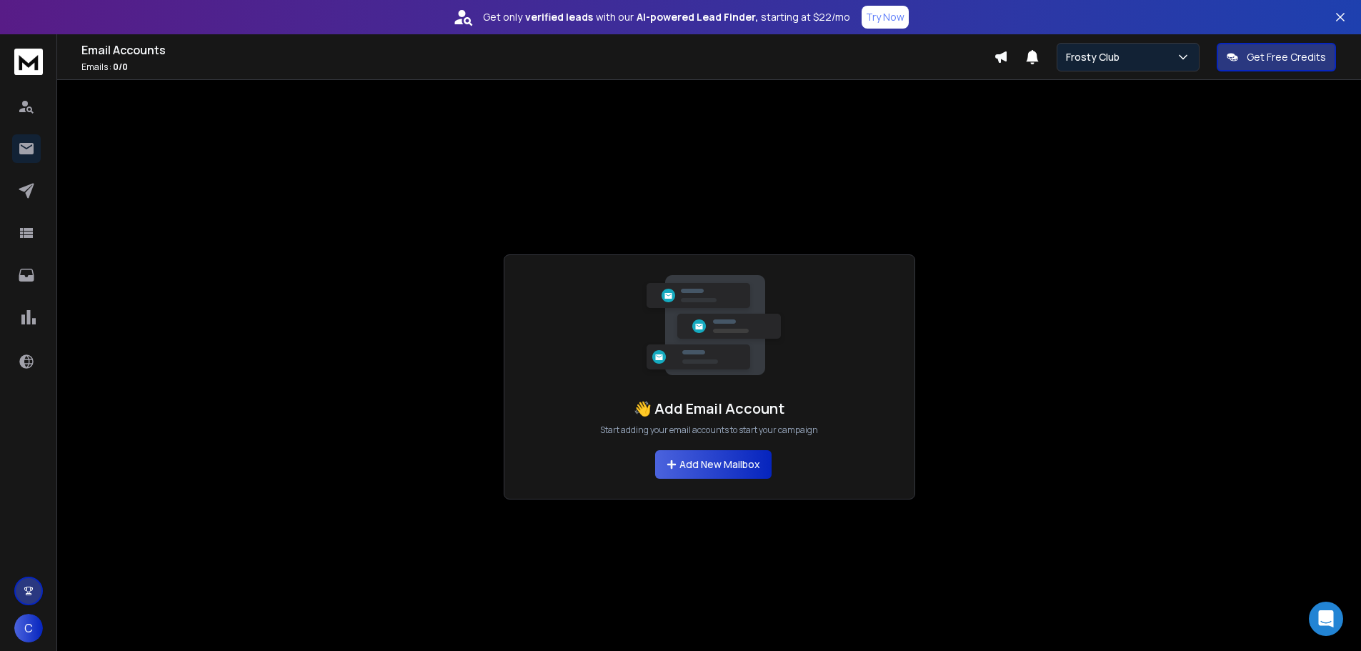
click at [1105, 59] on p "Frosty Club" at bounding box center [1095, 57] width 59 height 14
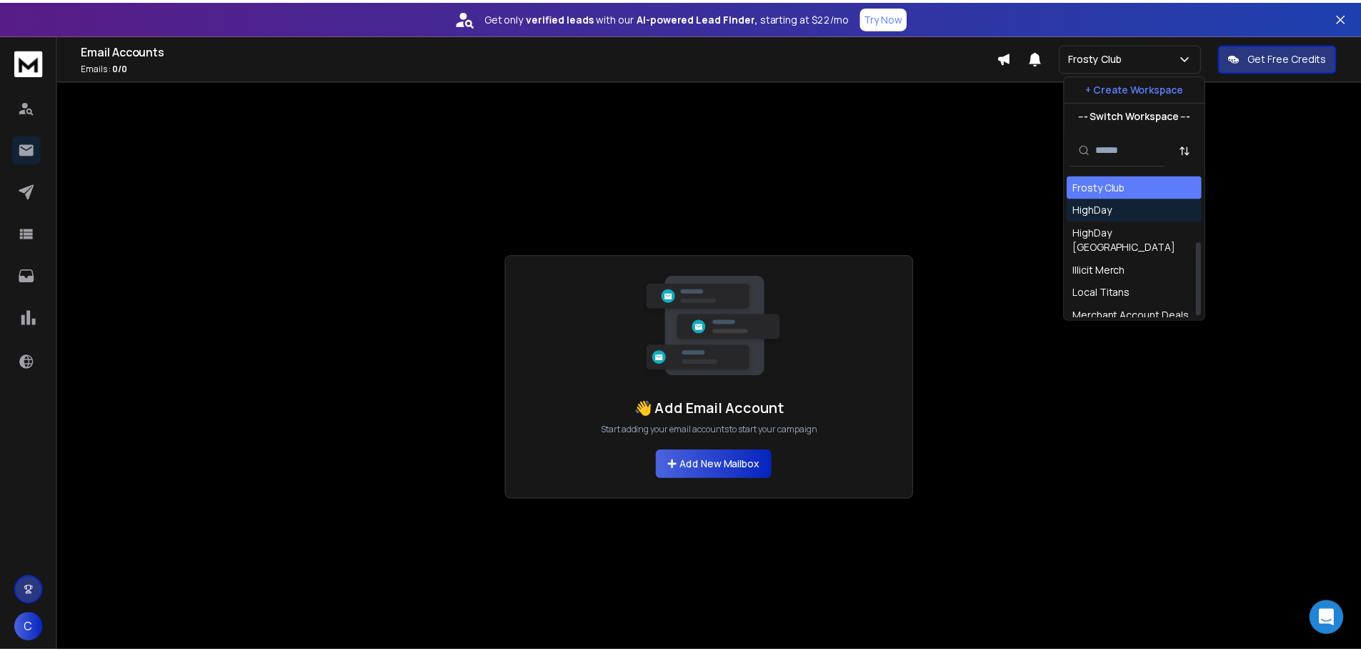
scroll to position [131, 0]
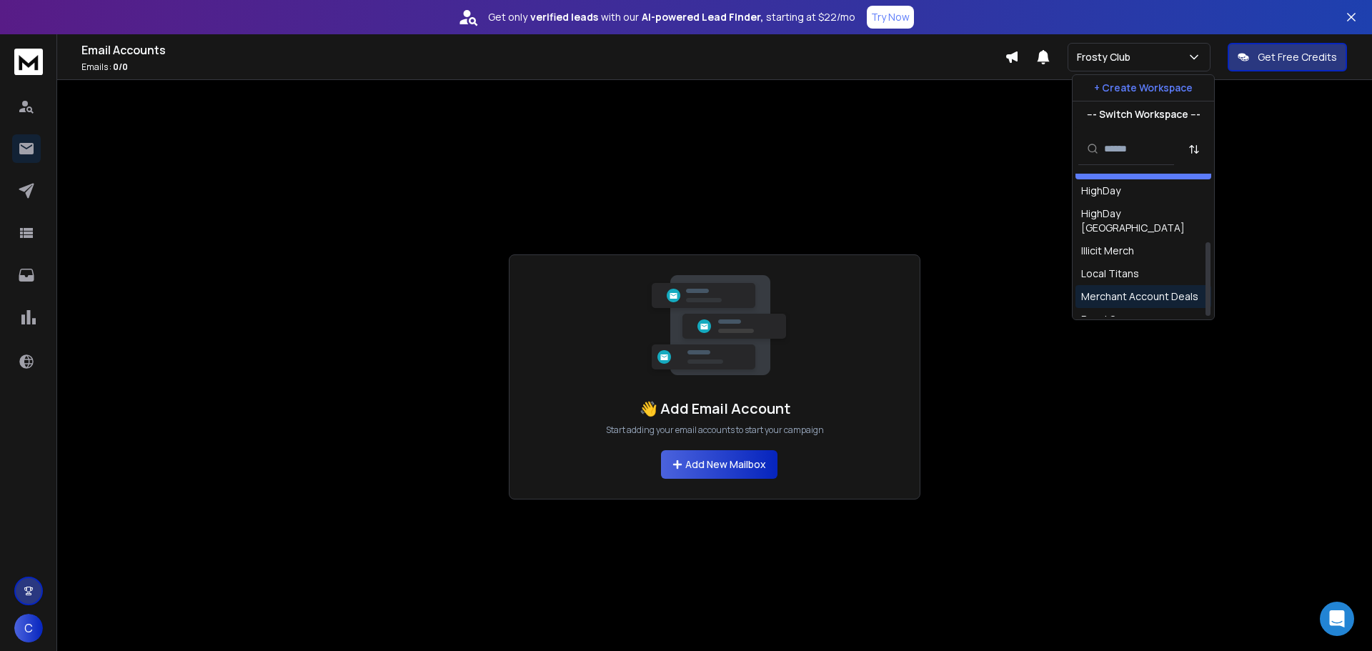
click at [1109, 289] on div "Merchant Account Deals" at bounding box center [1139, 296] width 117 height 14
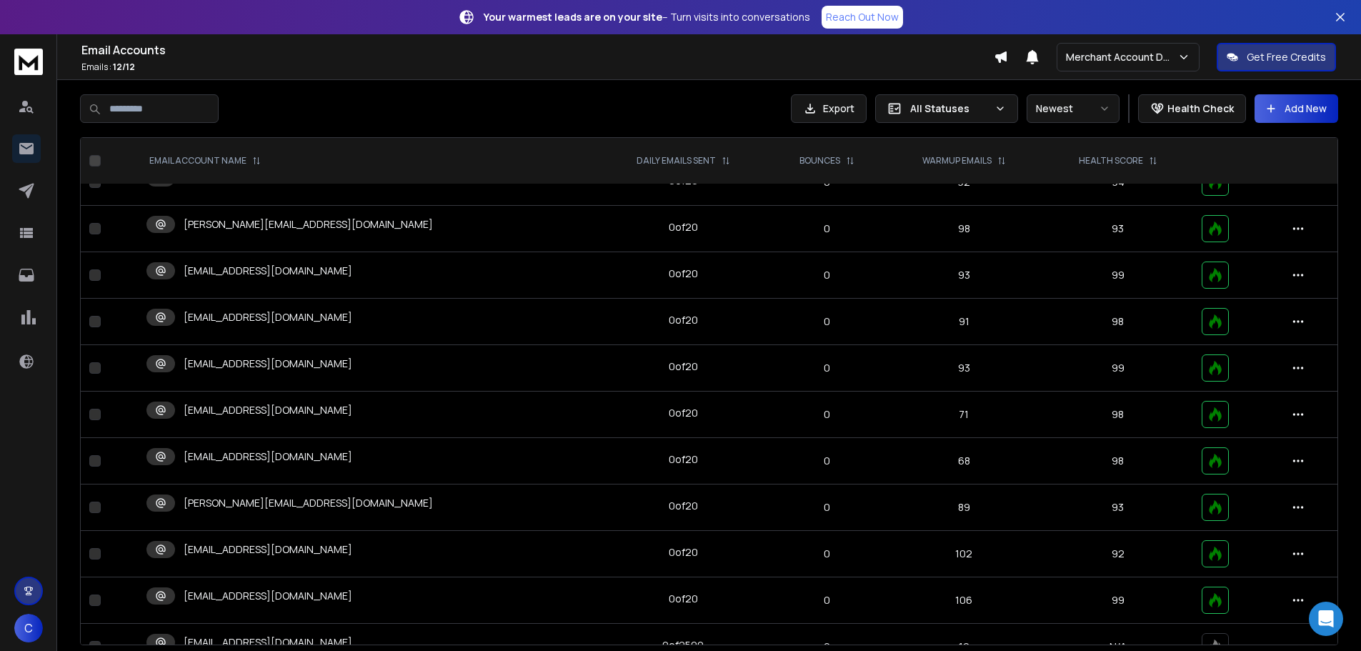
scroll to position [108, 0]
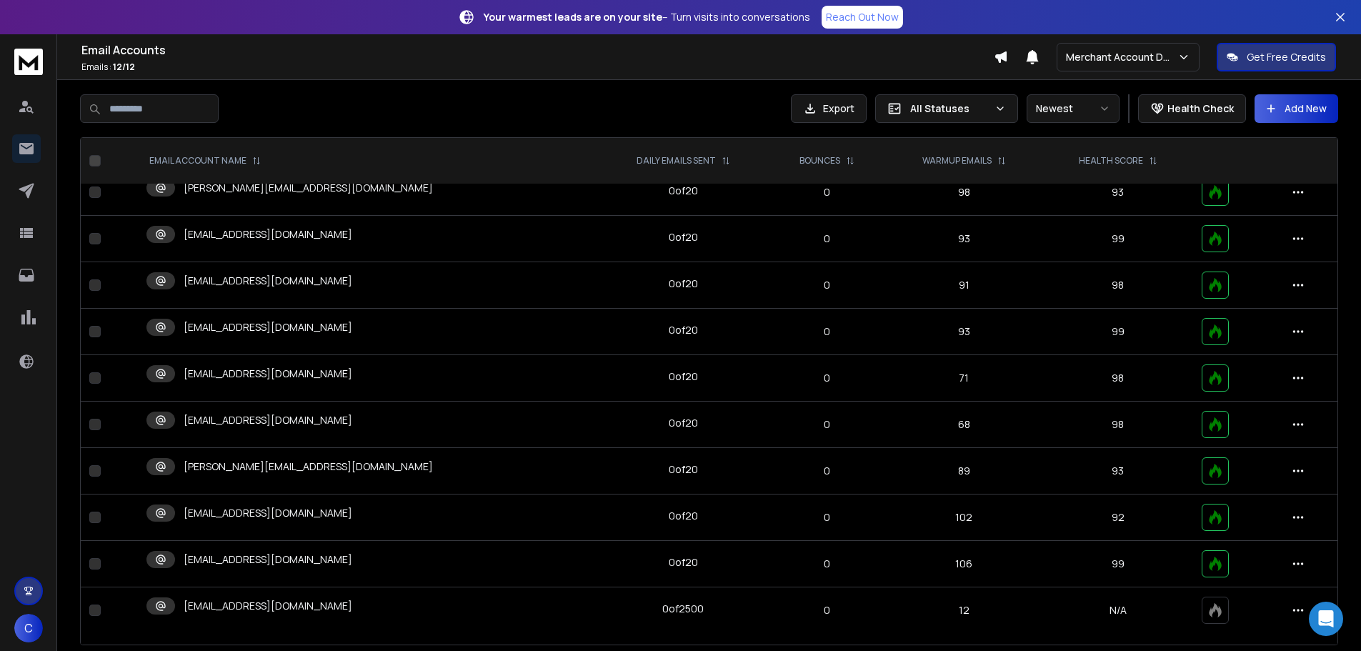
click at [98, 562] on button "button" at bounding box center [94, 563] width 11 height 11
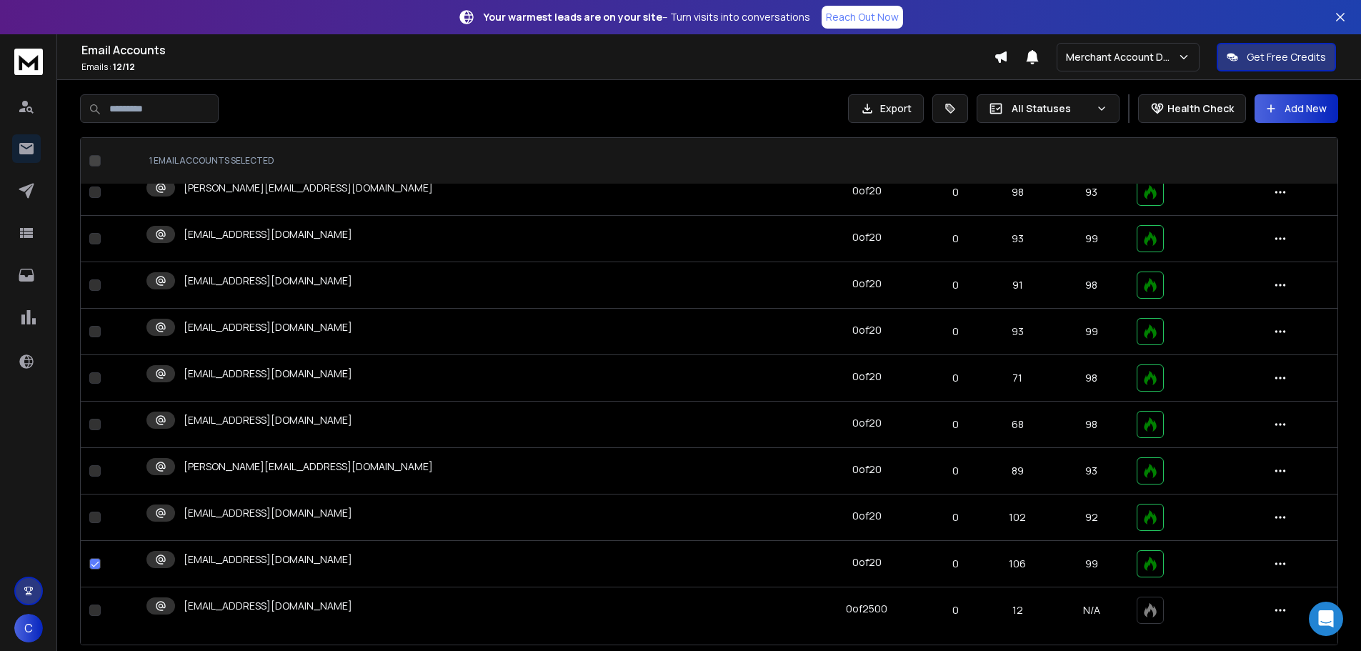
click at [95, 523] on td at bounding box center [109, 517] width 57 height 46
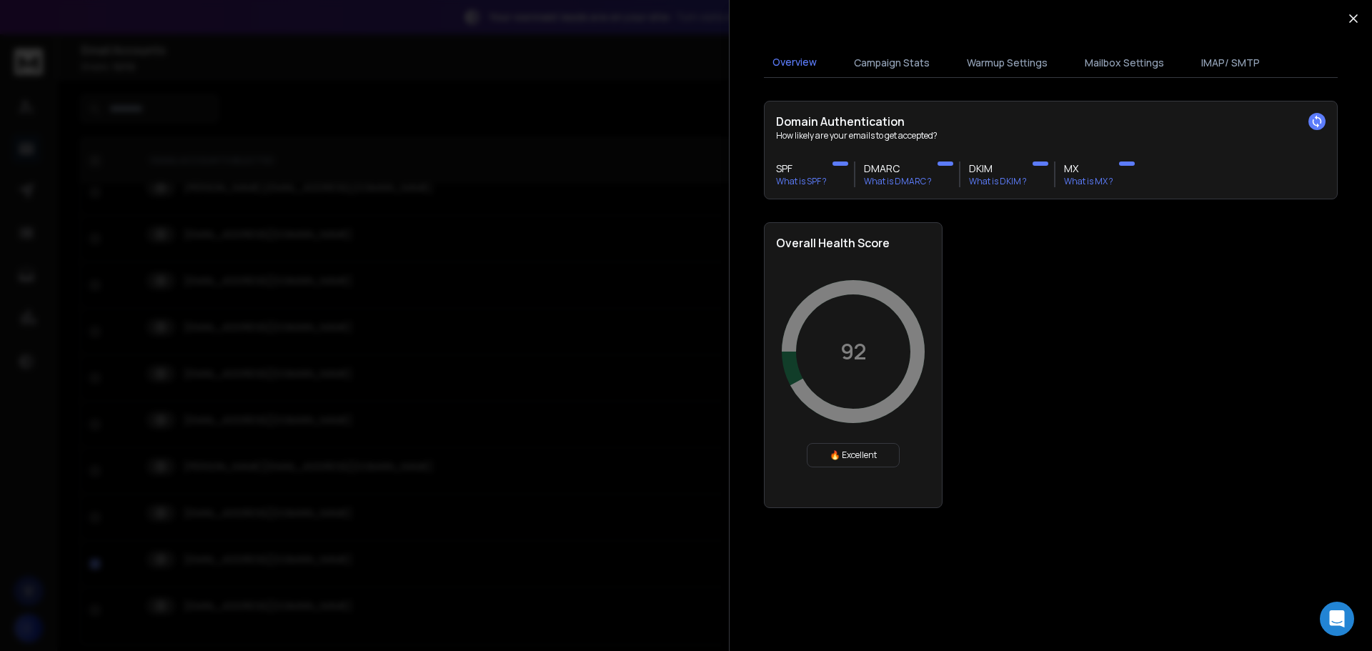
click at [1346, 17] on icon "button" at bounding box center [1353, 18] width 14 height 14
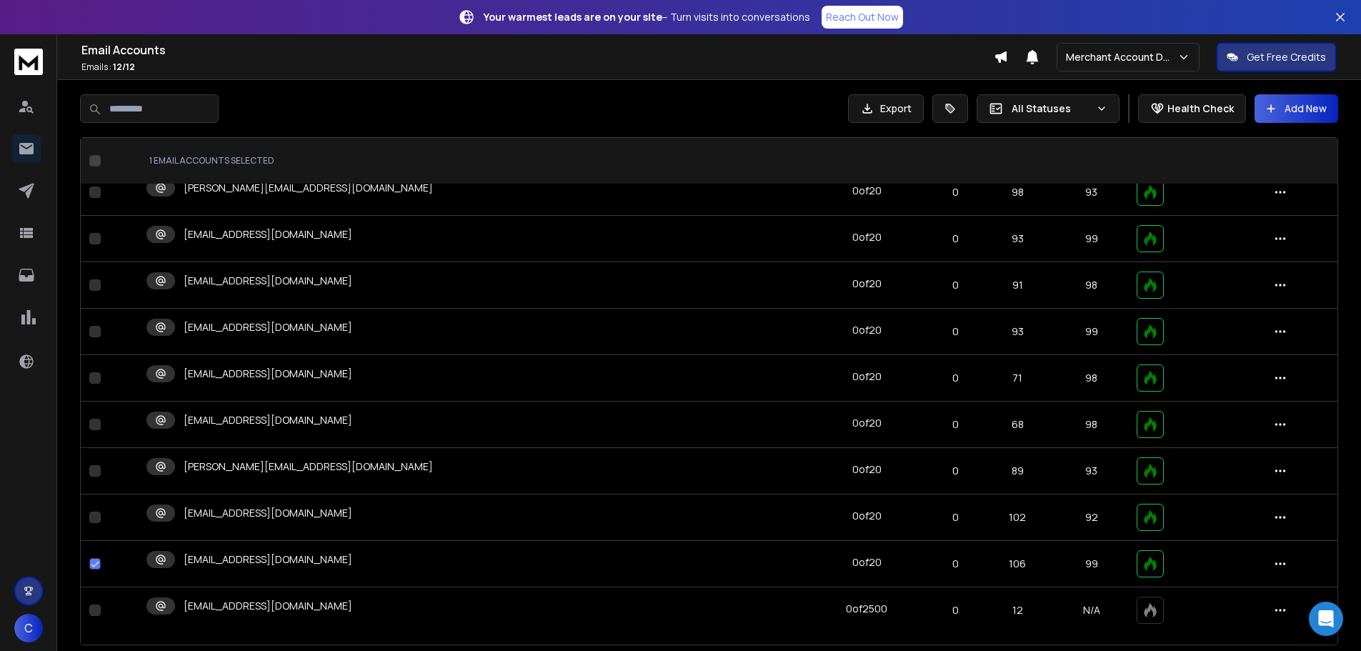
click at [90, 517] on button "button" at bounding box center [94, 516] width 11 height 11
click at [84, 469] on td at bounding box center [109, 471] width 57 height 46
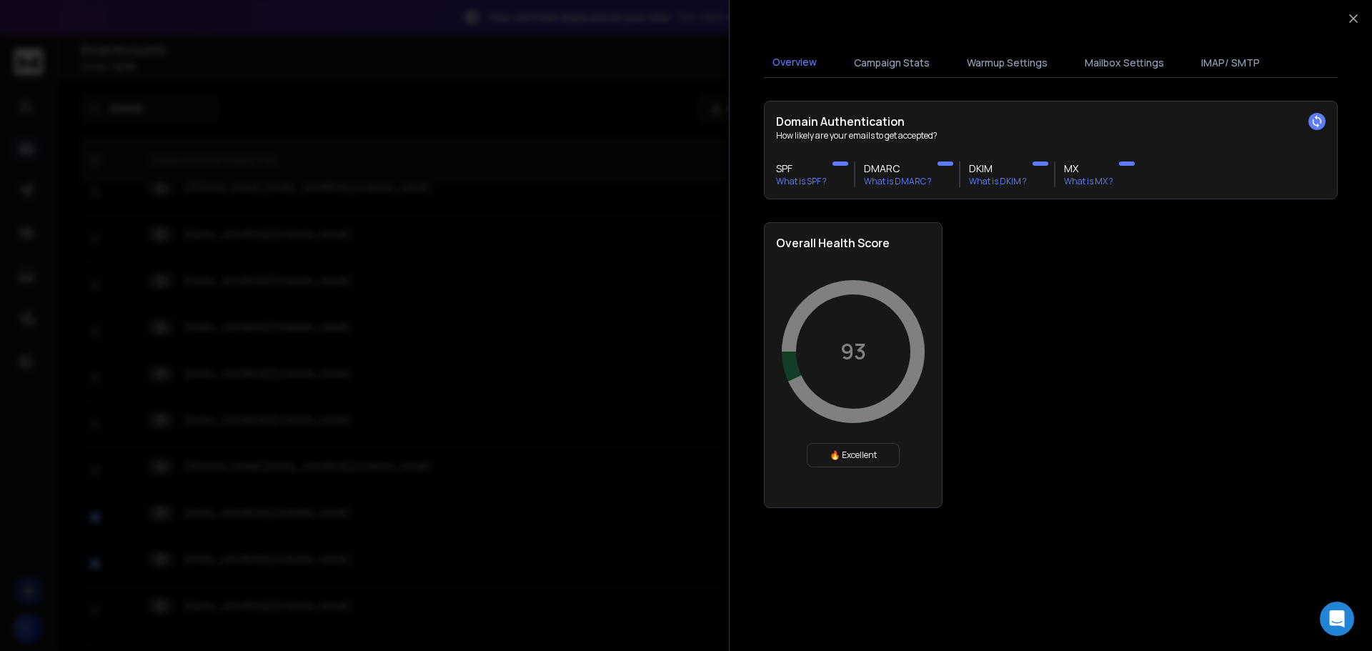
drag, startPoint x: 1347, startPoint y: 15, endPoint x: 1338, endPoint y: 18, distance: 9.0
click at [1346, 14] on icon "button" at bounding box center [1353, 18] width 14 height 14
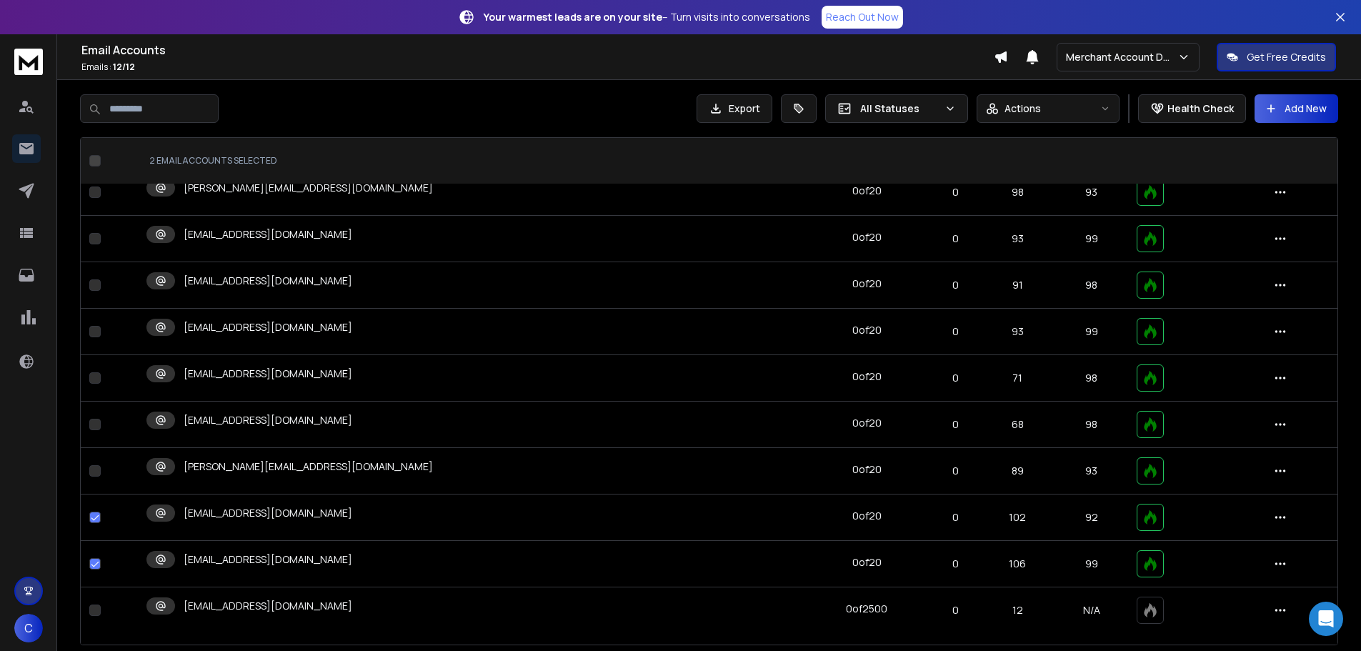
click at [93, 471] on button "button" at bounding box center [94, 470] width 11 height 11
click at [95, 423] on button "button" at bounding box center [94, 424] width 11 height 11
click at [95, 379] on button "button" at bounding box center [94, 377] width 11 height 11
click at [89, 325] on td at bounding box center [109, 332] width 57 height 46
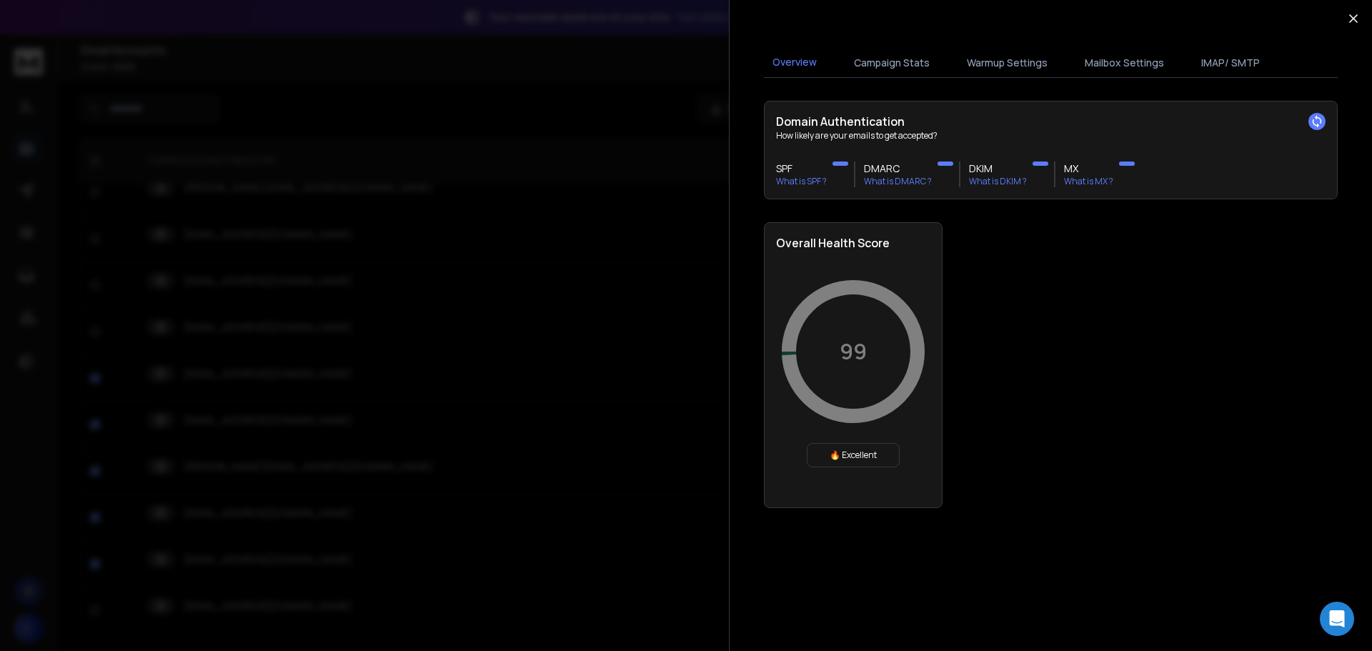
click at [1346, 18] on icon "button" at bounding box center [1353, 18] width 14 height 14
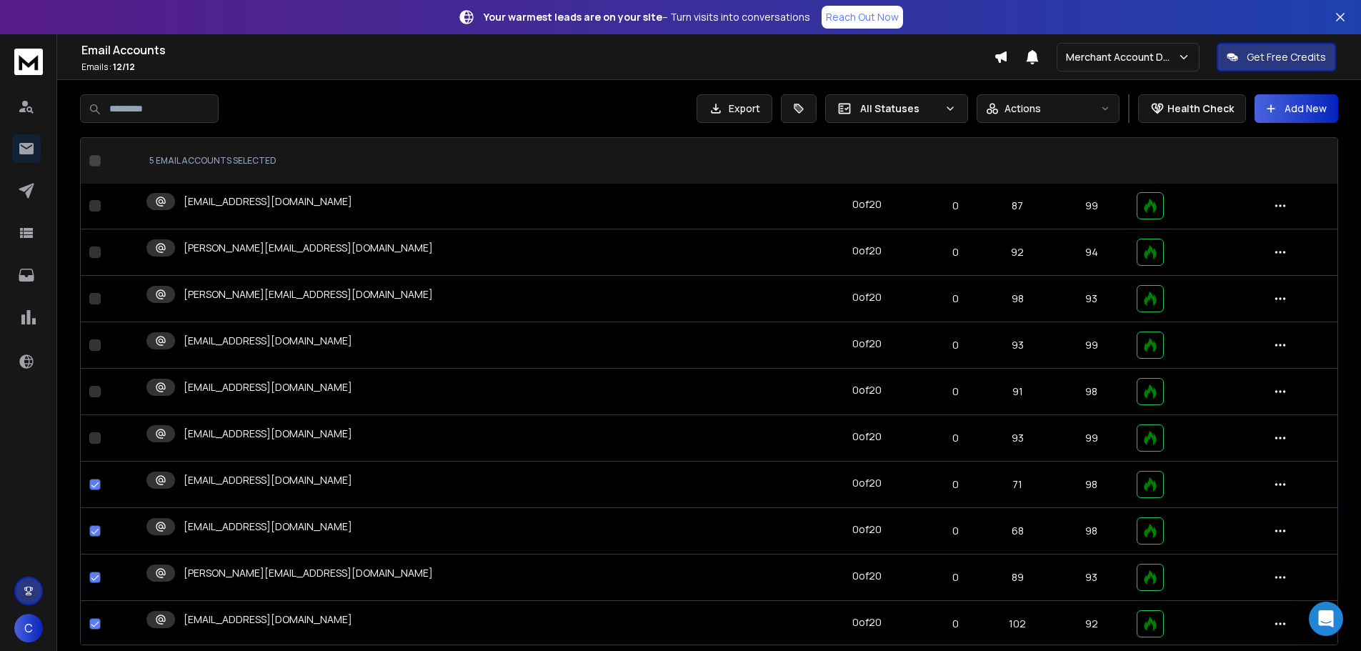
scroll to position [0, 0]
click at [94, 439] on button "button" at bounding box center [94, 439] width 11 height 11
click at [95, 394] on button "button" at bounding box center [94, 392] width 11 height 11
click at [97, 346] on button "button" at bounding box center [94, 346] width 11 height 11
click at [94, 294] on td at bounding box center [109, 300] width 57 height 46
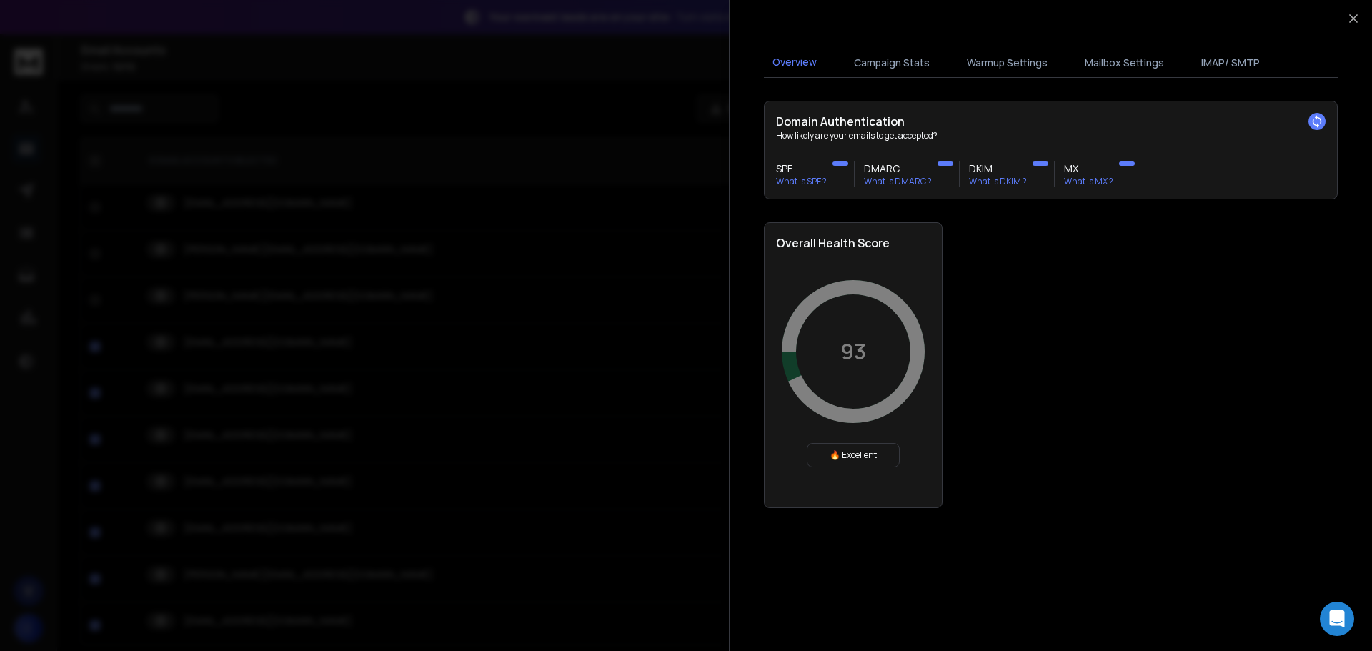
drag, startPoint x: 1353, startPoint y: 18, endPoint x: 1326, endPoint y: 36, distance: 32.3
click at [1351, 18] on icon "button" at bounding box center [1353, 18] width 14 height 14
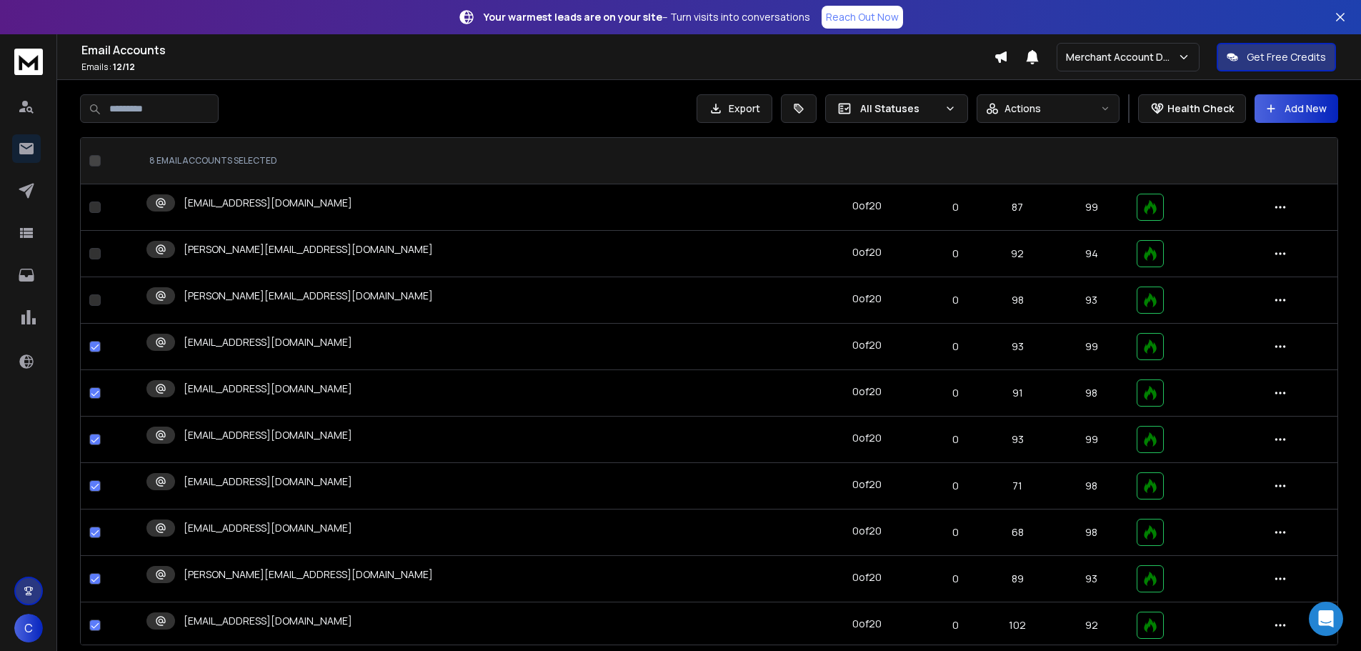
click at [96, 300] on button "button" at bounding box center [94, 299] width 11 height 11
click at [95, 254] on button "button" at bounding box center [94, 253] width 11 height 11
click at [95, 208] on button "button" at bounding box center [94, 206] width 11 height 11
click at [1177, 57] on p "Merchant Account Deals" at bounding box center [1121, 57] width 111 height 14
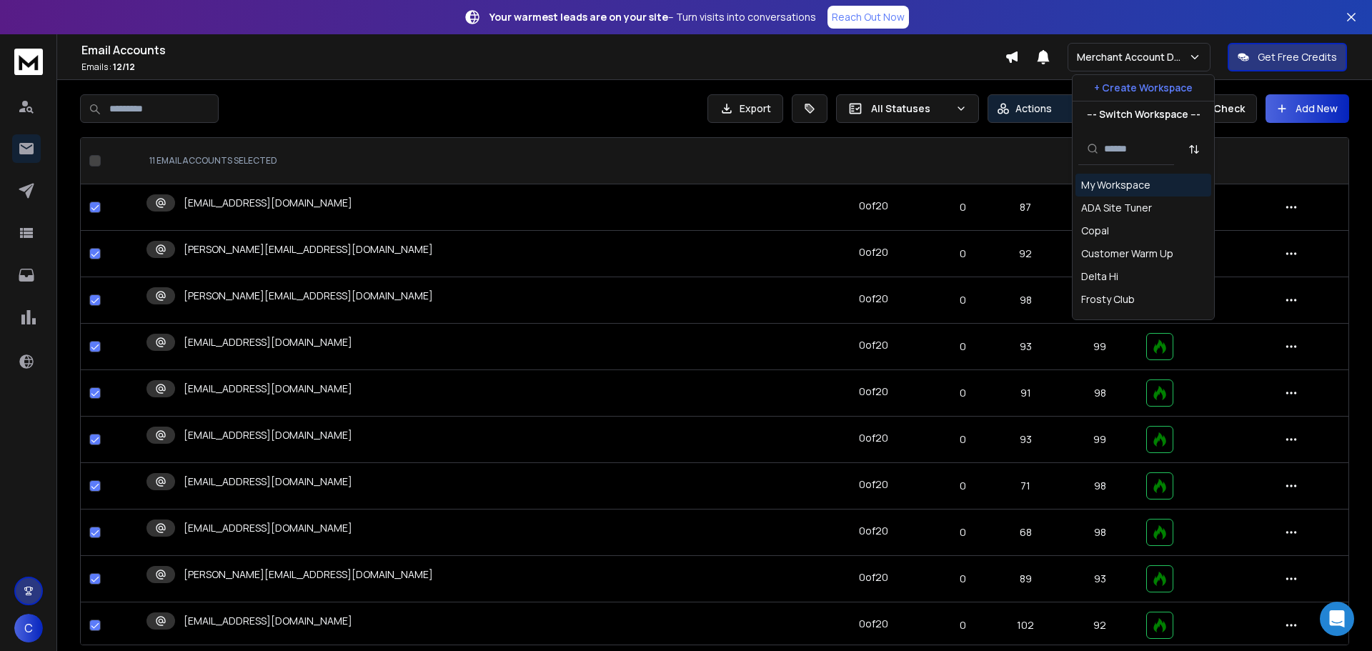
click at [1034, 101] on button "Actions" at bounding box center [1058, 108] width 143 height 29
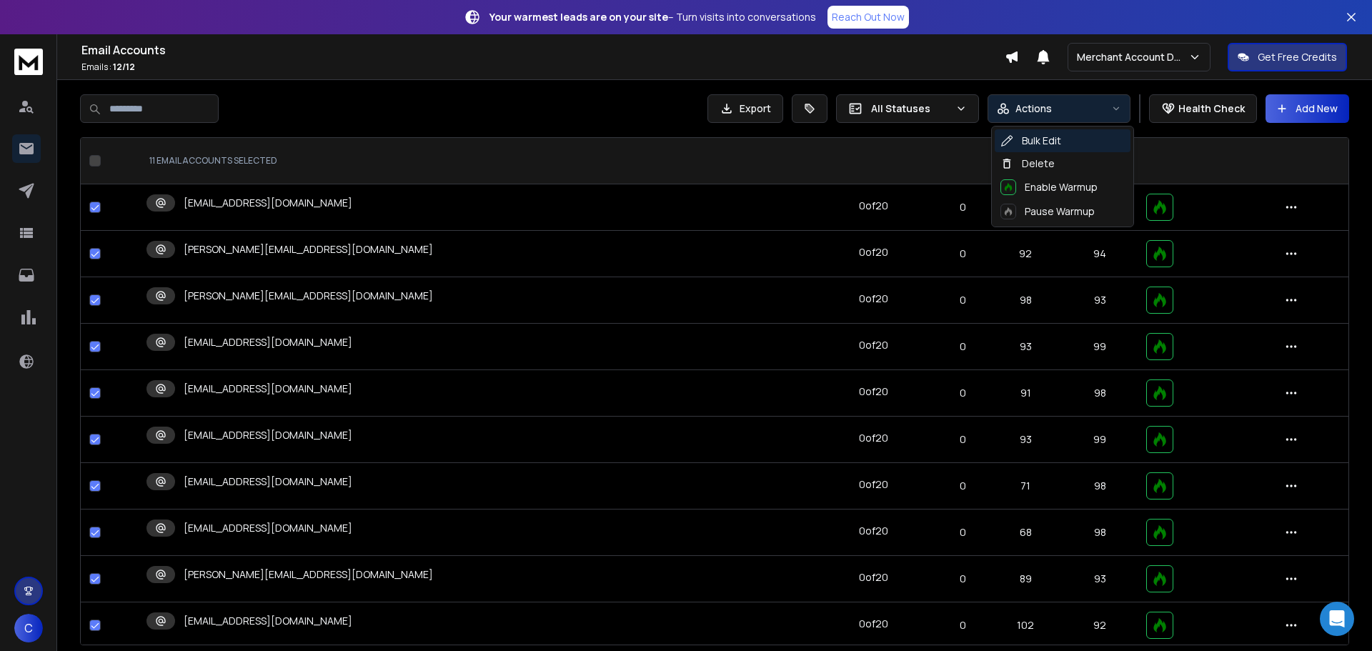
click at [1121, 105] on icon "button" at bounding box center [1116, 108] width 10 height 11
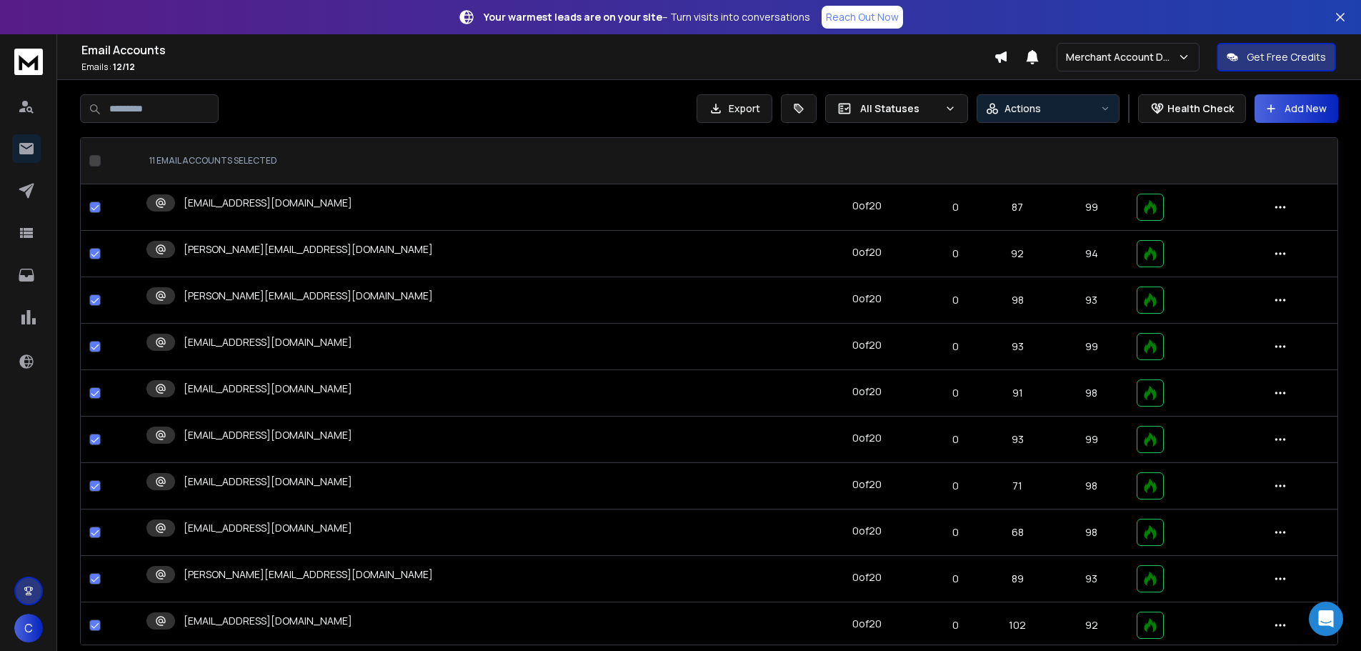
click at [1116, 106] on button "Actions" at bounding box center [1047, 108] width 143 height 29
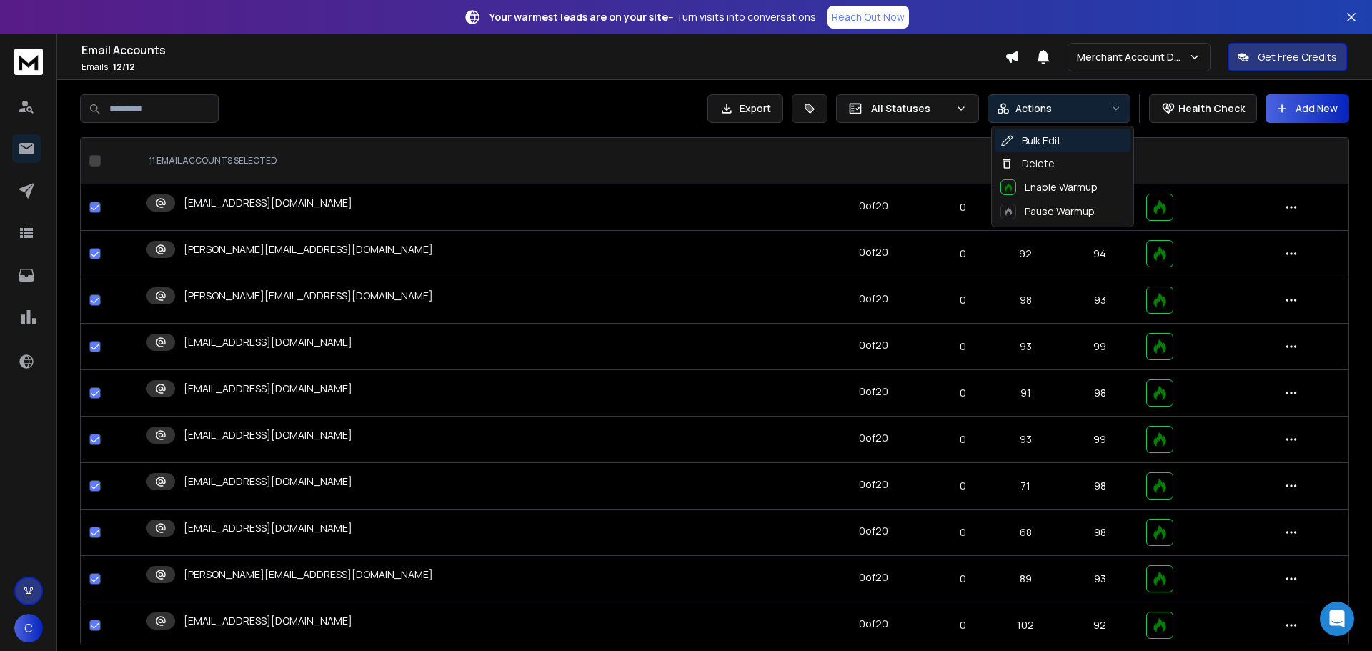
click at [1116, 106] on icon "button" at bounding box center [1116, 108] width 10 height 11
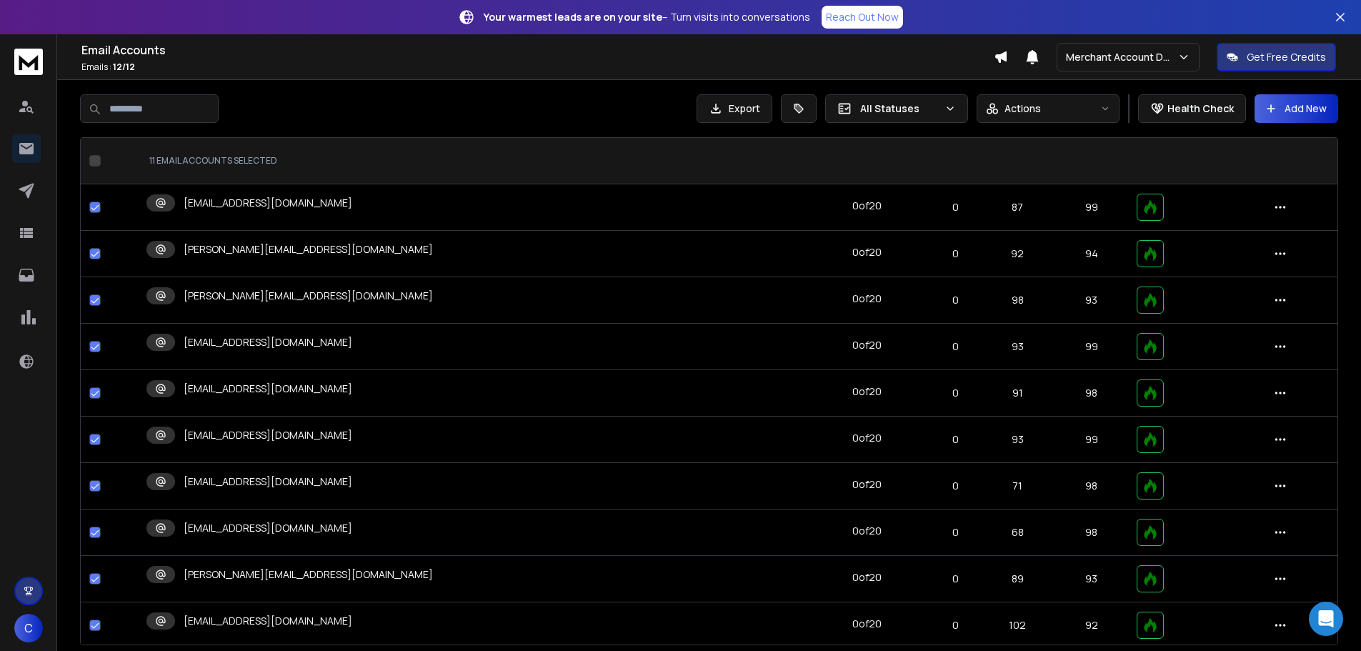
click at [966, 108] on div "All Statuses" at bounding box center [896, 108] width 143 height 29
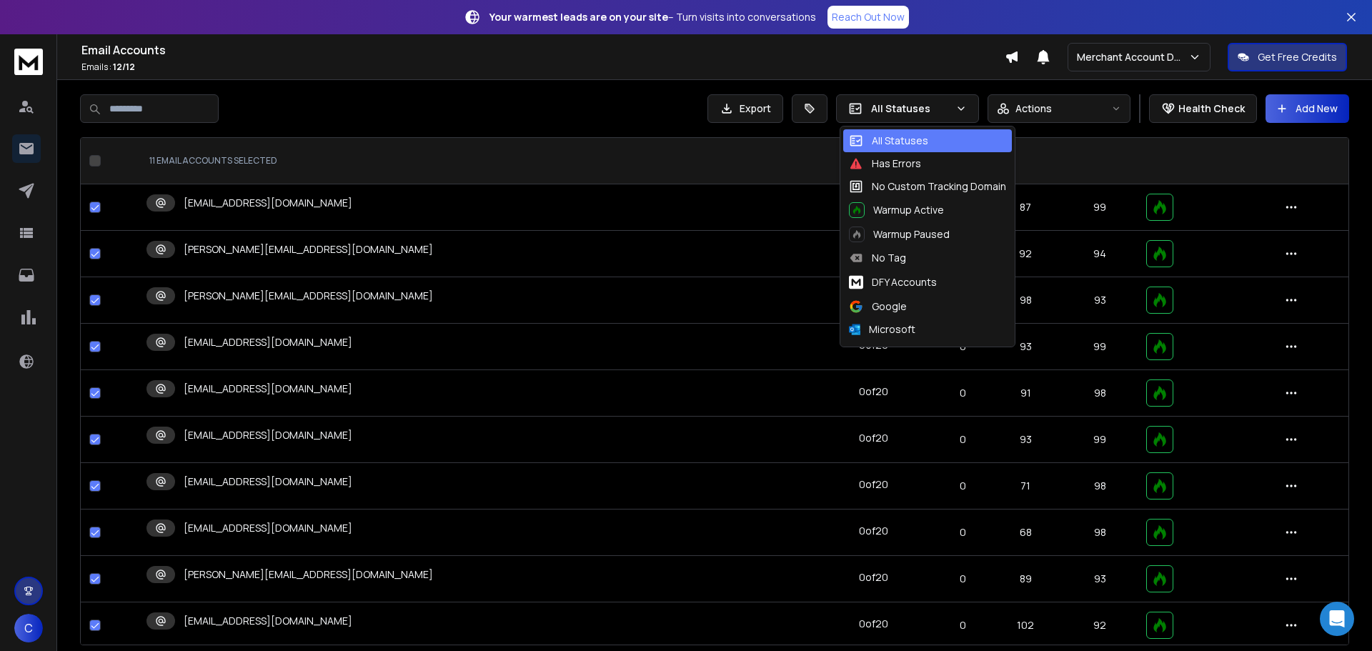
click at [966, 108] on icon at bounding box center [960, 108] width 11 height 11
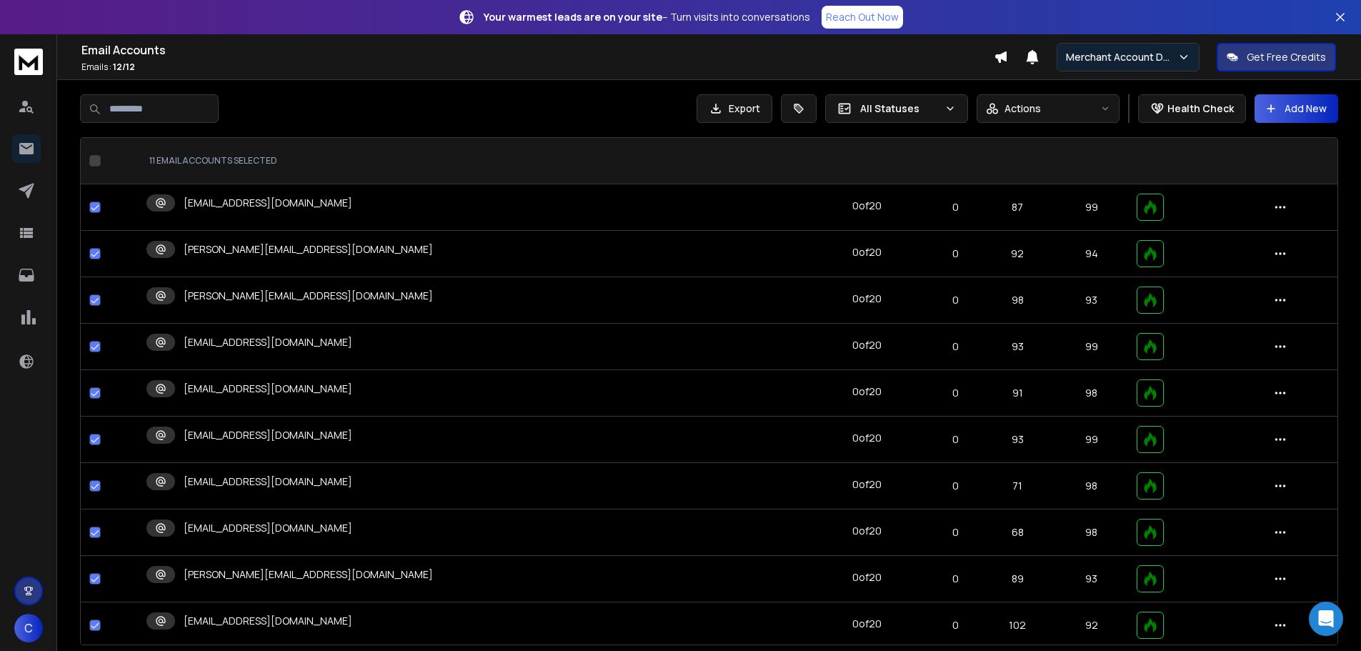
click at [1189, 59] on icon "button" at bounding box center [1183, 57] width 13 height 14
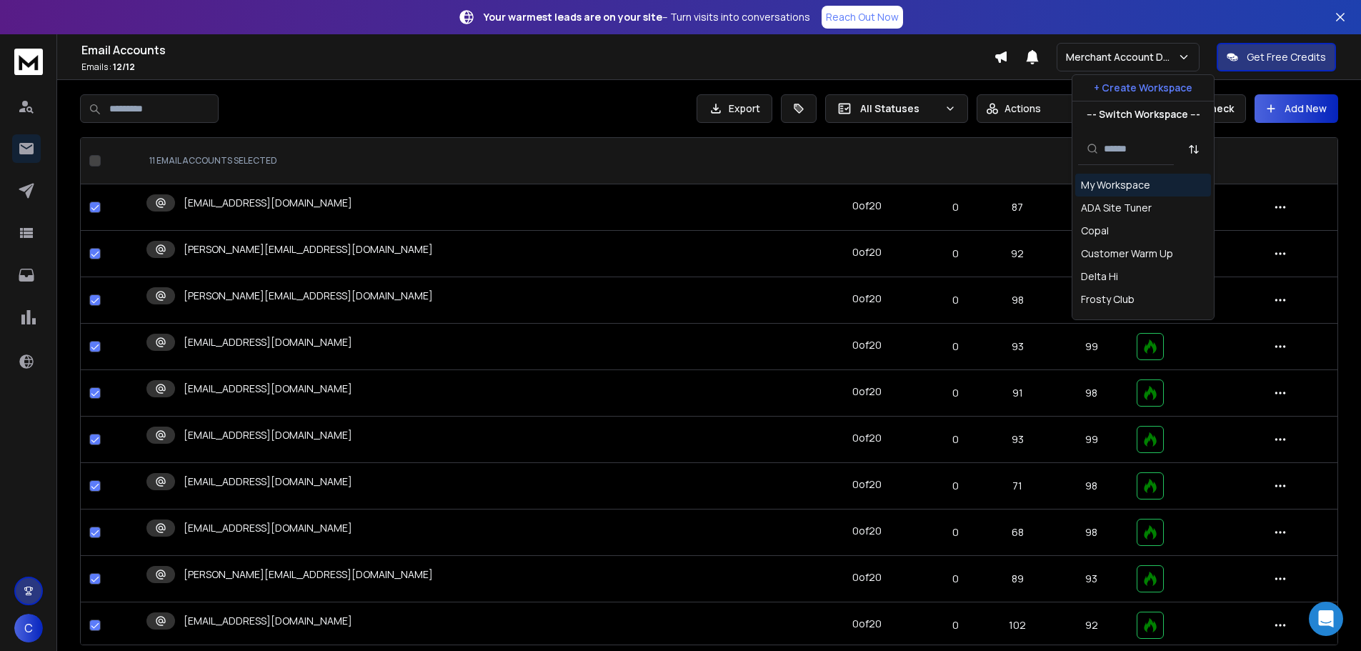
click at [598, 99] on div at bounding box center [384, 108] width 608 height 29
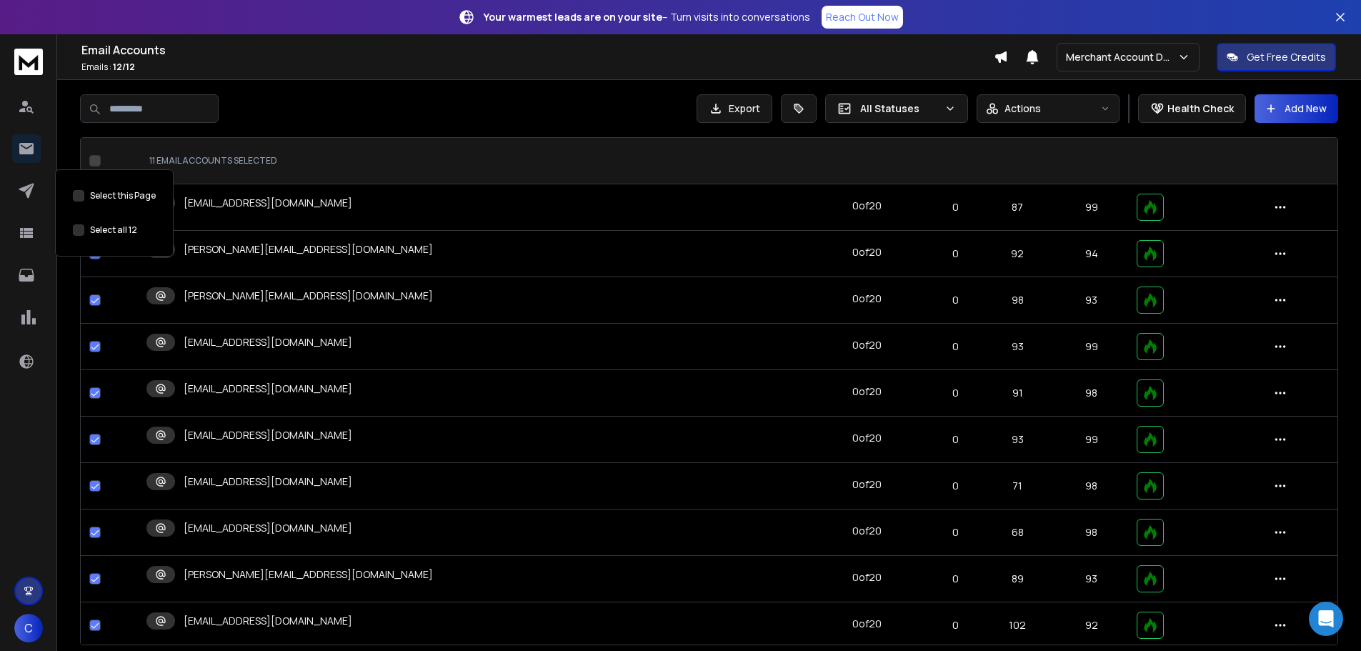
click at [94, 160] on button "Select this Page" at bounding box center [94, 160] width 11 height 11
click at [79, 227] on button "Select this Page" at bounding box center [78, 229] width 11 height 11
click at [1104, 101] on button "Actions" at bounding box center [1047, 108] width 143 height 29
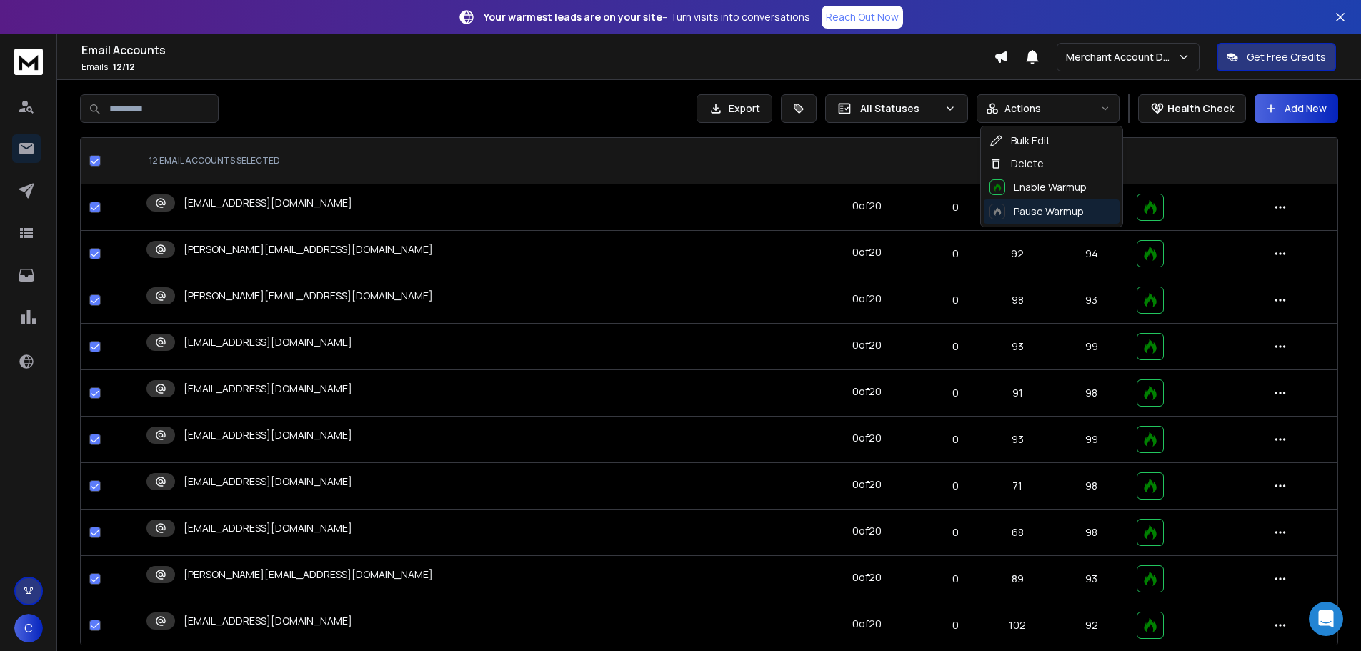
click at [601, 106] on div at bounding box center [384, 108] width 608 height 29
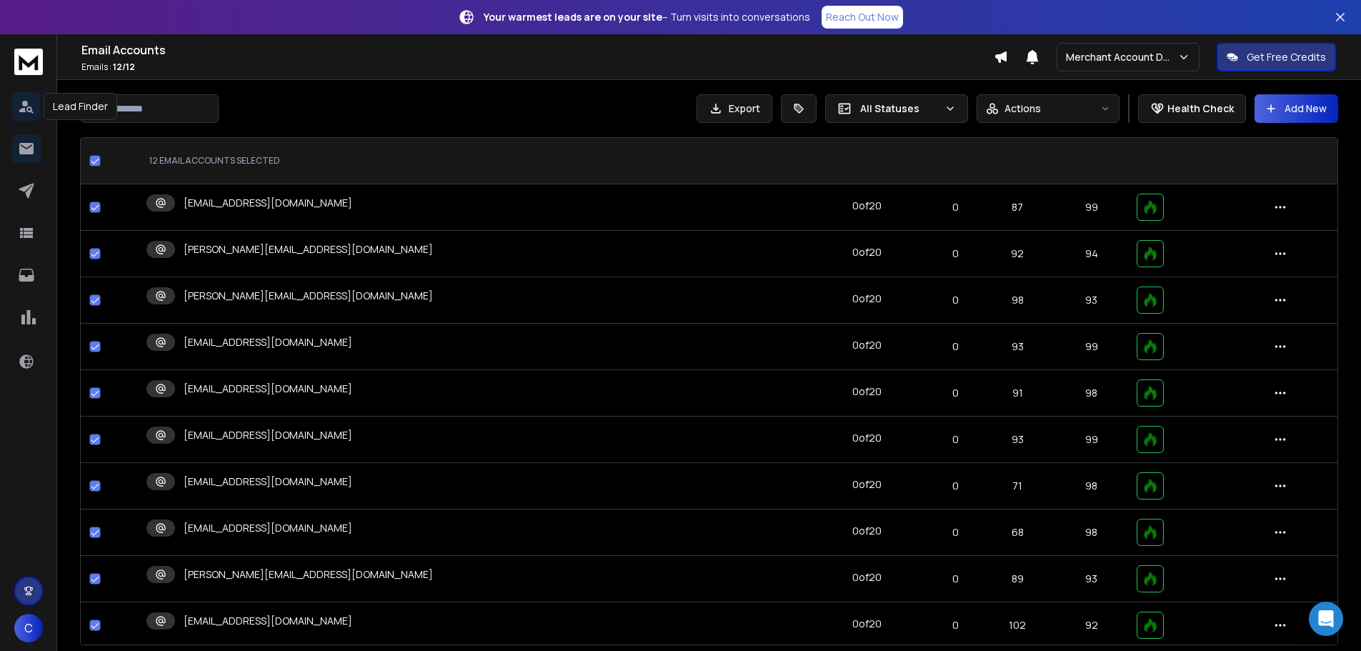
click at [29, 106] on icon at bounding box center [26, 109] width 14 height 7
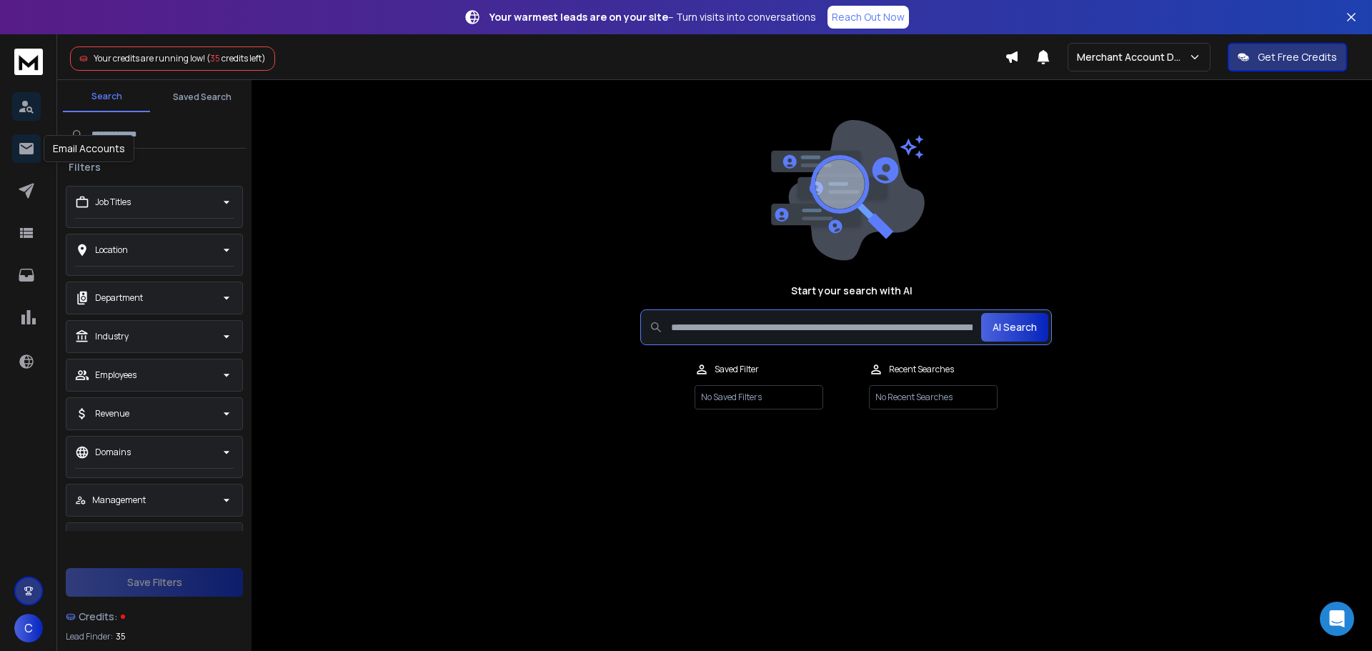
click at [22, 146] on icon at bounding box center [26, 148] width 17 height 17
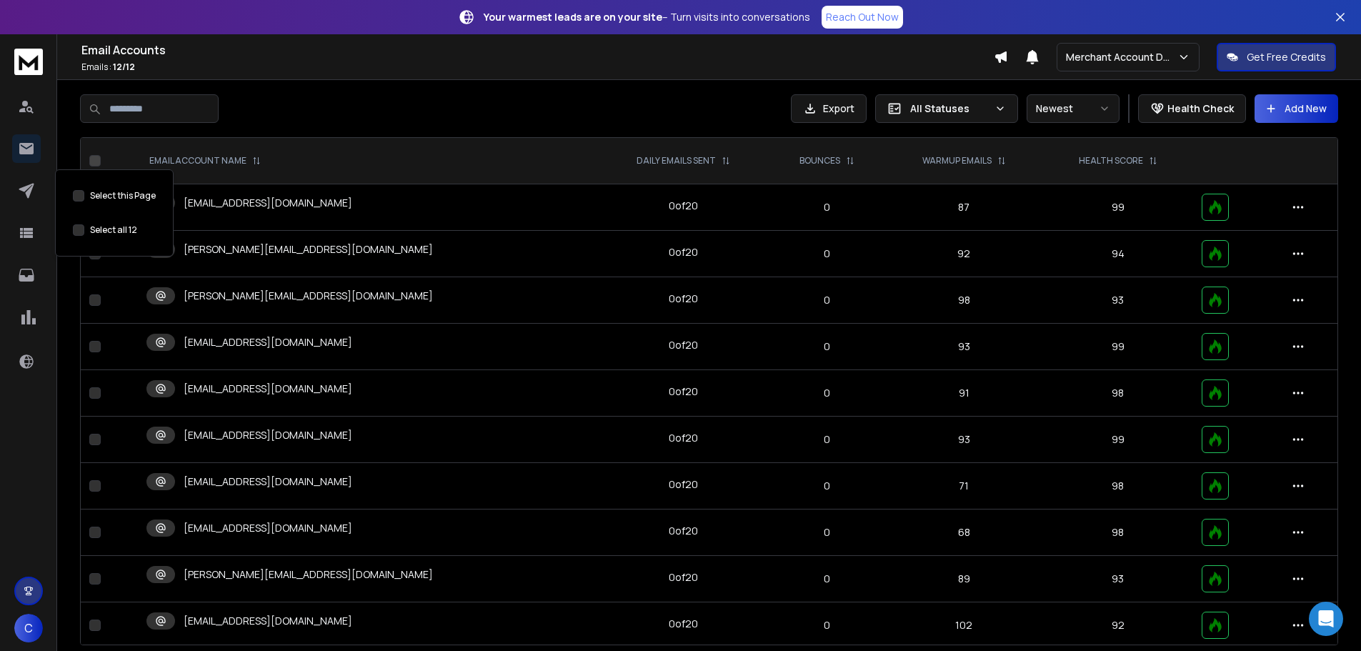
click at [94, 162] on button "Select this Page" at bounding box center [94, 160] width 11 height 11
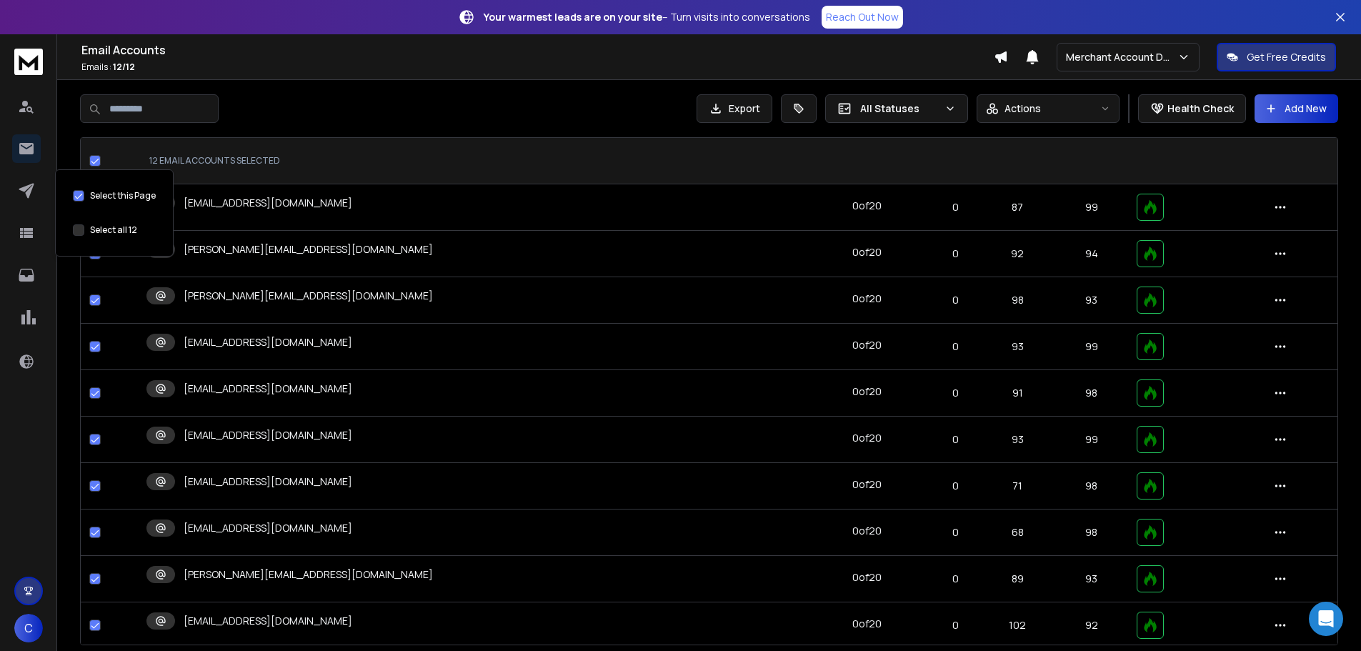
click at [81, 228] on button "Select this Page" at bounding box center [78, 229] width 11 height 11
click at [1066, 108] on div "Actions" at bounding box center [1040, 108] width 109 height 14
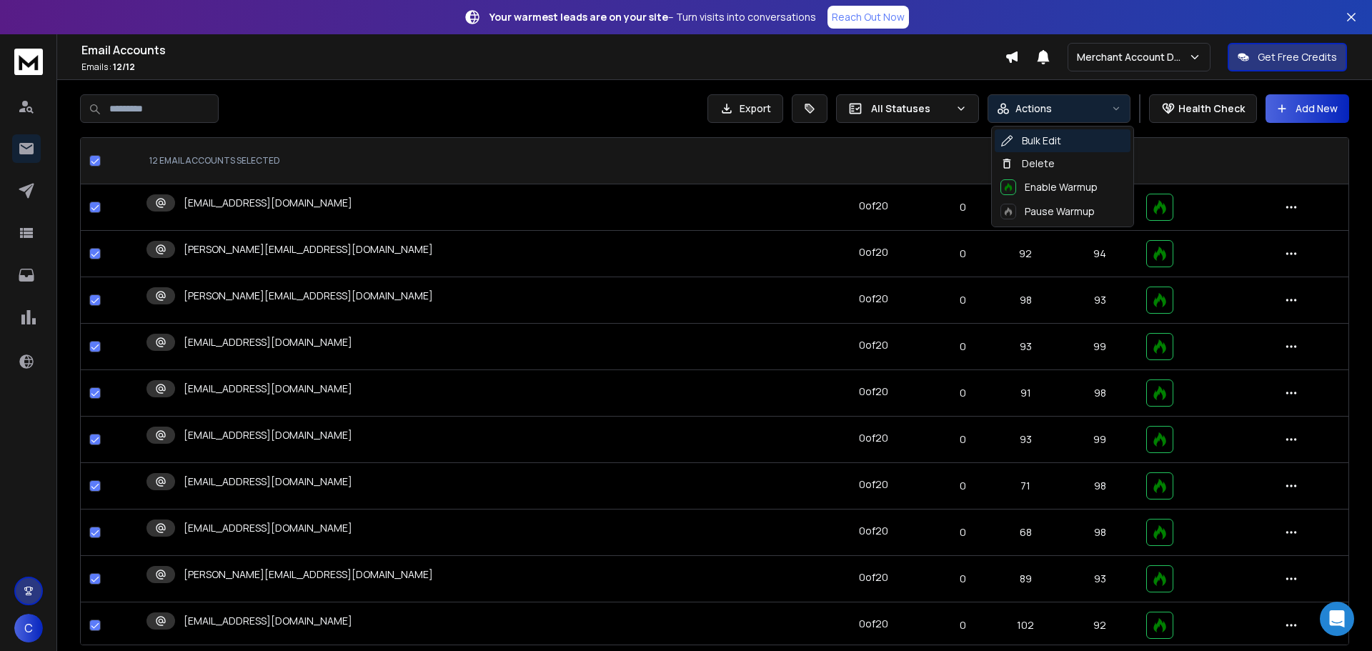
click at [1105, 107] on div "Actions" at bounding box center [1050, 108] width 109 height 14
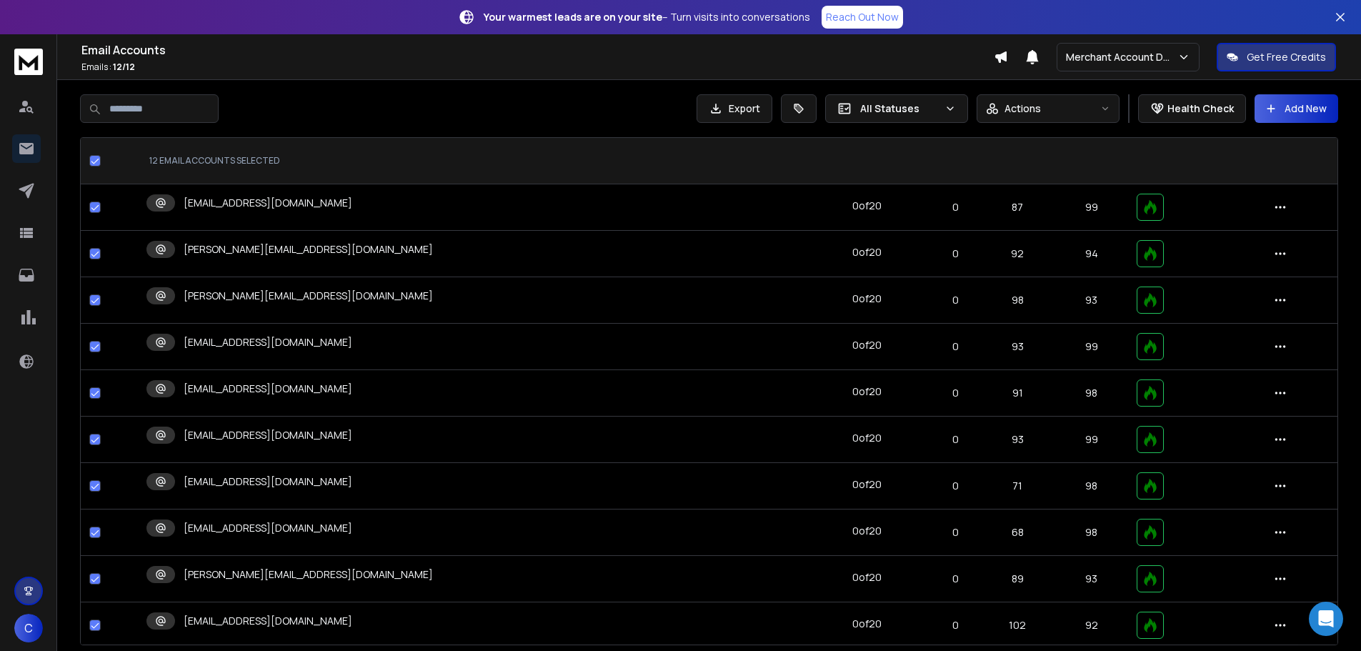
click at [956, 109] on icon at bounding box center [949, 108] width 11 height 11
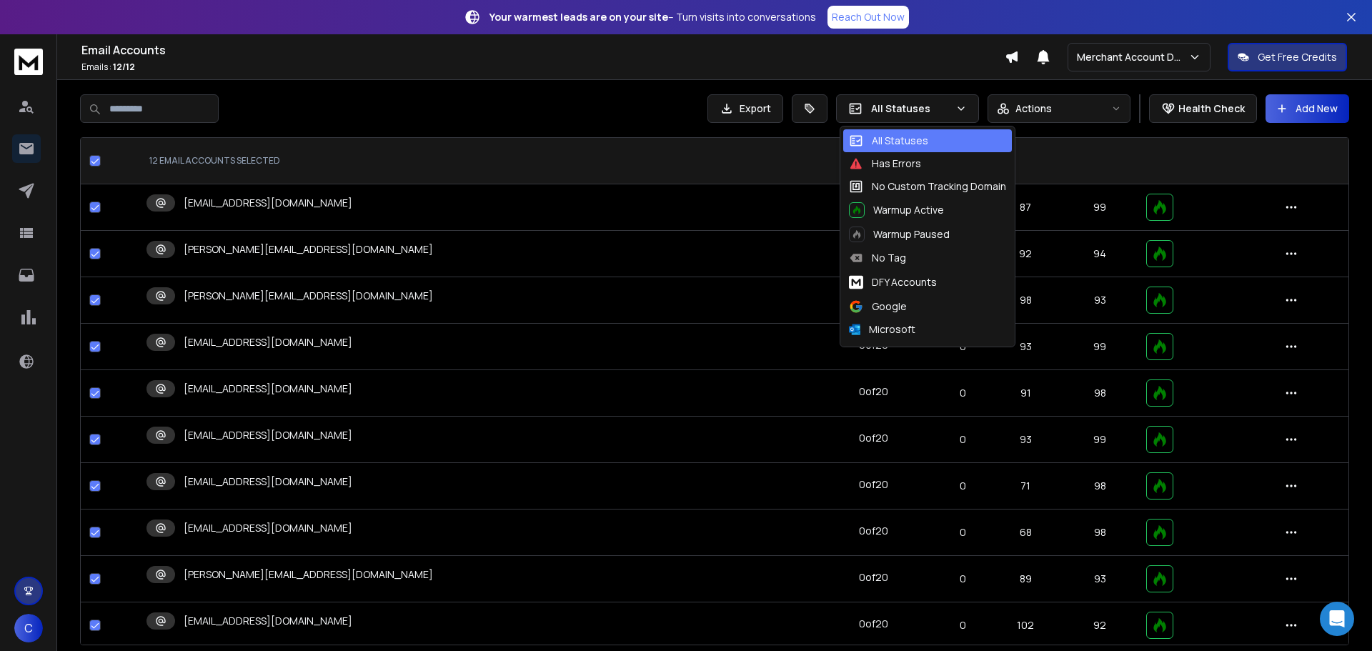
click at [956, 109] on div "All Statuses" at bounding box center [907, 108] width 143 height 29
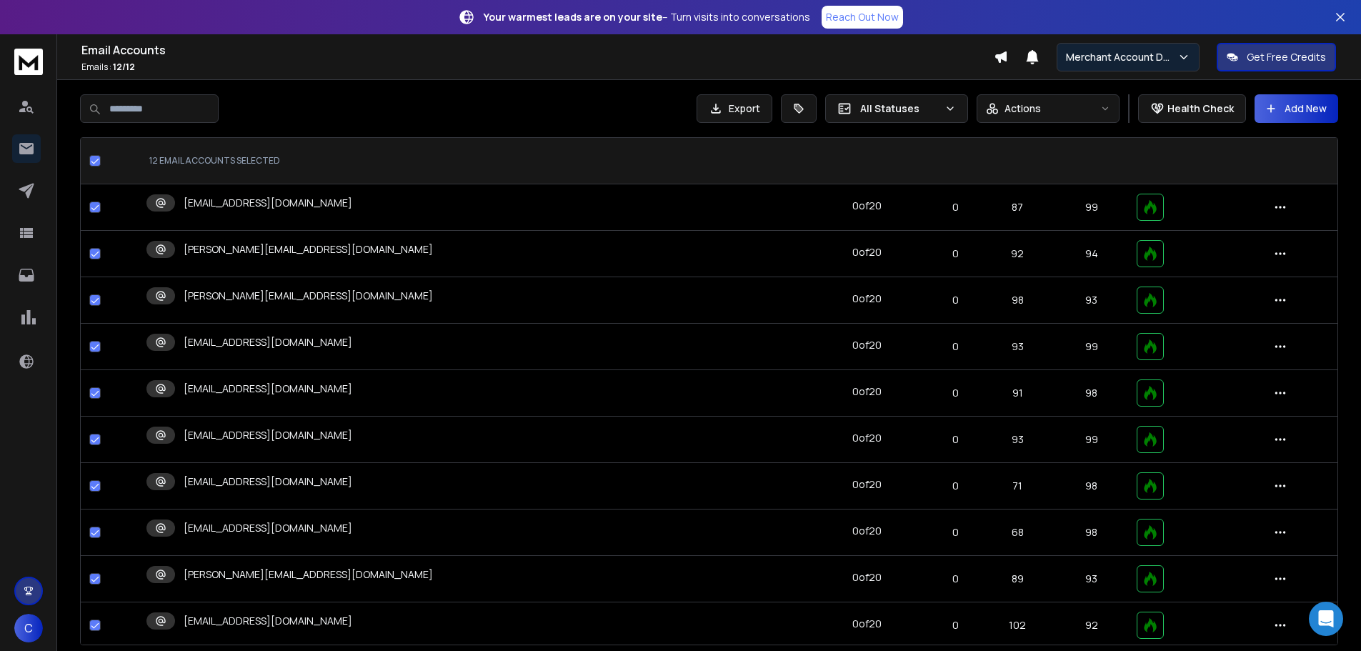
click at [1165, 54] on p "Merchant Account Deals" at bounding box center [1121, 57] width 111 height 14
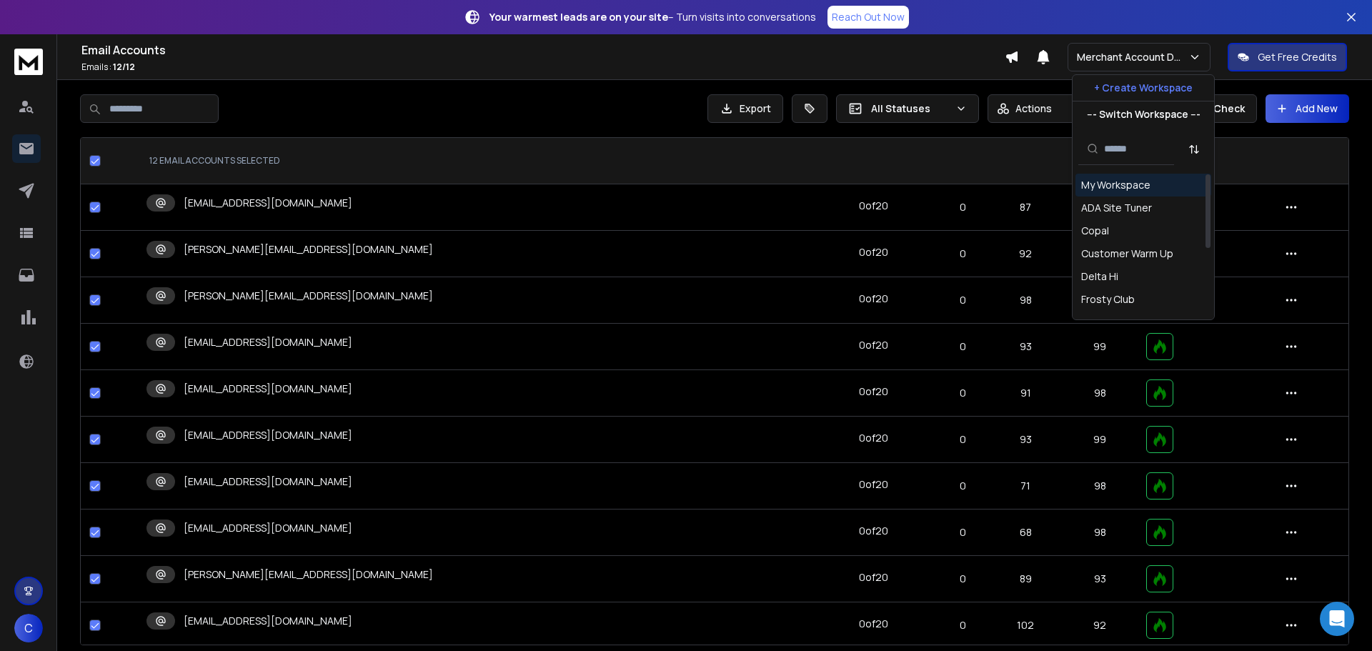
click at [1123, 183] on div "My Workspace" at bounding box center [1115, 185] width 69 height 14
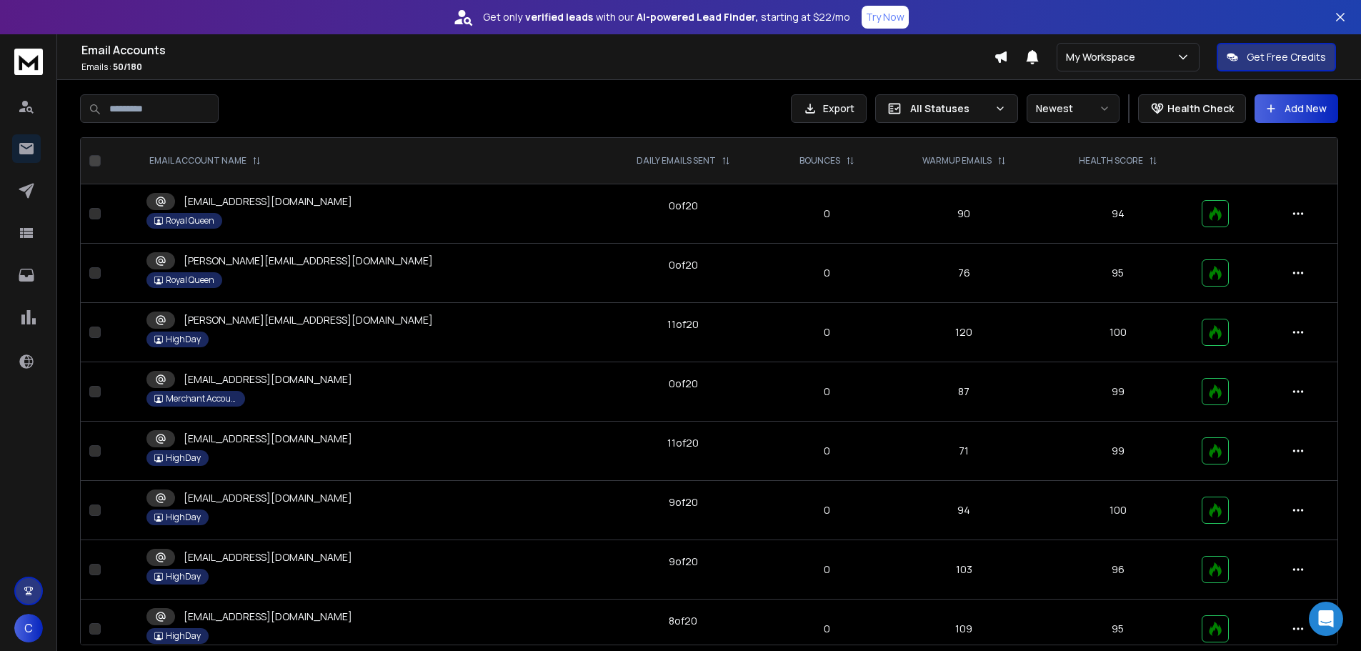
click at [192, 399] on p "Merchant Account Deals" at bounding box center [201, 398] width 71 height 11
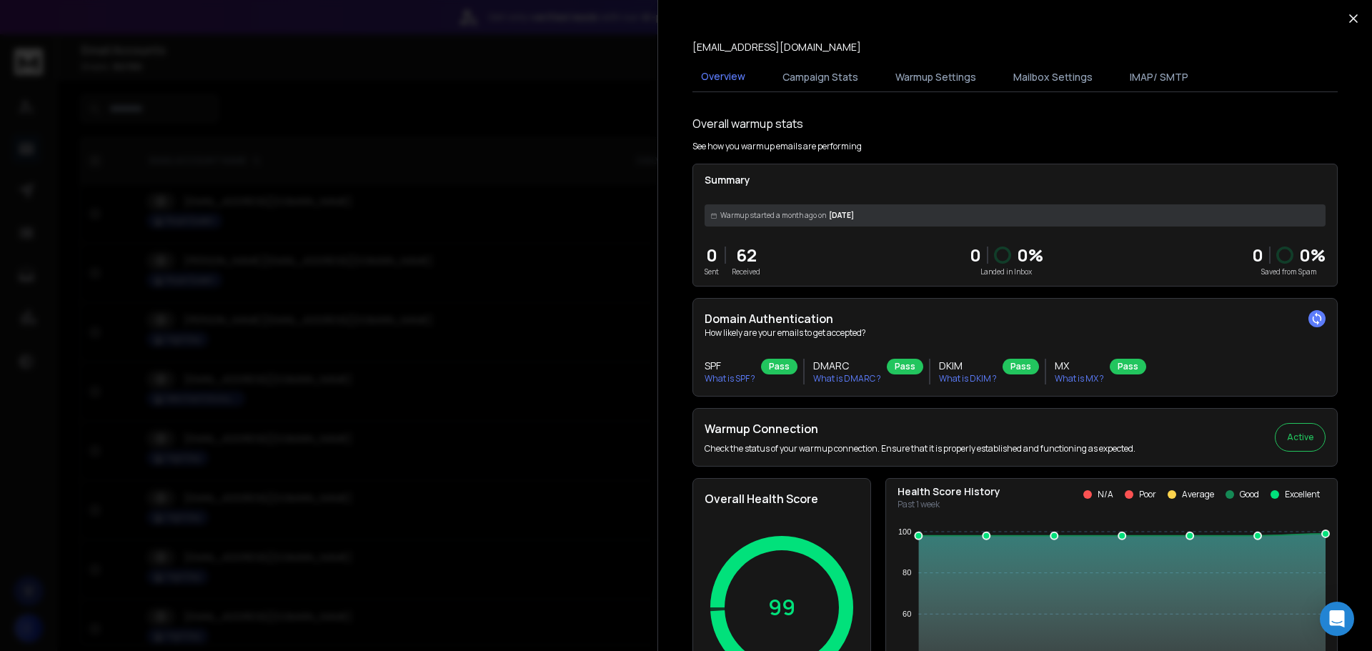
click at [1349, 17] on icon "button" at bounding box center [1352, 18] width 7 height 7
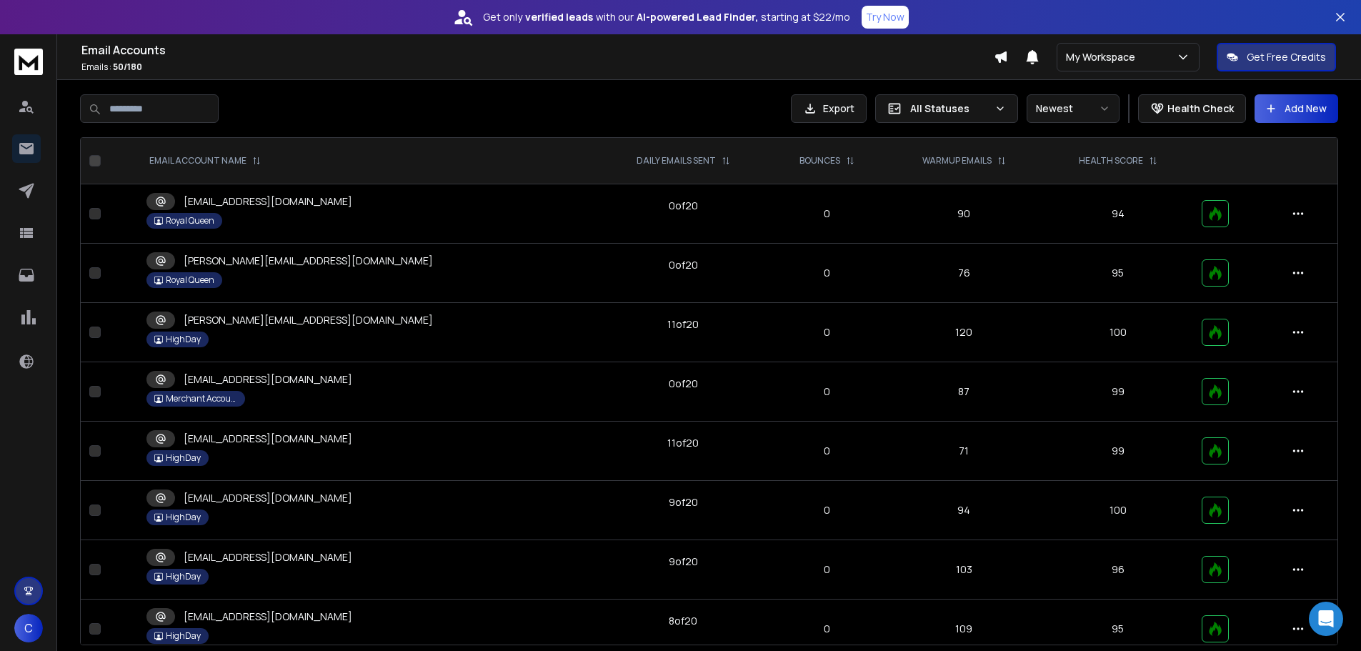
click at [989, 111] on p "All Statuses" at bounding box center [949, 108] width 79 height 14
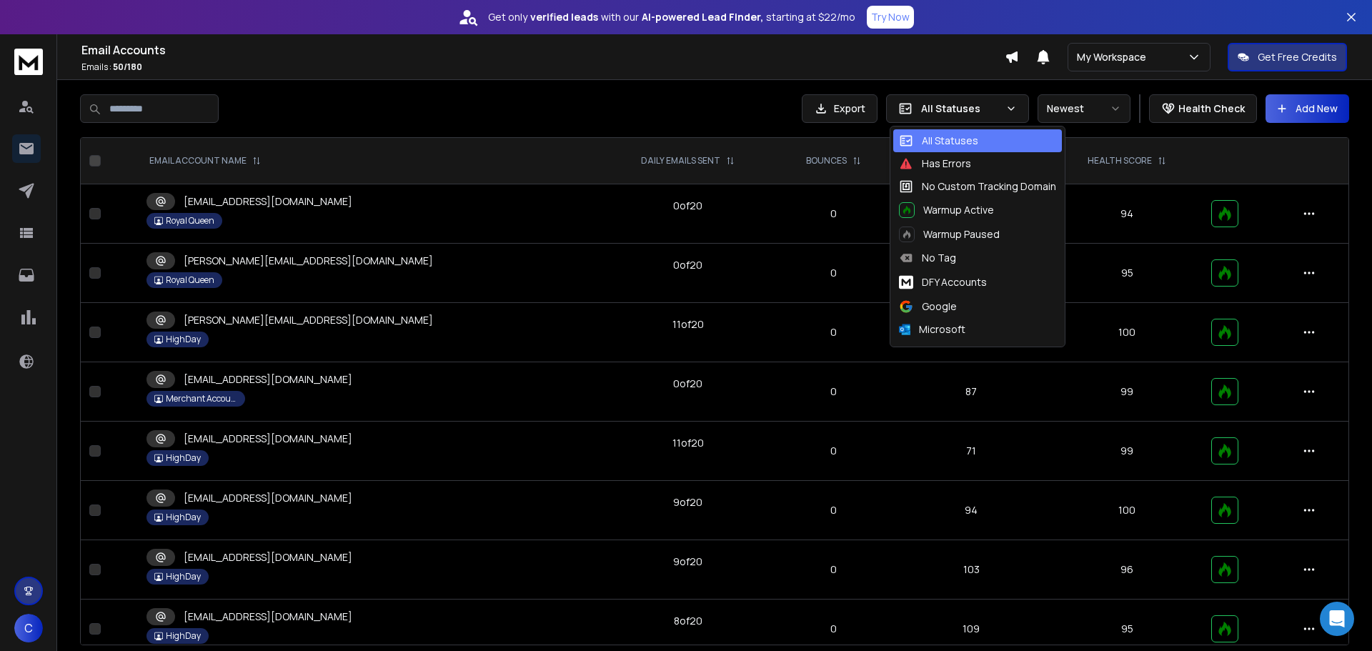
click at [991, 111] on p "All Statuses" at bounding box center [960, 108] width 79 height 14
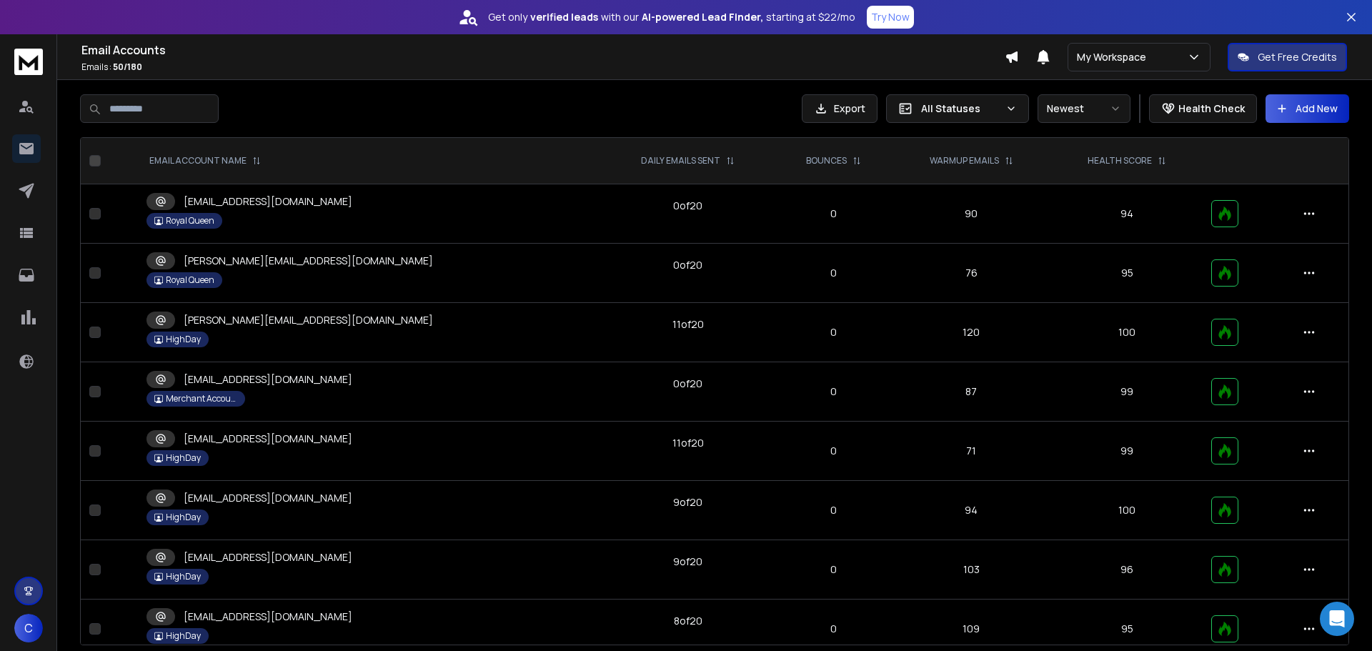
click at [1109, 113] on icon "button" at bounding box center [1114, 108] width 11 height 11
click at [1104, 113] on icon "button" at bounding box center [1104, 108] width 11 height 11
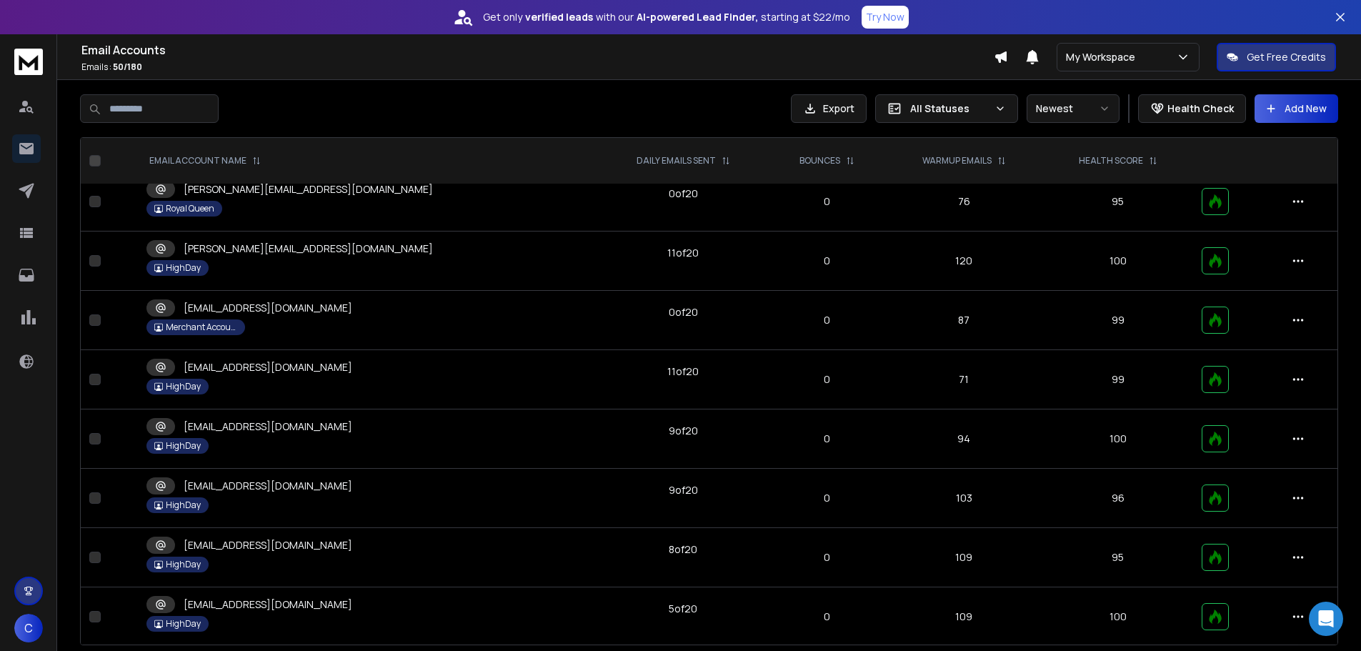
click at [95, 316] on button "button" at bounding box center [94, 319] width 11 height 11
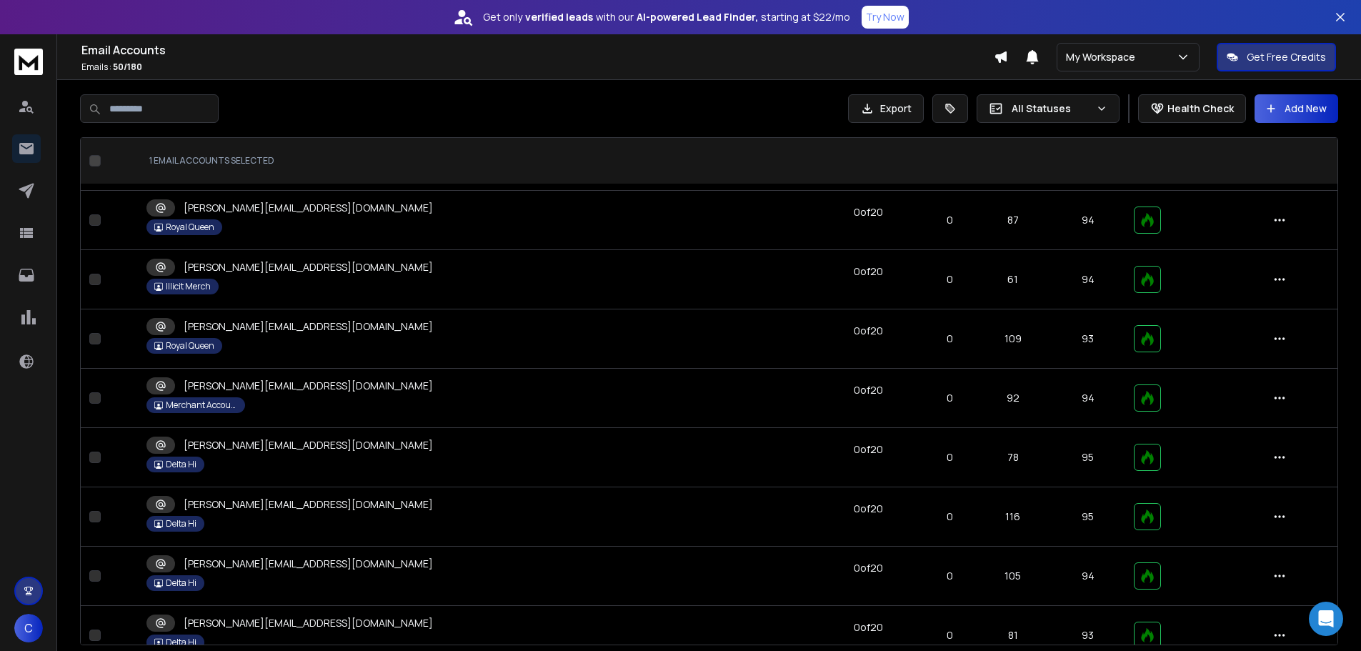
scroll to position [1429, 0]
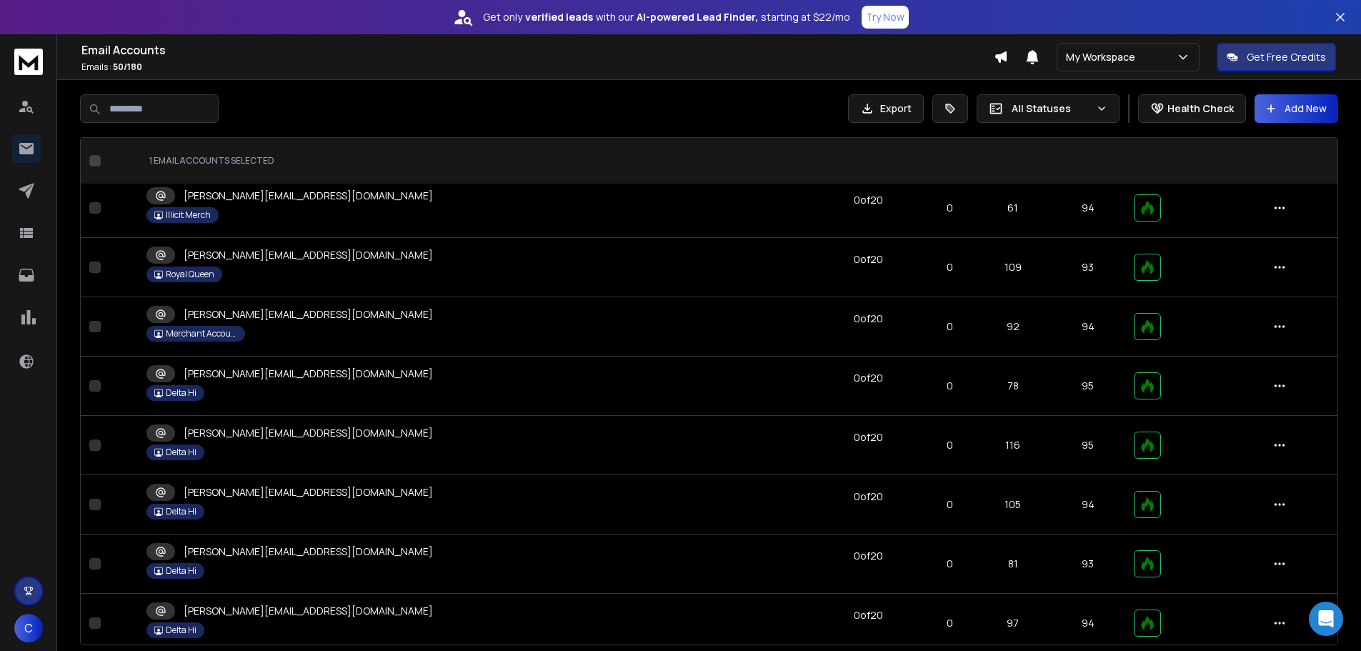
click at [92, 327] on button "button" at bounding box center [94, 326] width 11 height 11
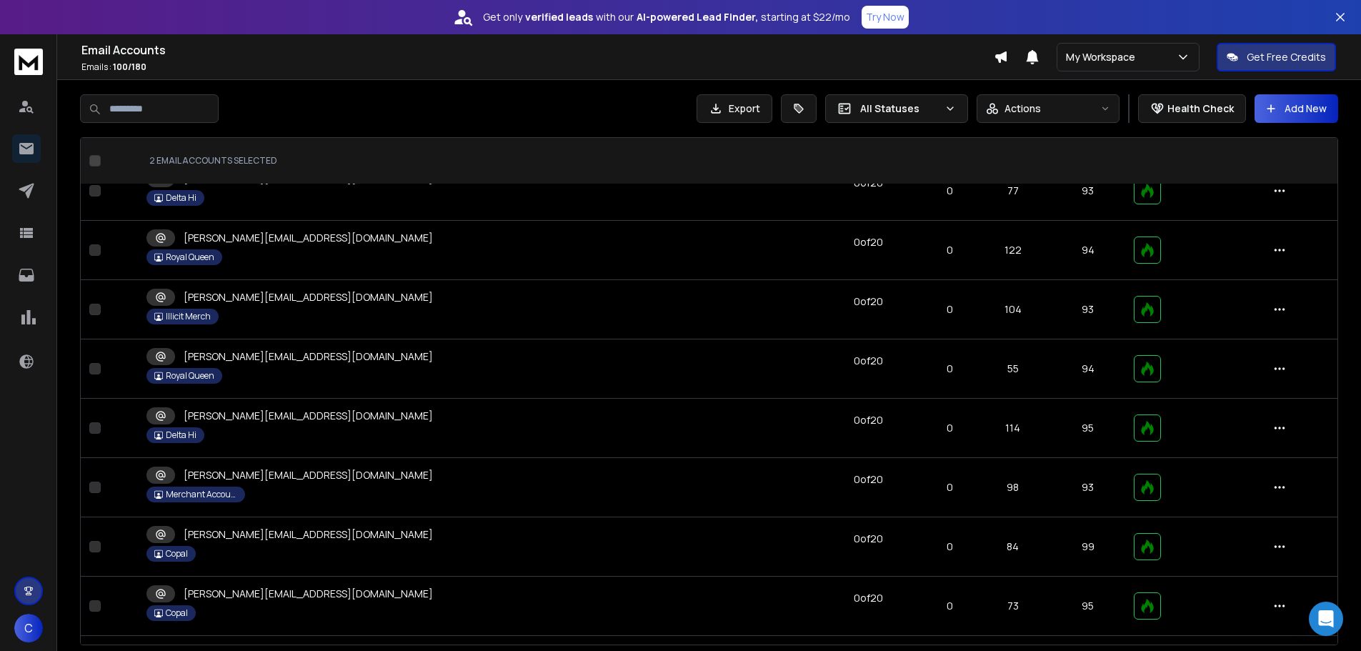
scroll to position [4895, 0]
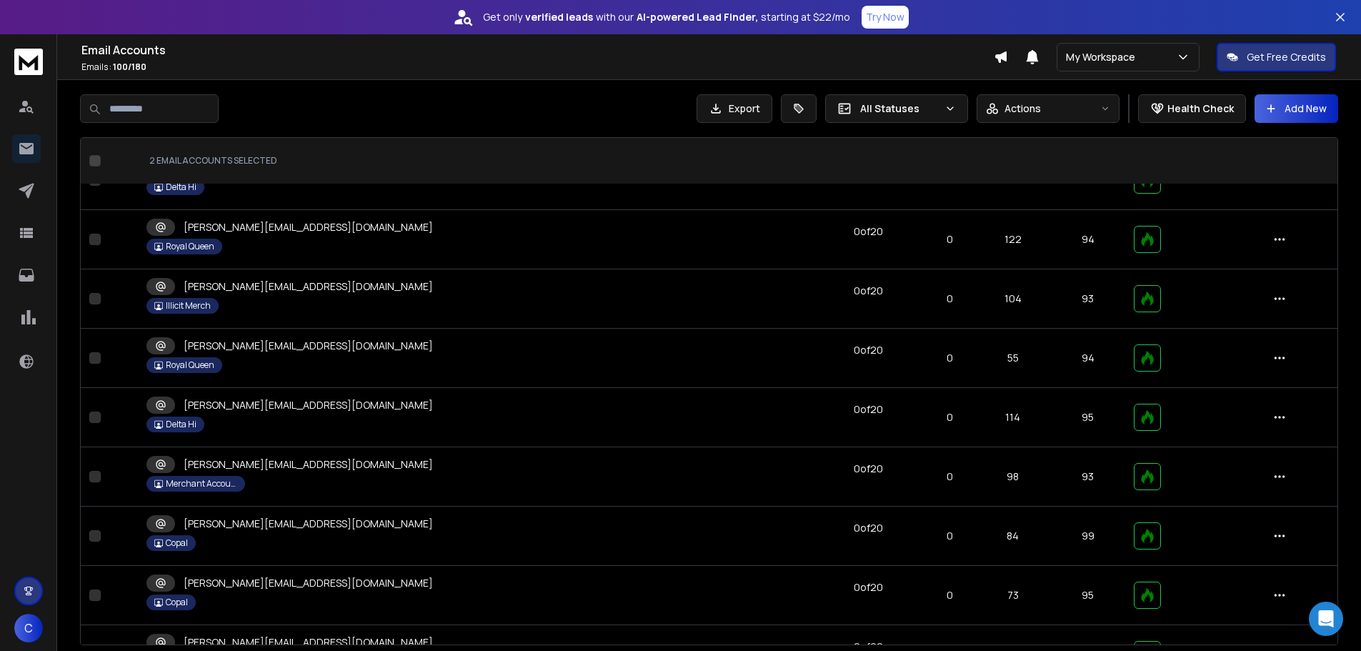
click at [86, 474] on td at bounding box center [109, 476] width 57 height 59
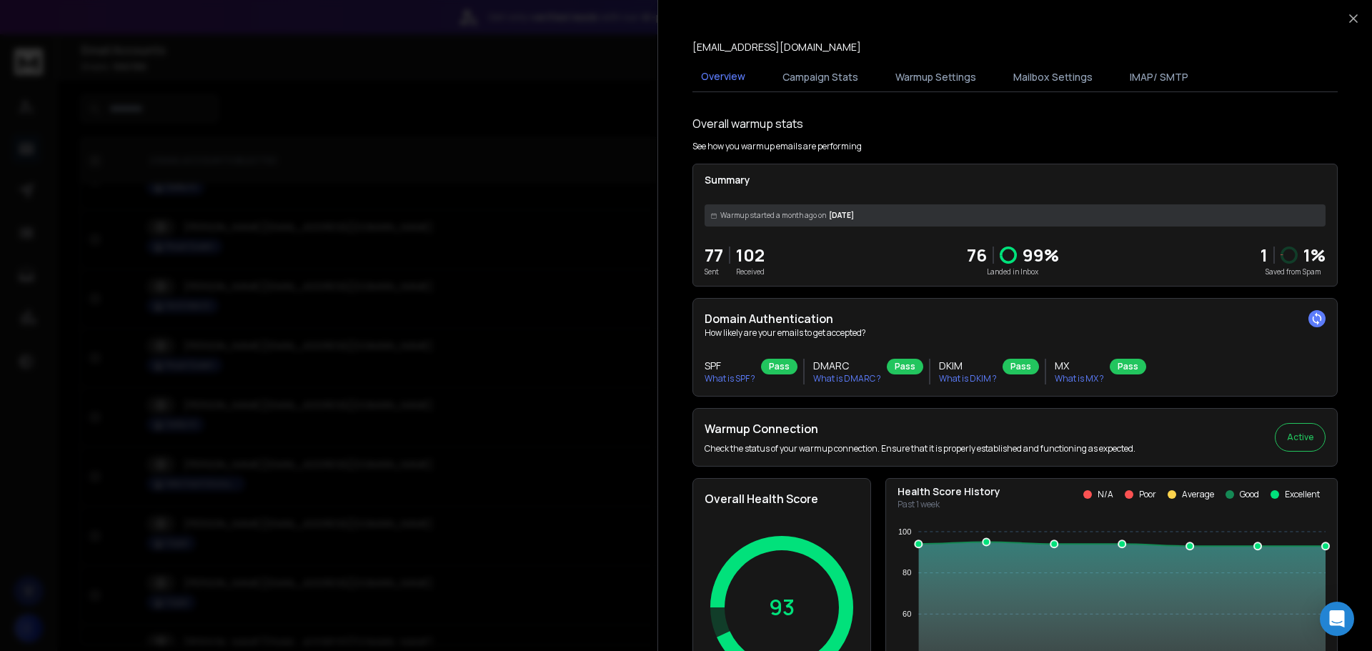
drag, startPoint x: 1349, startPoint y: 14, endPoint x: 1330, endPoint y: 25, distance: 22.1
click at [1349, 14] on icon "button" at bounding box center [1353, 18] width 14 height 14
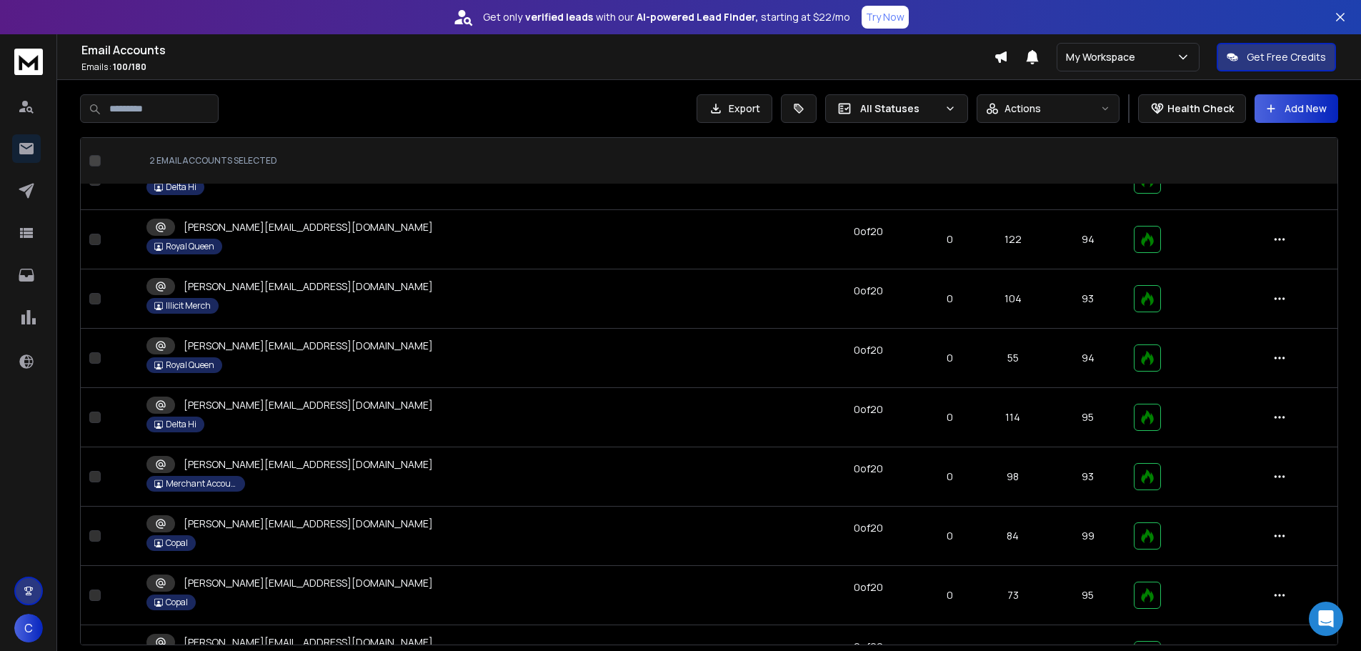
click at [94, 476] on button "button" at bounding box center [94, 476] width 11 height 11
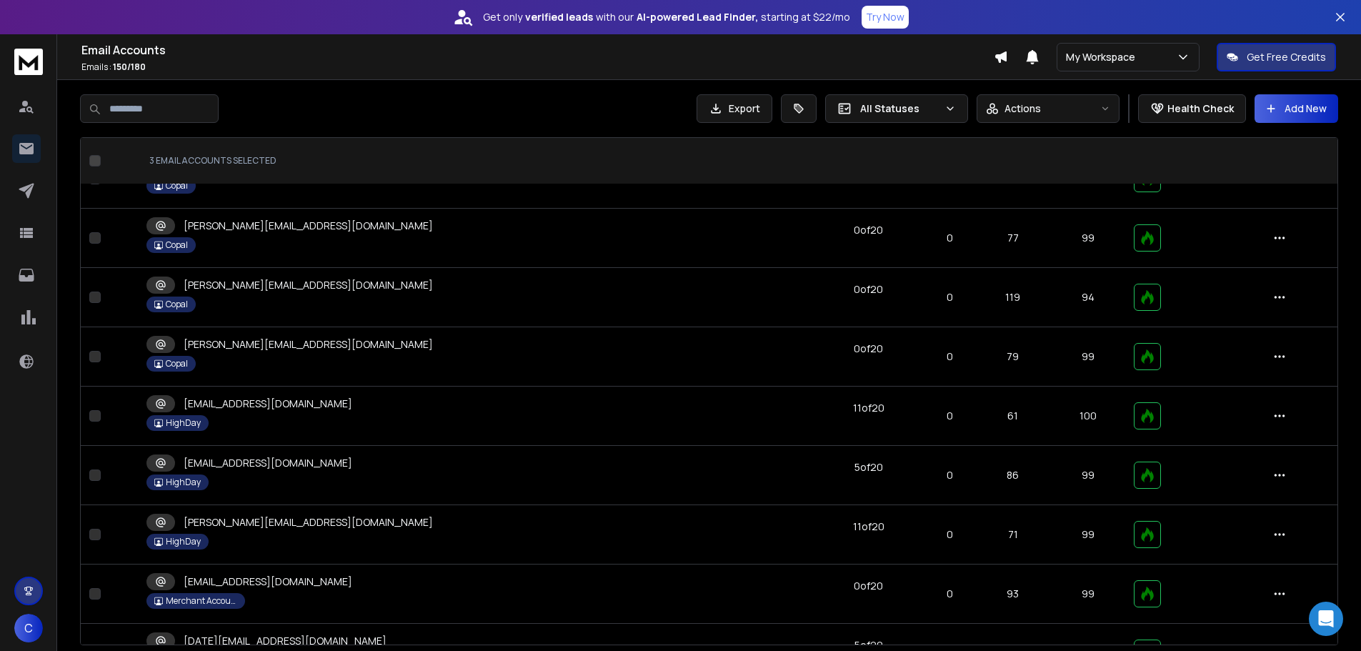
scroll to position [6860, 0]
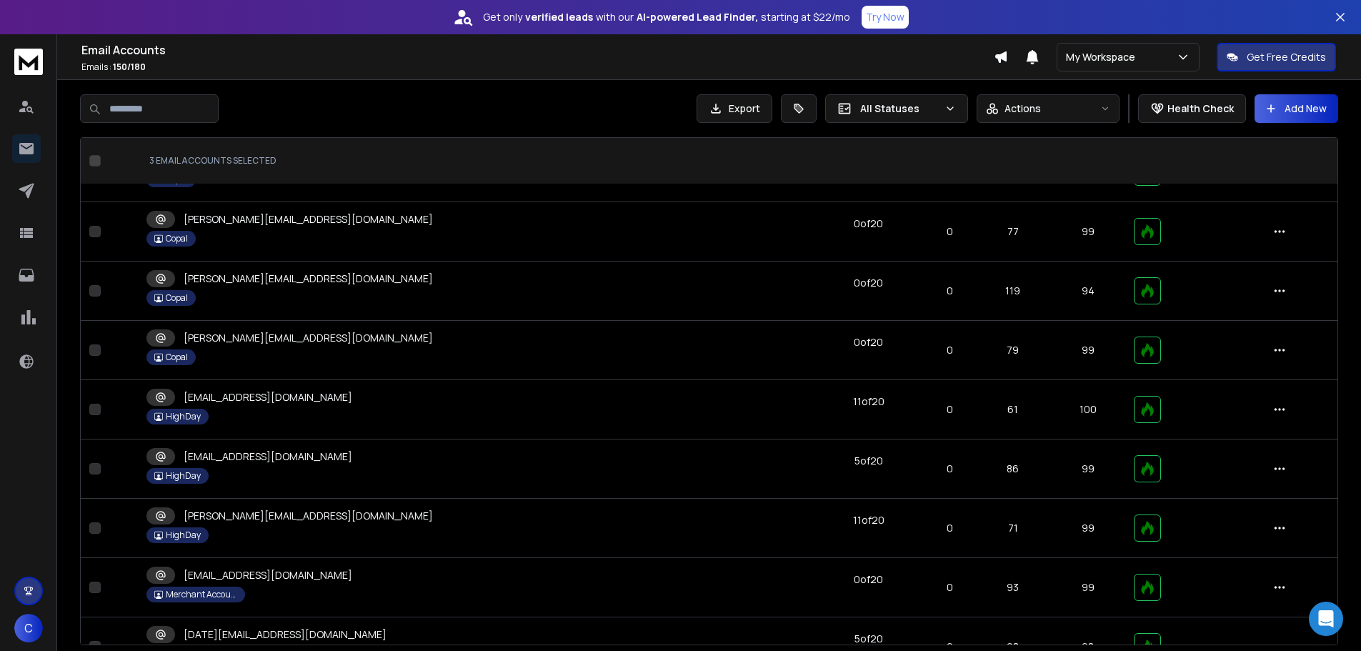
click at [93, 589] on button "button" at bounding box center [94, 586] width 11 height 11
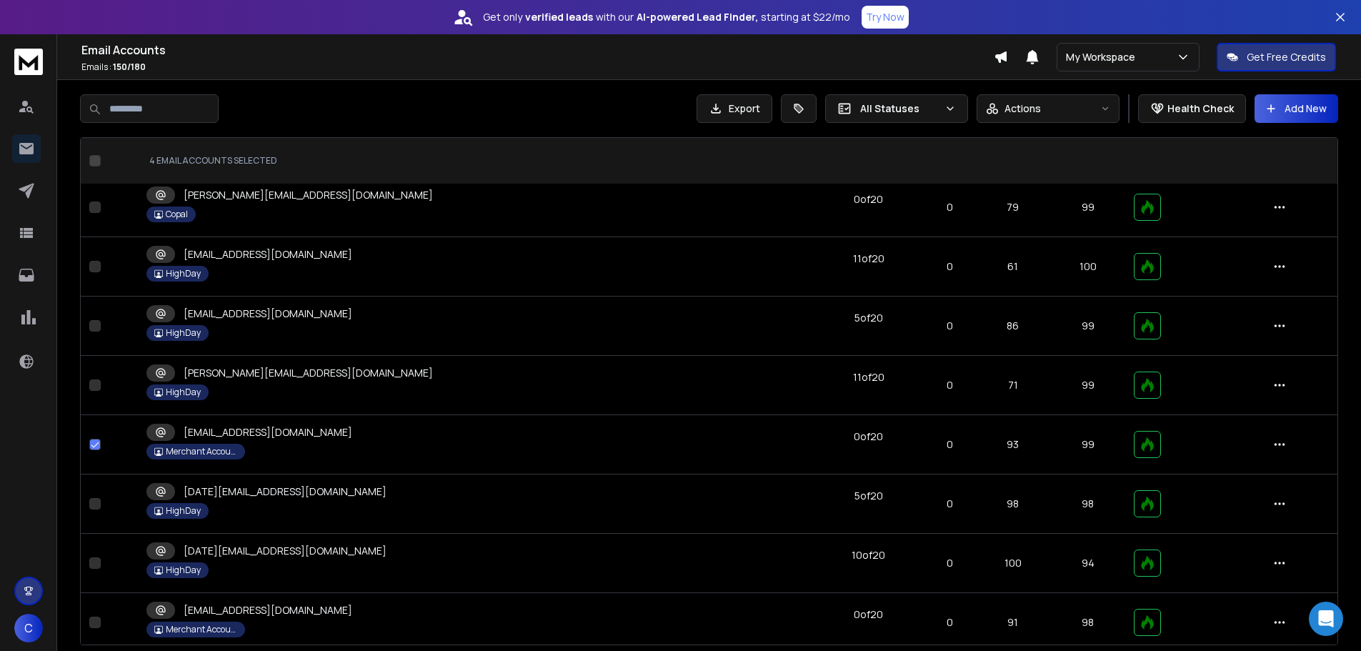
scroll to position [7145, 0]
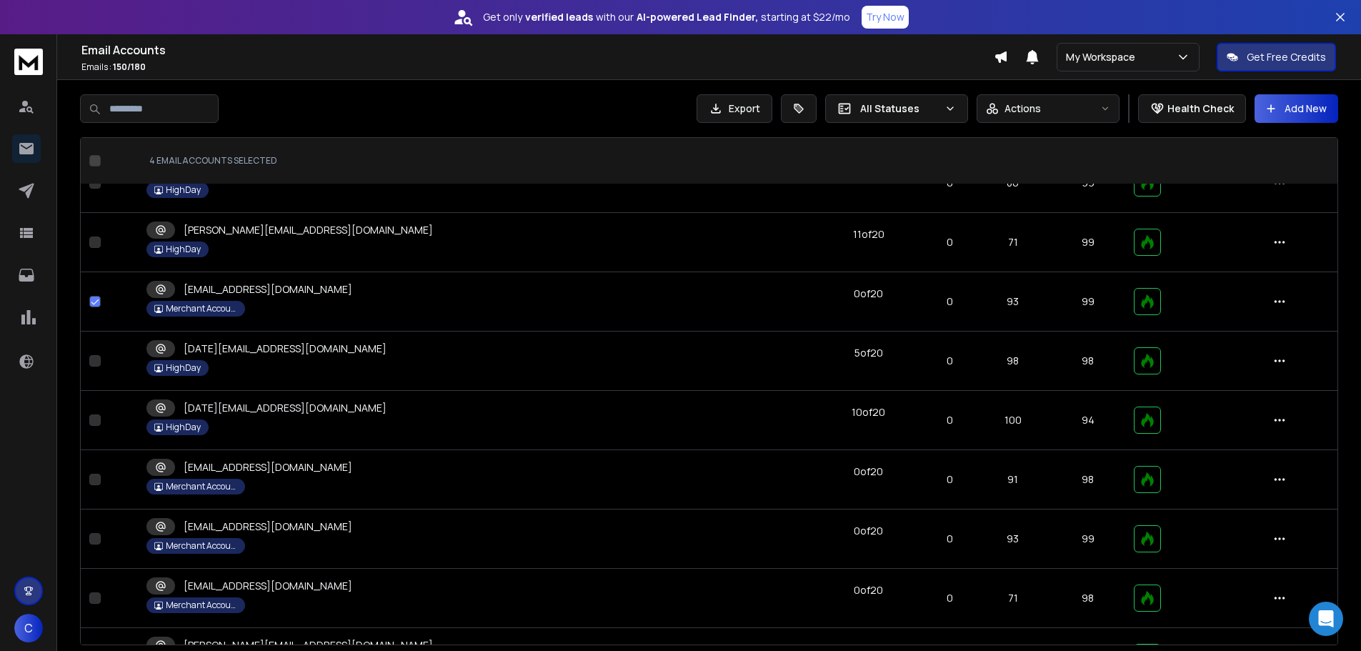
click at [95, 477] on button "button" at bounding box center [94, 479] width 11 height 11
click at [96, 537] on button "button" at bounding box center [94, 538] width 11 height 11
click at [96, 598] on button "button" at bounding box center [94, 597] width 11 height 11
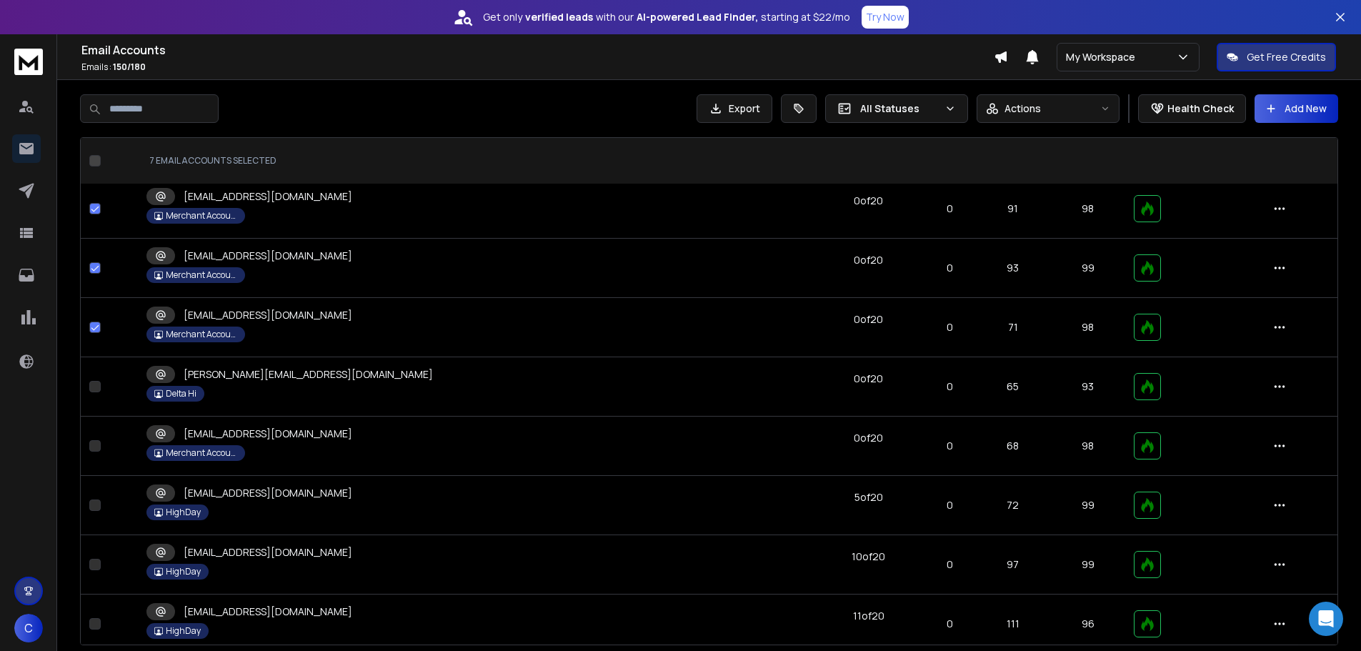
scroll to position [7503, 0]
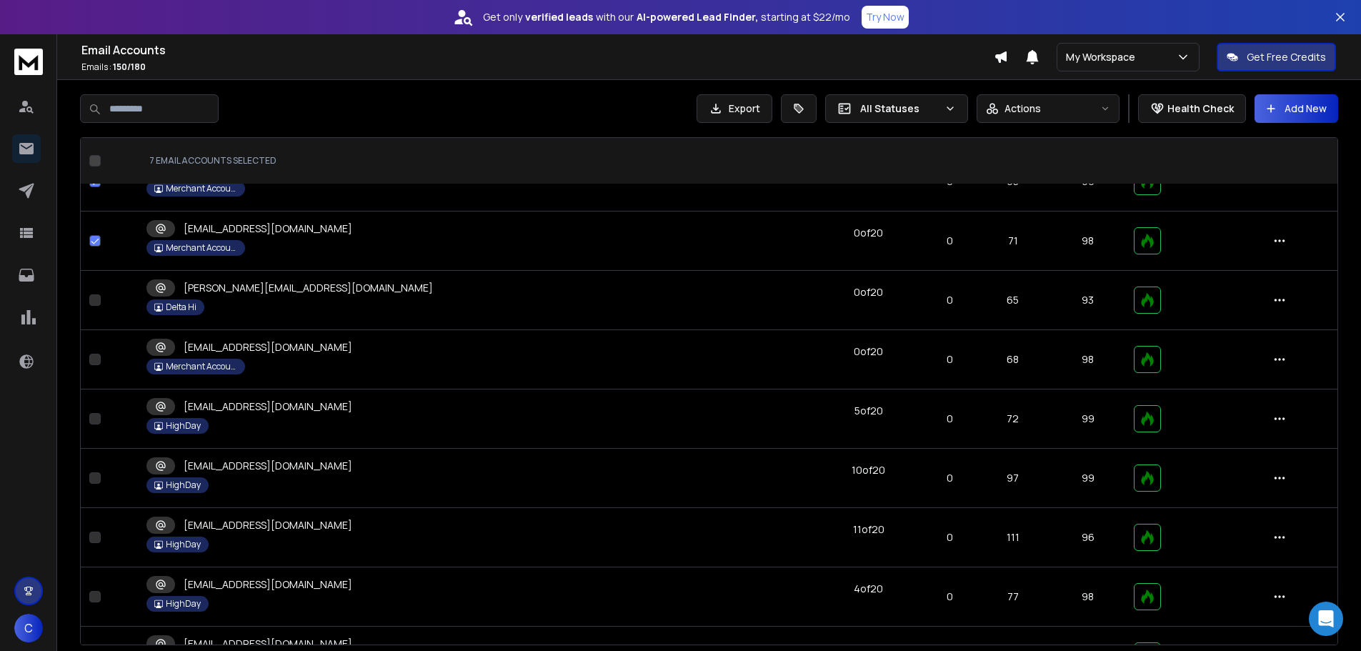
click at [93, 360] on button "button" at bounding box center [94, 359] width 11 height 11
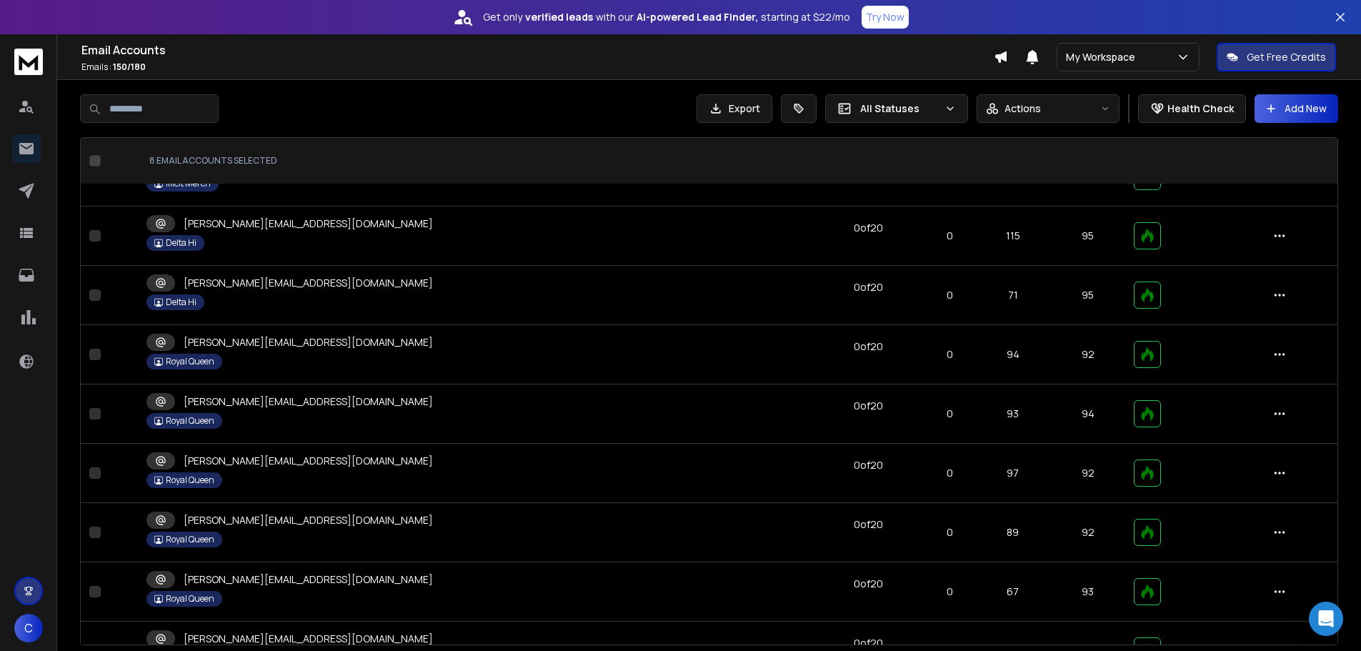
scroll to position [4002, 0]
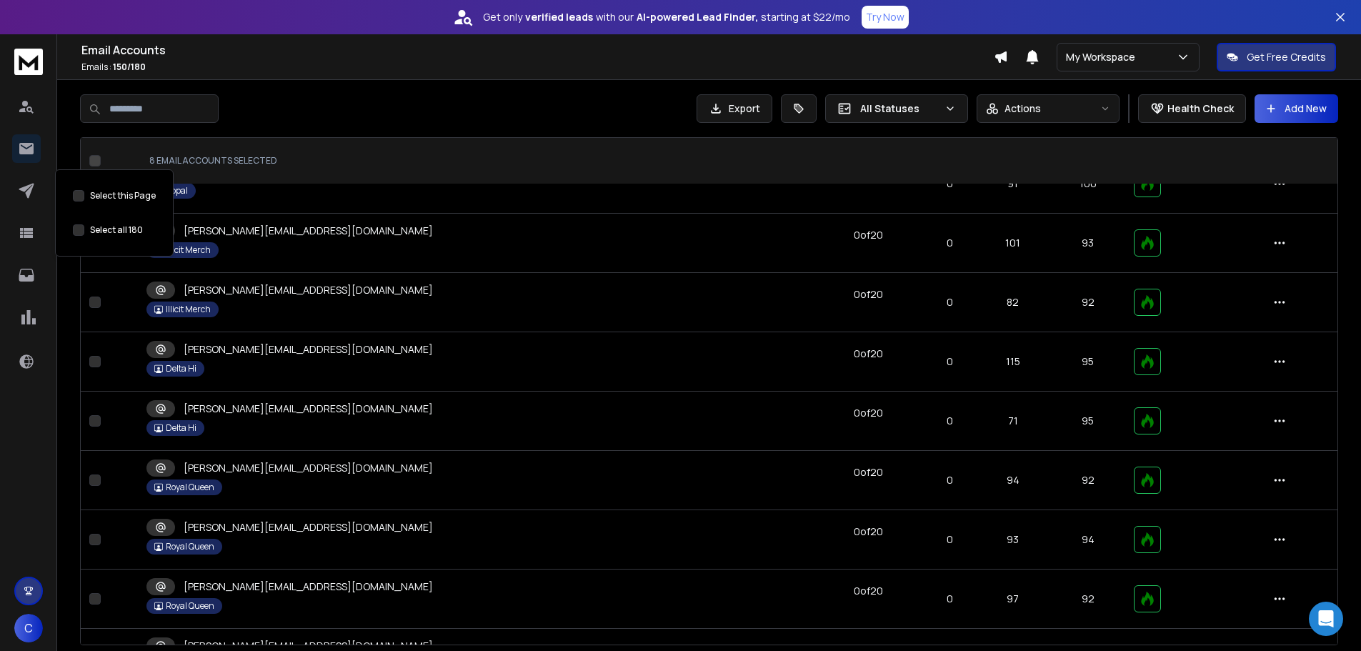
click at [95, 161] on button "Select this Page" at bounding box center [94, 160] width 11 height 11
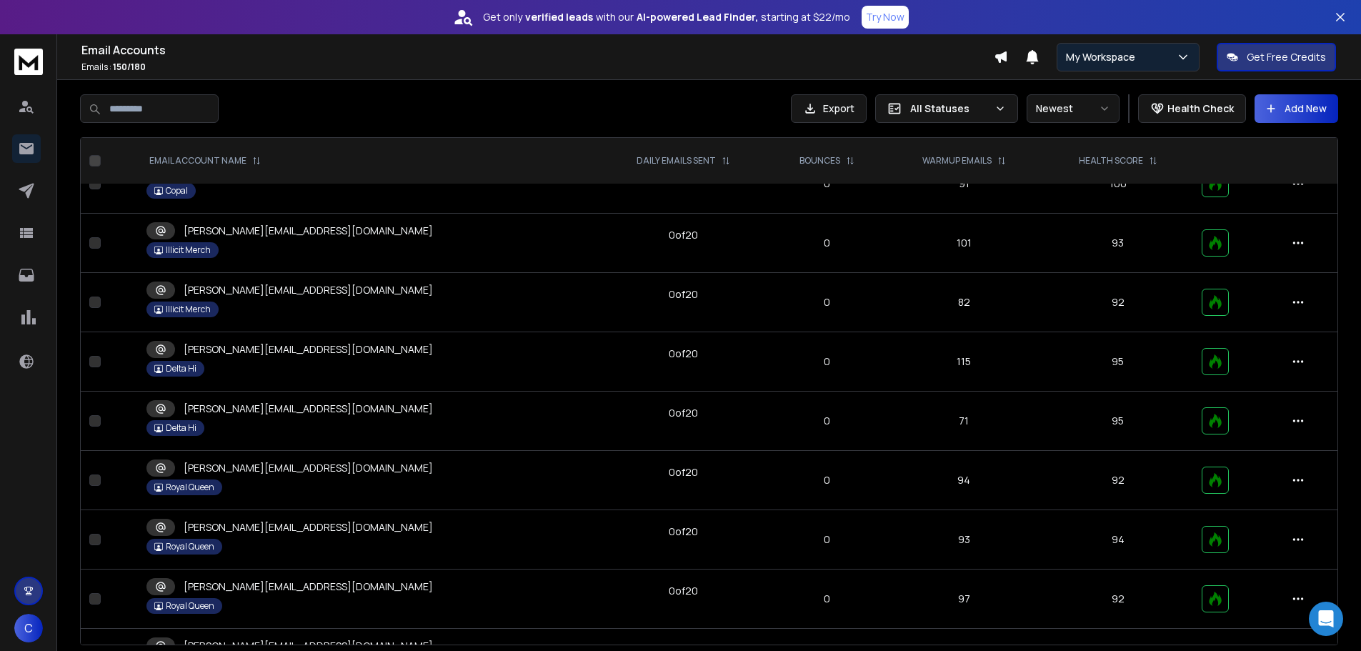
click at [1128, 55] on p "My Workspace" at bounding box center [1103, 57] width 75 height 14
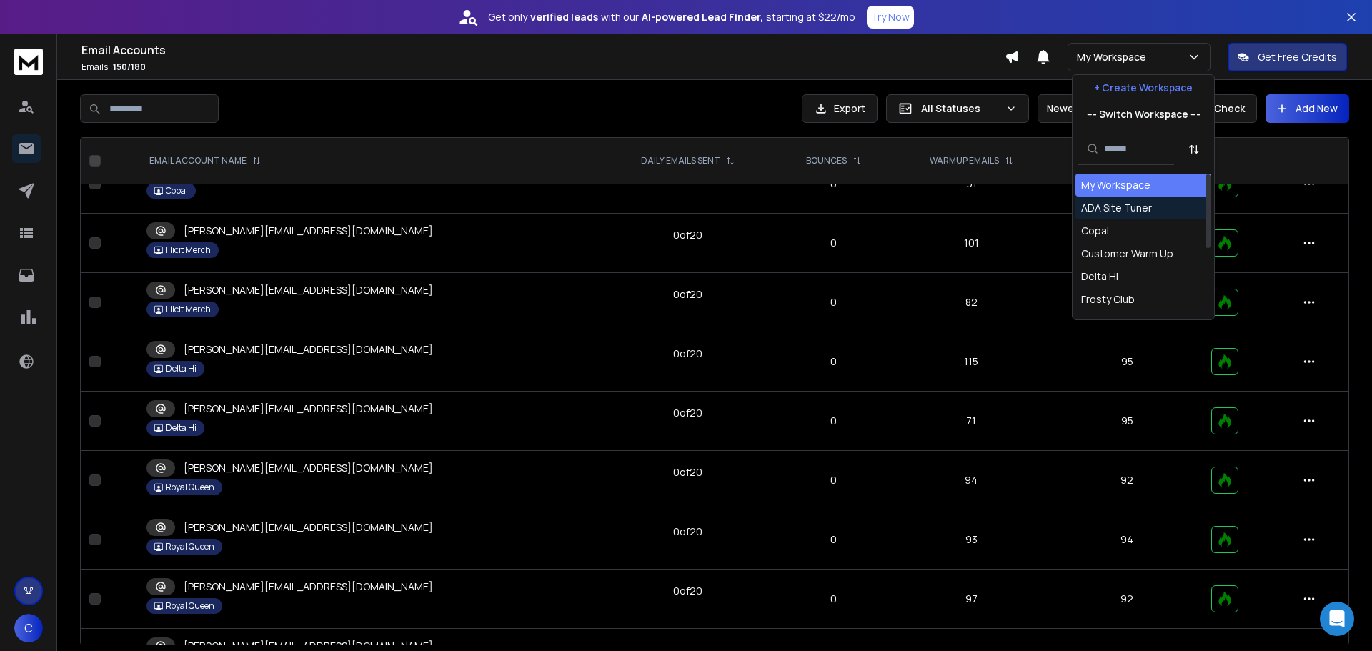
click at [1089, 210] on div "ADA Site Tuner" at bounding box center [1116, 208] width 71 height 14
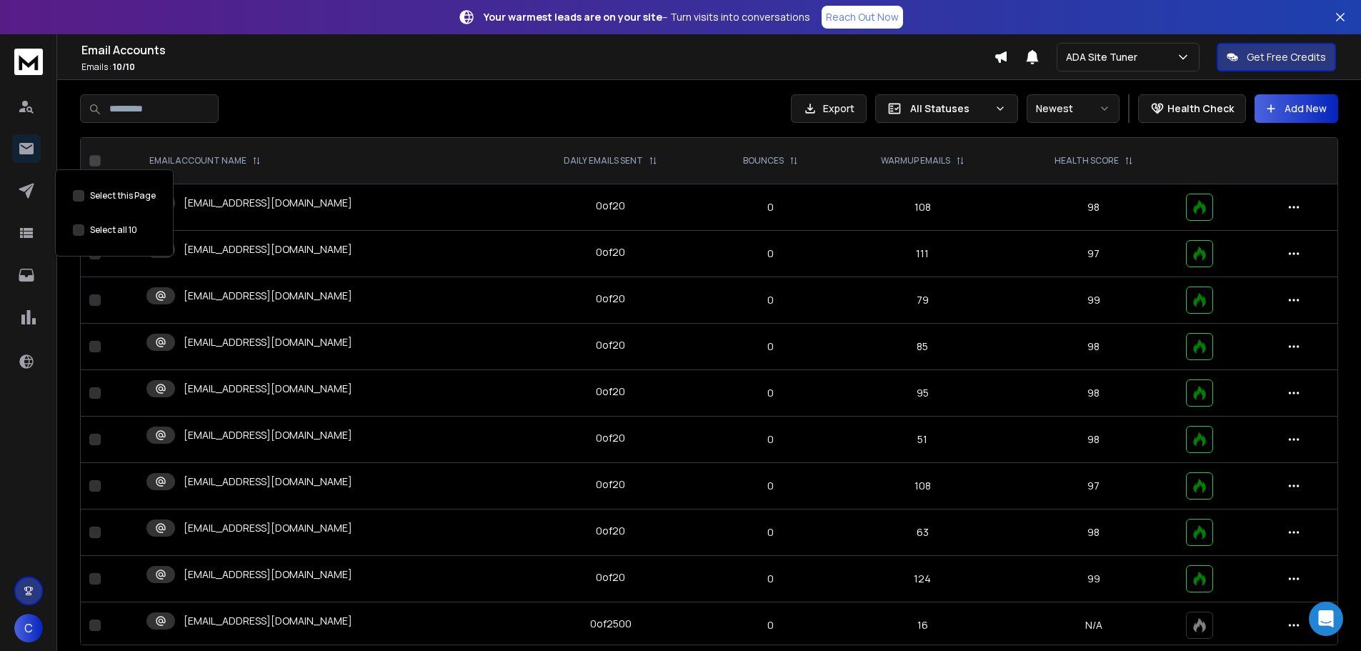
click at [92, 159] on button "Select this Page" at bounding box center [94, 160] width 11 height 11
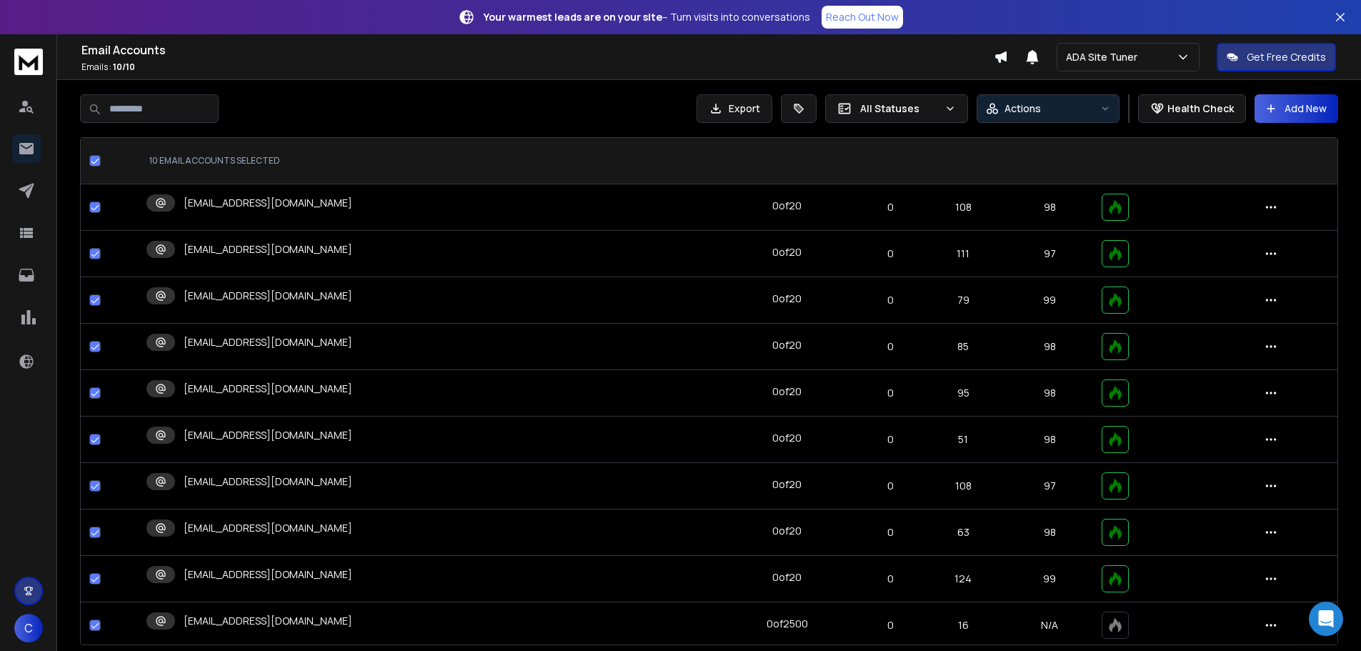
click at [1041, 111] on p "Actions" at bounding box center [1022, 108] width 36 height 14
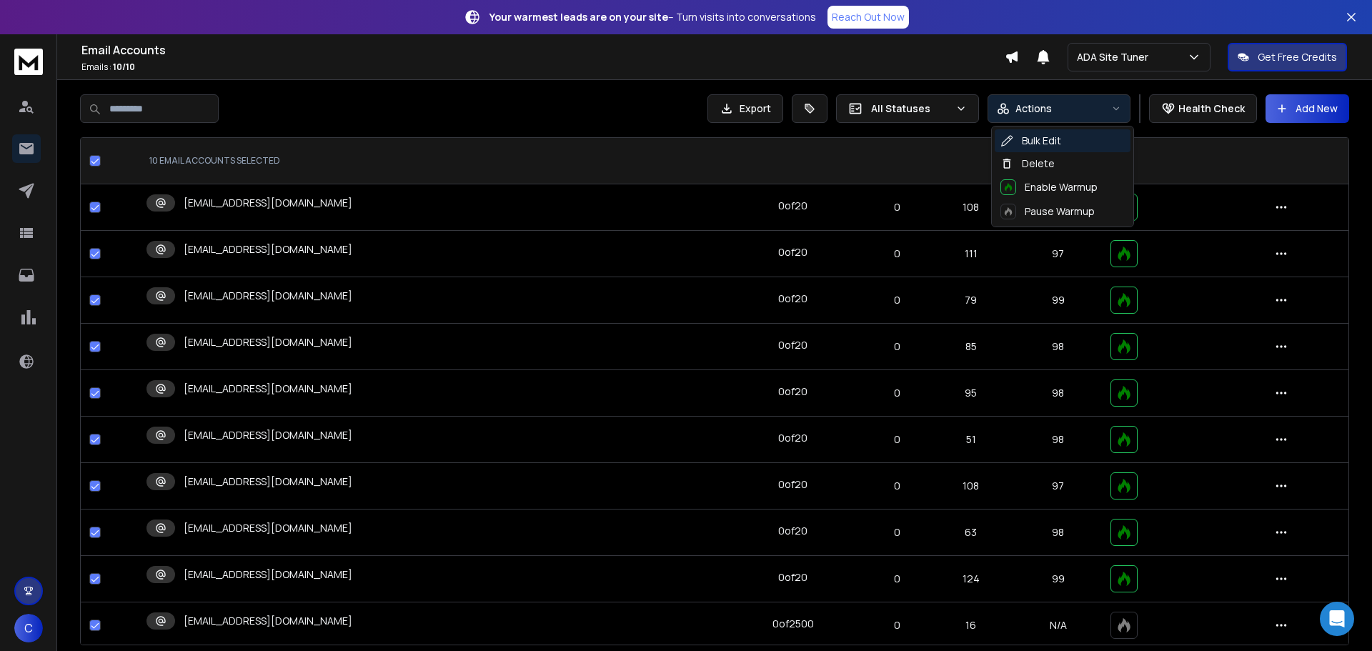
click at [1044, 109] on p "Actions" at bounding box center [1033, 108] width 36 height 14
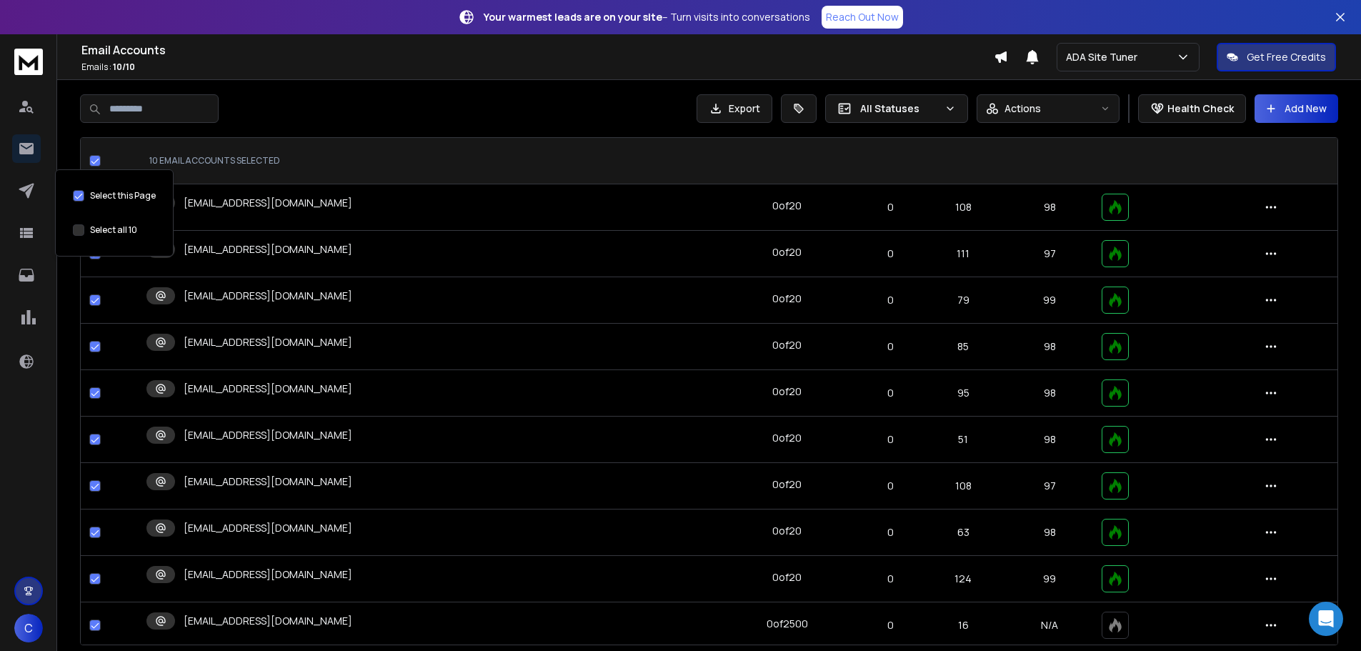
click at [96, 157] on button "Select this Page" at bounding box center [94, 160] width 11 height 11
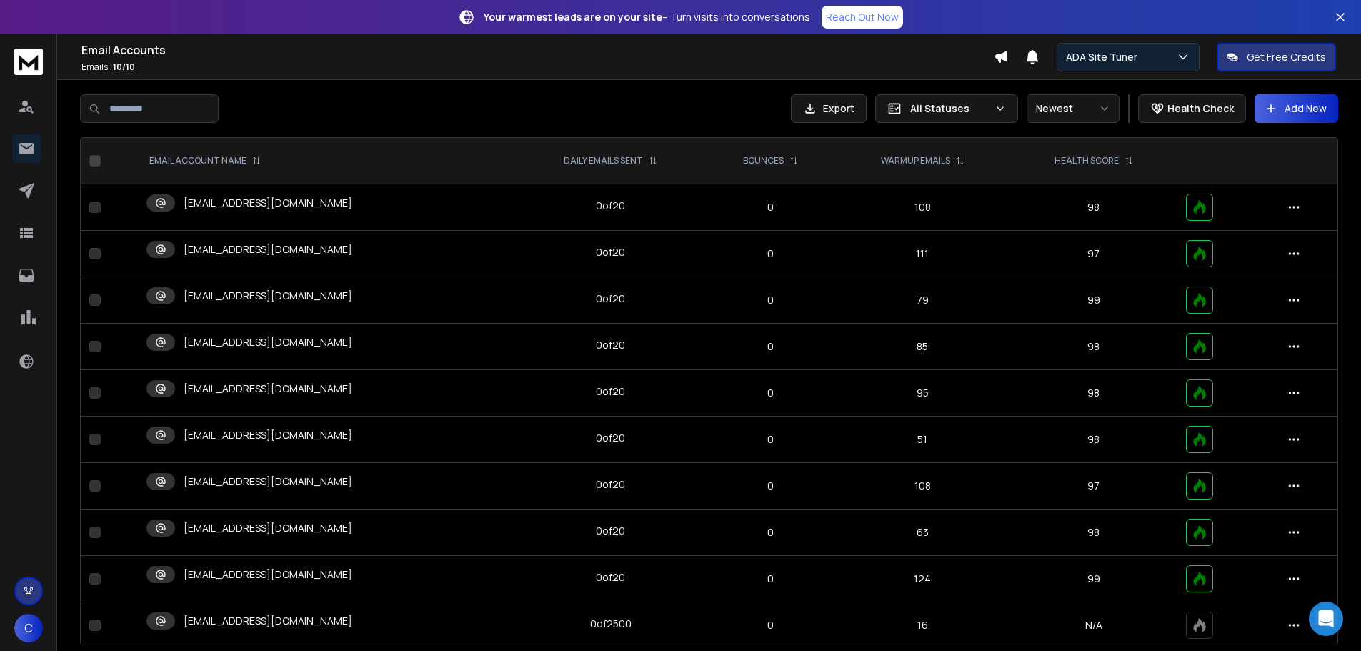
click at [1186, 58] on icon "button" at bounding box center [1182, 57] width 7 height 4
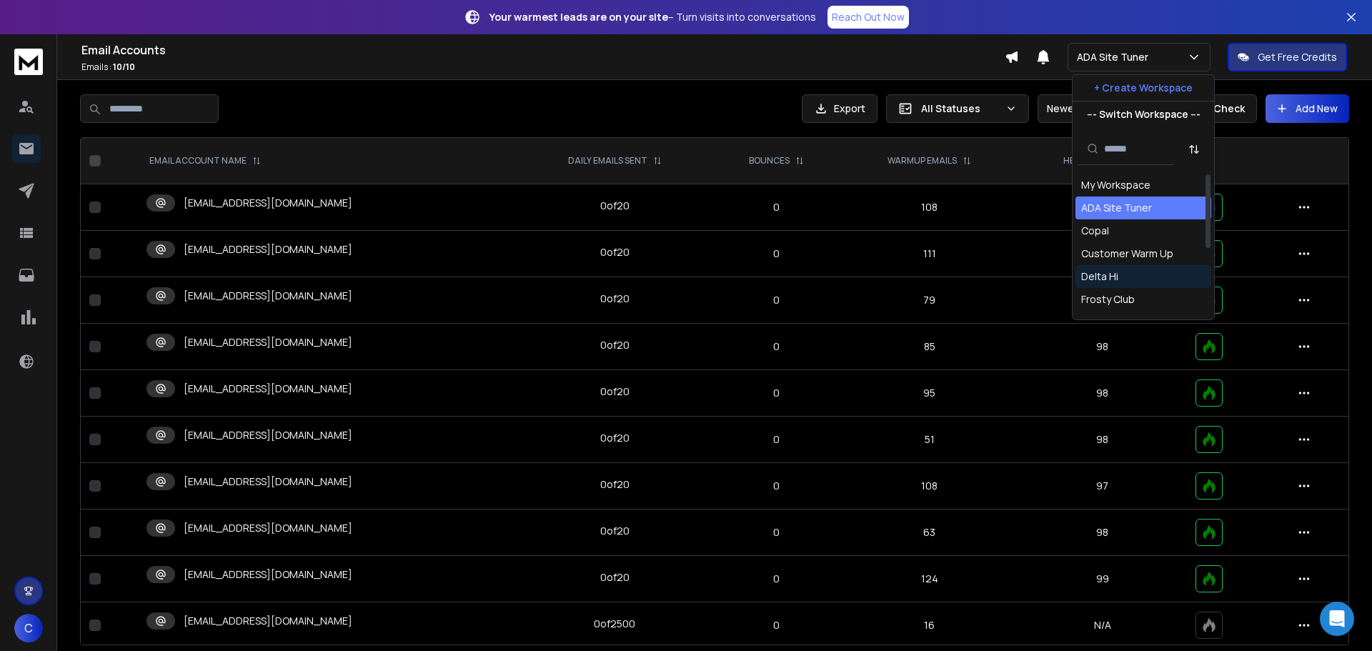
click at [1115, 274] on div "Delta Hi" at bounding box center [1099, 276] width 37 height 14
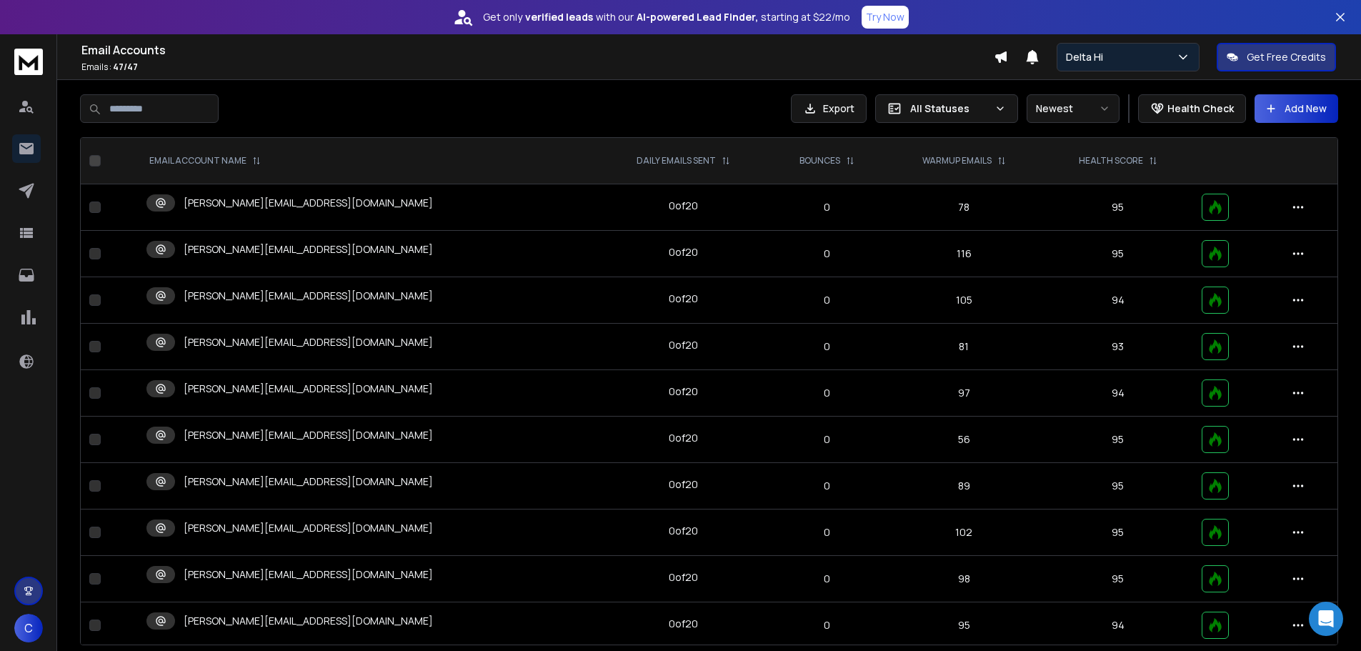
click at [1161, 62] on div "Delta Hi" at bounding box center [1128, 57] width 124 height 14
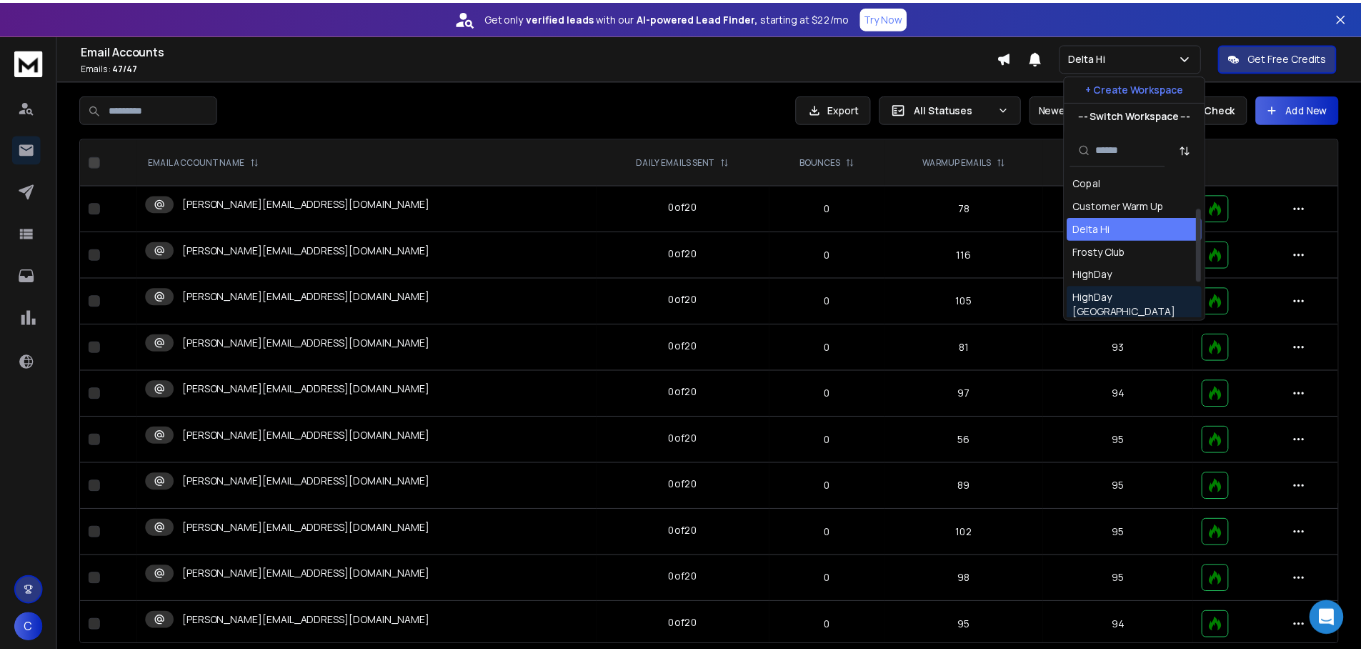
scroll to position [71, 0]
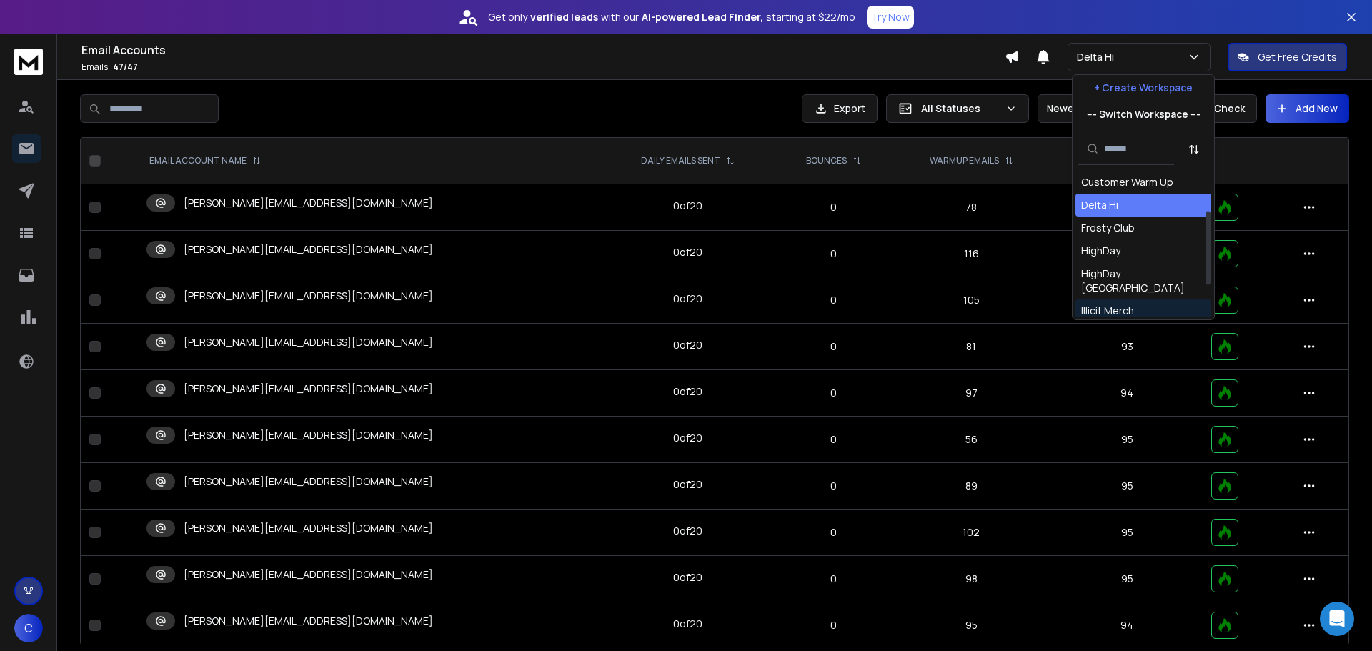
click at [1111, 304] on div "Illicit Merch" at bounding box center [1107, 311] width 53 height 14
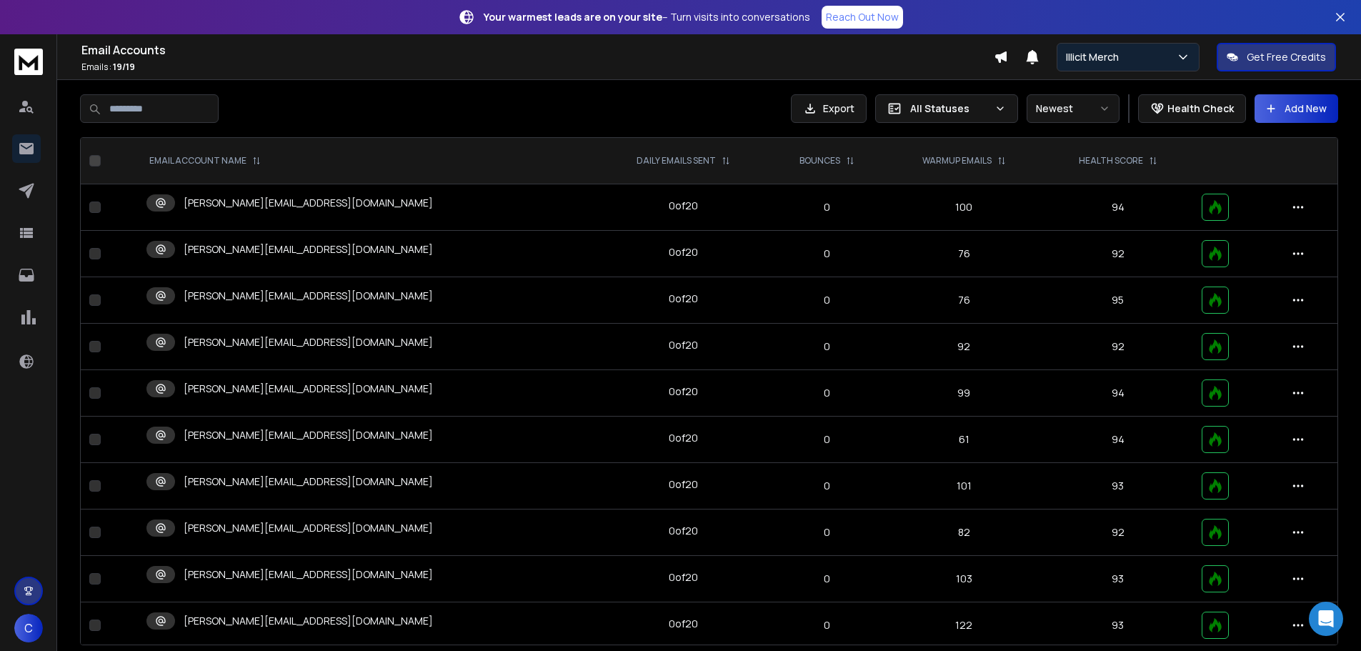
click at [1181, 56] on icon "button" at bounding box center [1183, 57] width 14 height 14
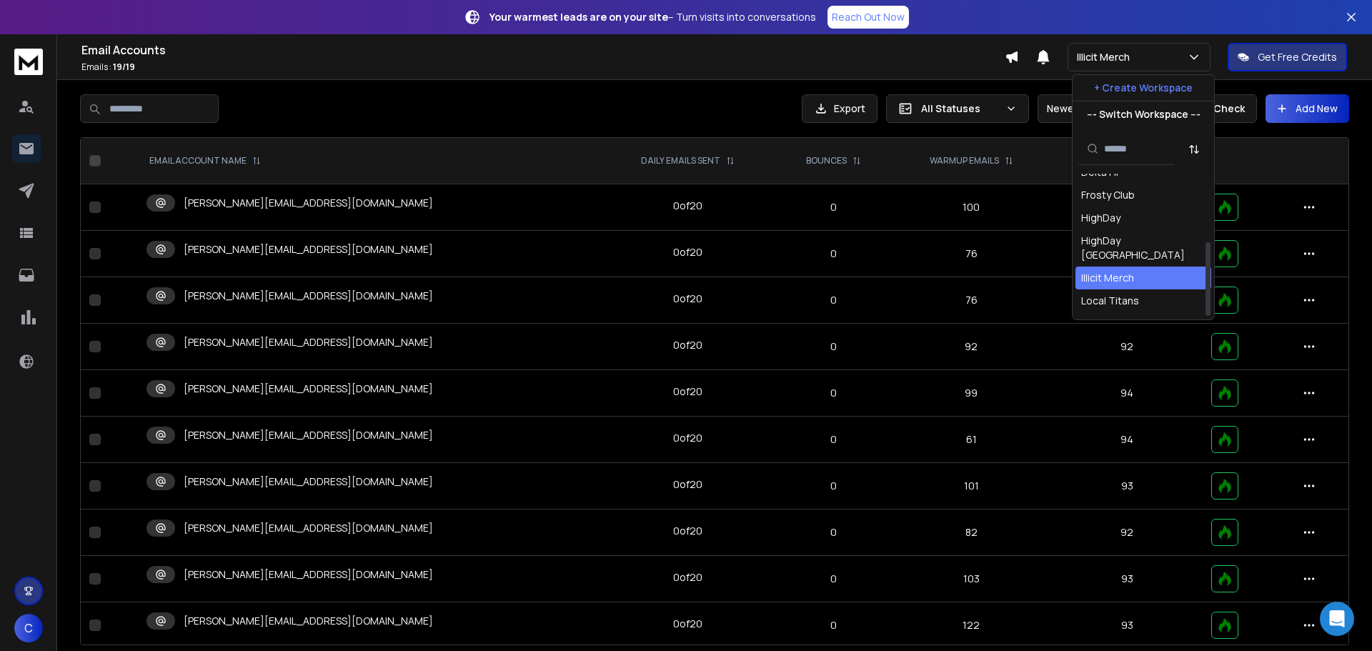
scroll to position [131, 0]
